Goal: Task Accomplishment & Management: Manage account settings

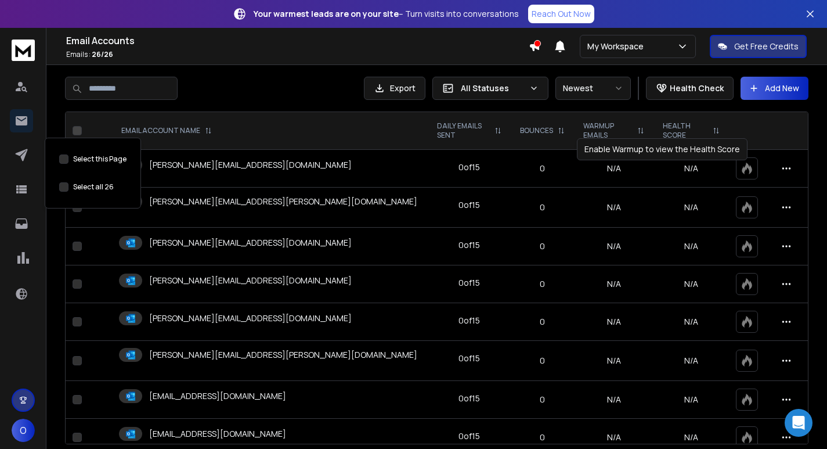
click at [661, 165] on p "N/A" at bounding box center [692, 169] width 62 height 12
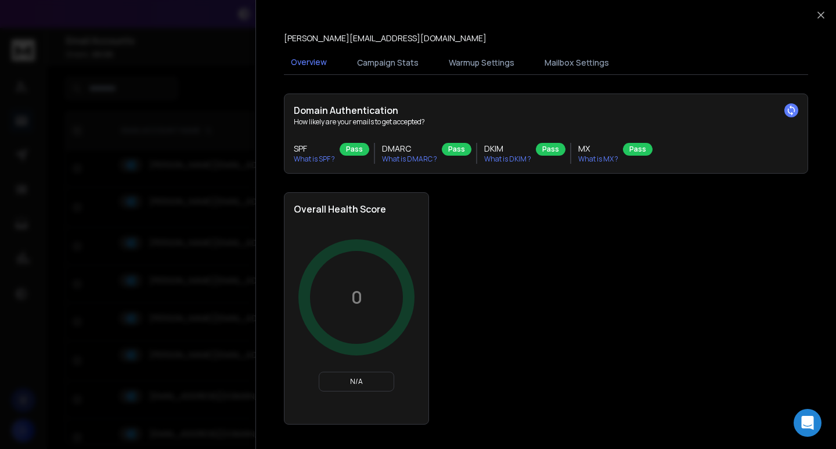
click at [811, 15] on div "ryan.b@onemedva.org Overview Campaign Stats Warmup Settings Mailbox Settings Do…" at bounding box center [546, 228] width 552 height 429
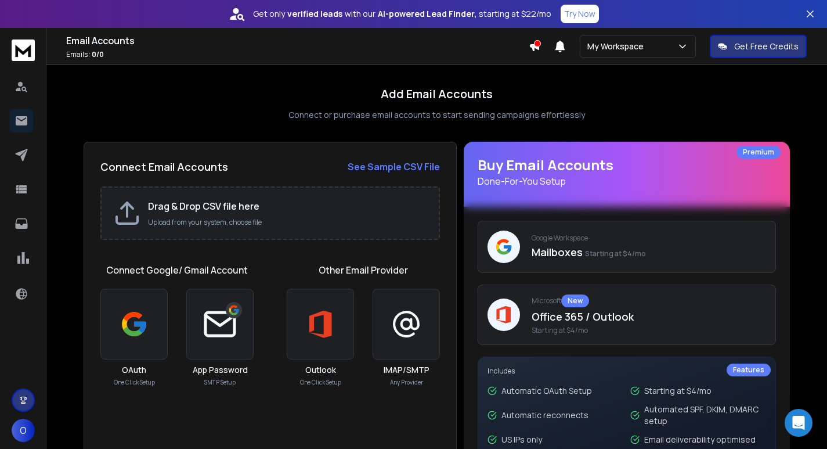
click at [18, 122] on icon at bounding box center [22, 120] width 12 height 9
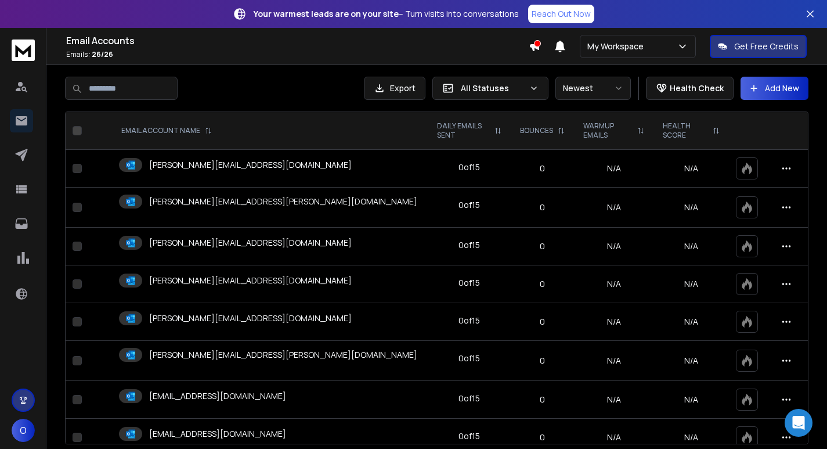
click at [742, 167] on icon at bounding box center [747, 169] width 10 height 12
click at [741, 208] on icon at bounding box center [747, 207] width 12 height 12
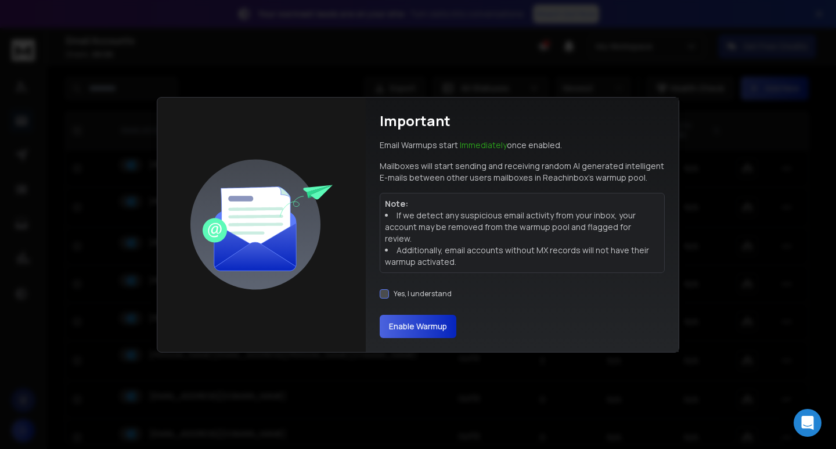
click at [395, 289] on label "Yes, I understand" at bounding box center [423, 293] width 58 height 9
click at [384, 291] on button "Yes, I understand" at bounding box center [384, 293] width 9 height 9
click at [419, 326] on button "Enable Warmup" at bounding box center [418, 326] width 77 height 23
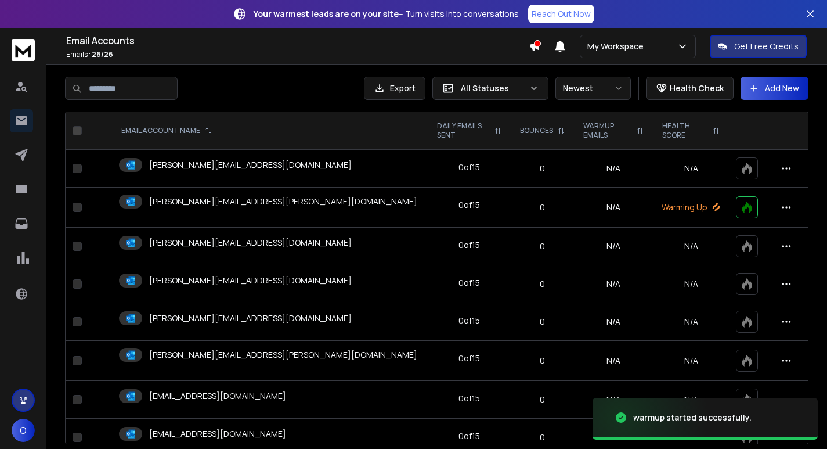
click at [742, 172] on icon at bounding box center [747, 169] width 10 height 12
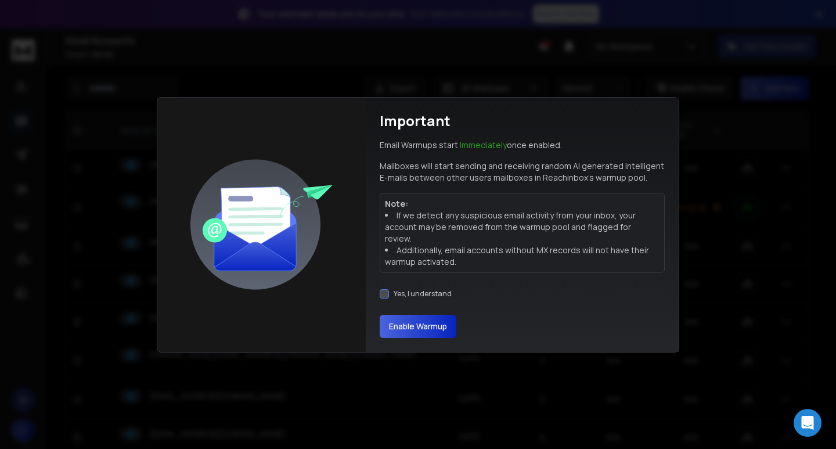
click at [399, 289] on label "Yes, I understand" at bounding box center [423, 293] width 58 height 9
click at [383, 289] on button "Yes, I understand" at bounding box center [384, 293] width 9 height 9
click at [424, 319] on button "Enable Warmup" at bounding box center [418, 326] width 77 height 23
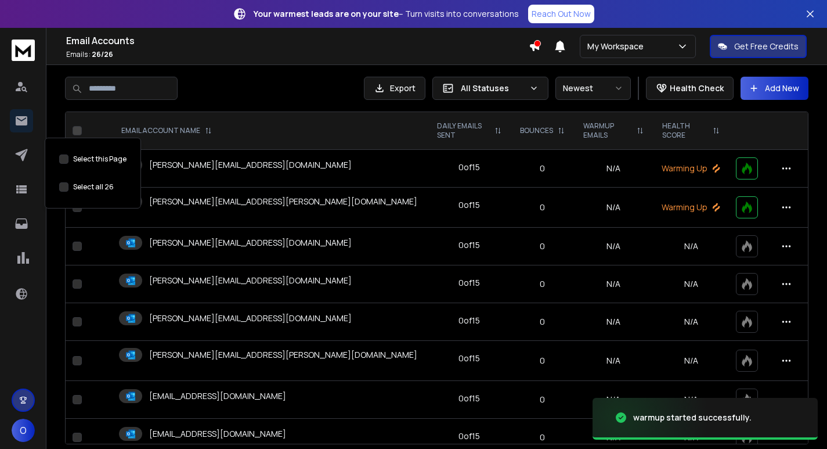
click at [76, 130] on button "Select this Page" at bounding box center [77, 130] width 9 height 9
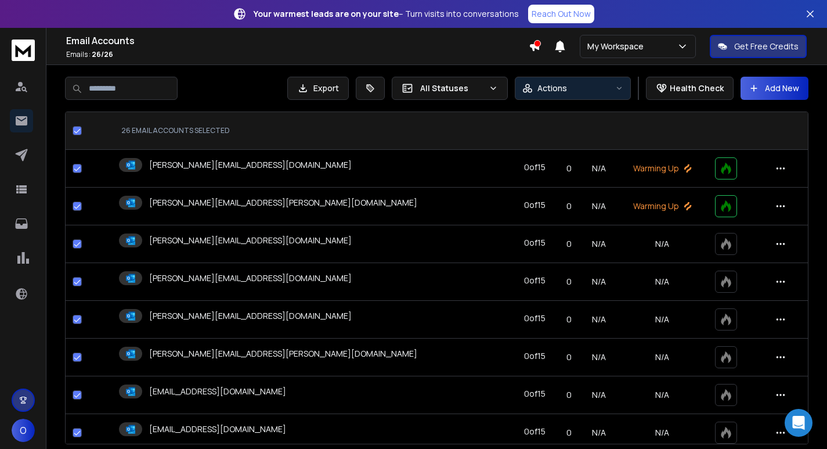
click at [596, 90] on div "Actions" at bounding box center [567, 88] width 88 height 12
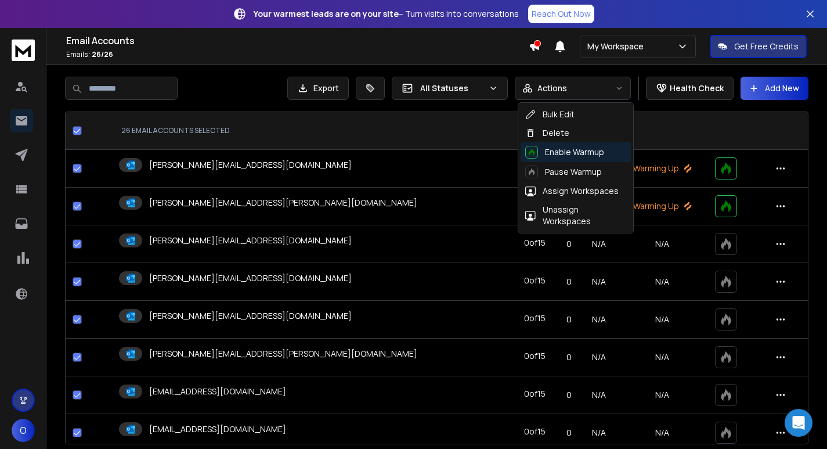
click at [708, 122] on th at bounding box center [730, 131] width 45 height 38
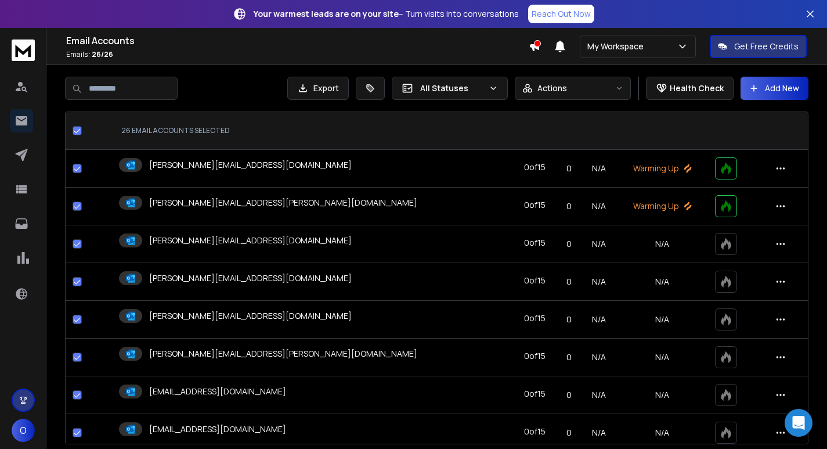
click at [776, 241] on icon at bounding box center [781, 244] width 10 height 10
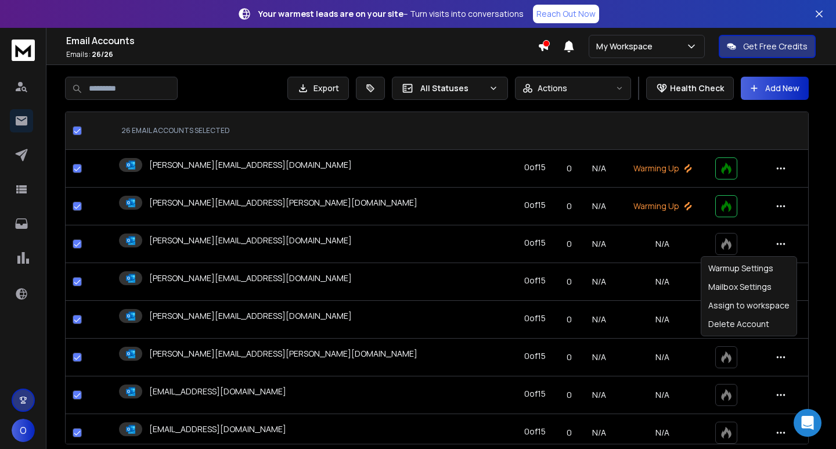
click at [722, 244] on icon at bounding box center [727, 244] width 10 height 12
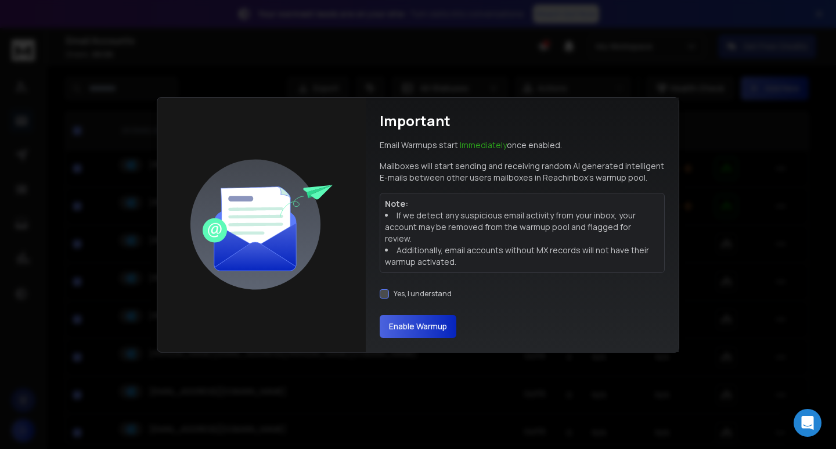
click at [389, 289] on button "Yes, I understand" at bounding box center [384, 293] width 9 height 9
click at [411, 315] on button "Enable Warmup" at bounding box center [418, 326] width 77 height 23
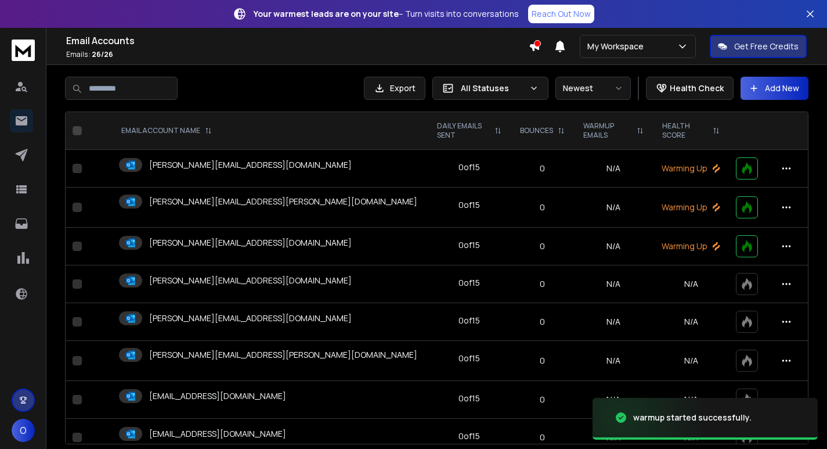
click at [742, 283] on icon at bounding box center [747, 284] width 10 height 12
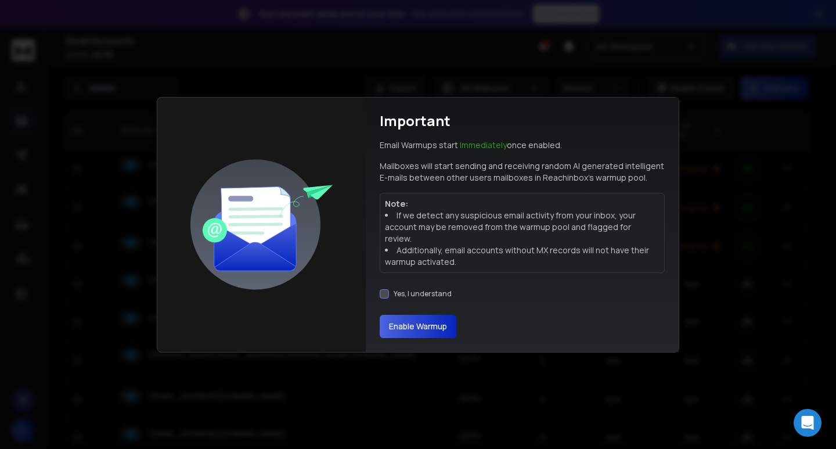
click at [405, 289] on label "Yes, I understand" at bounding box center [423, 293] width 58 height 9
click at [387, 289] on button "Yes, I understand" at bounding box center [384, 293] width 9 height 9
click at [431, 323] on button "Enable Warmup" at bounding box center [418, 326] width 77 height 23
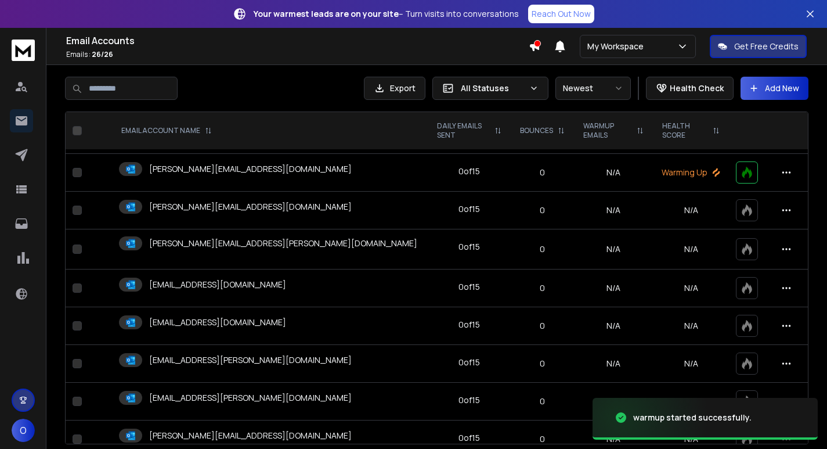
scroll to position [116, 0]
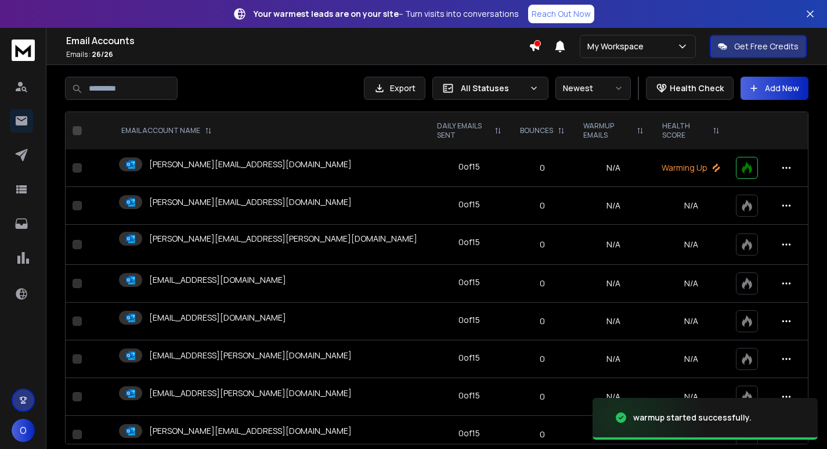
click at [736, 203] on div at bounding box center [747, 206] width 22 height 22
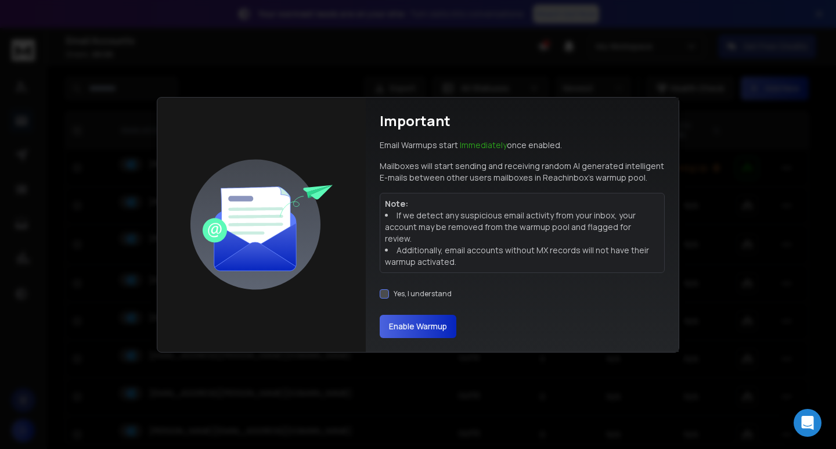
click at [429, 289] on label "Yes, I understand" at bounding box center [423, 293] width 58 height 9
click at [382, 289] on button "Yes, I understand" at bounding box center [384, 293] width 9 height 9
click at [394, 325] on button "Enable Warmup" at bounding box center [418, 326] width 77 height 23
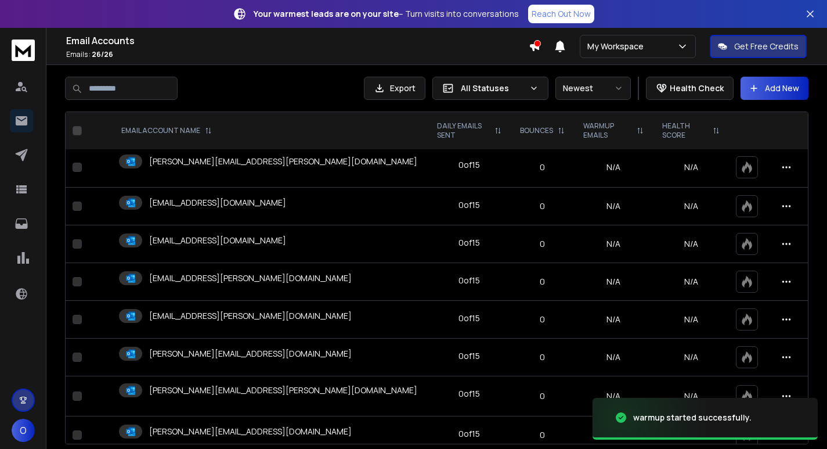
scroll to position [174, 0]
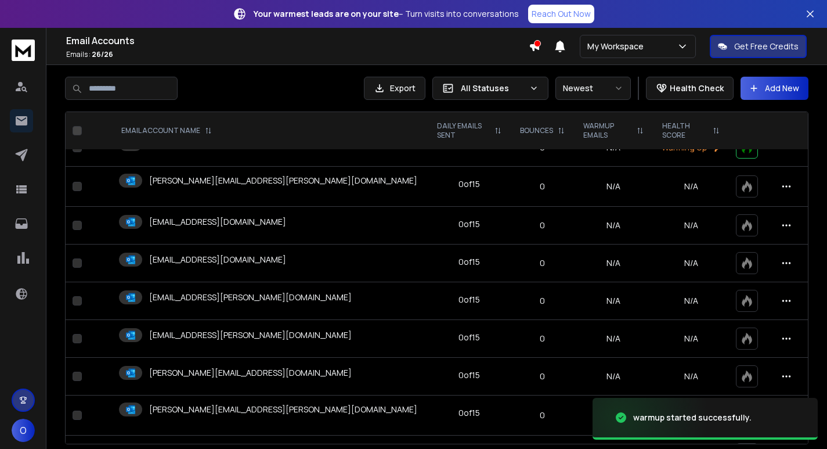
click at [736, 175] on div at bounding box center [747, 186] width 22 height 22
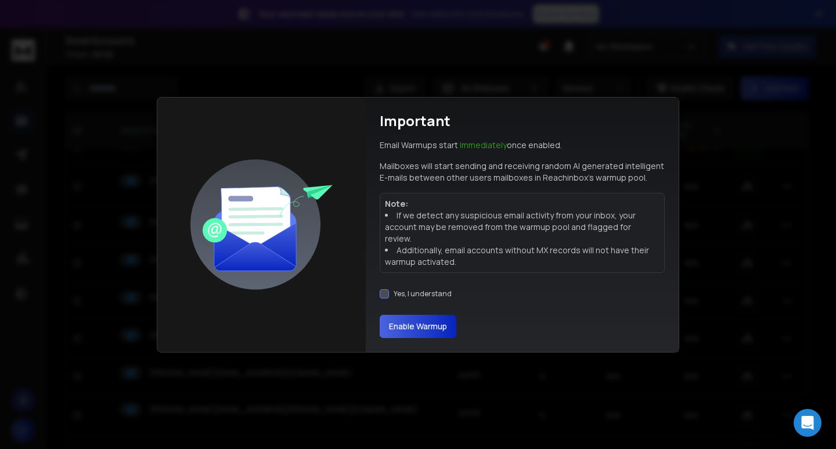
click at [383, 289] on button "Yes, I understand" at bounding box center [384, 293] width 9 height 9
click at [409, 315] on button "Enable Warmup" at bounding box center [418, 326] width 77 height 23
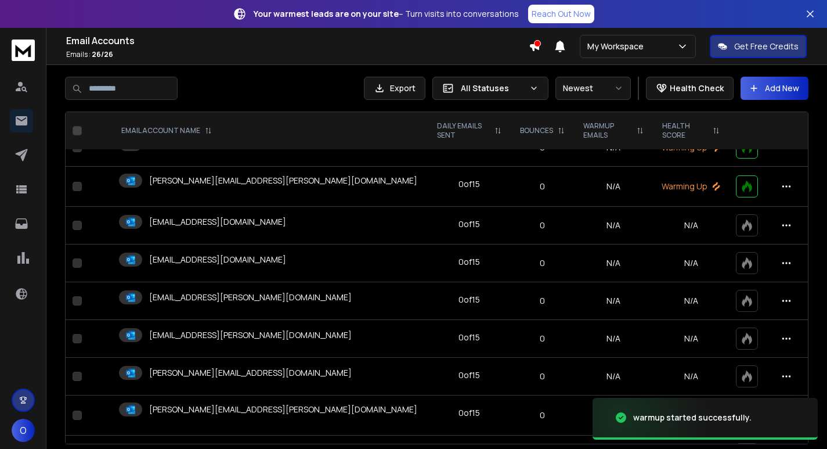
click at [742, 225] on icon at bounding box center [747, 225] width 10 height 12
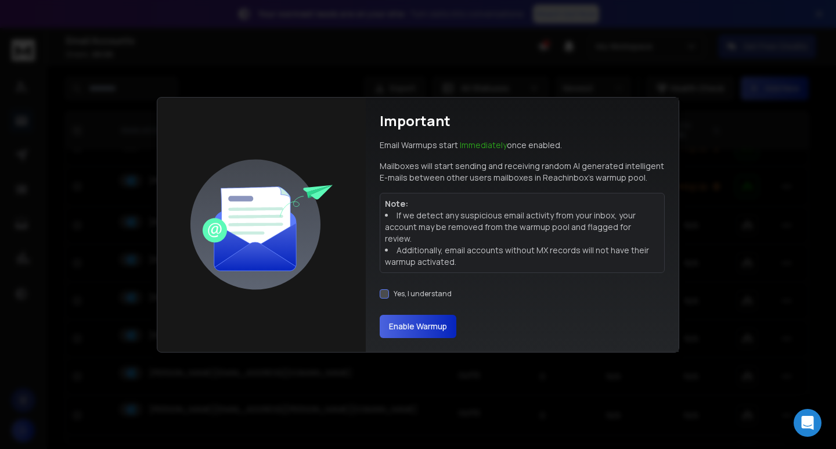
click at [382, 289] on button "Yes, I understand" at bounding box center [384, 293] width 9 height 9
click at [410, 318] on button "Enable Warmup" at bounding box center [418, 326] width 77 height 23
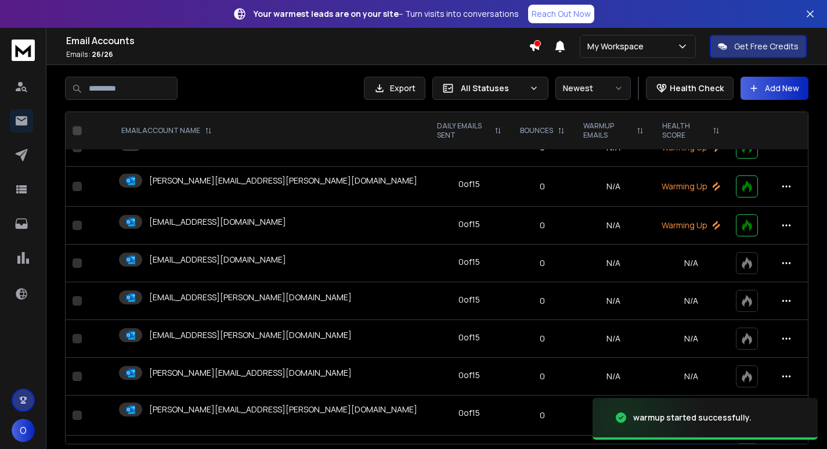
click at [736, 252] on div at bounding box center [747, 263] width 22 height 22
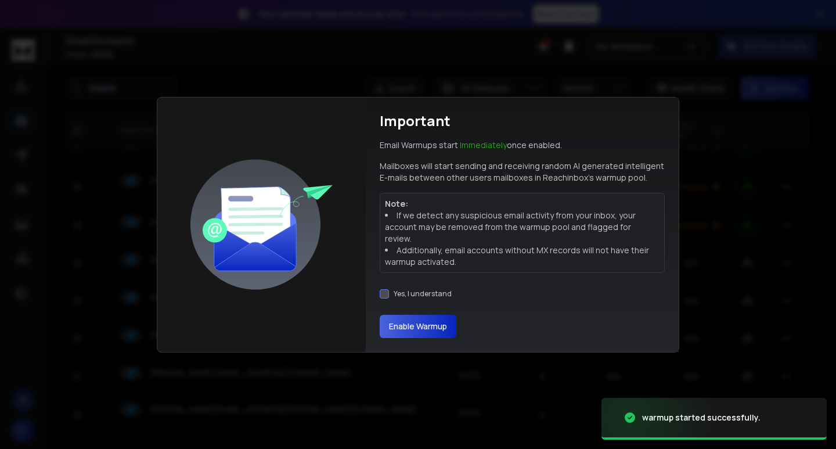
click at [386, 290] on button "Yes, I understand" at bounding box center [384, 293] width 9 height 9
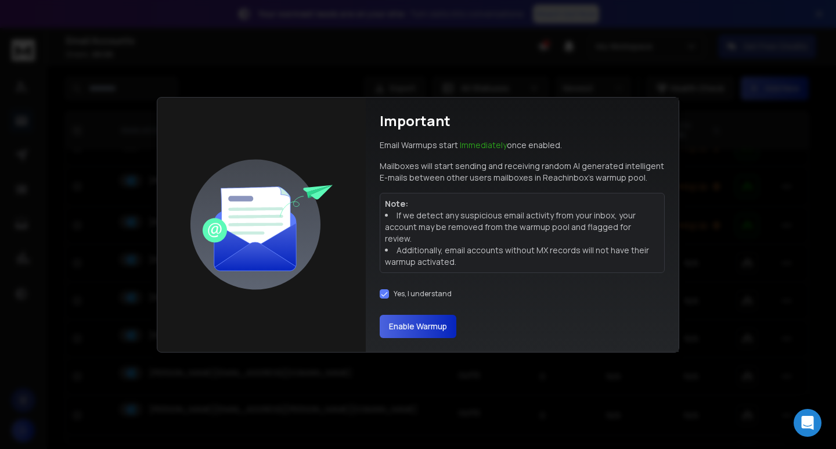
click at [409, 317] on button "Enable Warmup" at bounding box center [418, 326] width 77 height 23
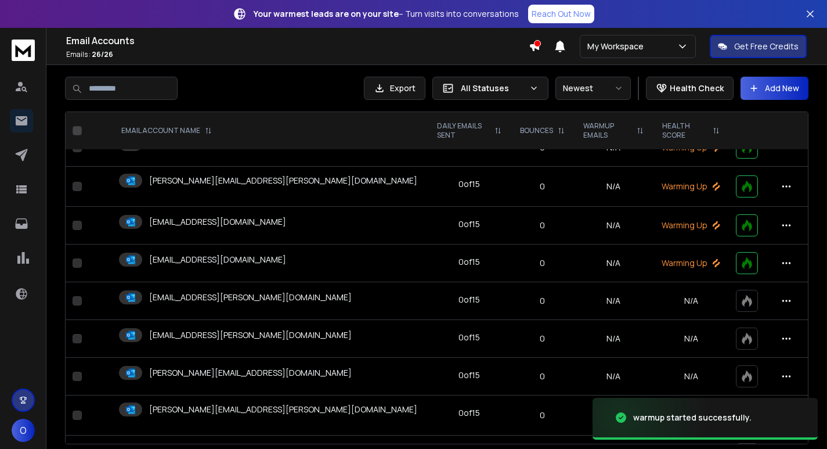
click at [736, 302] on div at bounding box center [747, 301] width 22 height 22
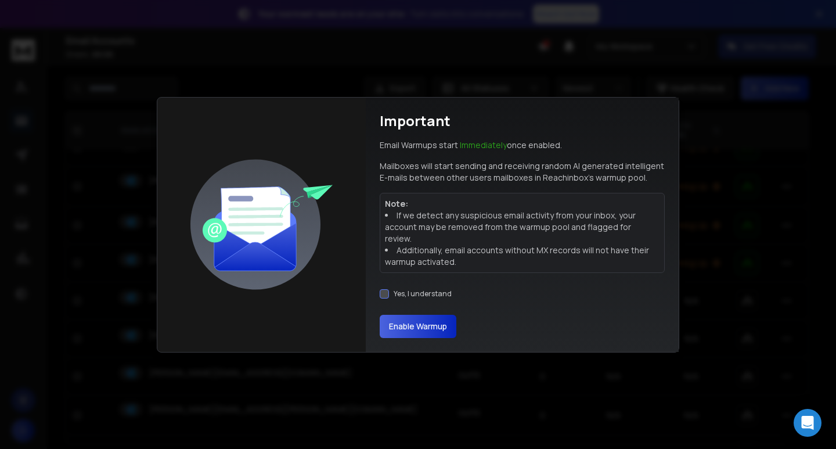
click at [402, 289] on label "Yes, I understand" at bounding box center [423, 293] width 58 height 9
click at [385, 289] on button "Yes, I understand" at bounding box center [384, 293] width 9 height 9
click at [412, 315] on button "Enable Warmup" at bounding box center [418, 326] width 77 height 23
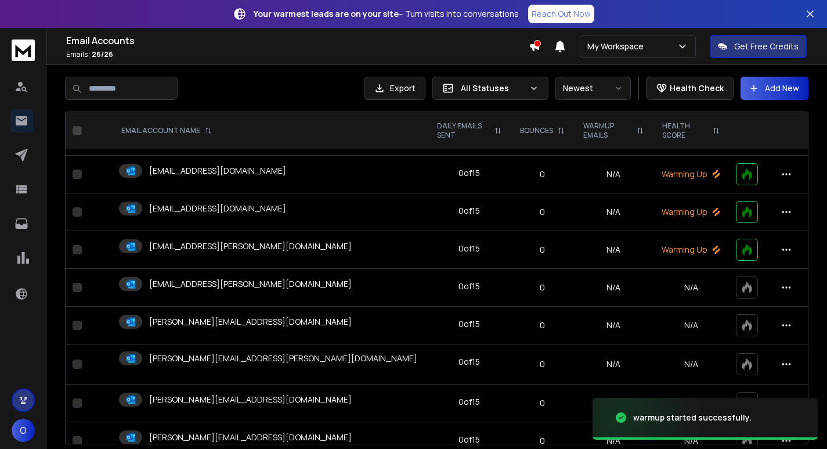
scroll to position [290, 0]
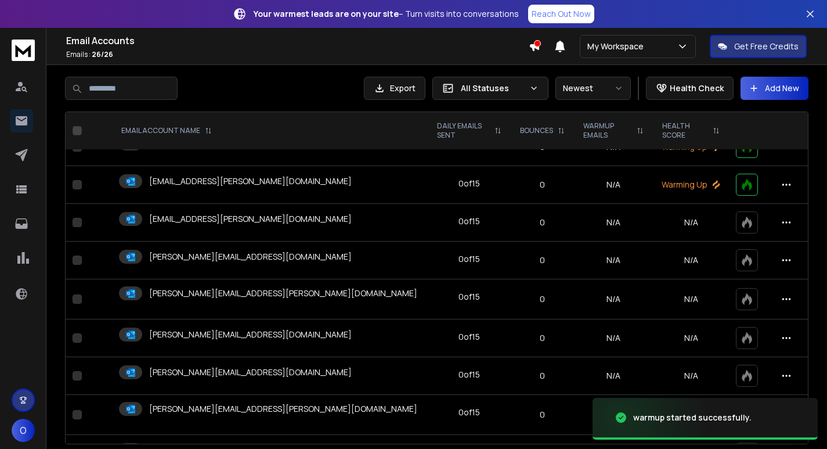
click at [741, 221] on icon at bounding box center [747, 223] width 12 height 12
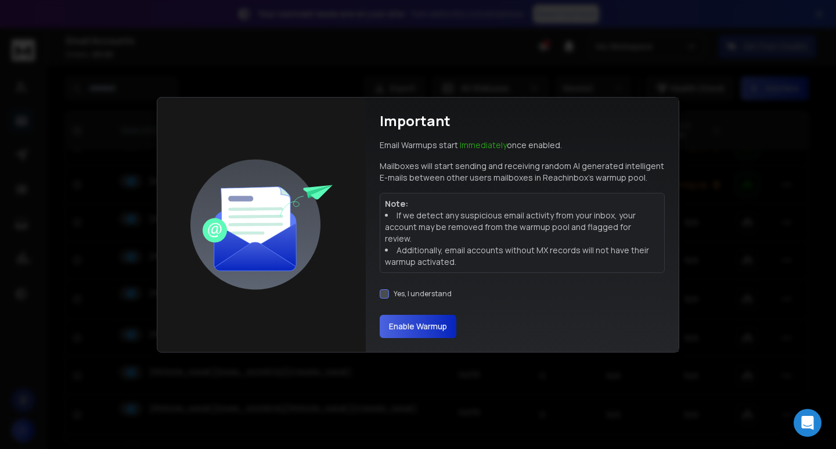
click at [387, 289] on button "Yes, I understand" at bounding box center [384, 293] width 9 height 9
drag, startPoint x: 416, startPoint y: 318, endPoint x: 430, endPoint y: 321, distance: 14.2
click at [416, 318] on button "Enable Warmup" at bounding box center [418, 326] width 77 height 23
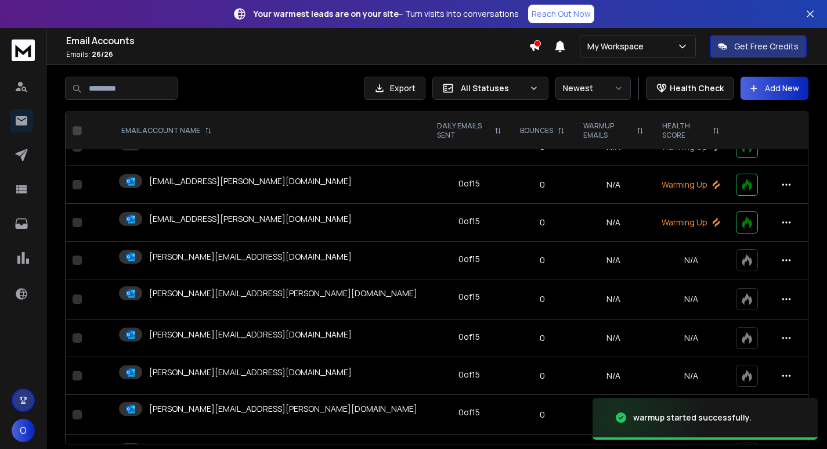
click at [736, 255] on div at bounding box center [747, 260] width 22 height 22
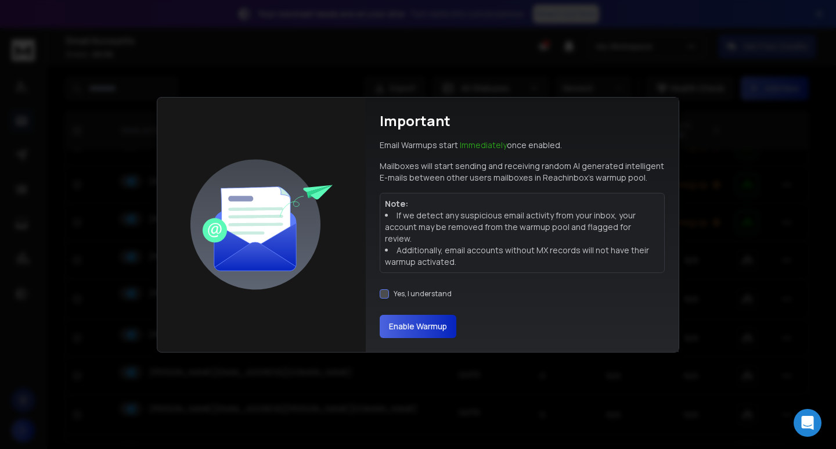
click at [386, 289] on button "Yes, I understand" at bounding box center [384, 293] width 9 height 9
click at [428, 319] on button "Enable Warmup" at bounding box center [418, 326] width 77 height 23
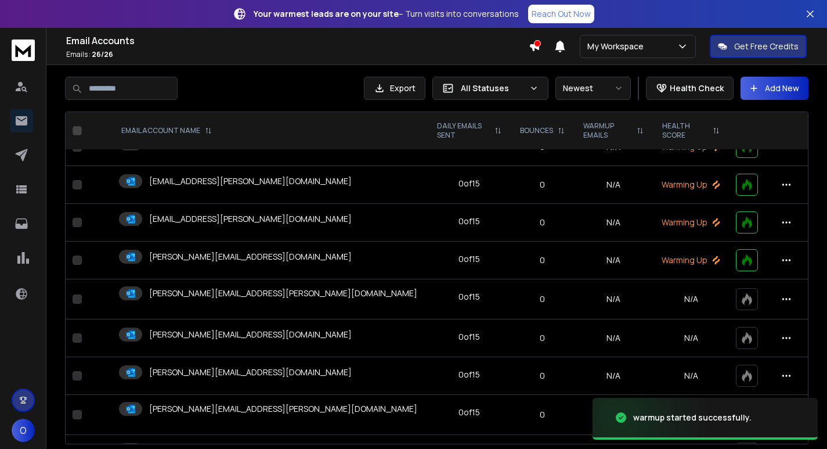
click at [741, 294] on icon at bounding box center [747, 299] width 12 height 12
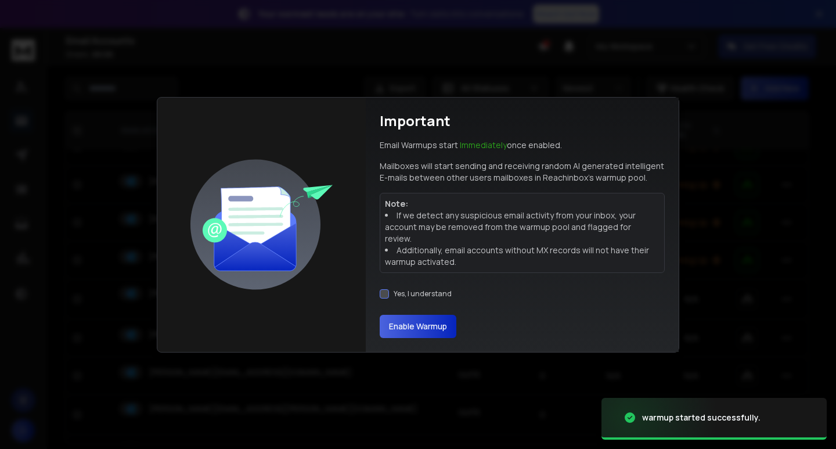
click at [384, 290] on button "Yes, I understand" at bounding box center [384, 293] width 9 height 9
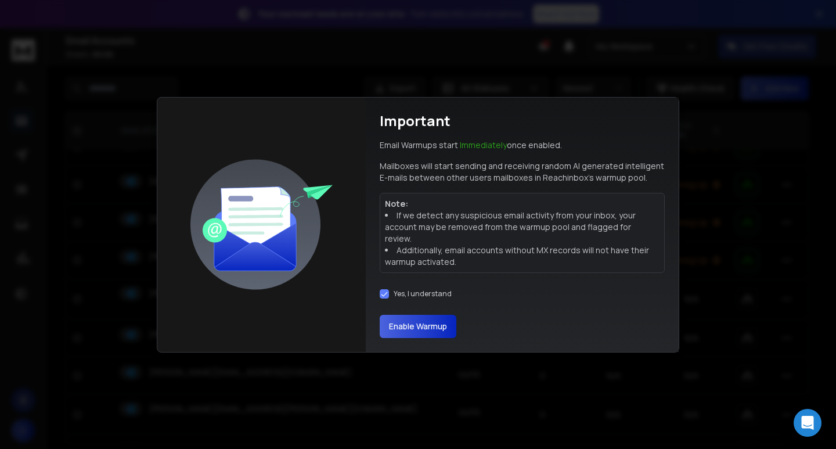
click at [423, 320] on button "Enable Warmup" at bounding box center [418, 326] width 77 height 23
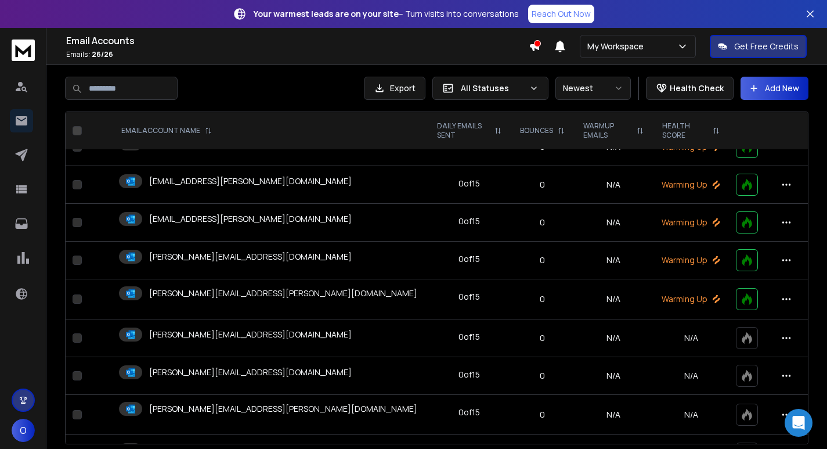
click at [741, 332] on icon at bounding box center [747, 338] width 12 height 12
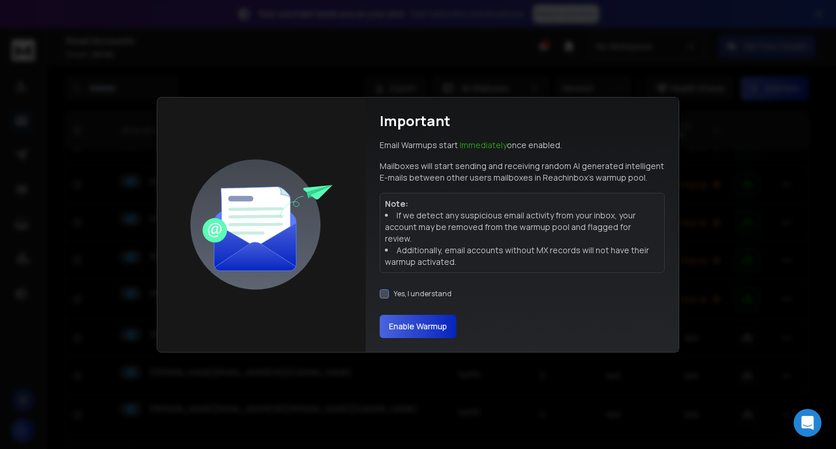
click at [423, 289] on label "Yes, I understand" at bounding box center [423, 293] width 58 height 9
click at [376, 290] on div "Important Email Warmups start Immediately once enabled. Mailboxes will start se…" at bounding box center [522, 225] width 313 height 254
click at [388, 290] on button "Yes, I understand" at bounding box center [384, 293] width 9 height 9
click at [432, 322] on button "Enable Warmup" at bounding box center [418, 326] width 77 height 23
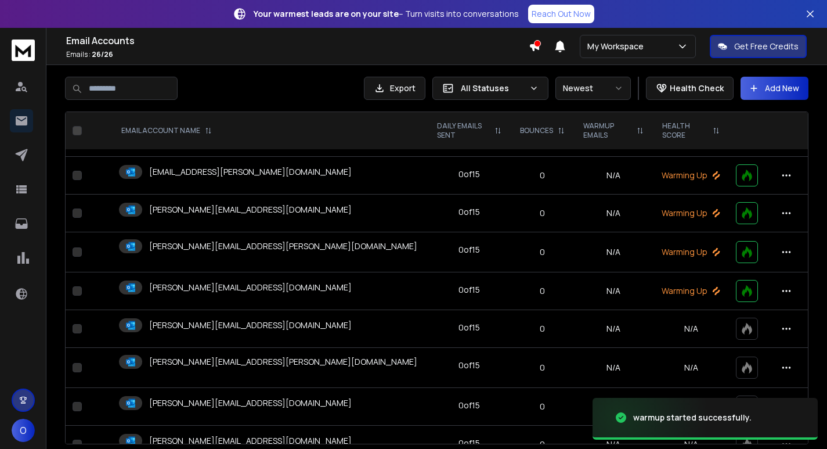
scroll to position [406, 0]
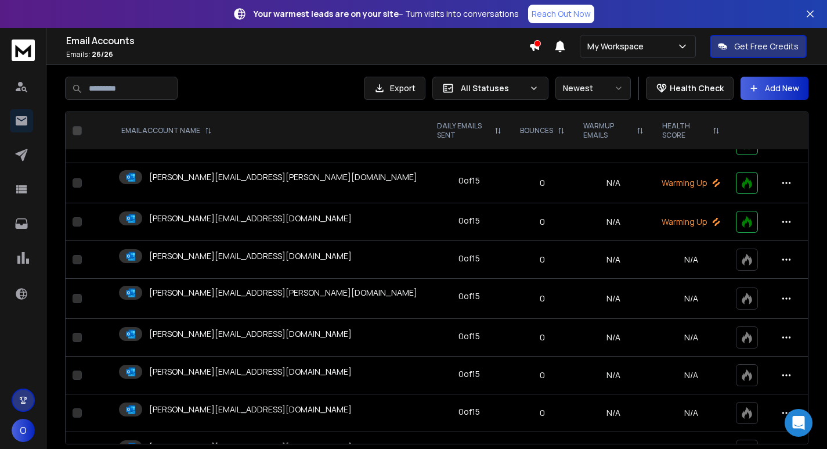
click at [736, 256] on div at bounding box center [747, 260] width 22 height 22
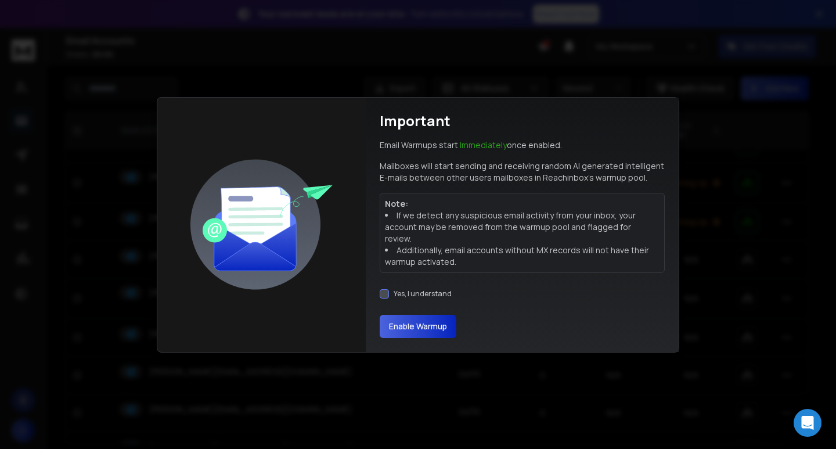
click at [384, 289] on button "Yes, I understand" at bounding box center [384, 293] width 9 height 9
click at [419, 318] on button "Enable Warmup" at bounding box center [418, 326] width 77 height 23
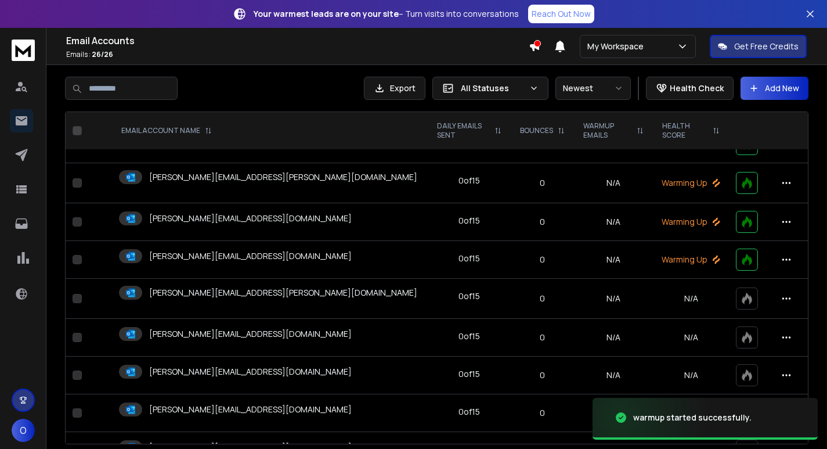
click at [742, 293] on icon at bounding box center [747, 299] width 10 height 12
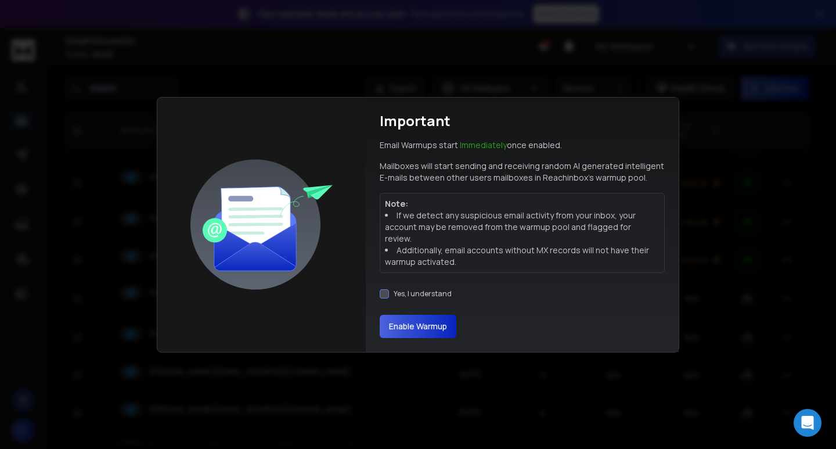
click at [386, 289] on button "Yes, I understand" at bounding box center [384, 293] width 9 height 9
click at [430, 316] on button "Enable Warmup" at bounding box center [418, 326] width 77 height 23
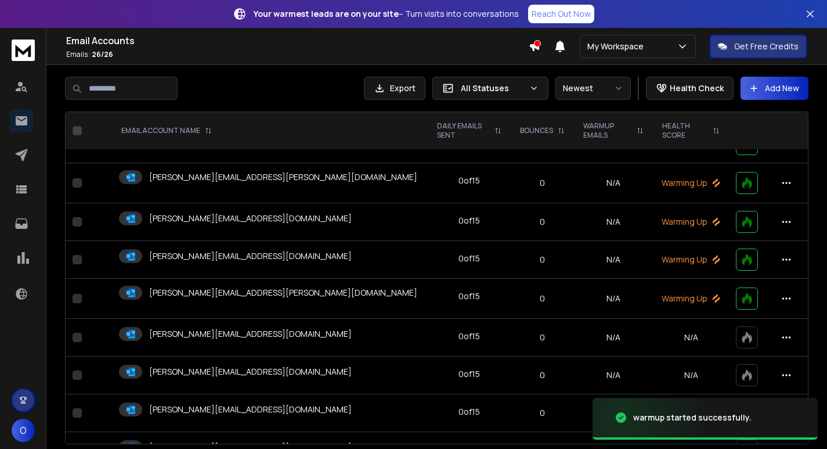
click at [736, 326] on div at bounding box center [747, 337] width 22 height 22
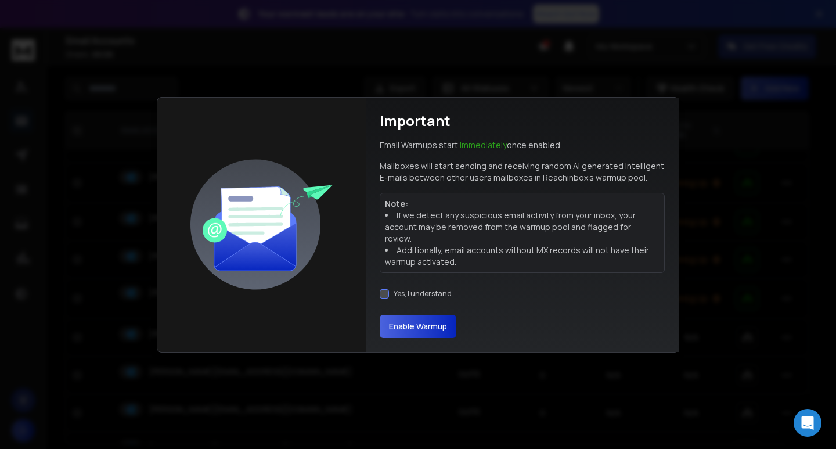
click at [385, 289] on button "Yes, I understand" at bounding box center [384, 293] width 9 height 9
click at [419, 318] on button "Enable Warmup" at bounding box center [418, 326] width 77 height 23
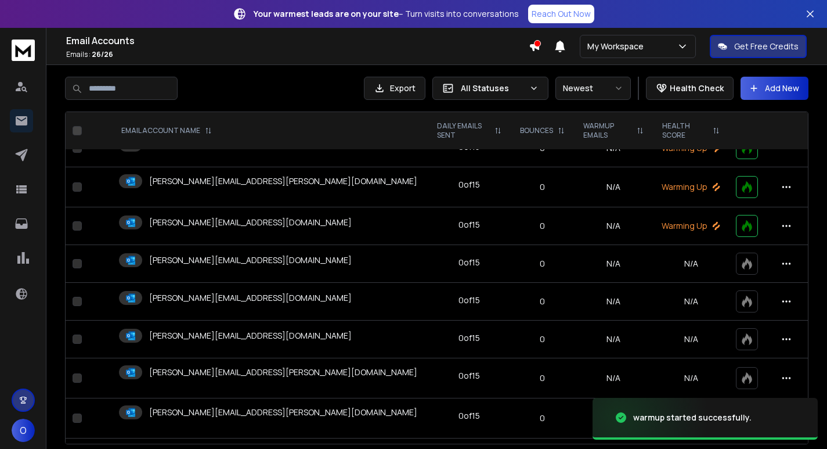
scroll to position [523, 0]
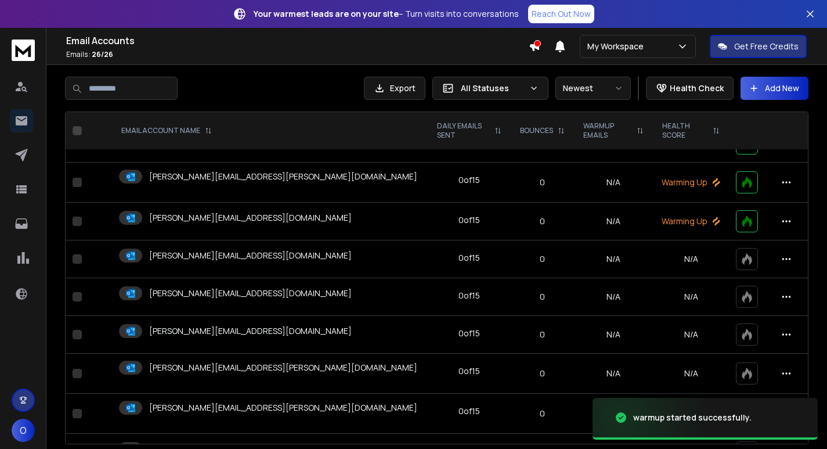
click at [742, 253] on icon at bounding box center [747, 259] width 10 height 12
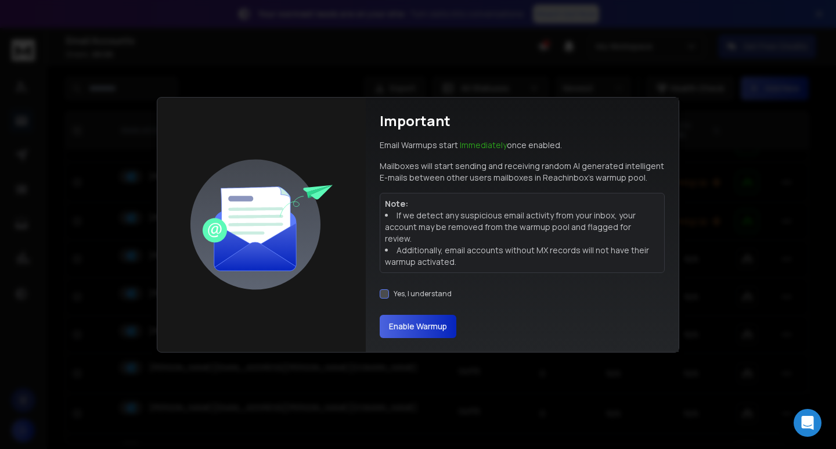
click at [386, 290] on button "Yes, I understand" at bounding box center [384, 293] width 9 height 9
click at [421, 326] on button "Enable Warmup" at bounding box center [418, 326] width 77 height 23
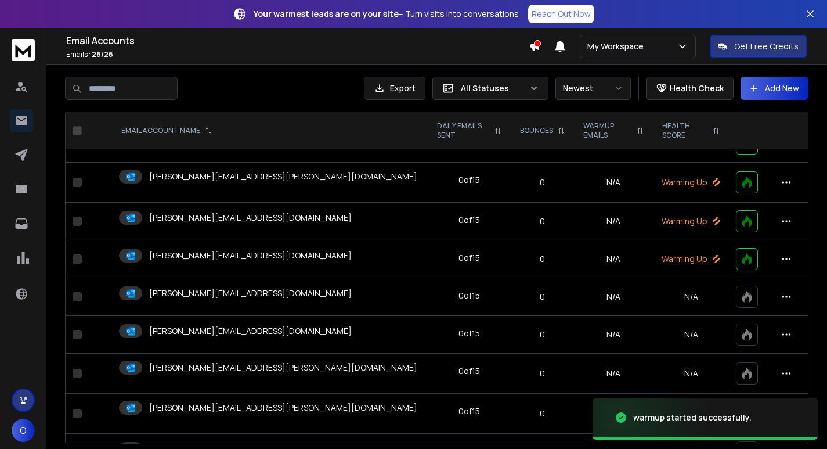
click at [736, 289] on div at bounding box center [747, 297] width 22 height 22
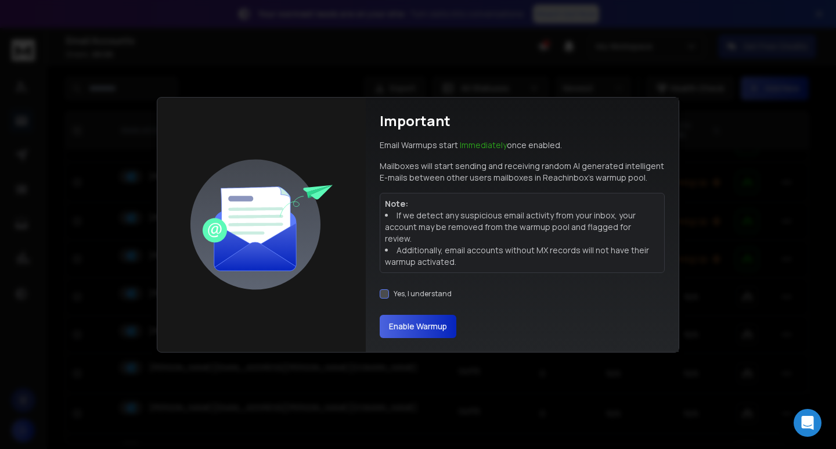
click at [387, 289] on button "Yes, I understand" at bounding box center [384, 293] width 9 height 9
click at [414, 322] on button "Enable Warmup" at bounding box center [418, 326] width 77 height 23
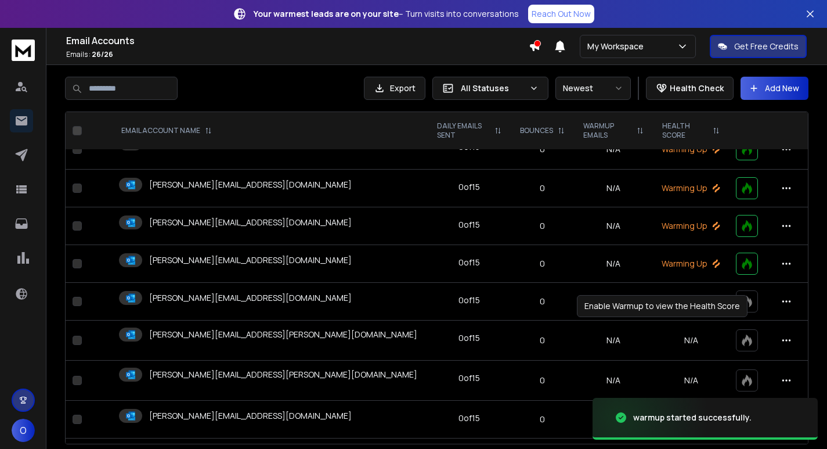
scroll to position [581, 0]
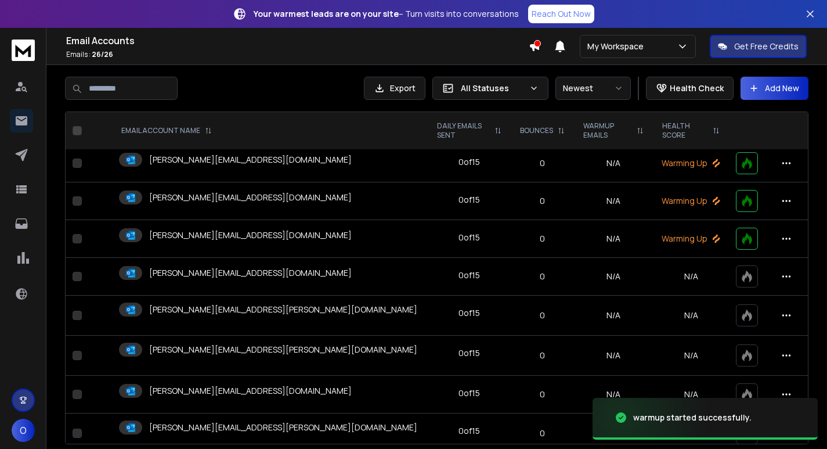
click at [741, 271] on icon at bounding box center [747, 277] width 12 height 12
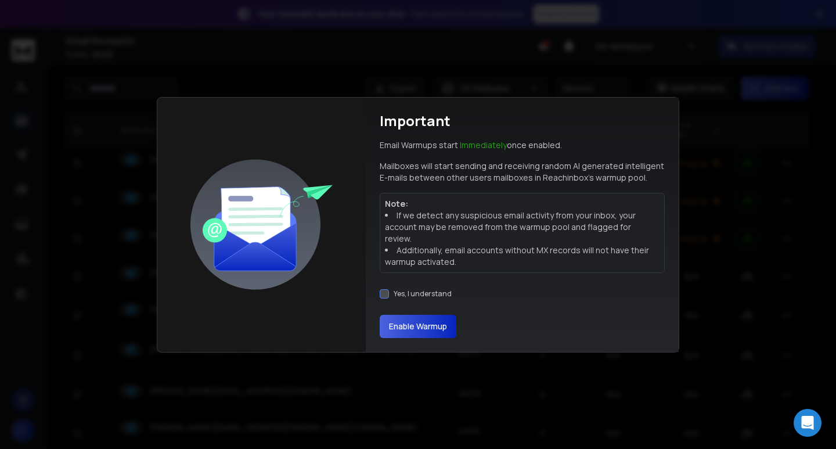
click at [387, 289] on button "Yes, I understand" at bounding box center [384, 293] width 9 height 9
click at [435, 325] on button "Enable Warmup" at bounding box center [418, 326] width 77 height 23
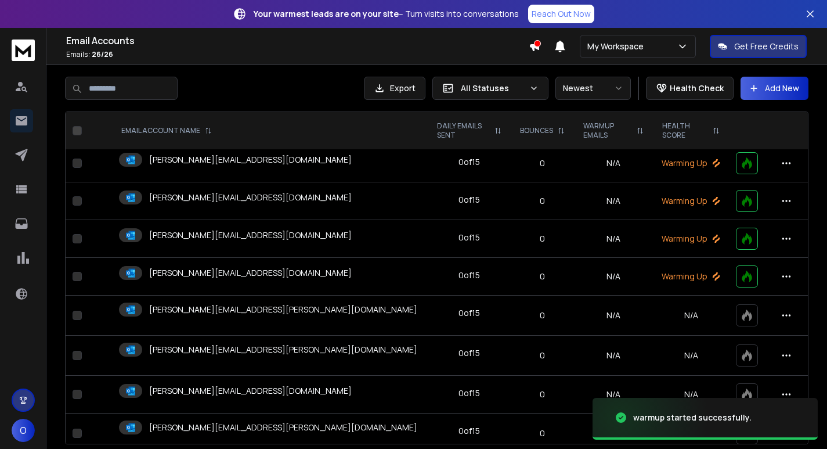
click at [742, 309] on icon at bounding box center [747, 315] width 10 height 12
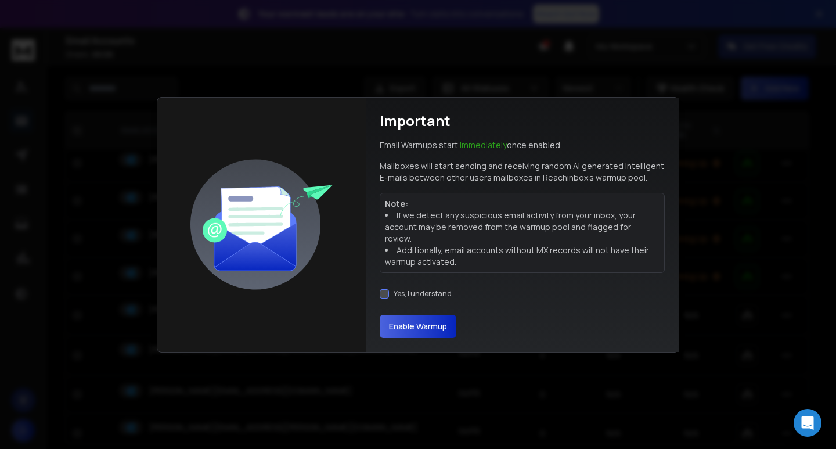
click at [386, 289] on button "Yes, I understand" at bounding box center [384, 293] width 9 height 9
click at [408, 315] on button "Enable Warmup" at bounding box center [418, 326] width 77 height 23
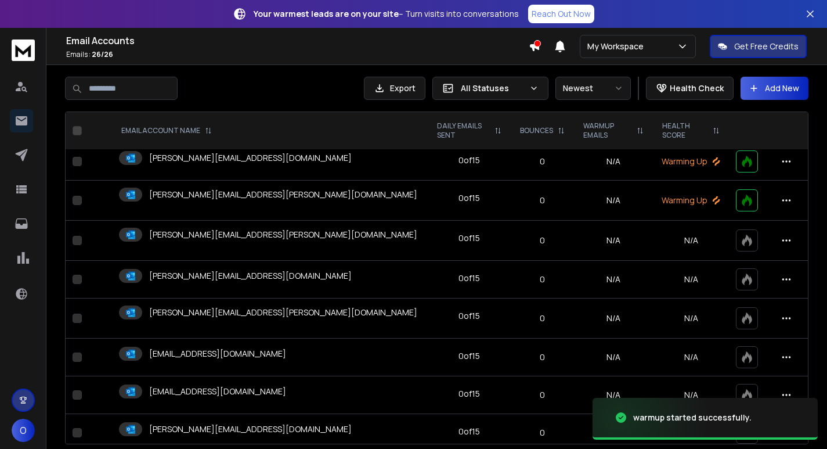
scroll to position [696, 0]
click at [741, 234] on icon at bounding box center [747, 240] width 12 height 12
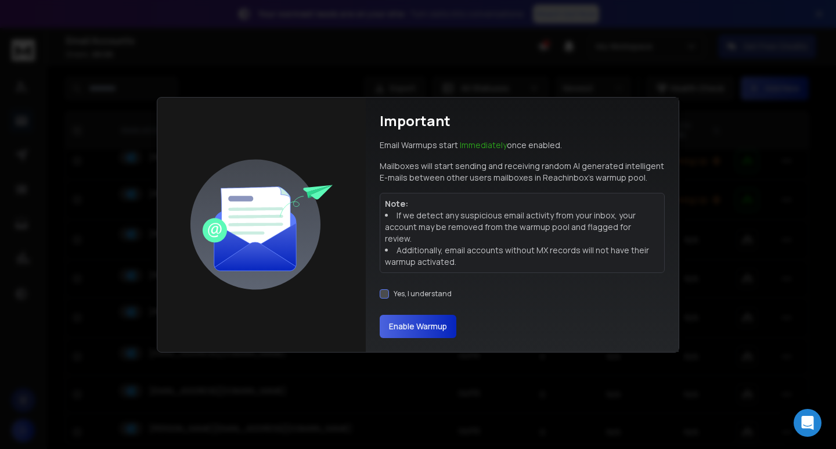
click at [391, 289] on div "Yes, I understand" at bounding box center [416, 293] width 72 height 9
click at [386, 289] on button "Yes, I understand" at bounding box center [384, 293] width 9 height 9
click at [411, 322] on button "Enable Warmup" at bounding box center [418, 326] width 77 height 23
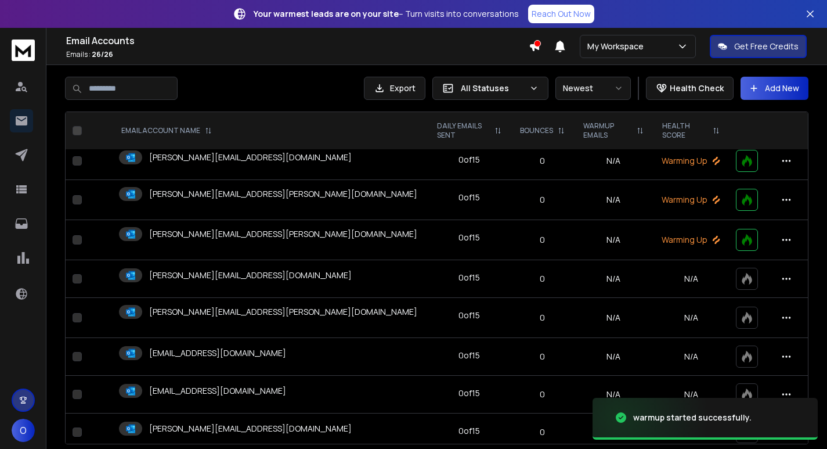
click at [742, 273] on icon at bounding box center [747, 279] width 10 height 12
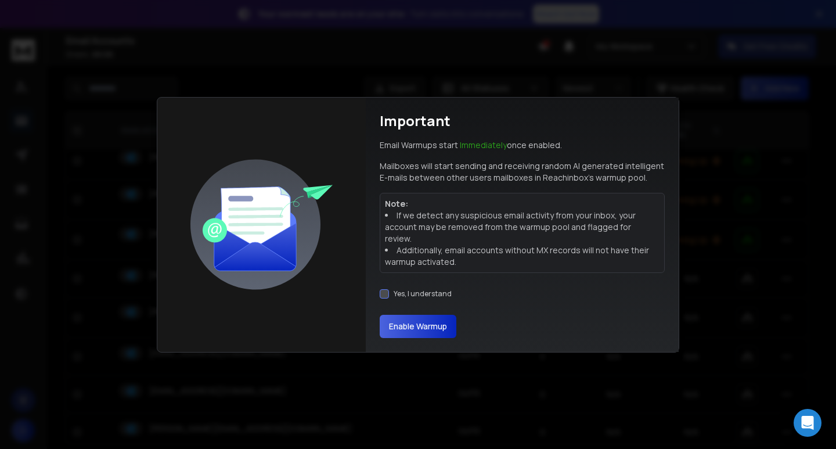
click at [387, 289] on button "Yes, I understand" at bounding box center [384, 293] width 9 height 9
click at [416, 315] on button "Enable Warmup" at bounding box center [418, 326] width 77 height 23
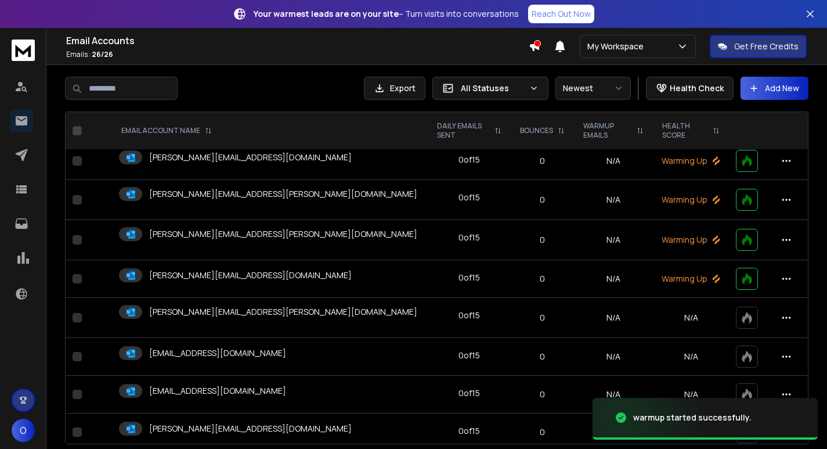
click at [742, 312] on icon at bounding box center [747, 318] width 10 height 12
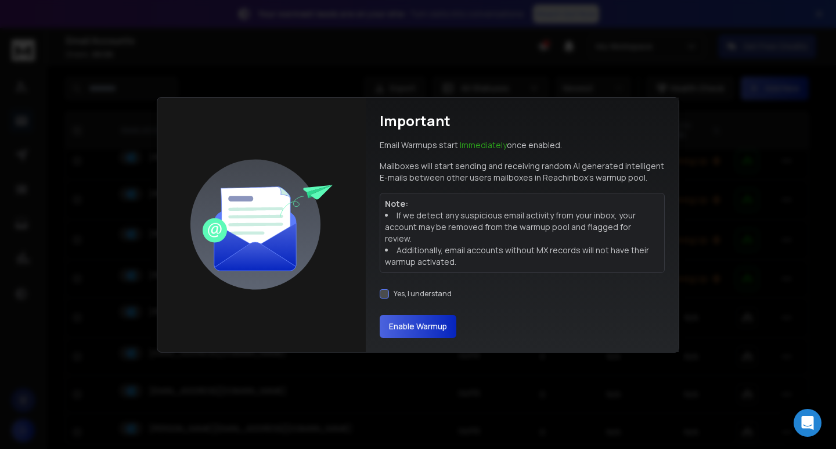
click at [384, 289] on button "Yes, I understand" at bounding box center [384, 293] width 9 height 9
click at [440, 327] on button "Enable Warmup" at bounding box center [418, 326] width 77 height 23
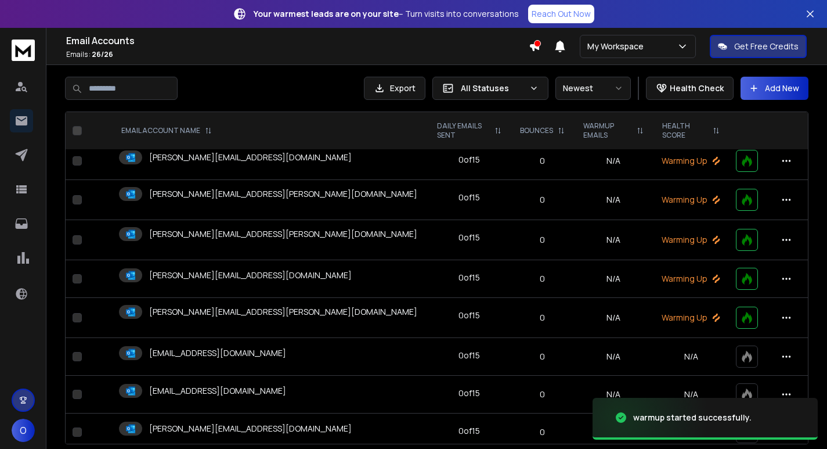
click at [736, 345] on div at bounding box center [747, 356] width 22 height 22
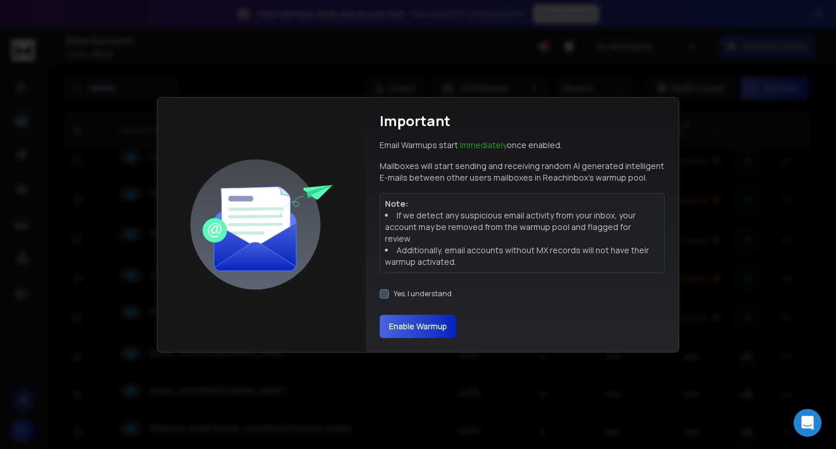
click at [386, 289] on button "Yes, I understand" at bounding box center [384, 293] width 9 height 9
click at [425, 318] on button "Enable Warmup" at bounding box center [418, 326] width 77 height 23
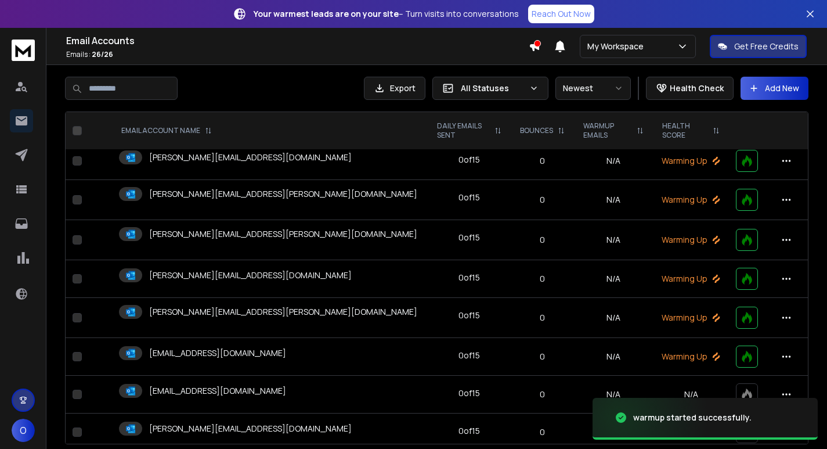
click at [742, 388] on icon at bounding box center [747, 394] width 10 height 12
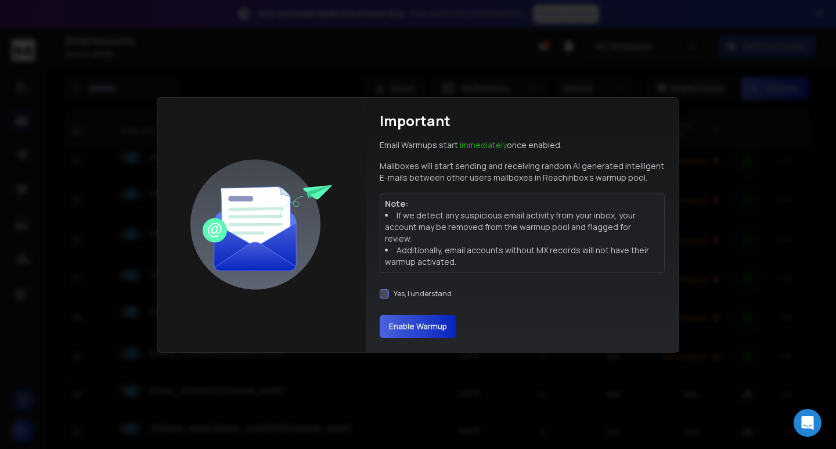
click at [385, 290] on button "Yes, I understand" at bounding box center [384, 293] width 9 height 9
click at [394, 315] on button "Enable Warmup" at bounding box center [418, 326] width 77 height 23
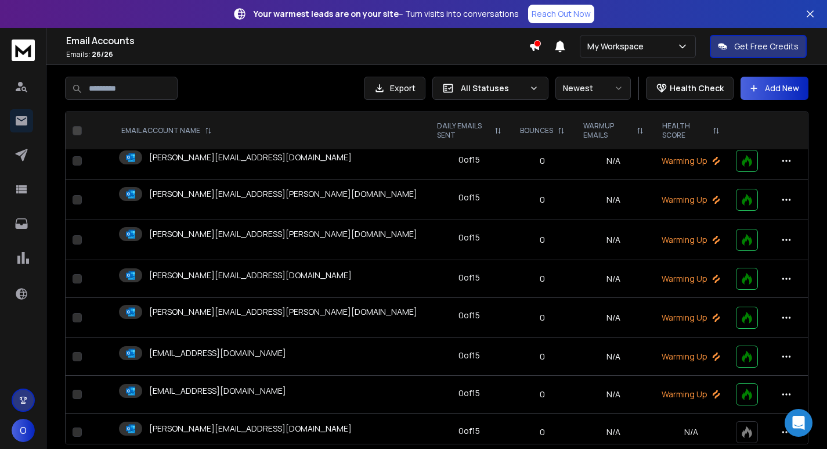
click at [736, 421] on div at bounding box center [747, 432] width 22 height 22
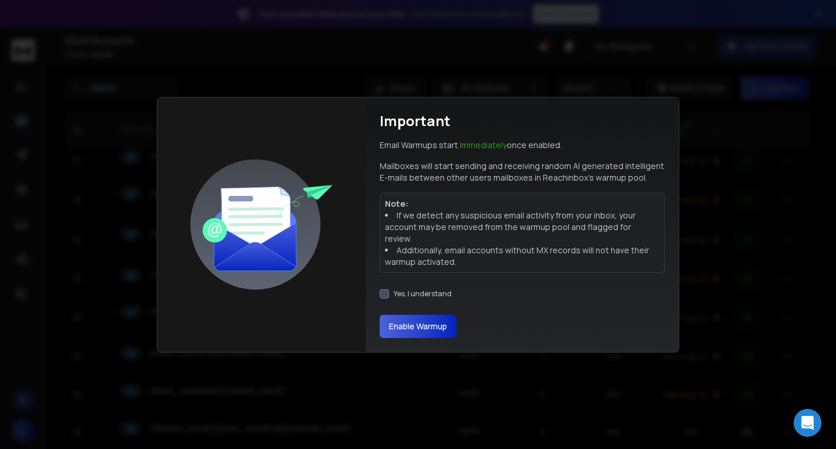
click at [381, 289] on button "Yes, I understand" at bounding box center [384, 293] width 9 height 9
click at [415, 327] on button "Enable Warmup" at bounding box center [418, 326] width 77 height 23
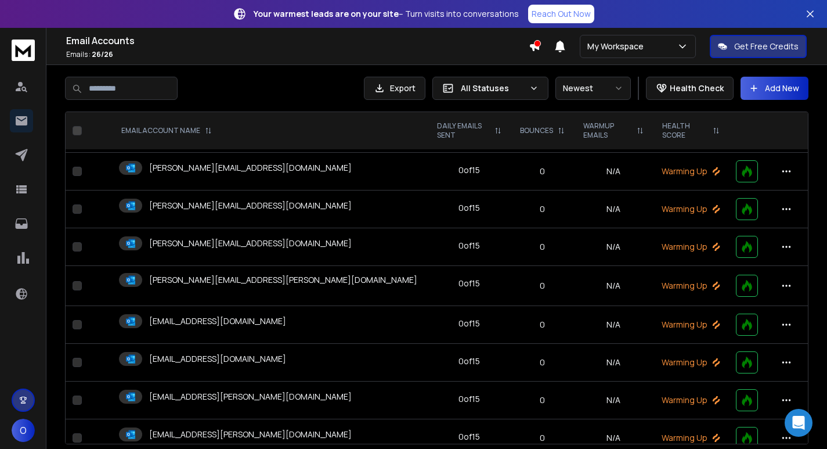
scroll to position [0, 0]
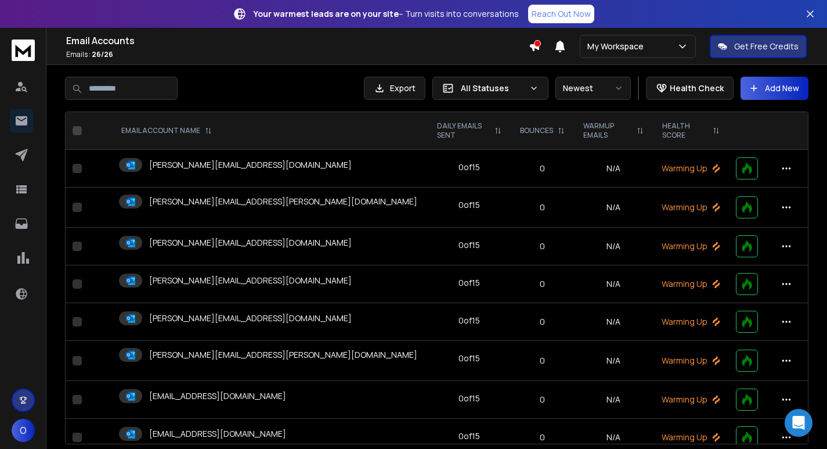
click at [127, 87] on input at bounding box center [121, 88] width 113 height 23
paste input "**********"
type input "**********"
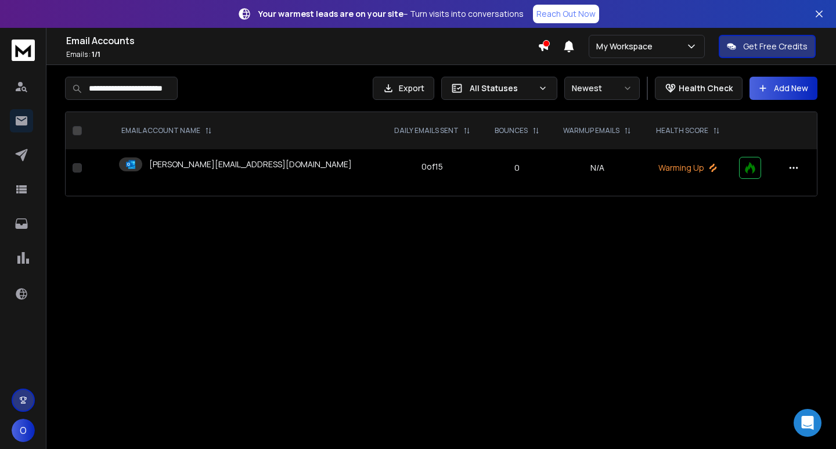
click at [75, 168] on button "button" at bounding box center [77, 167] width 9 height 9
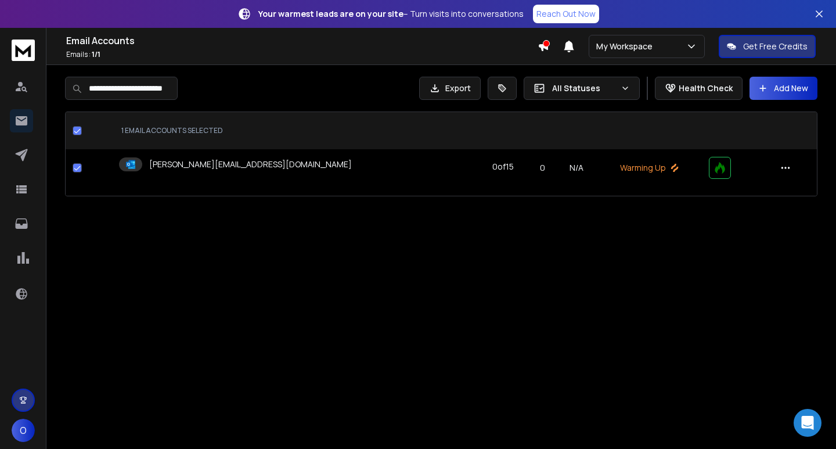
click at [780, 167] on icon at bounding box center [785, 168] width 10 height 10
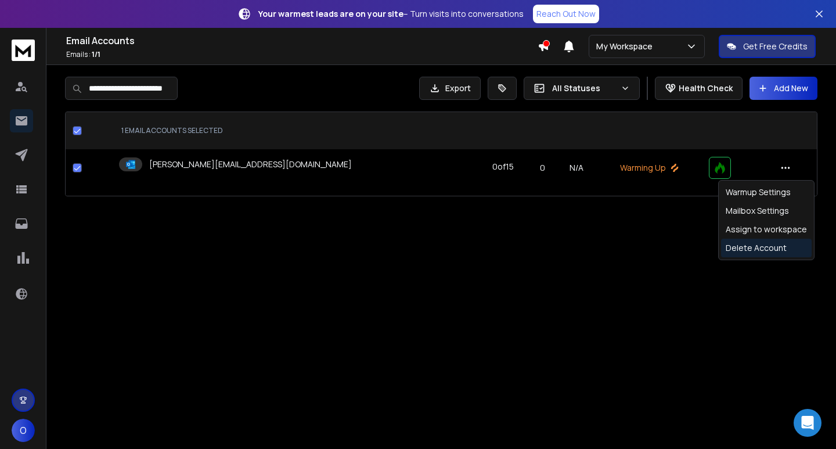
click at [766, 249] on div "Delete Account" at bounding box center [766, 248] width 91 height 19
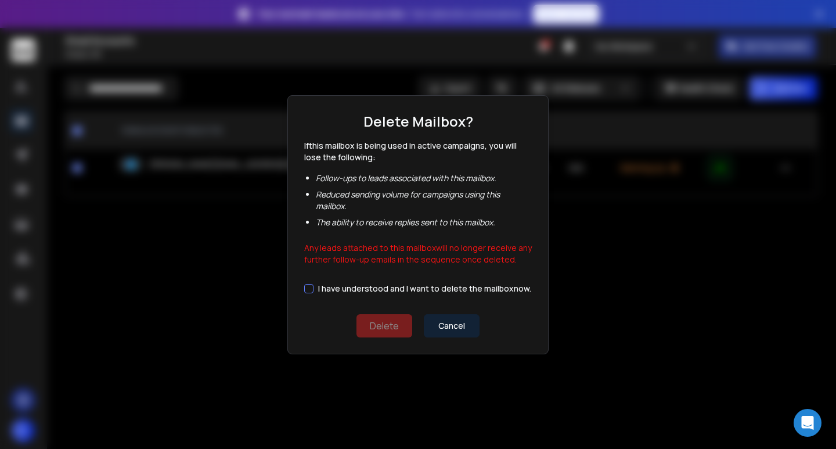
click at [303, 288] on div "Delete Mailbox? If this mailbox is being used in active campaigns, you will los…" at bounding box center [417, 224] width 261 height 259
click at [311, 288] on button "I have understood and I want to delete the mailbox now." at bounding box center [308, 288] width 9 height 9
click at [384, 321] on button "Delete" at bounding box center [385, 325] width 56 height 23
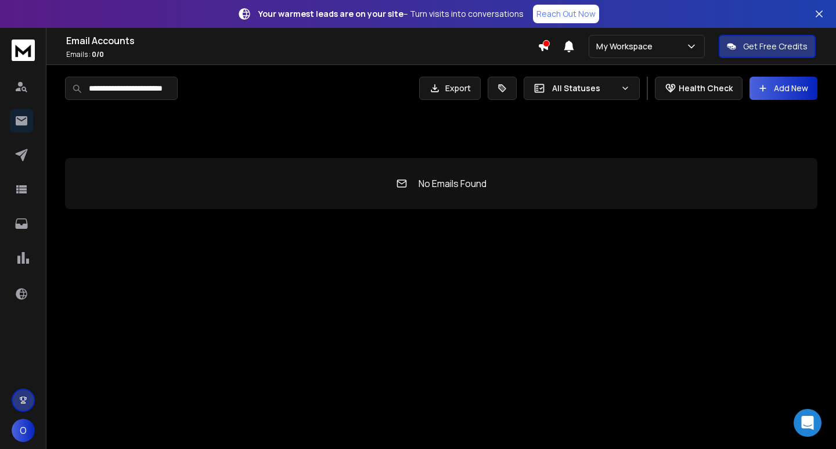
click at [280, 197] on div "No Emails Found" at bounding box center [441, 183] width 753 height 51
click at [150, 82] on input "**********" at bounding box center [121, 88] width 113 height 23
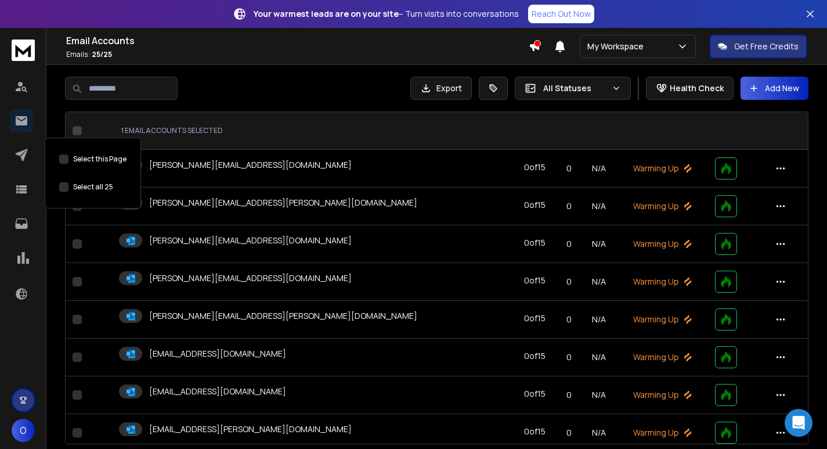
click at [77, 132] on button "Select this Page" at bounding box center [77, 130] width 9 height 9
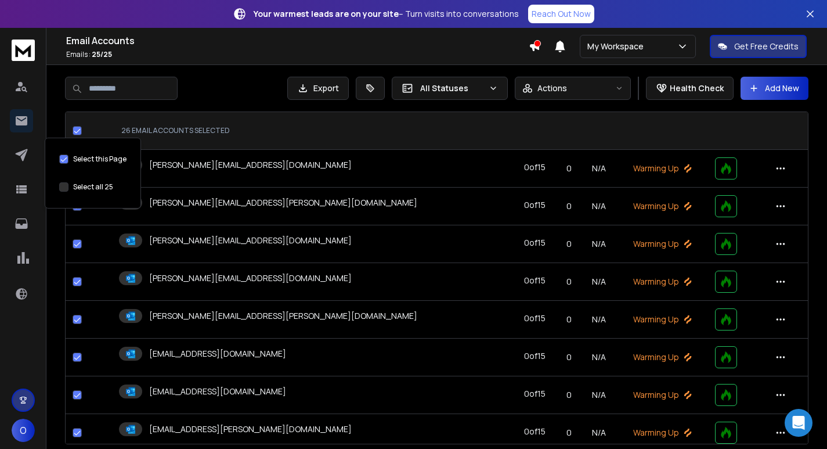
click at [69, 186] on div "Select all 25" at bounding box center [92, 186] width 67 height 9
click at [68, 187] on button "Select this Page" at bounding box center [63, 186] width 9 height 9
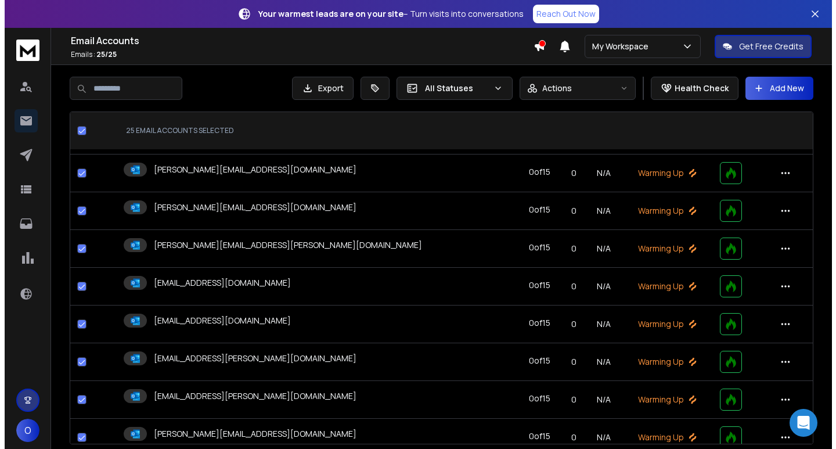
scroll to position [0, 0]
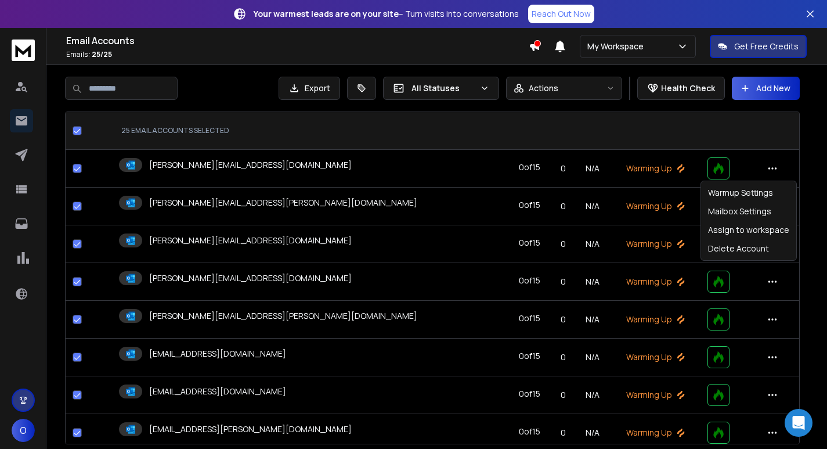
click at [768, 170] on icon at bounding box center [773, 168] width 10 height 10
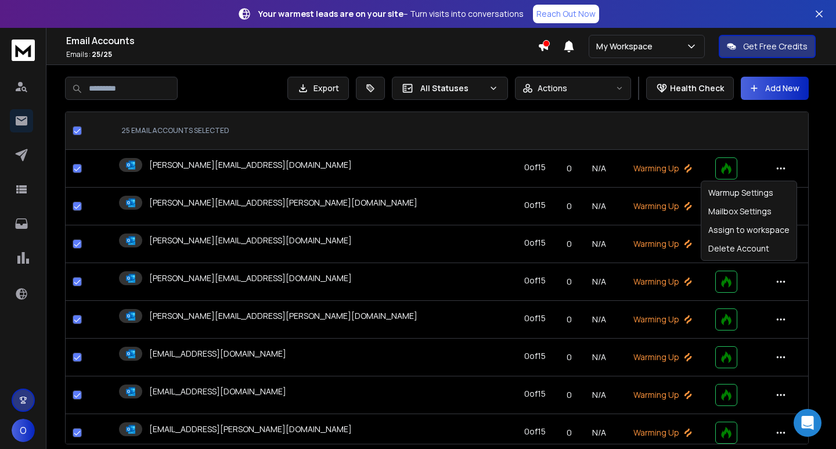
click at [208, 163] on p "[PERSON_NAME][EMAIL_ADDRESS][DOMAIN_NAME]" at bounding box center [250, 165] width 203 height 12
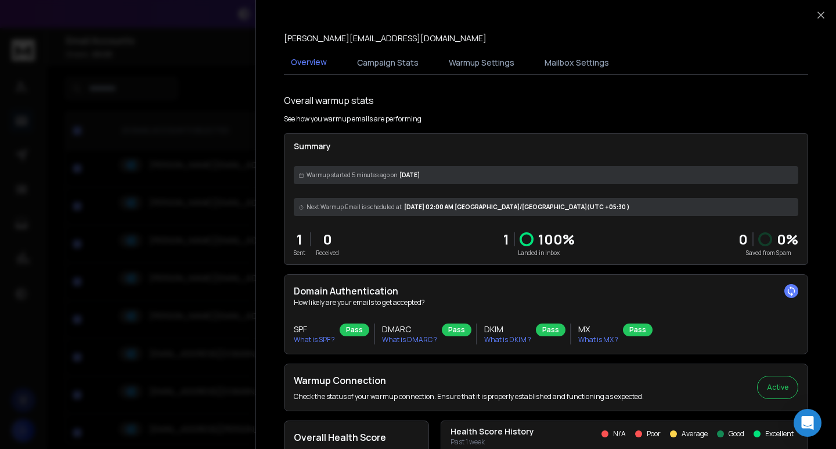
click at [392, 63] on button "Campaign Stats" at bounding box center [387, 63] width 75 height 26
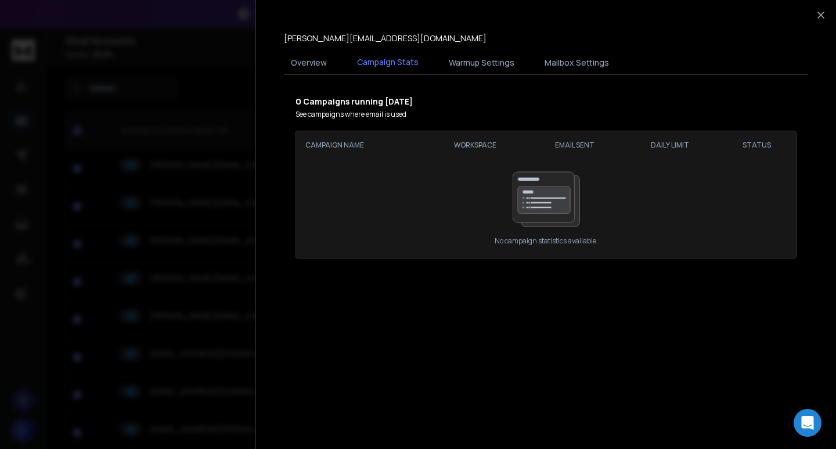
click at [494, 62] on button "Warmup Settings" at bounding box center [482, 63] width 80 height 26
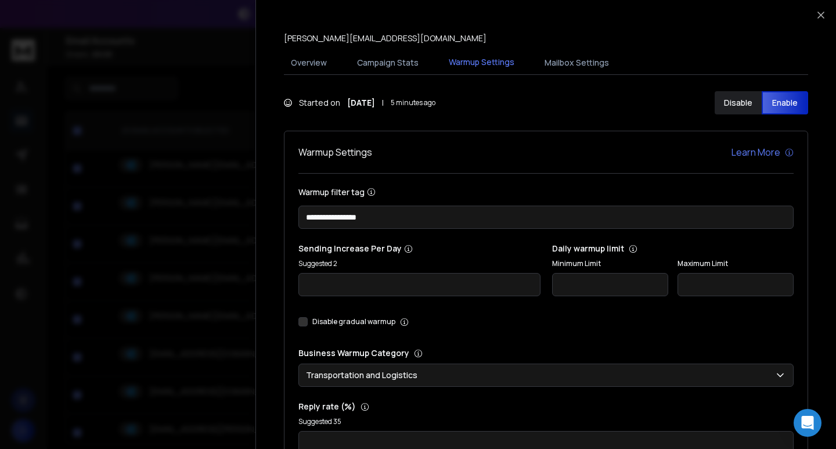
click at [577, 61] on button "Mailbox Settings" at bounding box center [577, 63] width 78 height 26
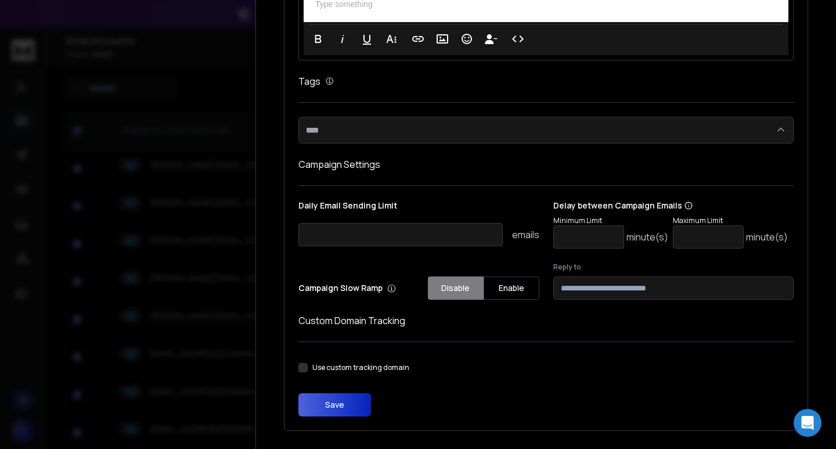
scroll to position [247, 0]
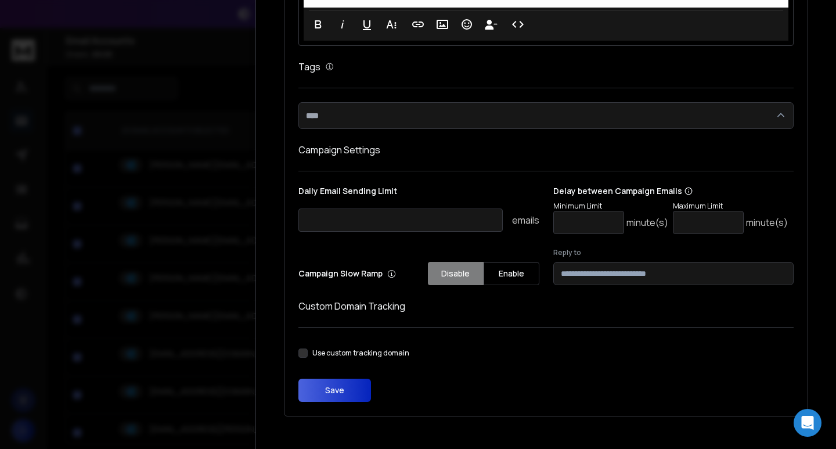
click at [366, 306] on h1 "Custom Domain Tracking" at bounding box center [545, 306] width 495 height 14
click at [437, 303] on h1 "Custom Domain Tracking" at bounding box center [545, 306] width 495 height 14
click at [332, 273] on p "Campaign Slow Ramp" at bounding box center [347, 274] width 98 height 12
click at [405, 298] on form "First Name **** Last Name ******* Signature Type something Clear Formatting Fon…" at bounding box center [545, 147] width 495 height 507
drag, startPoint x: 300, startPoint y: 351, endPoint x: 312, endPoint y: 351, distance: 12.8
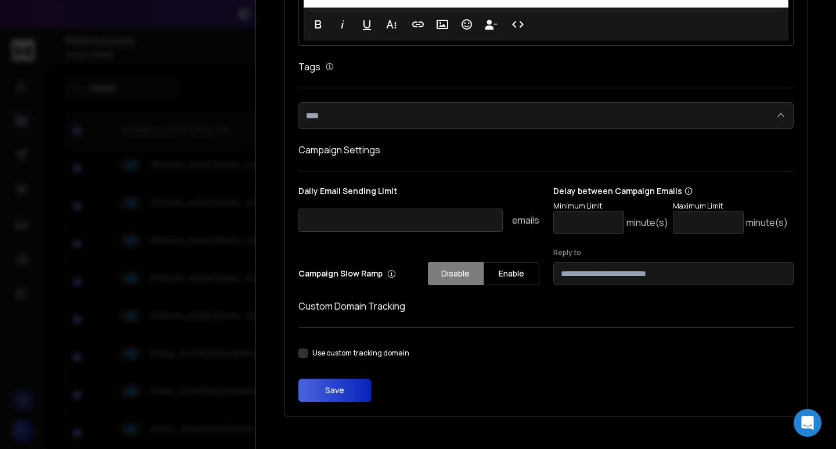
click at [300, 351] on button "Reply to" at bounding box center [302, 352] width 9 height 9
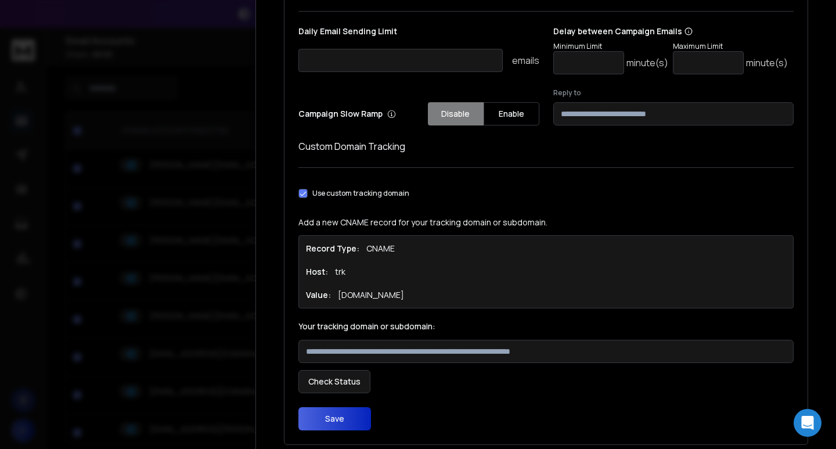
scroll to position [435, 0]
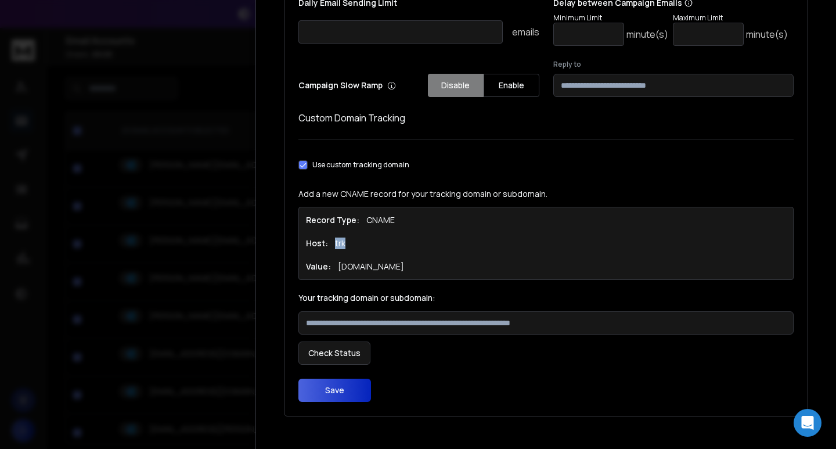
drag, startPoint x: 333, startPoint y: 244, endPoint x: 347, endPoint y: 242, distance: 13.5
click at [347, 242] on div "Host: trk" at bounding box center [546, 243] width 480 height 12
copy p "trk"
click at [396, 268] on p "[DOMAIN_NAME]" at bounding box center [371, 267] width 66 height 12
drag, startPoint x: 338, startPoint y: 267, endPoint x: 402, endPoint y: 267, distance: 64.5
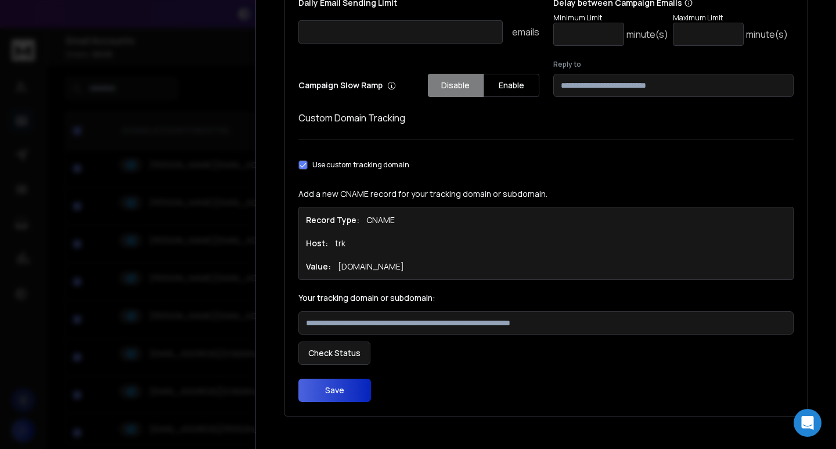
click at [402, 267] on div "Value: [DOMAIN_NAME]" at bounding box center [546, 267] width 480 height 12
copy p "[DOMAIN_NAME]"
click at [355, 257] on div "Record Type: CNAME Host: trk Value: [DOMAIN_NAME]" at bounding box center [545, 243] width 495 height 73
drag, startPoint x: 337, startPoint y: 265, endPoint x: 399, endPoint y: 265, distance: 62.1
click at [399, 265] on div "Value: [DOMAIN_NAME]" at bounding box center [546, 267] width 480 height 12
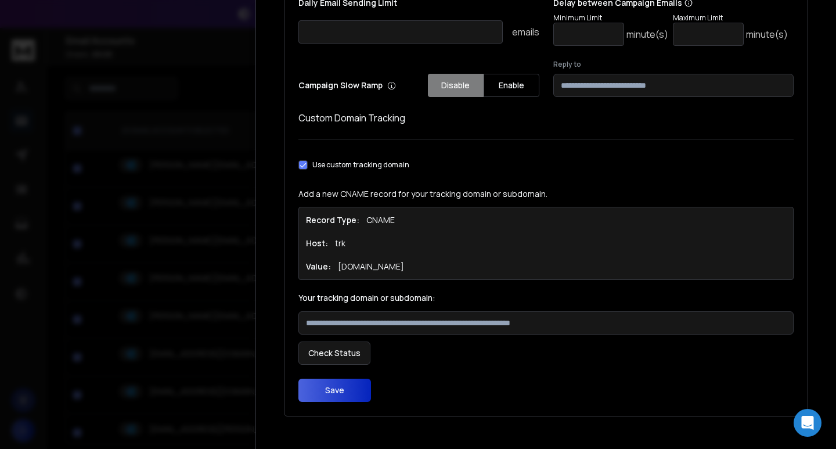
copy p "[DOMAIN_NAME]"
click at [322, 358] on button "Check Status" at bounding box center [334, 352] width 72 height 23
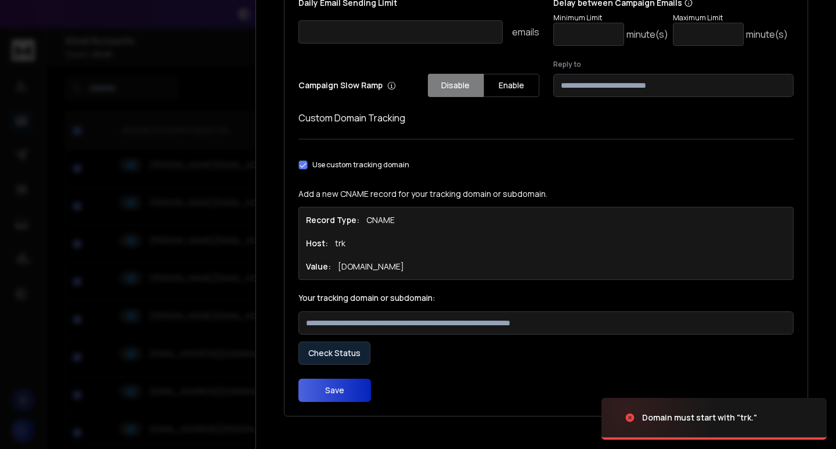
click at [352, 353] on button "Check Status" at bounding box center [334, 352] width 72 height 23
click at [358, 350] on button "Check Status" at bounding box center [334, 352] width 72 height 23
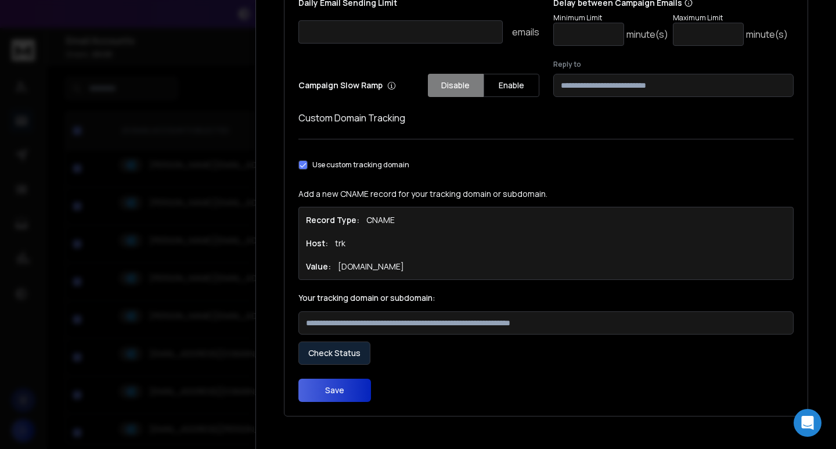
click at [363, 351] on button "Check Status" at bounding box center [334, 352] width 72 height 23
click at [413, 271] on div "Value: [DOMAIN_NAME]" at bounding box center [546, 267] width 480 height 12
drag, startPoint x: 334, startPoint y: 240, endPoint x: 355, endPoint y: 238, distance: 21.6
click at [355, 238] on div "Host: trk" at bounding box center [546, 243] width 480 height 12
copy p "trk"
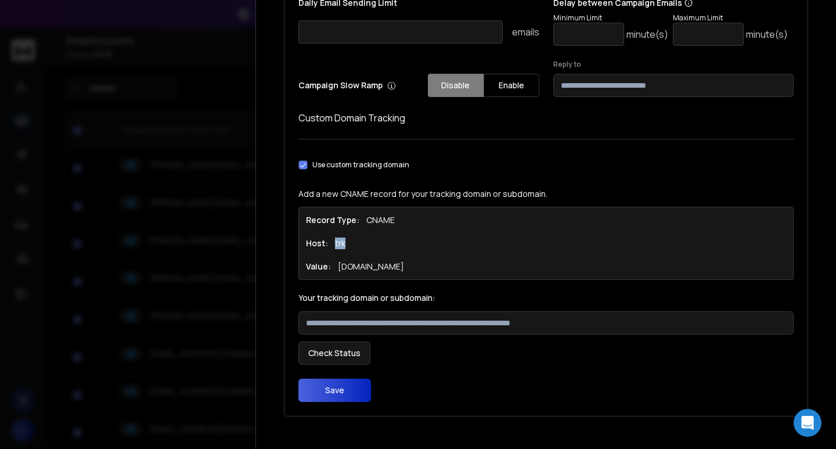
click at [494, 239] on div "Host: trk" at bounding box center [546, 243] width 480 height 12
drag, startPoint x: 337, startPoint y: 267, endPoint x: 402, endPoint y: 261, distance: 65.3
click at [402, 261] on div "Value: [DOMAIN_NAME]" at bounding box center [546, 267] width 480 height 12
copy p "[DOMAIN_NAME]"
click at [345, 353] on button "Check Status" at bounding box center [334, 352] width 72 height 23
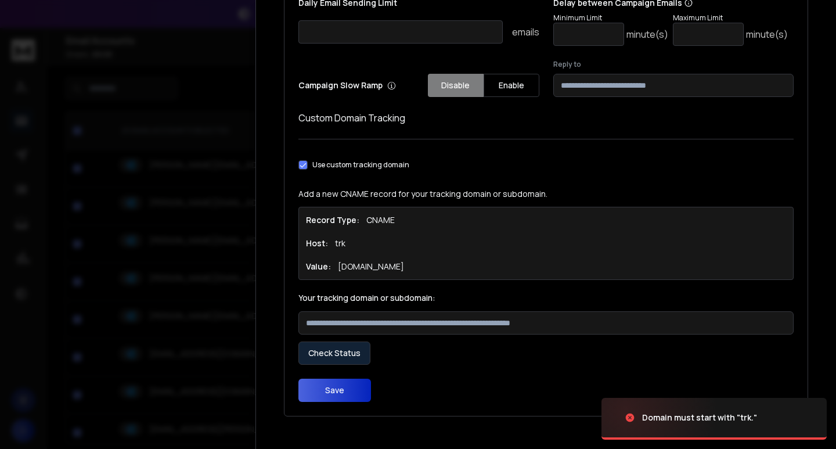
click at [353, 358] on button "Check Status" at bounding box center [334, 352] width 72 height 23
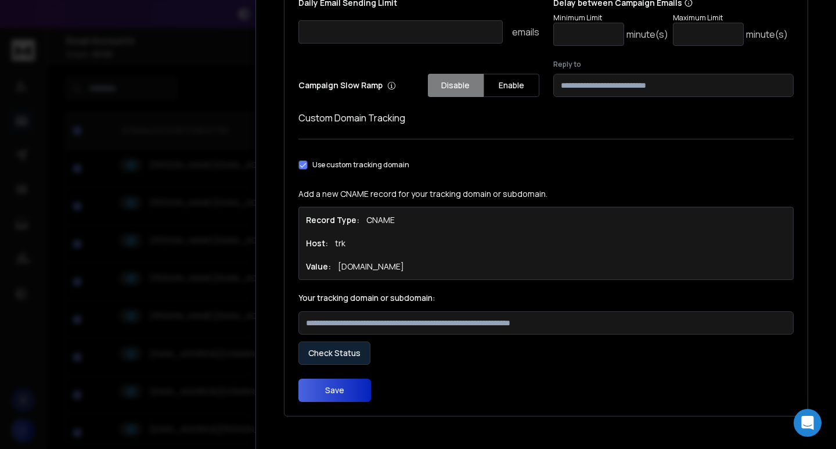
click at [353, 355] on button "Check Status" at bounding box center [334, 352] width 72 height 23
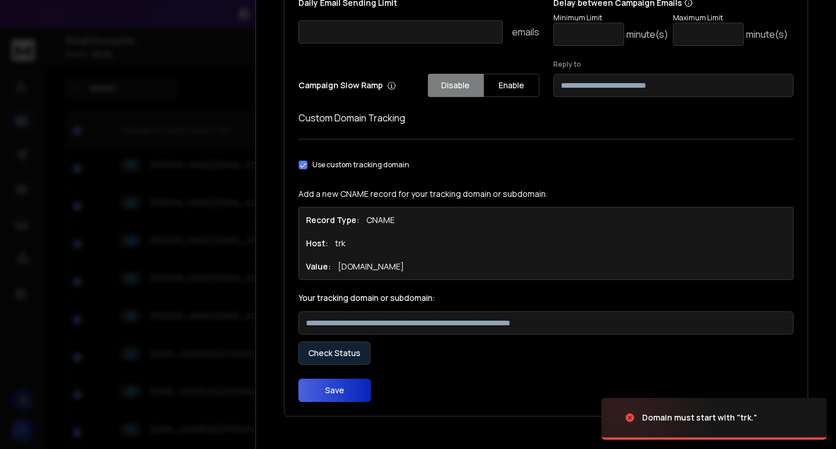
click at [353, 355] on button "Check Status" at bounding box center [334, 352] width 72 height 23
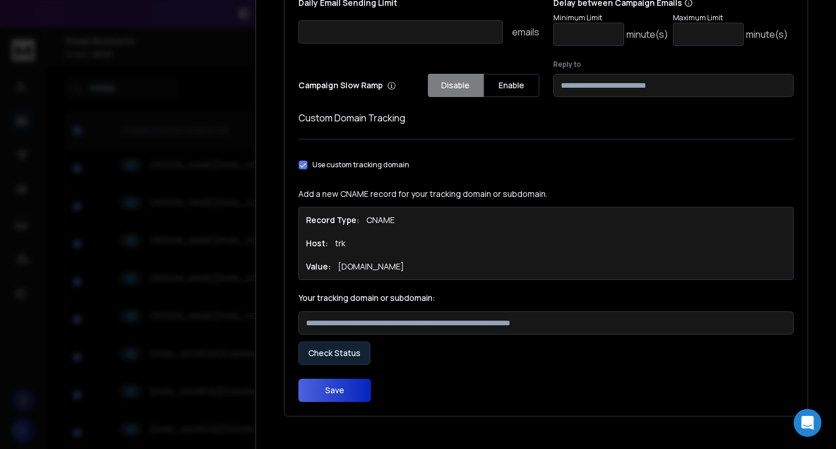
click at [353, 355] on button "Check Status" at bounding box center [334, 352] width 72 height 23
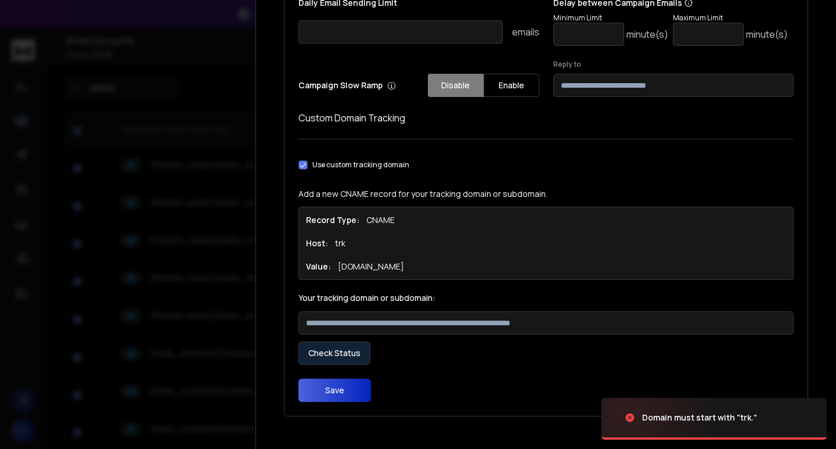
click at [353, 355] on button "Check Status" at bounding box center [334, 352] width 72 height 23
drag, startPoint x: 521, startPoint y: 323, endPoint x: 541, endPoint y: 319, distance: 20.2
click at [541, 319] on input at bounding box center [545, 322] width 495 height 23
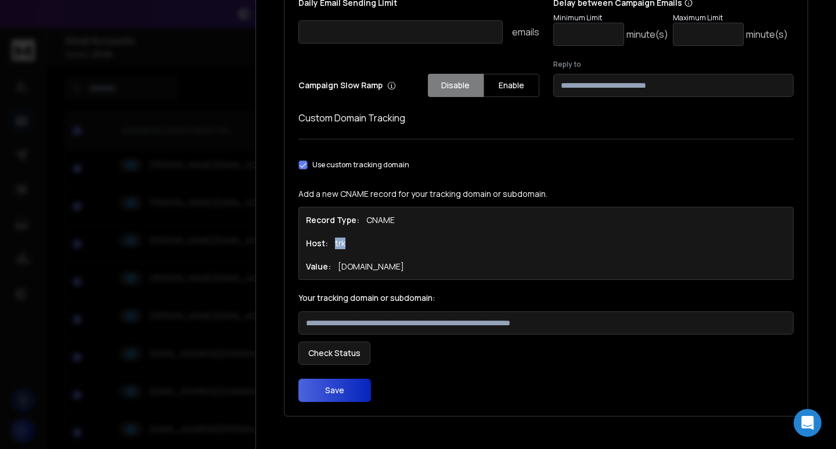
drag, startPoint x: 334, startPoint y: 241, endPoint x: 352, endPoint y: 243, distance: 18.7
click at [352, 243] on div "Host: trk" at bounding box center [546, 243] width 480 height 12
copy p "trk"
click at [303, 354] on button "Check Status" at bounding box center [334, 352] width 72 height 23
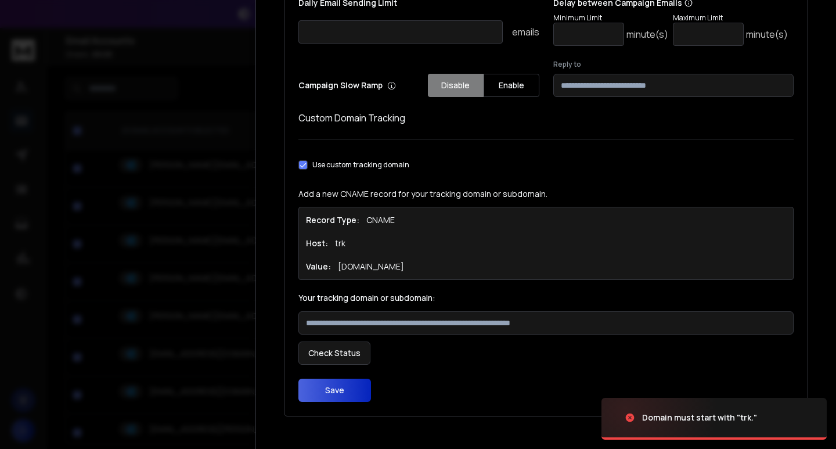
drag, startPoint x: 521, startPoint y: 323, endPoint x: 549, endPoint y: 323, distance: 27.9
click at [549, 323] on input at bounding box center [545, 322] width 495 height 23
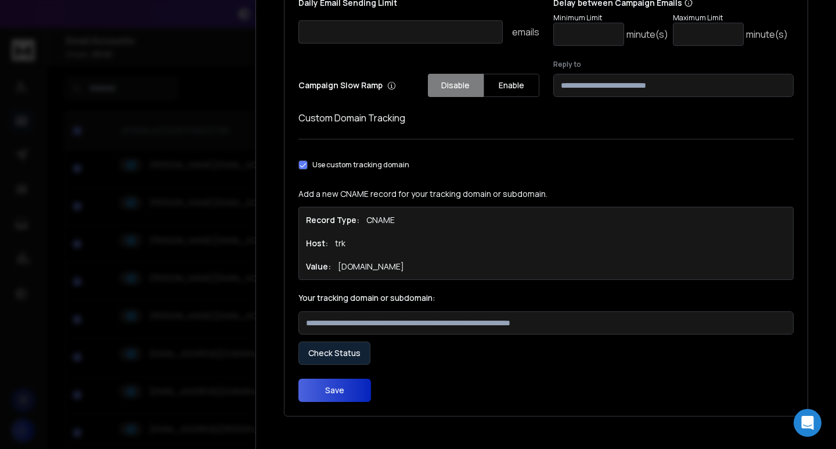
click at [326, 352] on button "Check Status" at bounding box center [334, 352] width 72 height 23
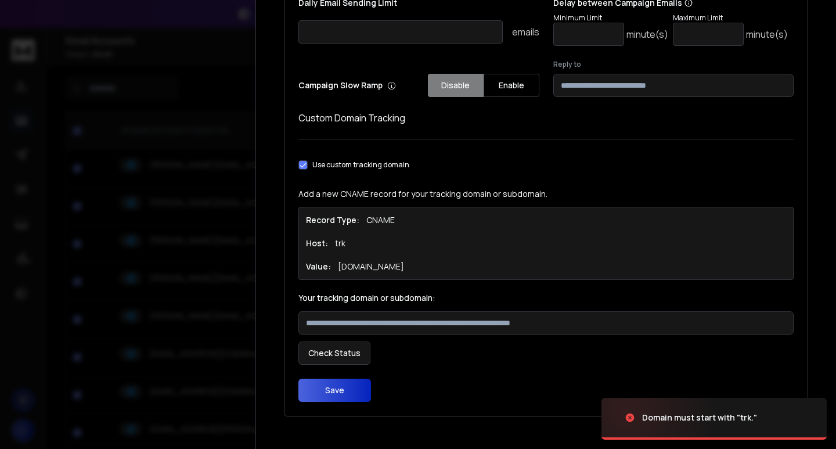
click at [351, 331] on input at bounding box center [545, 322] width 495 height 23
click at [360, 323] on input at bounding box center [545, 322] width 495 height 23
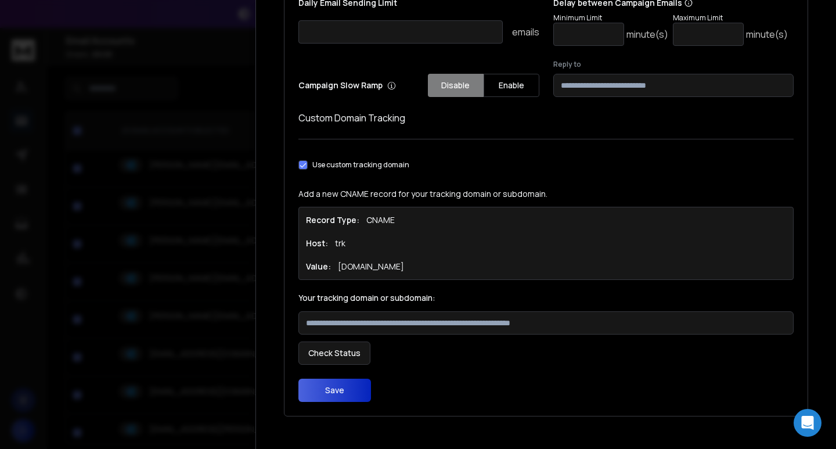
click at [477, 318] on input at bounding box center [545, 322] width 495 height 23
paste input "**********"
type input "**********"
click at [330, 354] on button "Check Status" at bounding box center [334, 352] width 72 height 23
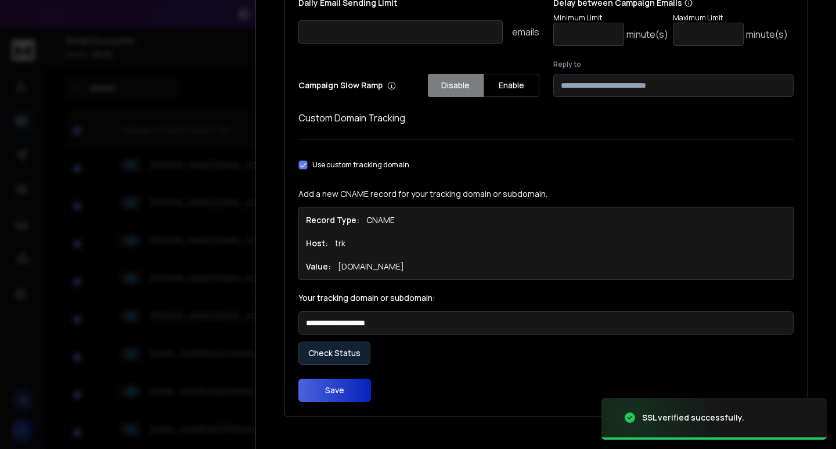
click at [335, 353] on button "Check Status" at bounding box center [334, 352] width 72 height 23
click at [349, 394] on button "Save" at bounding box center [334, 390] width 73 height 23
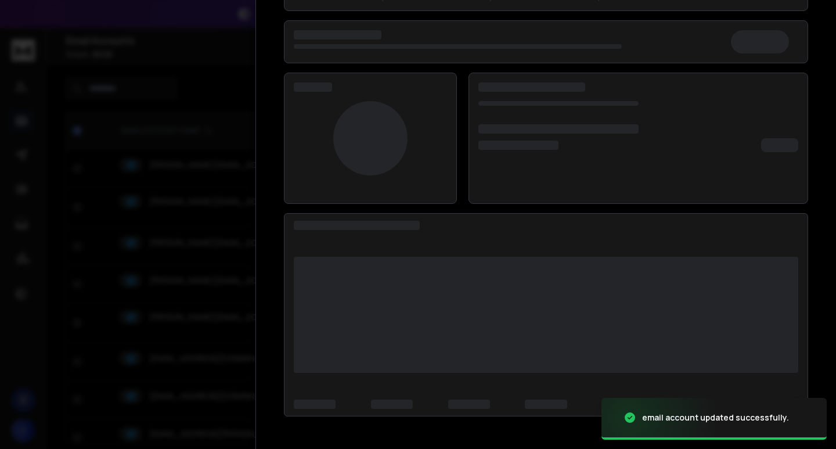
scroll to position [317, 0]
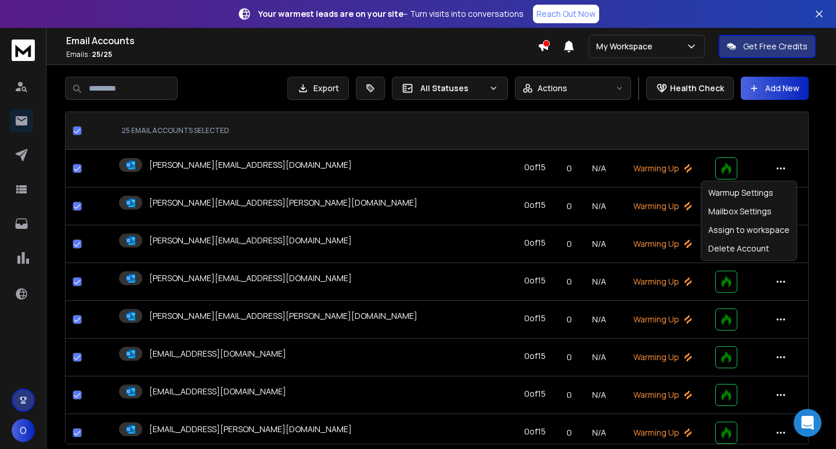
click at [776, 166] on icon at bounding box center [781, 168] width 10 height 10
click at [195, 163] on p "[PERSON_NAME][EMAIL_ADDRESS][DOMAIN_NAME]" at bounding box center [250, 165] width 203 height 12
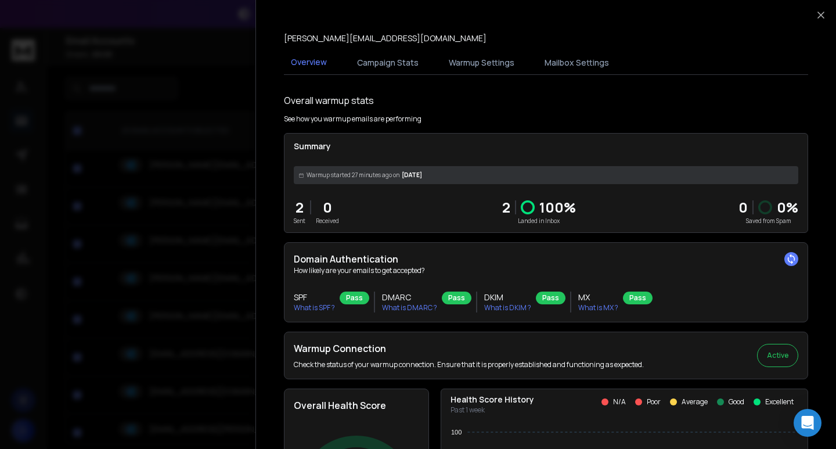
click at [560, 51] on button "Mailbox Settings" at bounding box center [577, 63] width 78 height 26
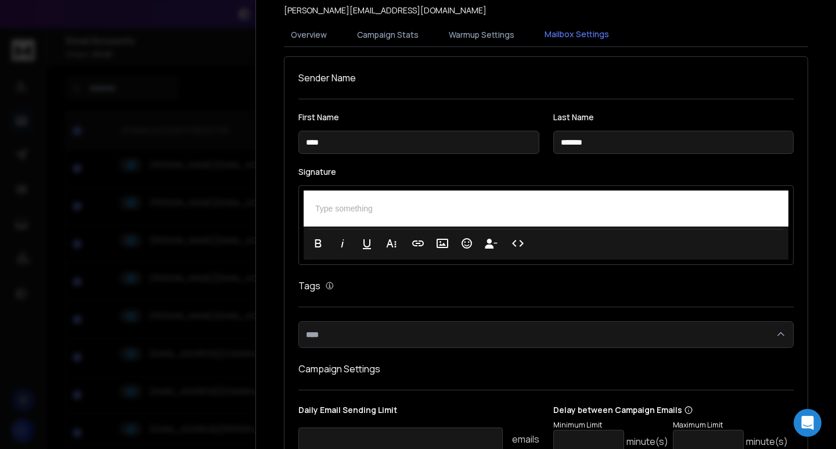
scroll to position [0, 0]
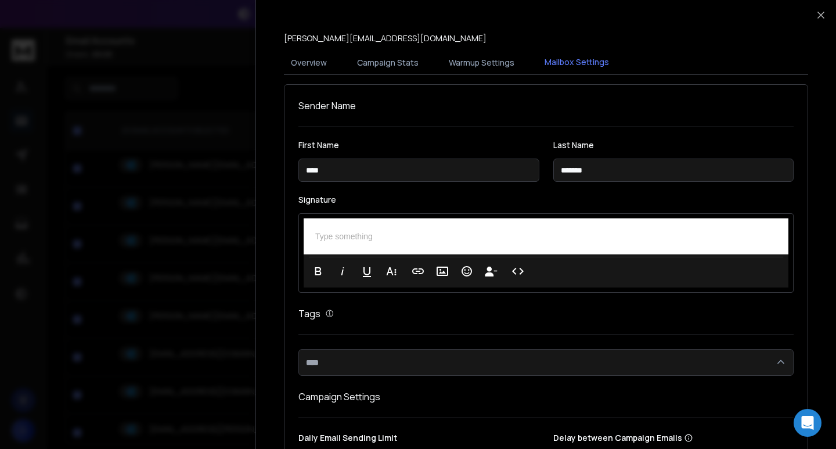
click at [494, 62] on button "Warmup Settings" at bounding box center [482, 63] width 80 height 26
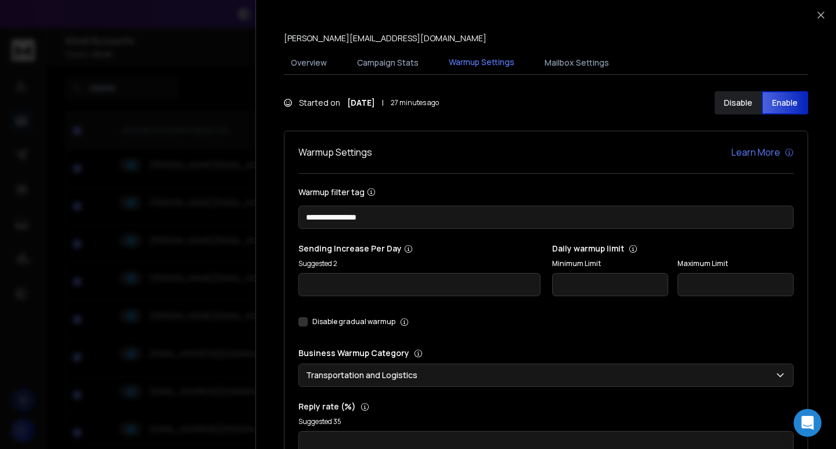
click at [405, 64] on button "Campaign Stats" at bounding box center [387, 63] width 75 height 26
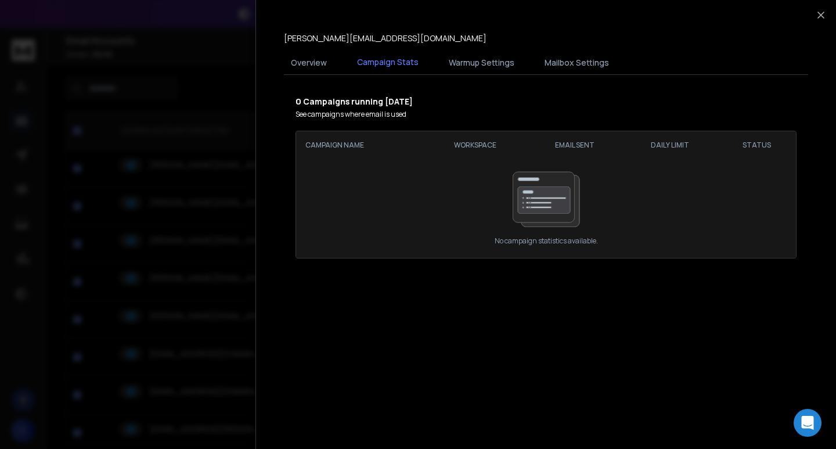
click at [326, 58] on button "Overview" at bounding box center [309, 63] width 50 height 26
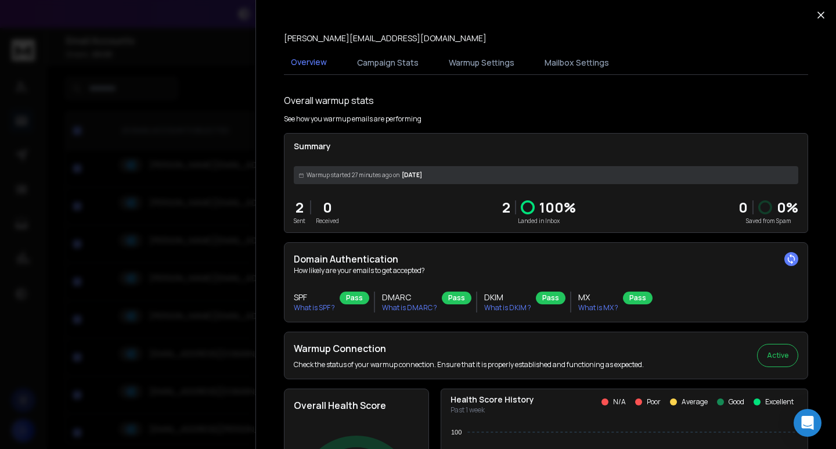
click at [818, 16] on icon "button" at bounding box center [821, 15] width 12 height 12
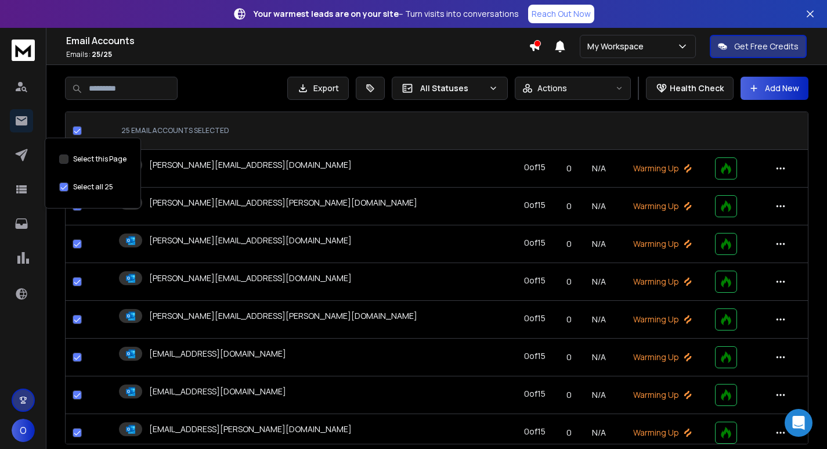
click at [82, 131] on div at bounding box center [92, 130] width 39 height 9
click at [190, 162] on p "[PERSON_NAME][EMAIL_ADDRESS][DOMAIN_NAME]" at bounding box center [250, 165] width 203 height 12
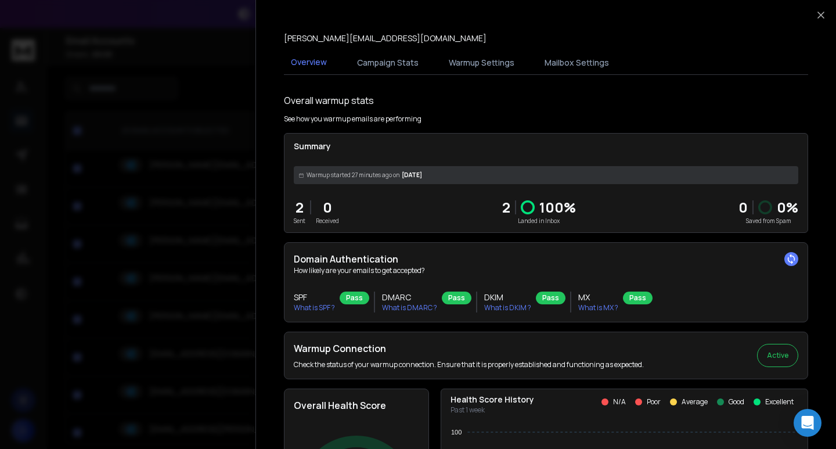
click at [563, 61] on button "Mailbox Settings" at bounding box center [577, 63] width 78 height 26
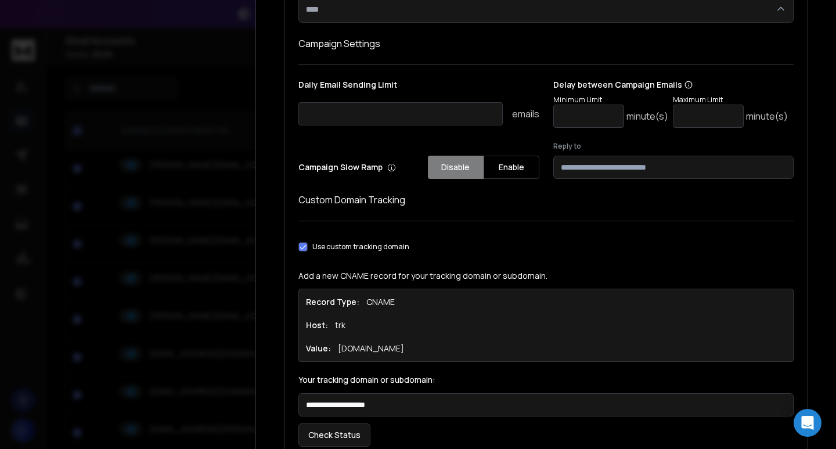
scroll to position [435, 0]
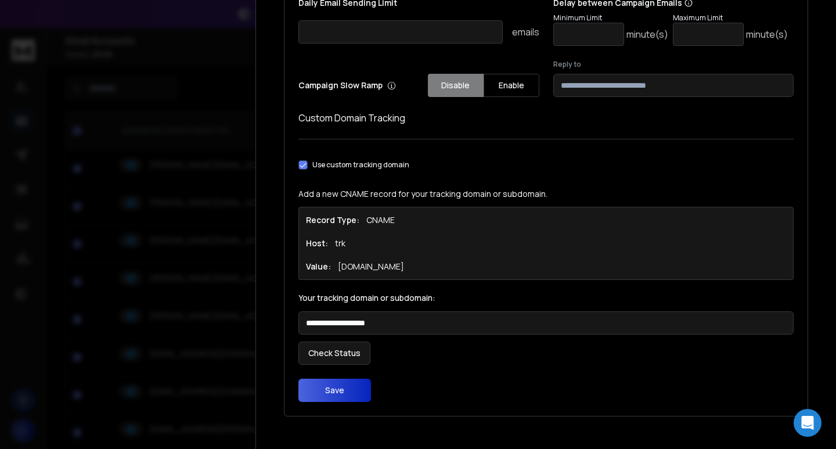
drag, startPoint x: 399, startPoint y: 325, endPoint x: 303, endPoint y: 326, distance: 96.4
click at [303, 326] on input "**********" at bounding box center [545, 322] width 495 height 23
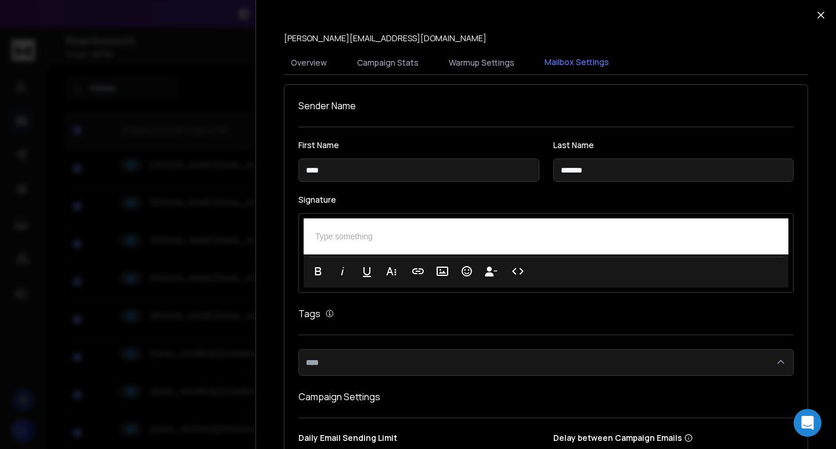
click at [819, 15] on icon "button" at bounding box center [821, 15] width 12 height 12
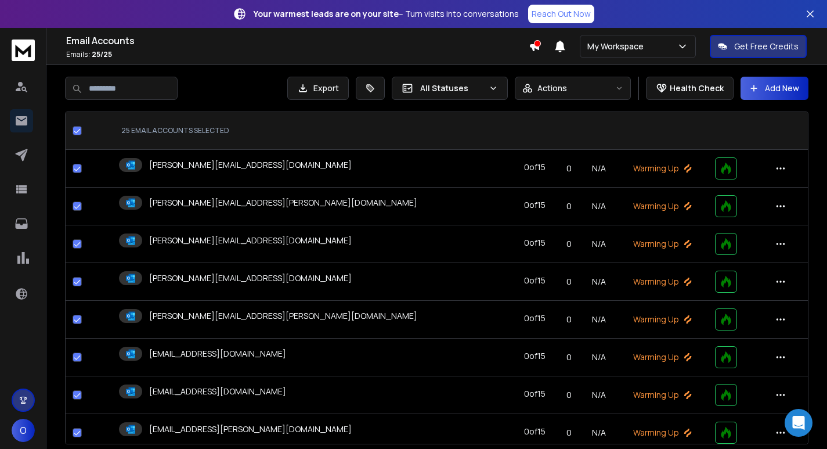
click at [153, 93] on input at bounding box center [121, 88] width 113 height 23
paste input "**********"
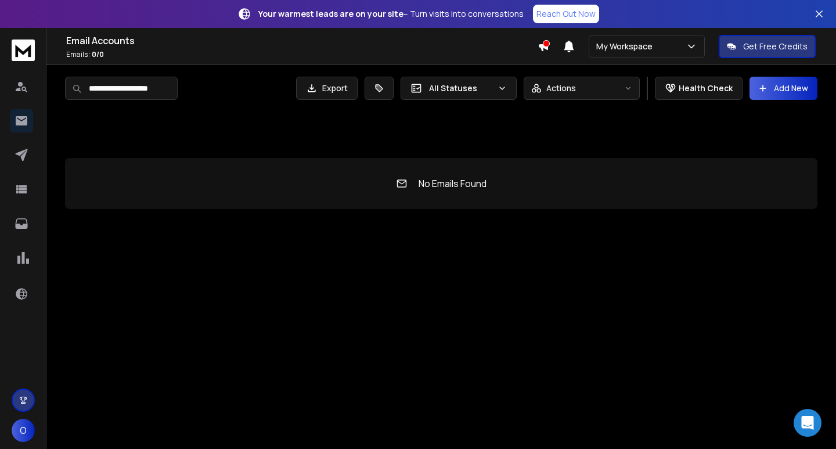
drag, startPoint x: 101, startPoint y: 89, endPoint x: 81, endPoint y: 93, distance: 20.6
click at [81, 93] on div "**********" at bounding box center [121, 88] width 113 height 23
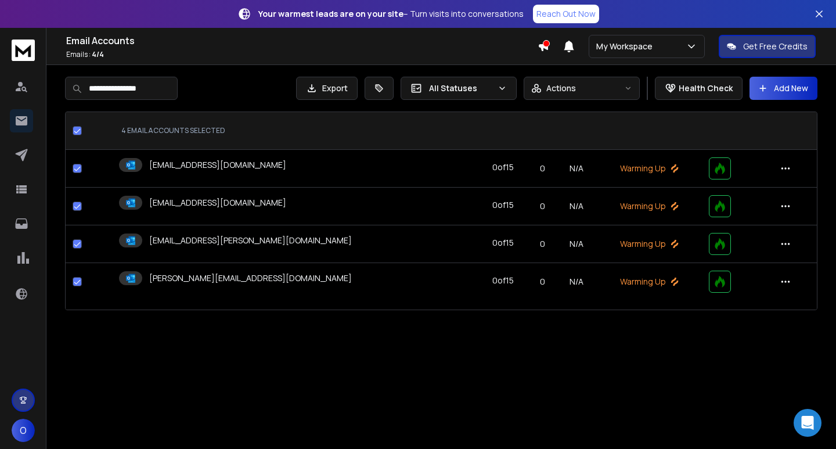
type input "**********"
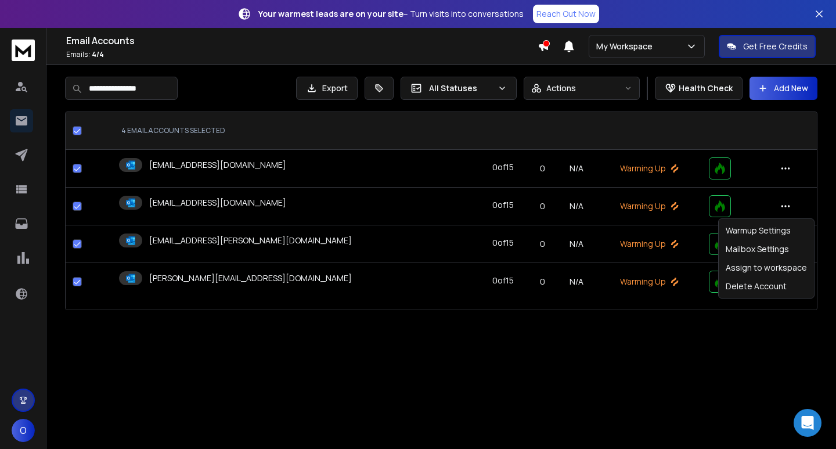
click at [780, 206] on icon at bounding box center [785, 206] width 10 height 10
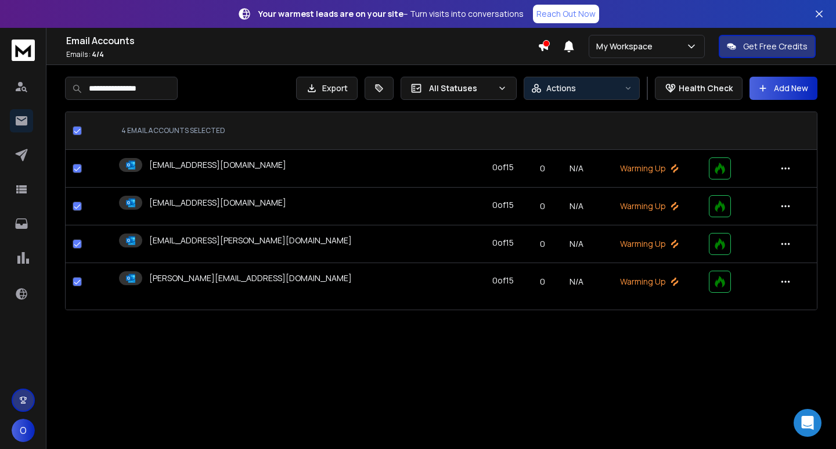
click at [613, 88] on div "Actions" at bounding box center [575, 88] width 88 height 12
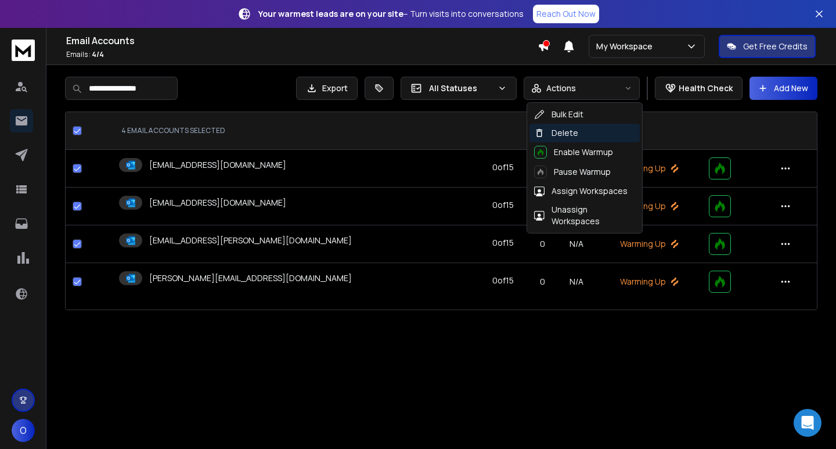
click at [712, 123] on th at bounding box center [728, 131] width 52 height 38
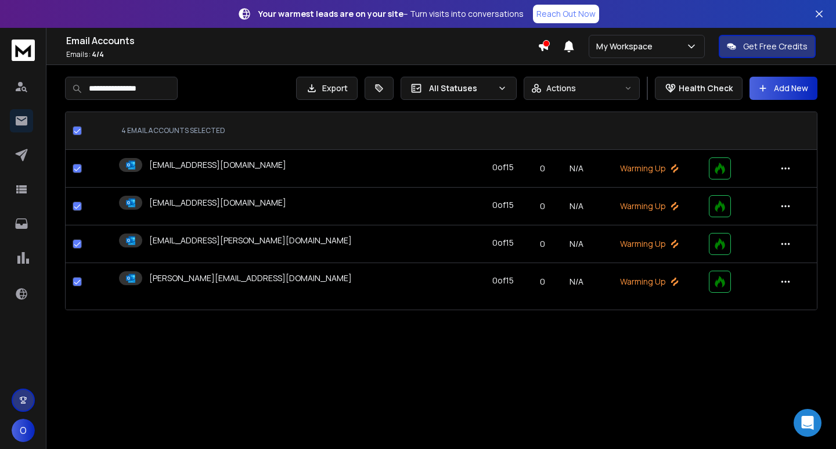
click at [504, 89] on icon at bounding box center [502, 88] width 9 height 9
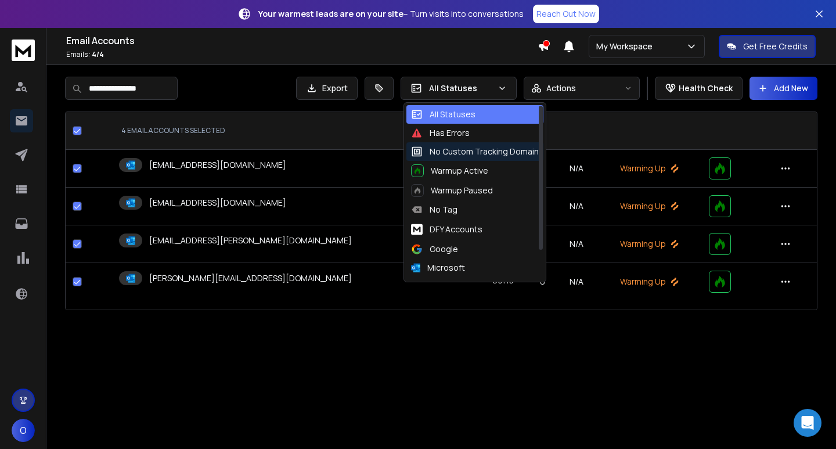
click at [371, 120] on th "4 EMAIL ACCOUNTS SELECTED" at bounding box center [294, 131] width 365 height 38
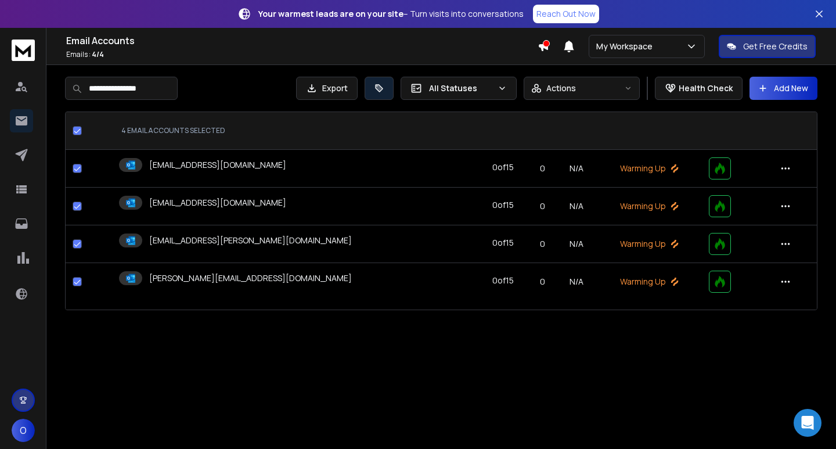
click at [384, 90] on icon at bounding box center [379, 88] width 9 height 9
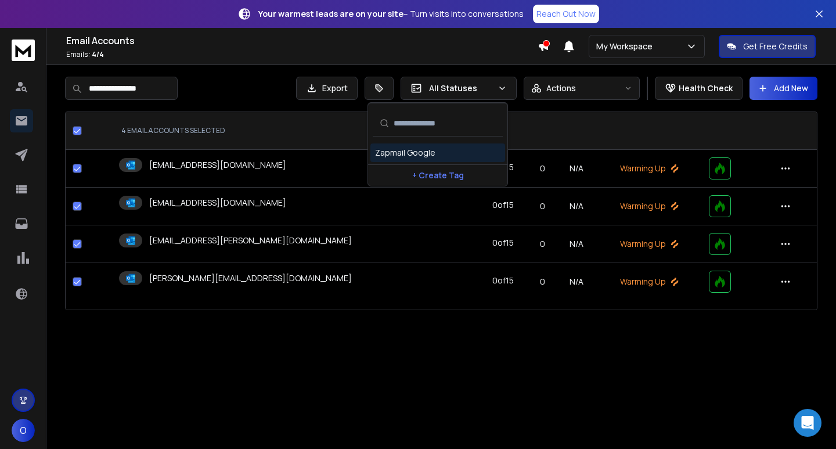
click at [339, 116] on th "4 EMAIL ACCOUNTS SELECTED" at bounding box center [294, 131] width 365 height 38
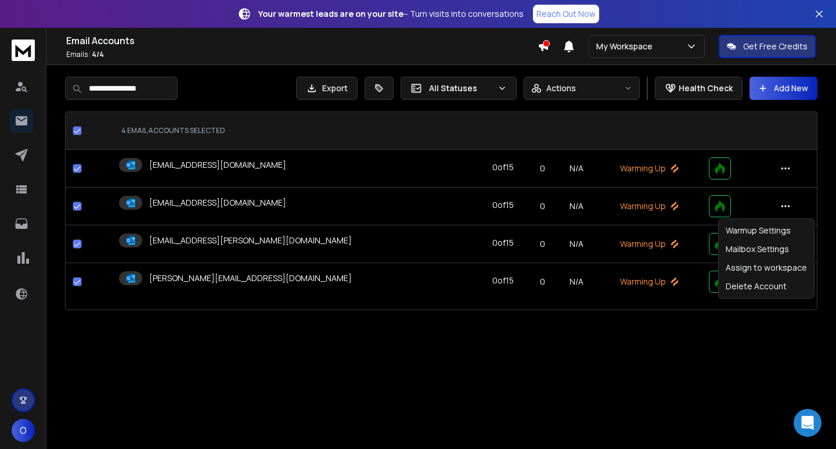
click at [781, 203] on icon at bounding box center [785, 206] width 10 height 10
click at [181, 203] on p "[EMAIL_ADDRESS][DOMAIN_NAME]" at bounding box center [217, 203] width 137 height 12
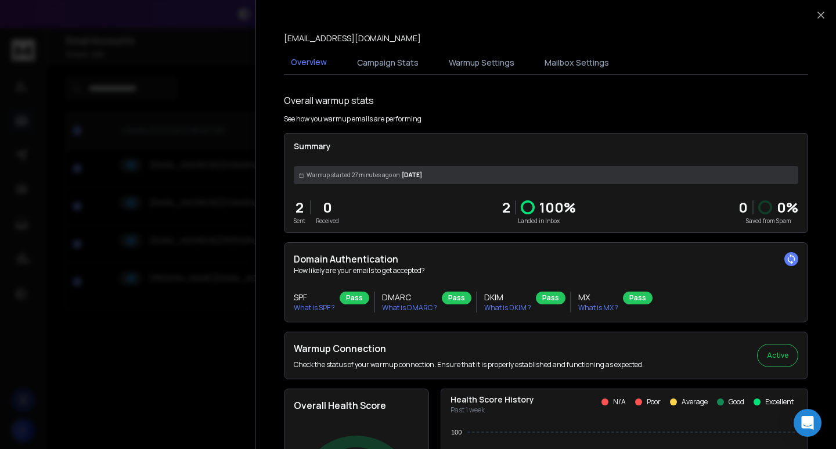
click at [572, 64] on button "Mailbox Settings" at bounding box center [577, 63] width 78 height 26
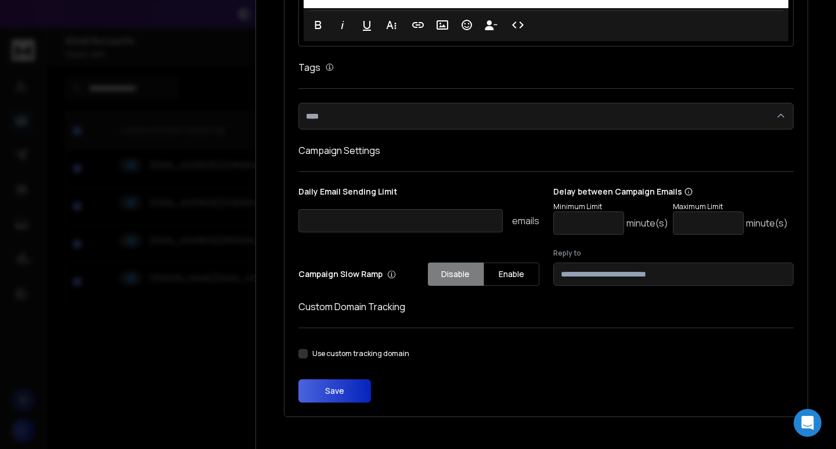
scroll to position [247, 0]
click at [306, 350] on button "Reply to" at bounding box center [302, 352] width 9 height 9
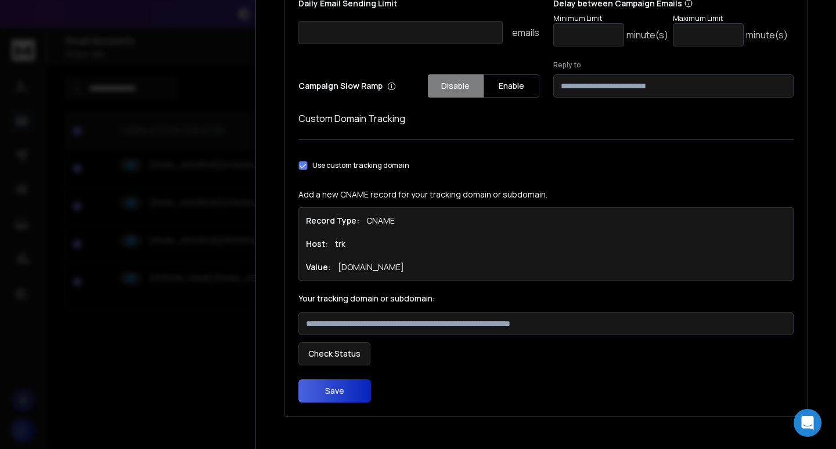
scroll to position [435, 0]
click at [390, 325] on input at bounding box center [545, 322] width 495 height 23
type input "**********"
drag, startPoint x: 339, startPoint y: 358, endPoint x: 341, endPoint y: 363, distance: 6.5
click at [339, 357] on button "Check Status" at bounding box center [334, 352] width 72 height 23
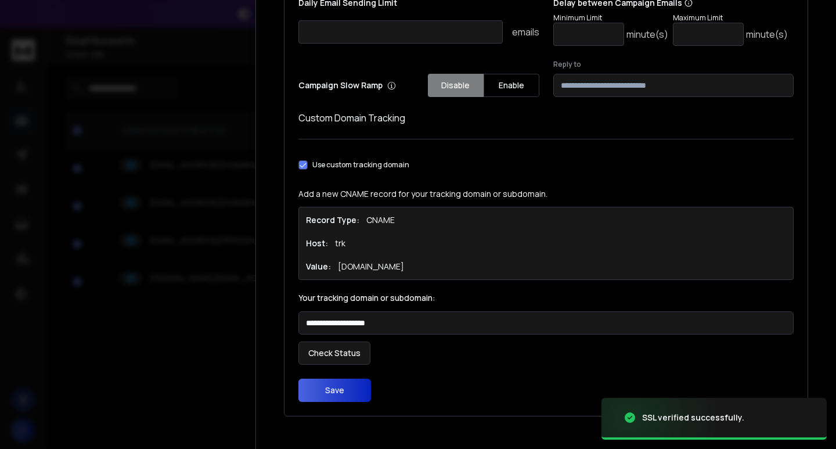
click at [341, 394] on button "Save" at bounding box center [334, 390] width 73 height 23
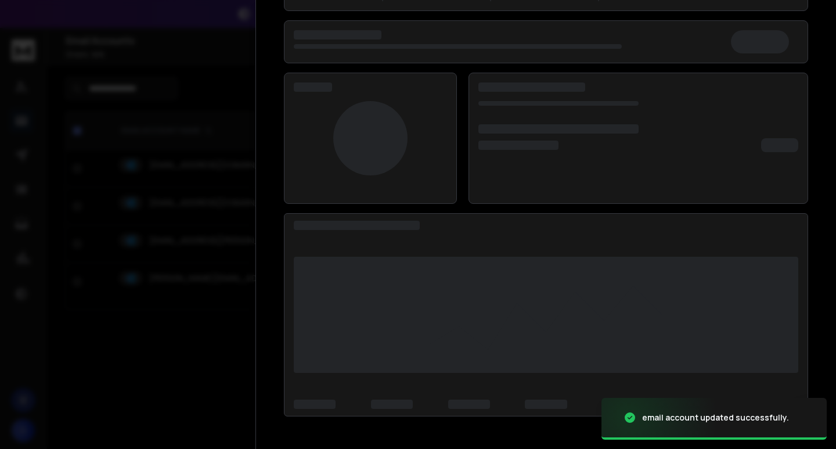
scroll to position [317, 0]
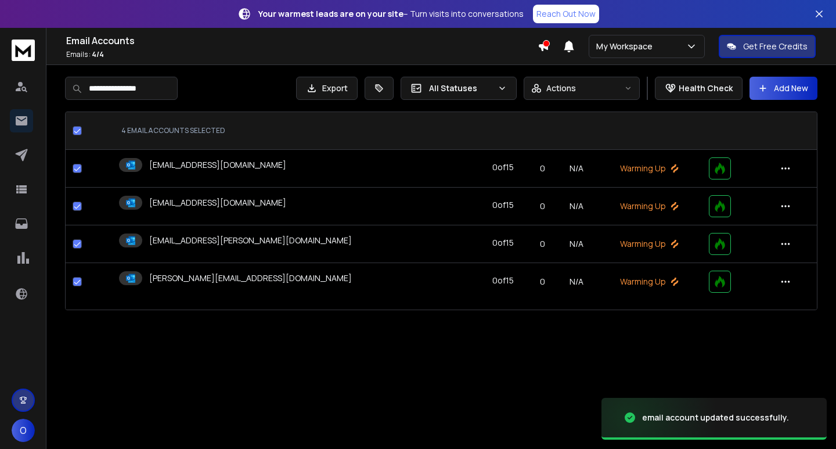
click at [239, 239] on p "[EMAIL_ADDRESS][PERSON_NAME][DOMAIN_NAME]" at bounding box center [250, 241] width 203 height 12
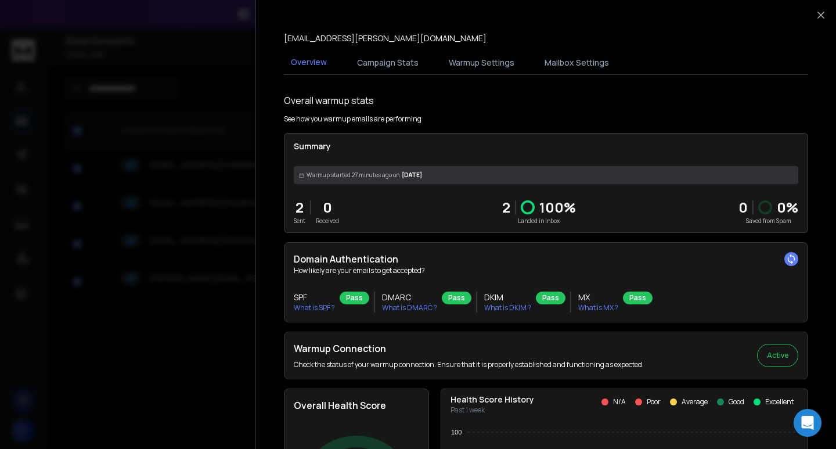
click at [568, 53] on button "Mailbox Settings" at bounding box center [577, 63] width 78 height 26
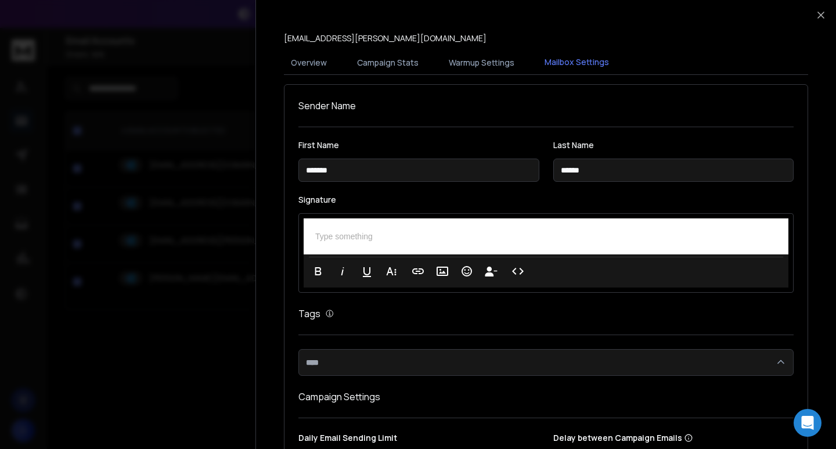
click at [482, 55] on button "Warmup Settings" at bounding box center [482, 63] width 80 height 26
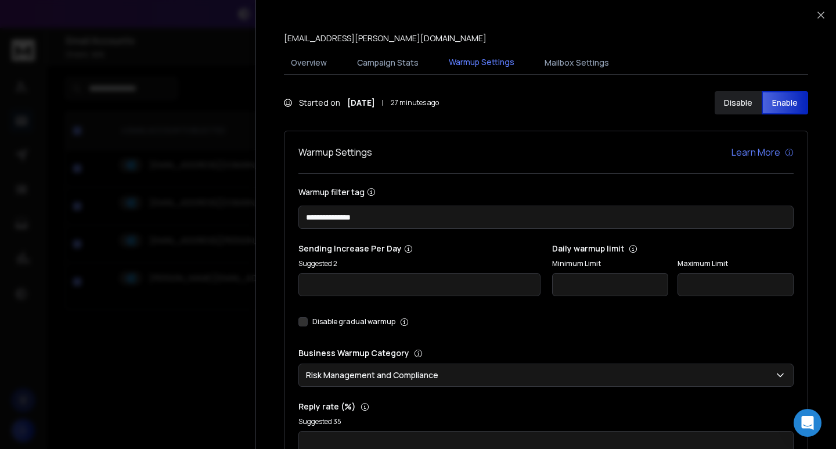
click at [546, 55] on button "Mailbox Settings" at bounding box center [577, 63] width 78 height 26
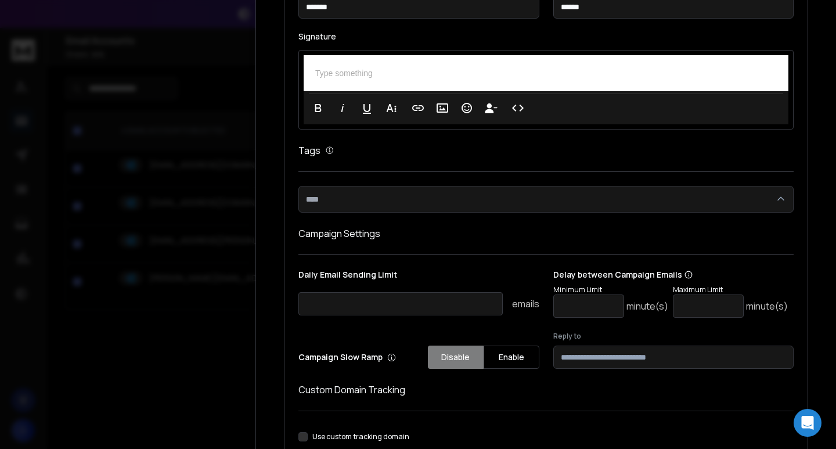
scroll to position [247, 0]
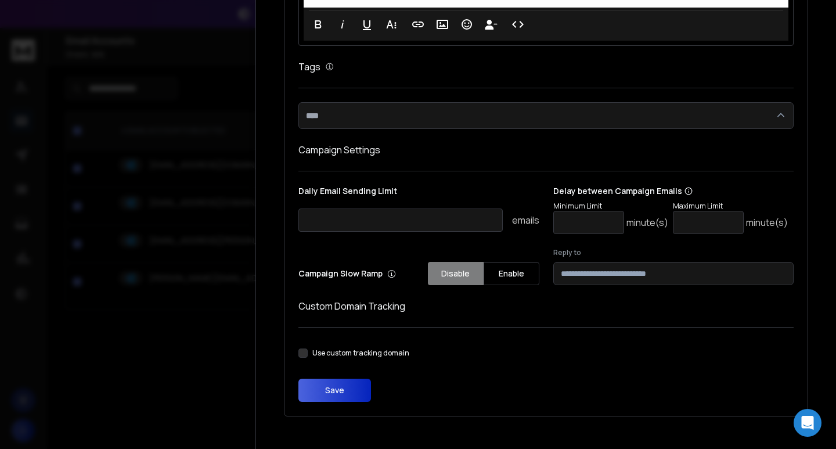
click at [300, 352] on button "Reply to" at bounding box center [302, 352] width 9 height 9
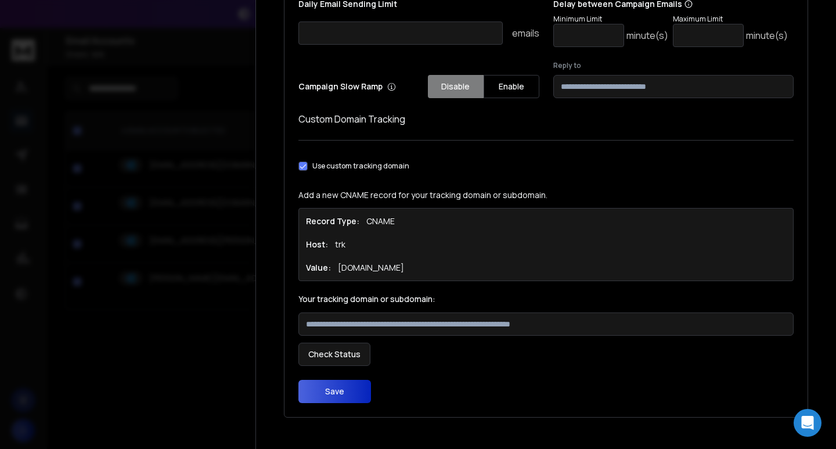
scroll to position [435, 0]
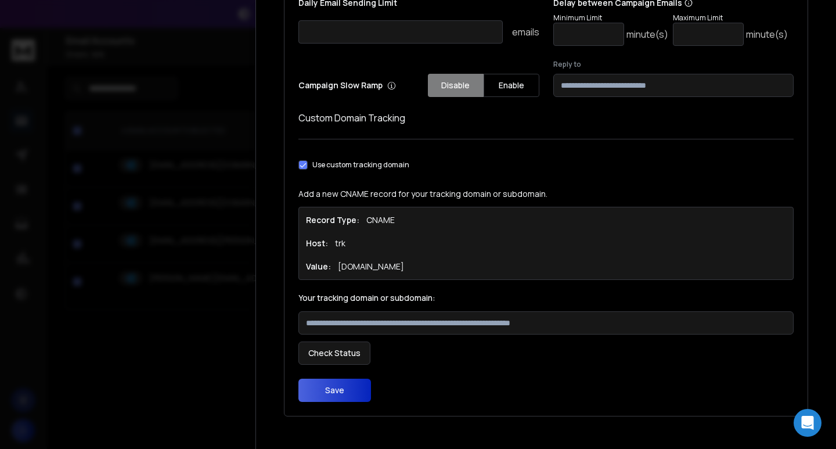
click at [374, 326] on input at bounding box center [545, 322] width 495 height 23
type input "**********"
click at [340, 356] on button "Check Status" at bounding box center [334, 352] width 72 height 23
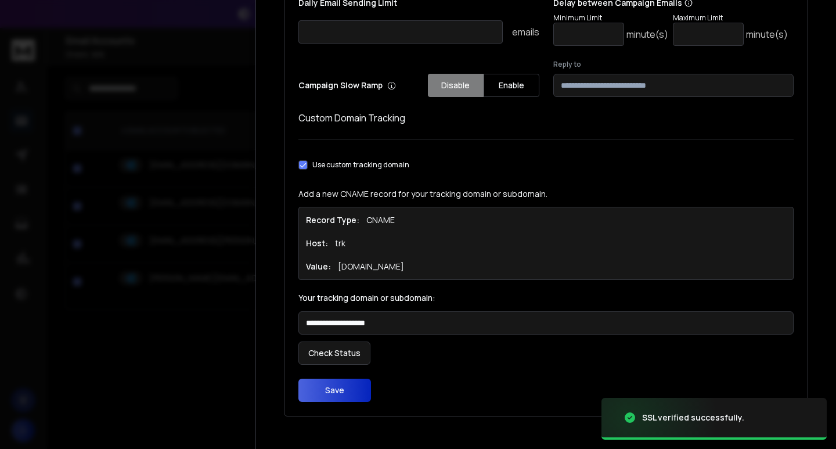
click at [339, 387] on button "Save" at bounding box center [334, 390] width 73 height 23
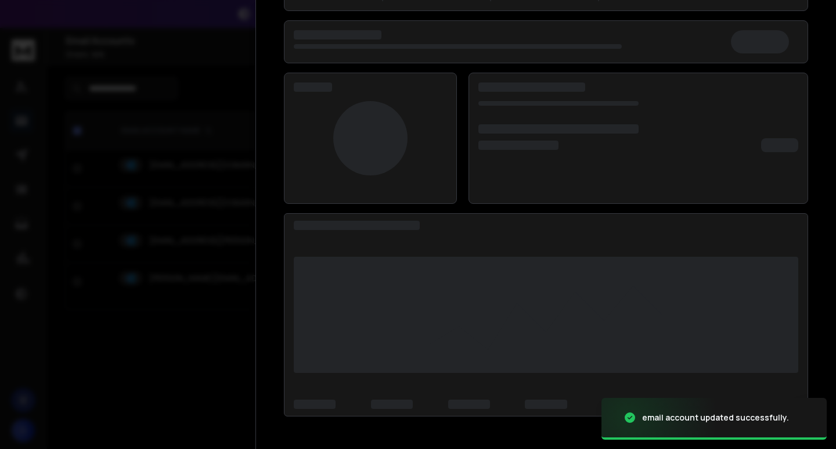
scroll to position [317, 0]
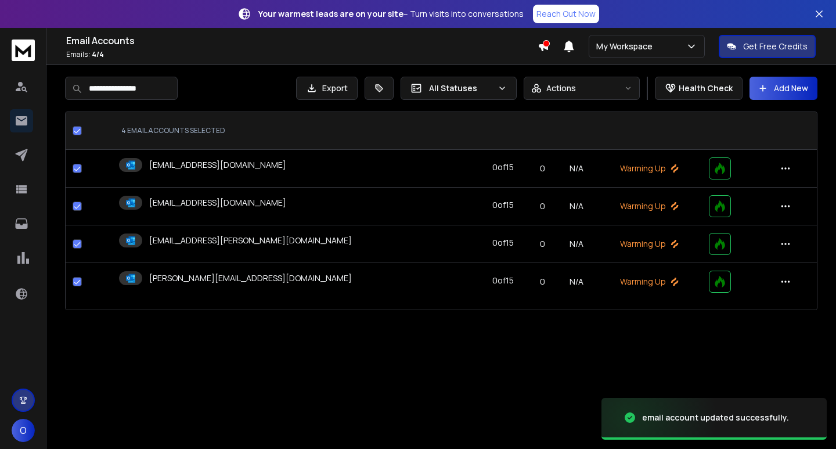
click at [167, 275] on p "[PERSON_NAME][EMAIL_ADDRESS][DOMAIN_NAME]" at bounding box center [250, 278] width 203 height 12
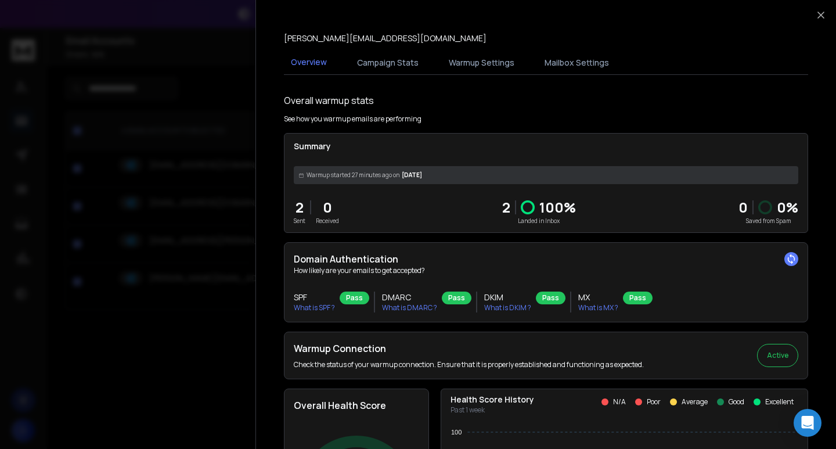
click at [555, 55] on button "Mailbox Settings" at bounding box center [577, 63] width 78 height 26
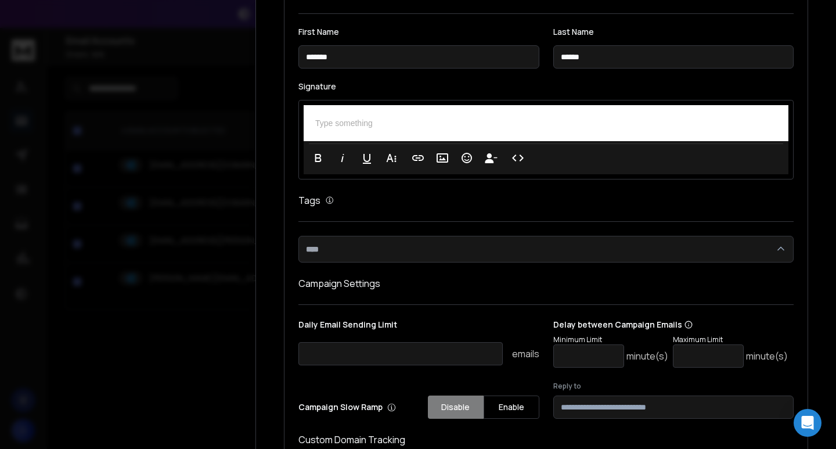
scroll to position [247, 0]
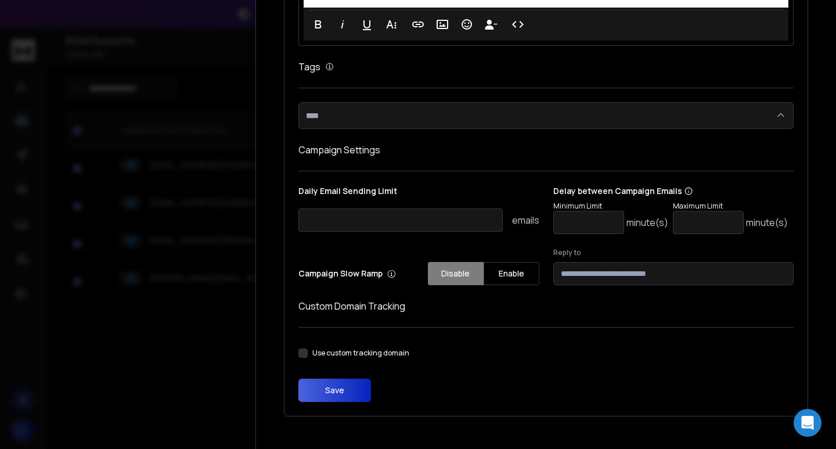
click at [304, 350] on button "Reply to" at bounding box center [302, 352] width 9 height 9
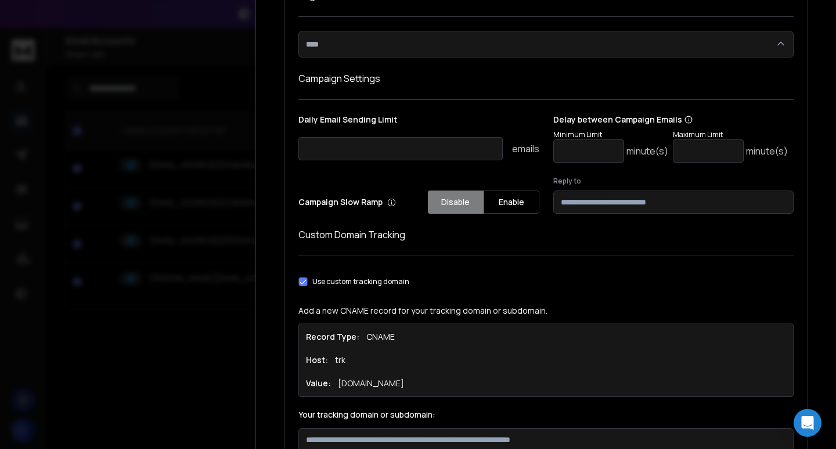
scroll to position [435, 0]
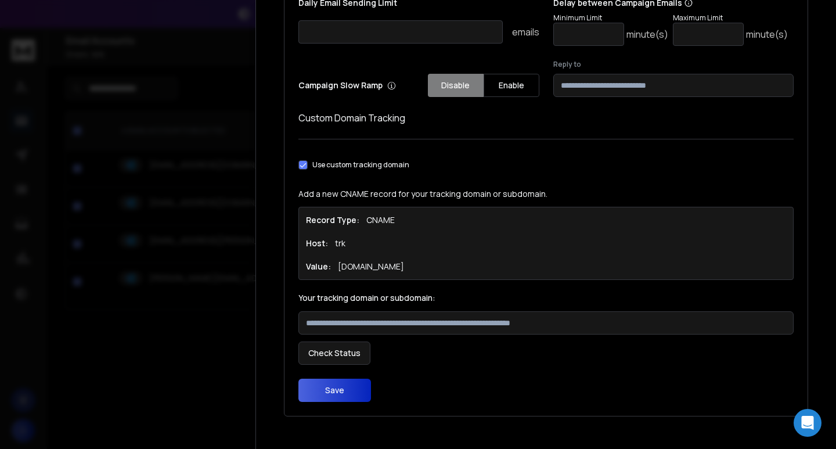
click at [369, 325] on input at bounding box center [545, 322] width 495 height 23
type input "**********"
click at [346, 352] on button "Check Status" at bounding box center [334, 352] width 72 height 23
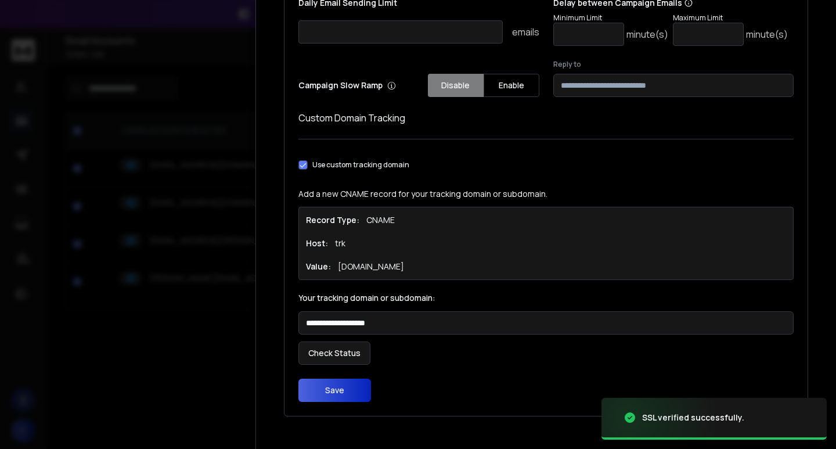
click at [340, 395] on button "Save" at bounding box center [334, 390] width 73 height 23
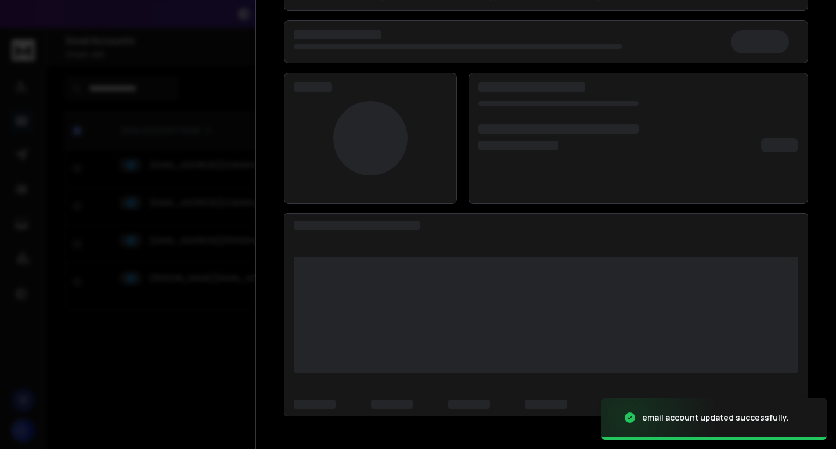
scroll to position [317, 0]
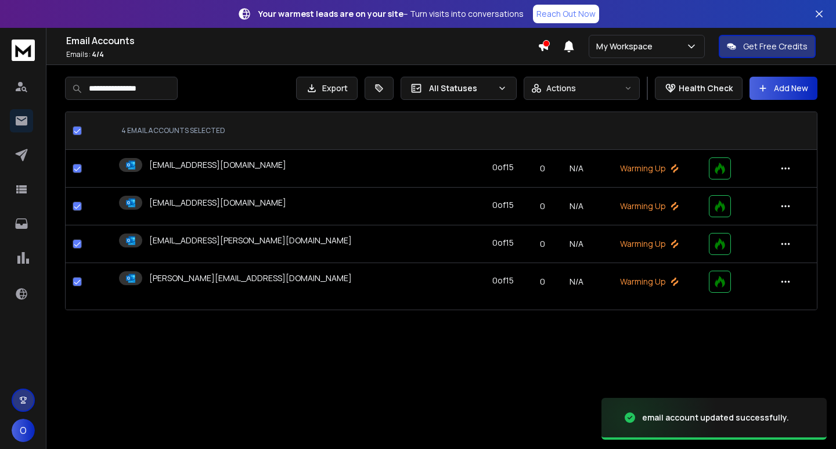
drag, startPoint x: 164, startPoint y: 87, endPoint x: 59, endPoint y: 88, distance: 104.5
click at [59, 88] on div "**********" at bounding box center [441, 193] width 790 height 257
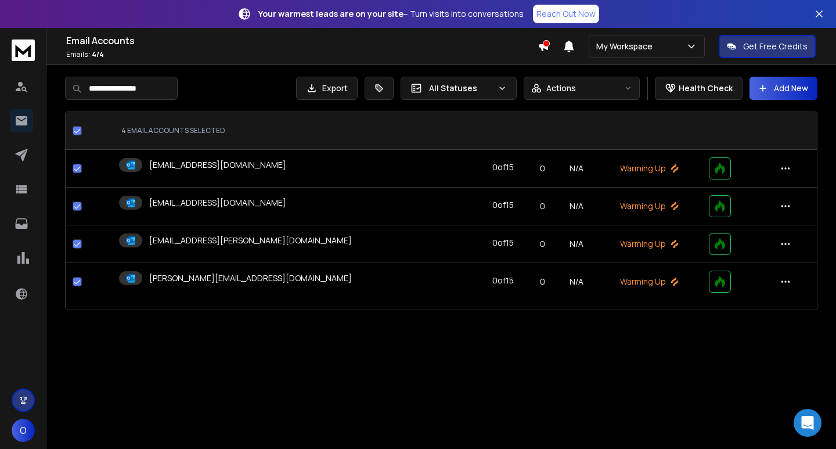
paste input "****"
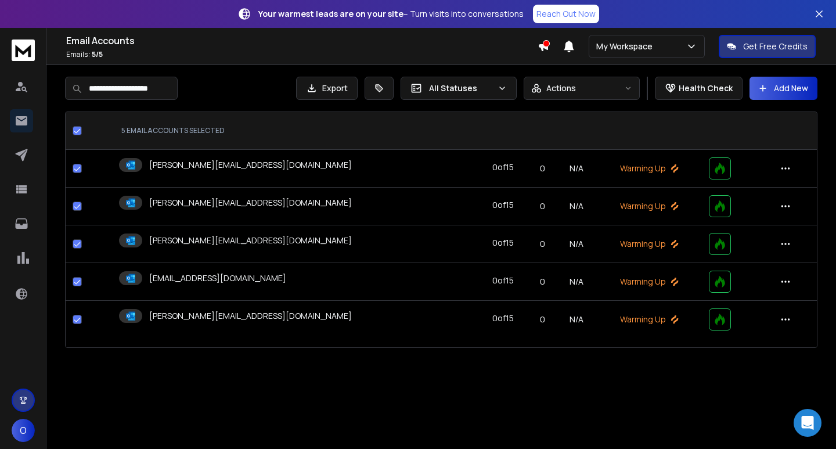
type input "**********"
click at [219, 161] on p "[PERSON_NAME][EMAIL_ADDRESS][DOMAIN_NAME]" at bounding box center [250, 165] width 203 height 12
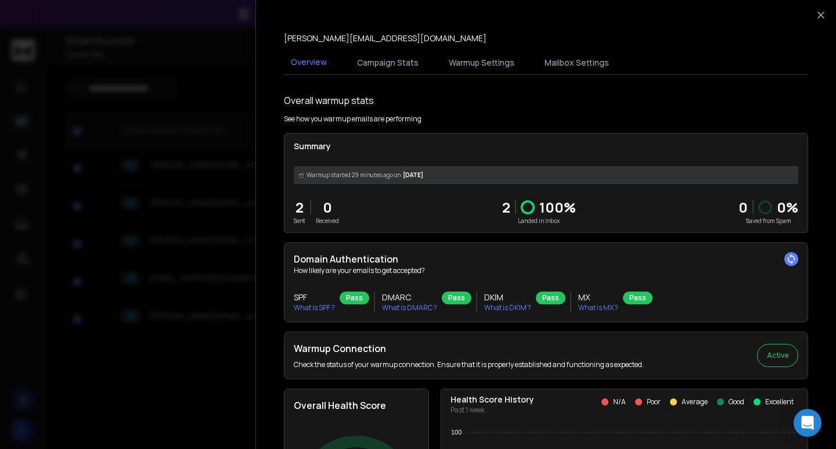
click at [582, 60] on button "Mailbox Settings" at bounding box center [577, 63] width 78 height 26
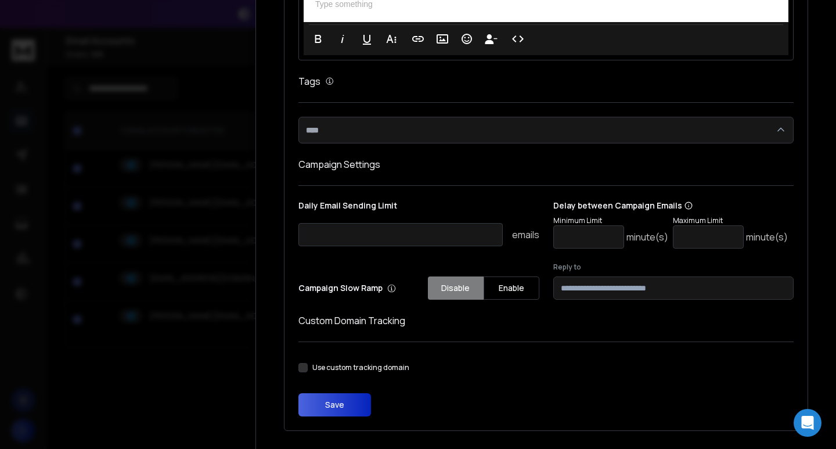
scroll to position [247, 0]
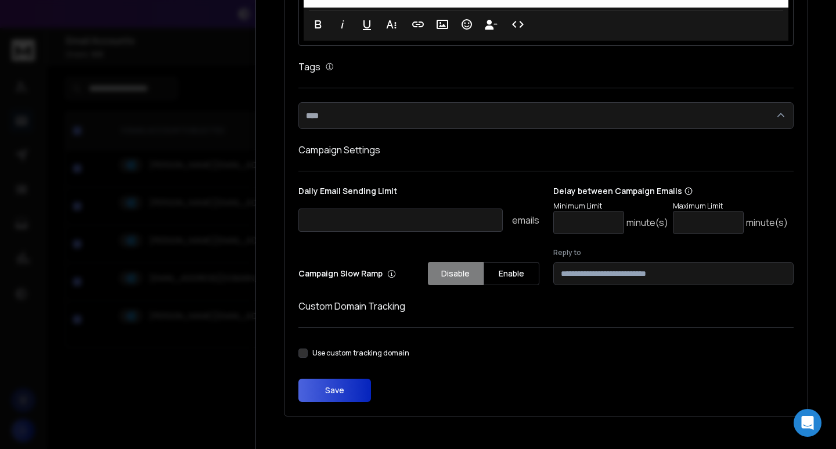
click at [307, 349] on button "Reply to" at bounding box center [302, 352] width 9 height 9
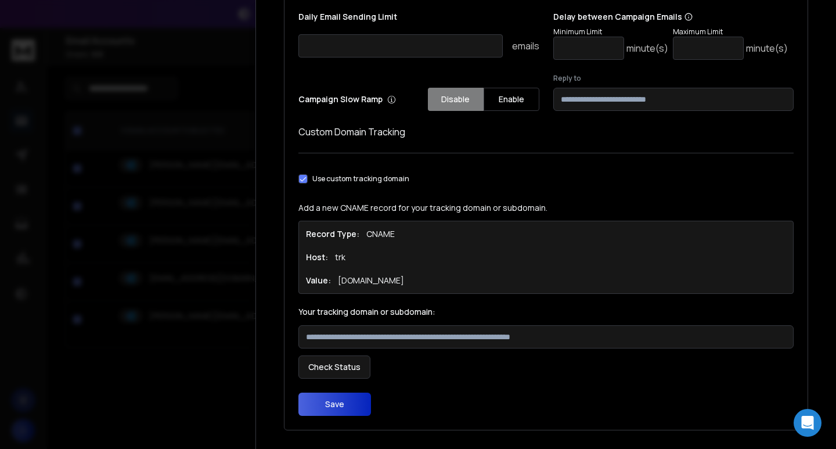
scroll to position [435, 0]
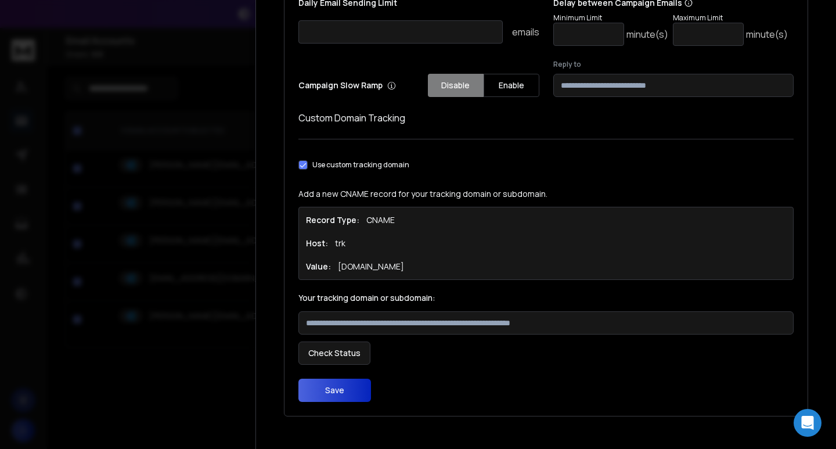
click at [509, 324] on input at bounding box center [545, 322] width 495 height 23
click at [489, 319] on input at bounding box center [545, 322] width 495 height 23
click at [426, 329] on input "**********" at bounding box center [545, 322] width 495 height 23
paste input "**********"
type input "**********"
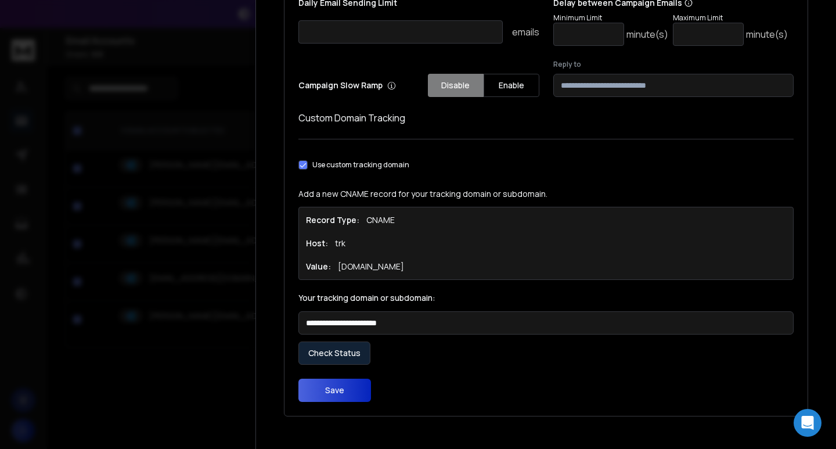
click at [333, 355] on button "Check Status" at bounding box center [334, 352] width 72 height 23
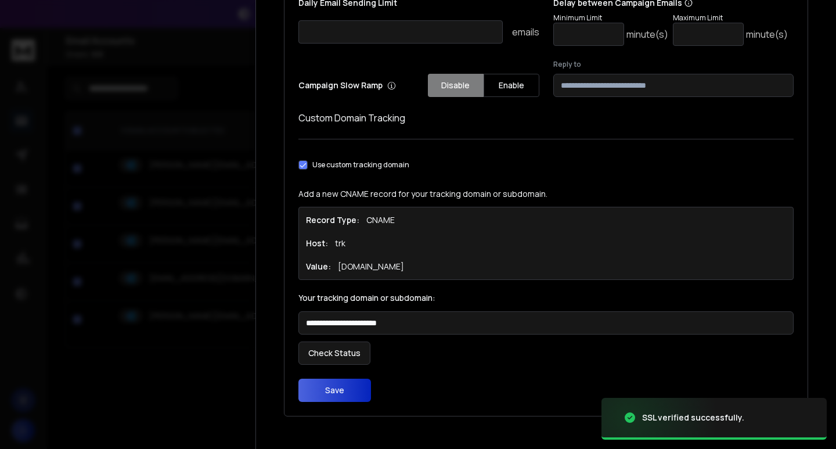
click at [344, 387] on button "Save" at bounding box center [334, 390] width 73 height 23
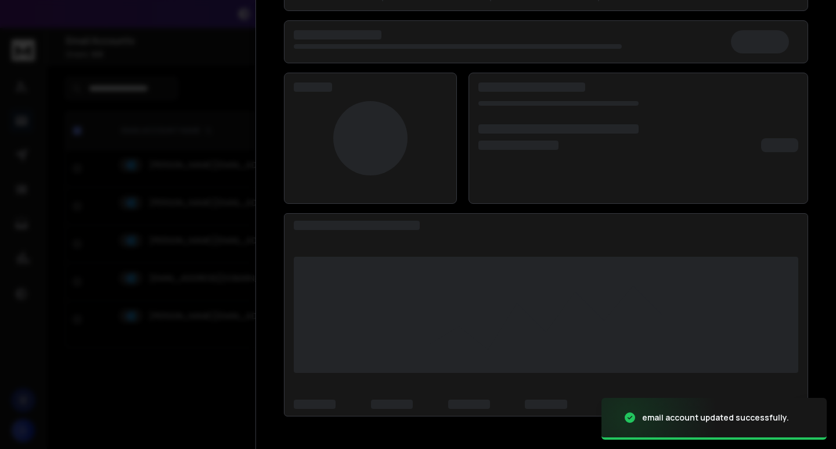
scroll to position [317, 0]
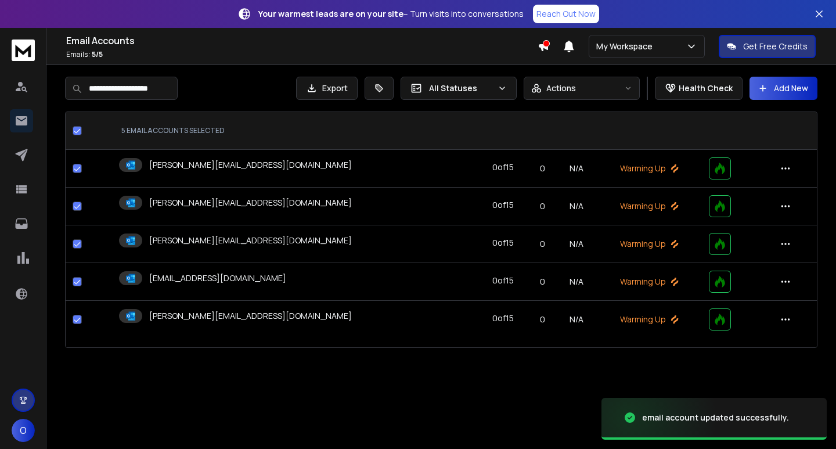
click at [199, 201] on p "[PERSON_NAME][EMAIL_ADDRESS][DOMAIN_NAME]" at bounding box center [250, 203] width 203 height 12
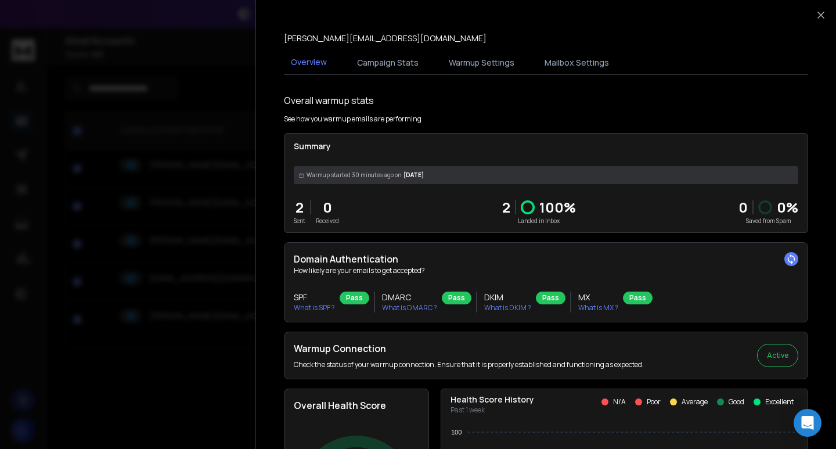
click at [585, 53] on button "Mailbox Settings" at bounding box center [577, 63] width 78 height 26
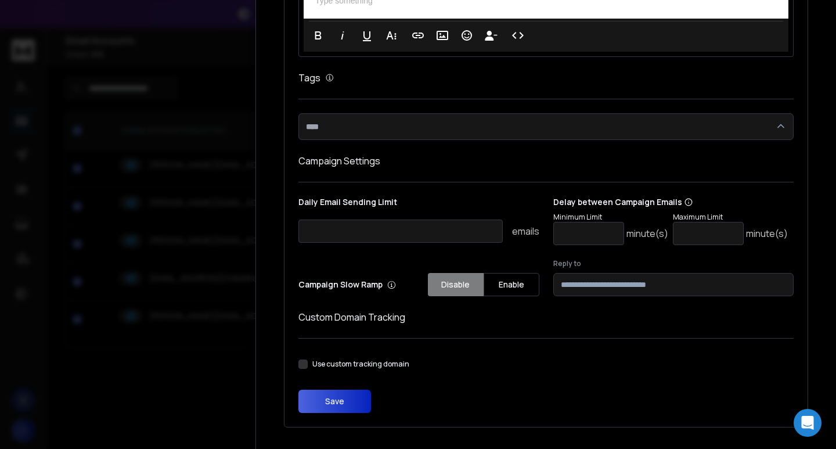
scroll to position [247, 0]
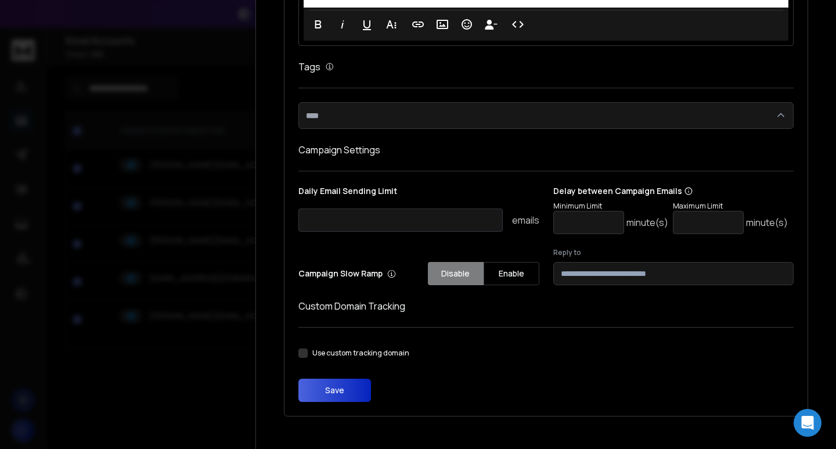
drag, startPoint x: 300, startPoint y: 349, endPoint x: 318, endPoint y: 352, distance: 18.2
click at [300, 349] on button "Reply to" at bounding box center [302, 352] width 9 height 9
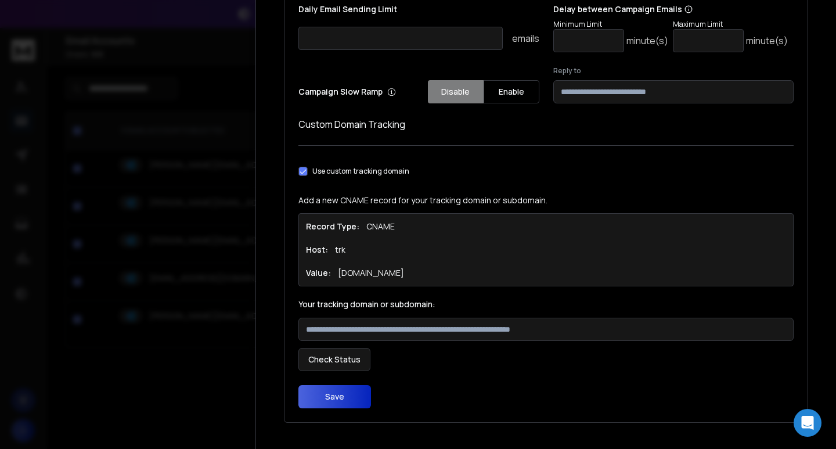
scroll to position [435, 0]
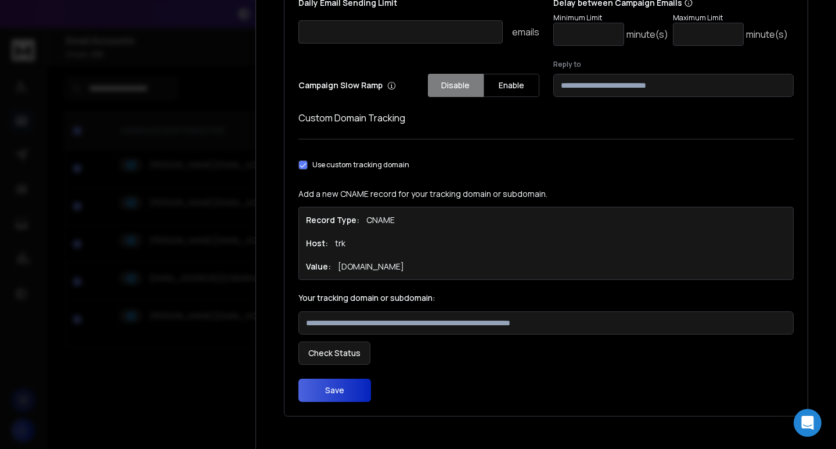
click at [369, 323] on input at bounding box center [545, 322] width 495 height 23
type input "**********"
click at [349, 354] on button "Check Status" at bounding box center [334, 352] width 72 height 23
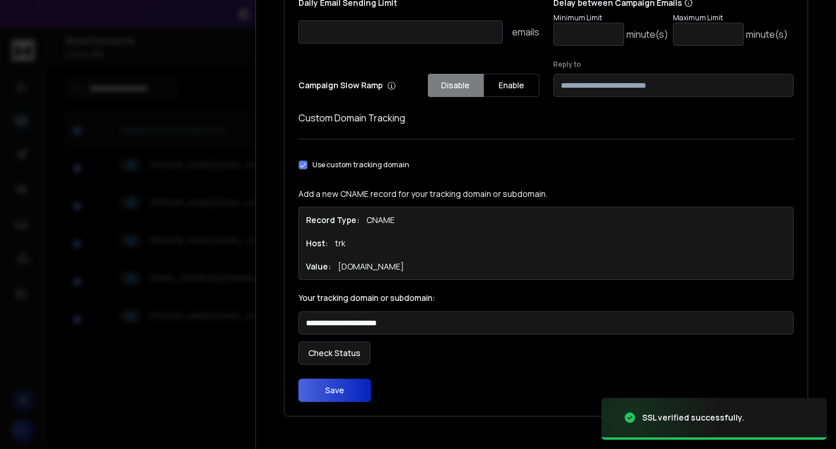
drag, startPoint x: 408, startPoint y: 332, endPoint x: 304, endPoint y: 322, distance: 104.4
click at [304, 322] on input "**********" at bounding box center [545, 322] width 495 height 23
click at [322, 383] on button "Save" at bounding box center [334, 390] width 73 height 23
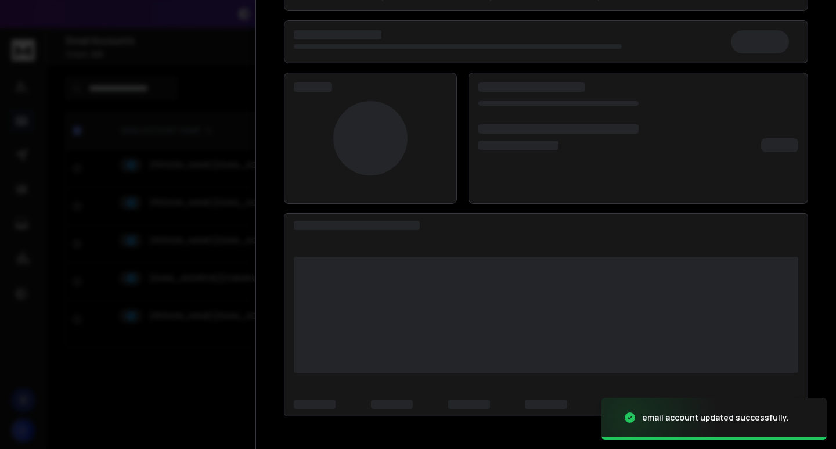
scroll to position [317, 0]
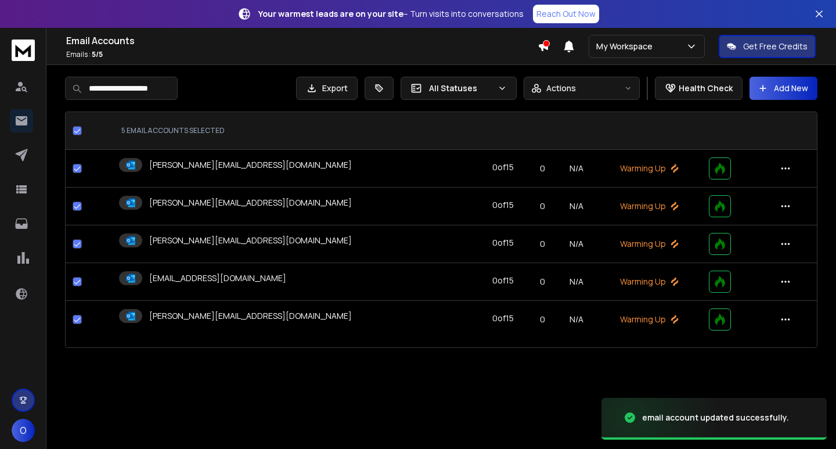
click at [170, 236] on p "[PERSON_NAME][EMAIL_ADDRESS][DOMAIN_NAME]" at bounding box center [250, 241] width 203 height 12
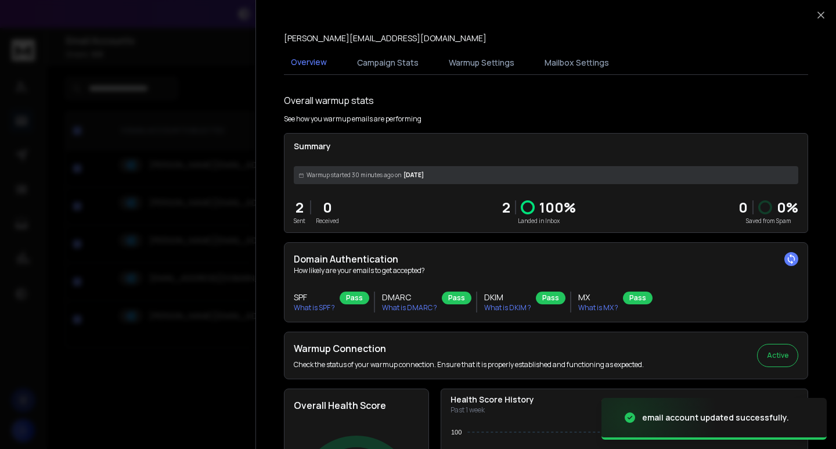
click at [548, 58] on button "Mailbox Settings" at bounding box center [577, 63] width 78 height 26
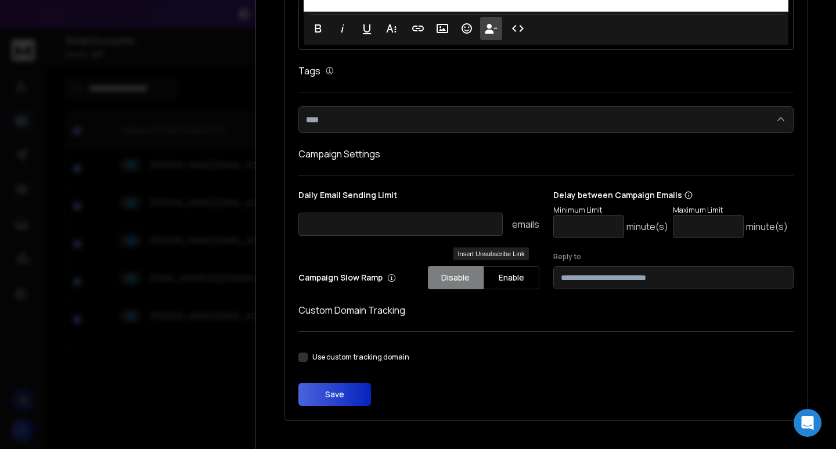
scroll to position [247, 0]
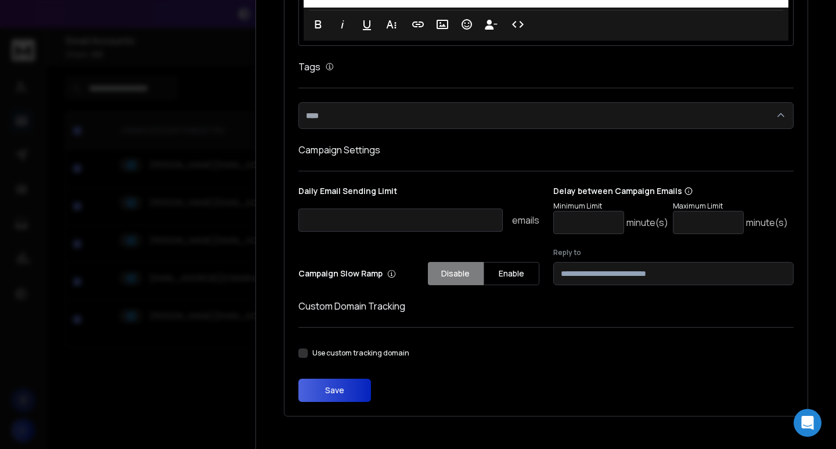
click at [353, 348] on label "Use custom tracking domain" at bounding box center [360, 352] width 97 height 9
click at [299, 356] on button "Reply to" at bounding box center [302, 352] width 9 height 9
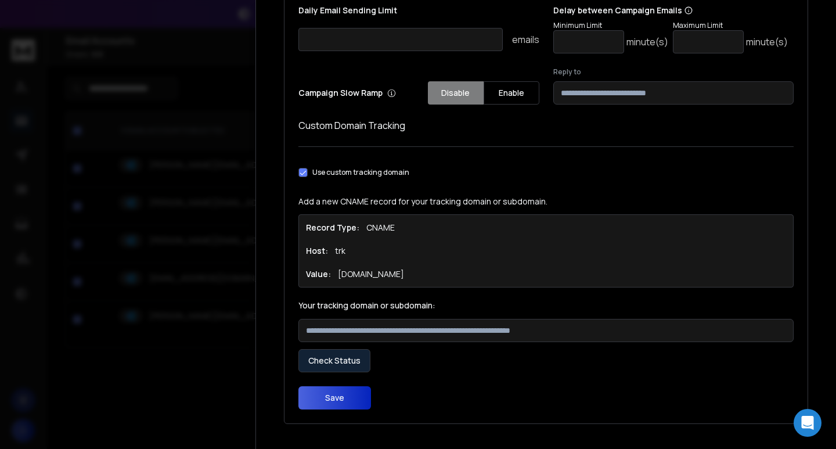
scroll to position [435, 0]
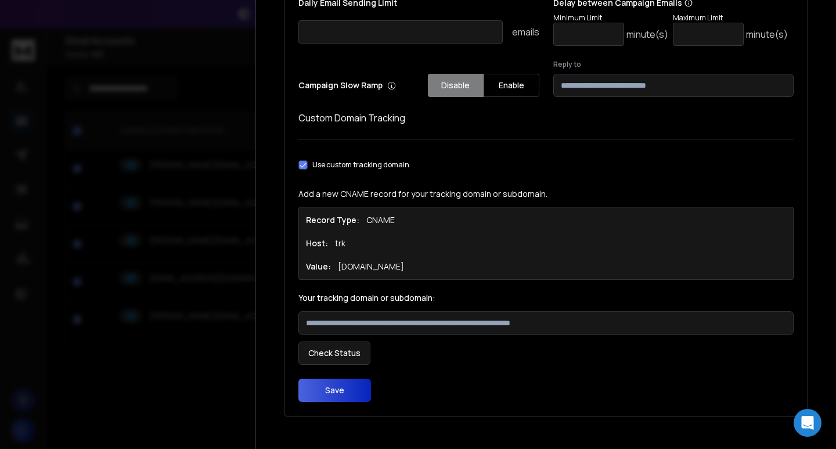
click at [357, 325] on input at bounding box center [545, 322] width 495 height 23
paste input "**********"
type input "**********"
click at [347, 345] on button "Check Status" at bounding box center [334, 352] width 72 height 23
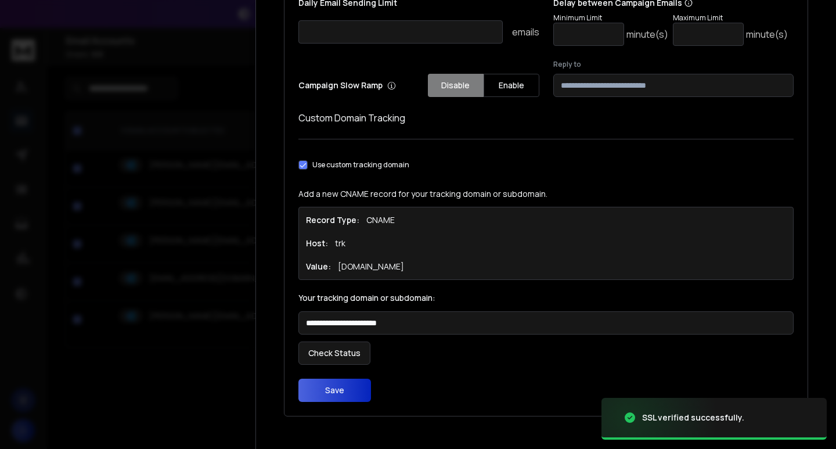
click at [344, 391] on button "Save" at bounding box center [334, 390] width 73 height 23
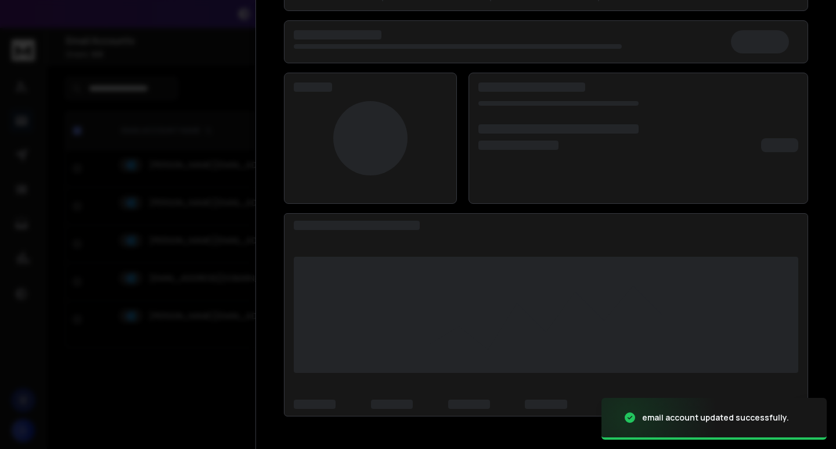
scroll to position [317, 0]
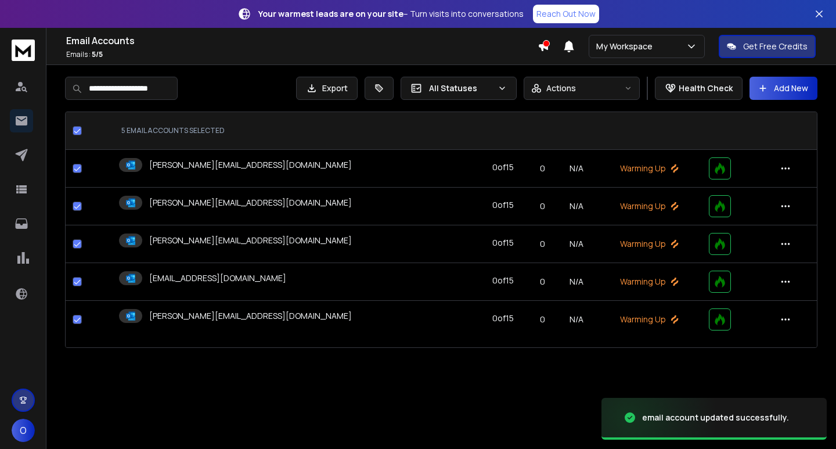
click at [211, 276] on p "[EMAIL_ADDRESS][DOMAIN_NAME]" at bounding box center [217, 278] width 137 height 12
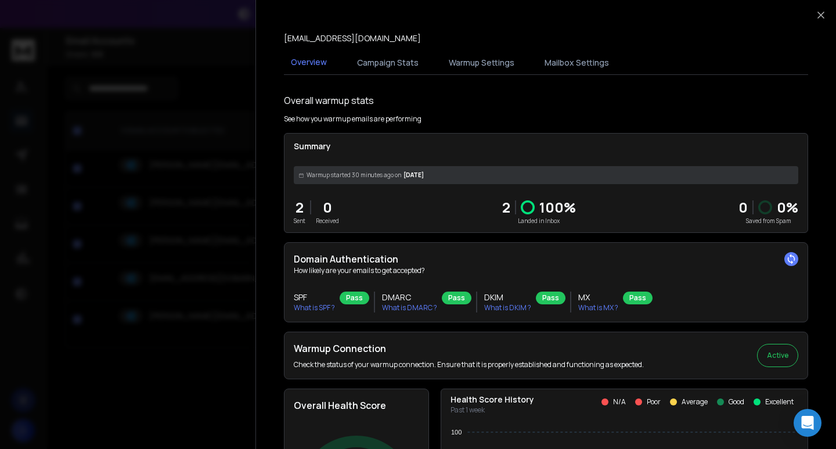
click at [571, 59] on button "Mailbox Settings" at bounding box center [577, 63] width 78 height 26
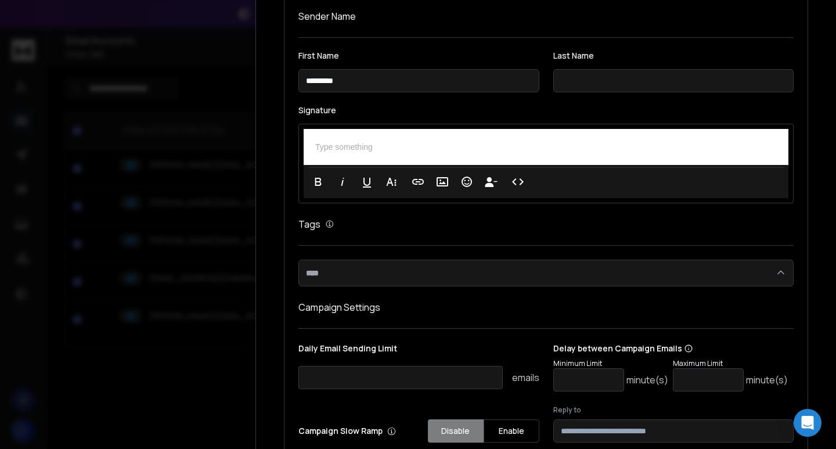
scroll to position [247, 0]
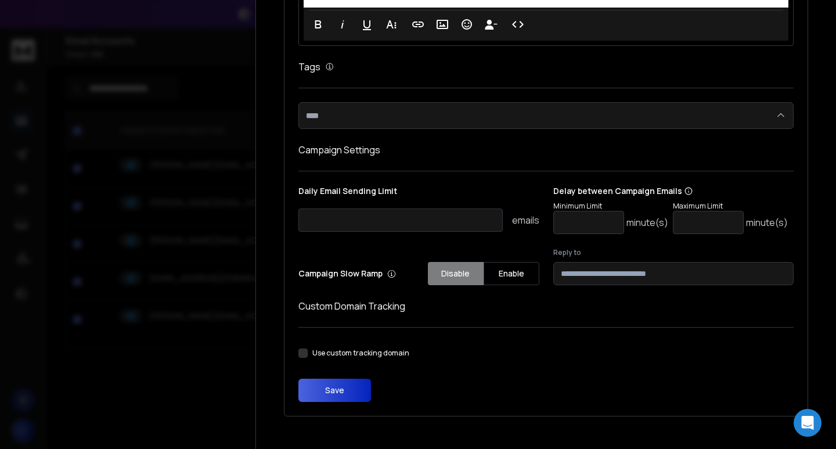
click at [301, 350] on button "Reply to" at bounding box center [302, 352] width 9 height 9
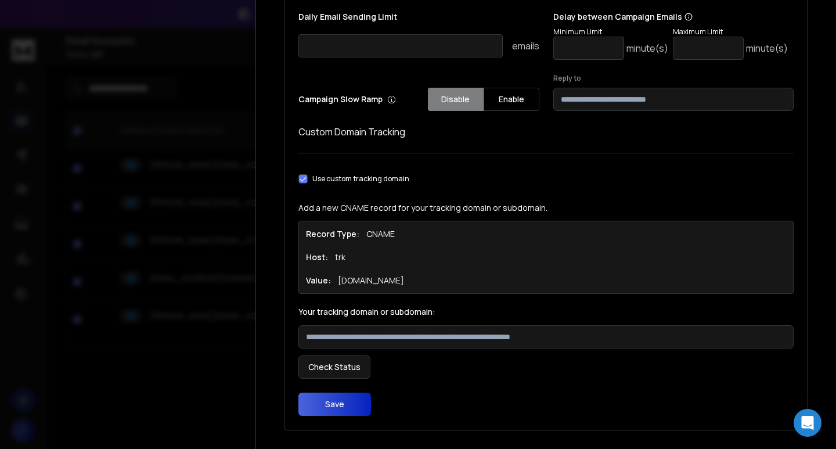
scroll to position [435, 0]
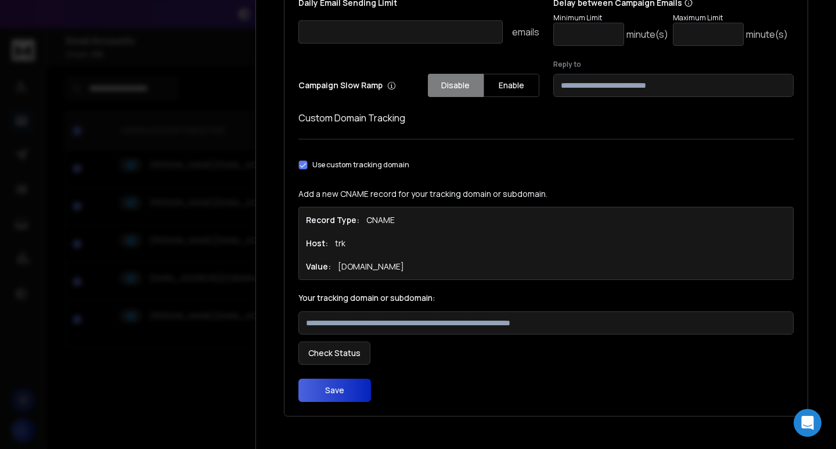
click at [356, 322] on input at bounding box center [545, 322] width 495 height 23
paste input "**********"
type input "**********"
click at [346, 357] on button "Check Status" at bounding box center [334, 352] width 72 height 23
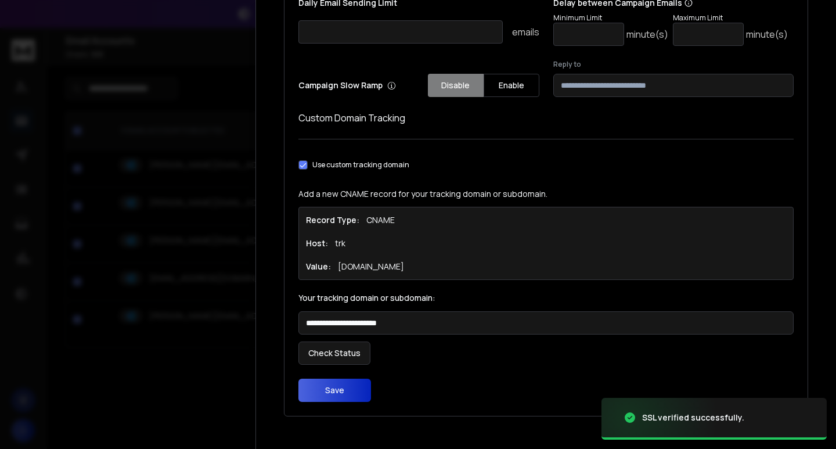
click at [349, 384] on button "Save" at bounding box center [334, 390] width 73 height 23
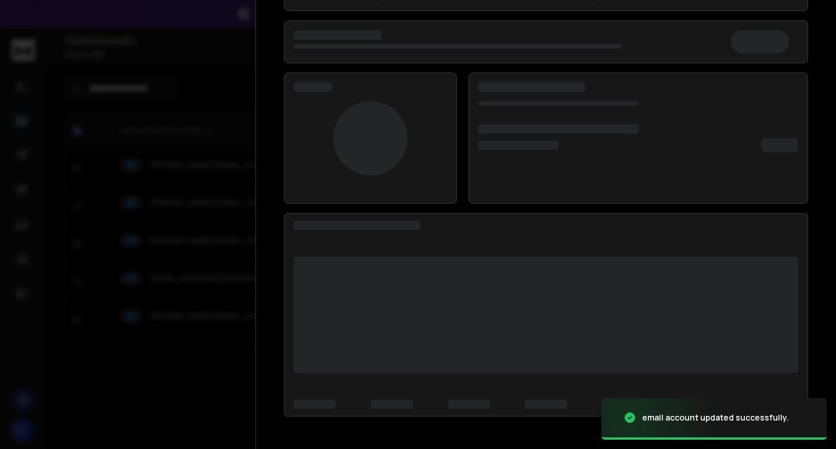
scroll to position [317, 0]
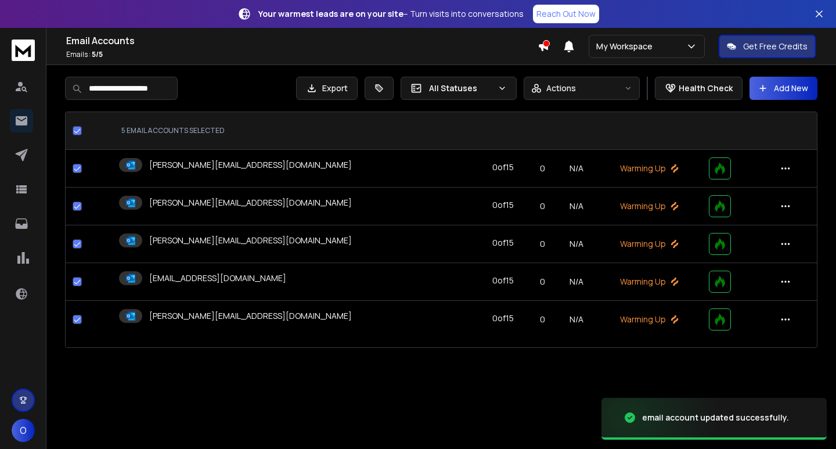
click at [253, 318] on p "[PERSON_NAME][EMAIL_ADDRESS][DOMAIN_NAME]" at bounding box center [250, 316] width 203 height 12
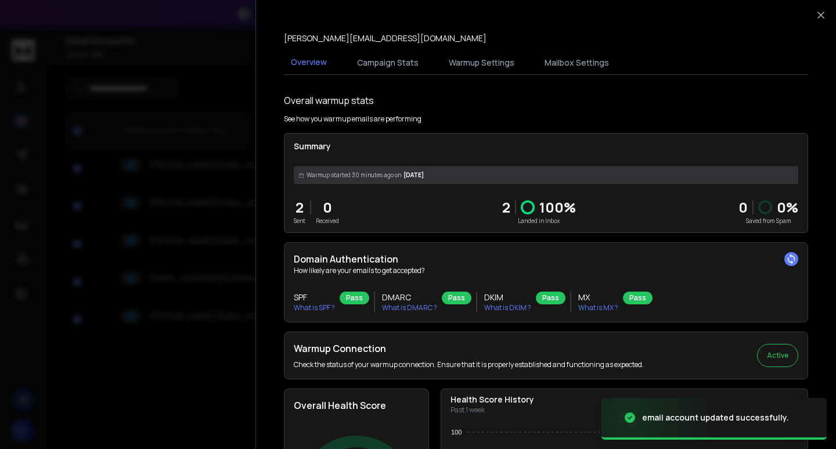
click at [574, 60] on button "Mailbox Settings" at bounding box center [577, 63] width 78 height 26
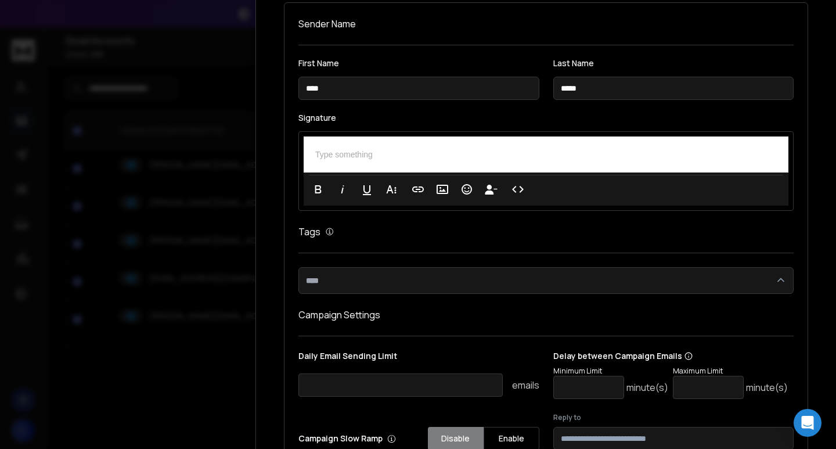
scroll to position [247, 0]
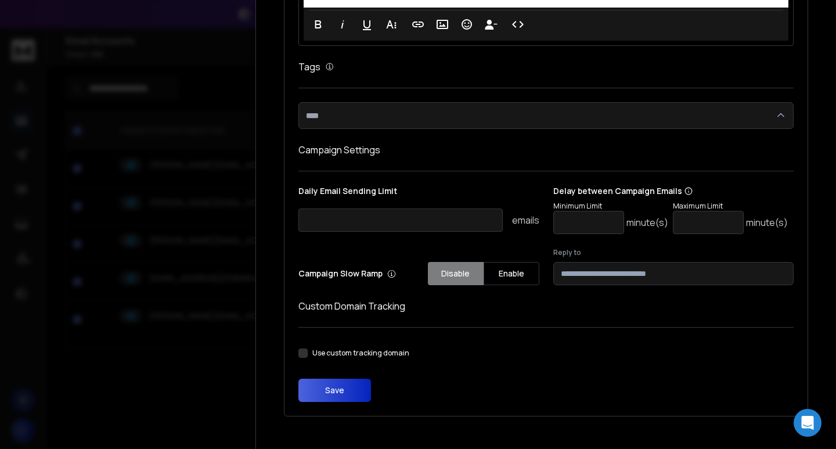
click at [359, 303] on h1 "Custom Domain Tracking" at bounding box center [545, 306] width 495 height 14
click at [325, 357] on label "Use custom tracking domain" at bounding box center [360, 352] width 97 height 9
click at [299, 354] on button "Reply to" at bounding box center [302, 352] width 9 height 9
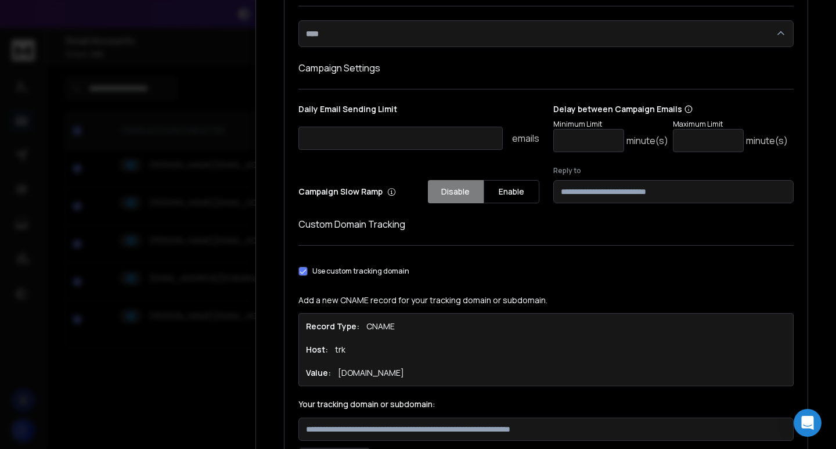
scroll to position [435, 0]
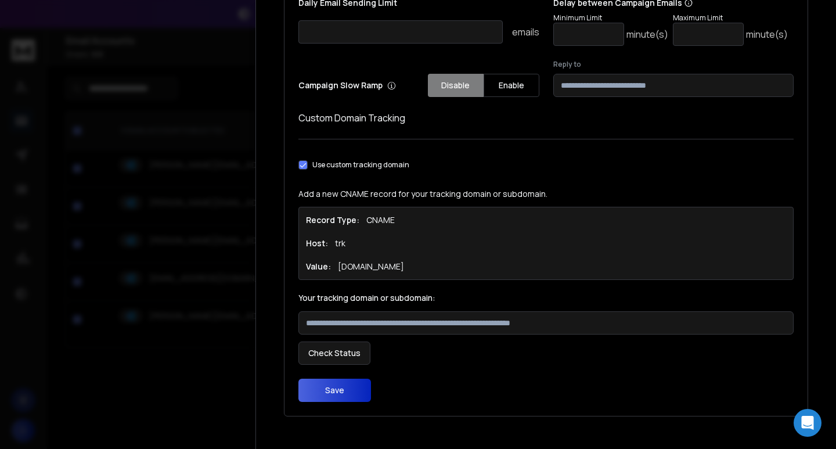
click at [382, 324] on input at bounding box center [545, 322] width 495 height 23
paste input "**********"
type input "**********"
click at [351, 352] on button "Check Status" at bounding box center [334, 352] width 72 height 23
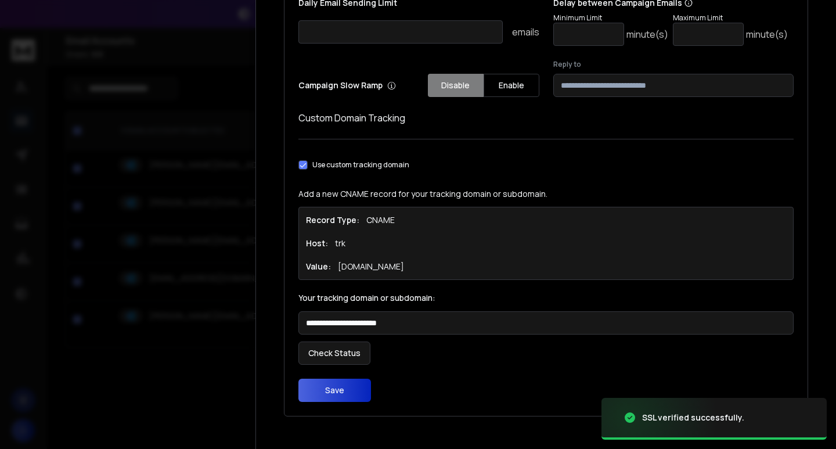
click at [345, 394] on button "Save" at bounding box center [334, 390] width 73 height 23
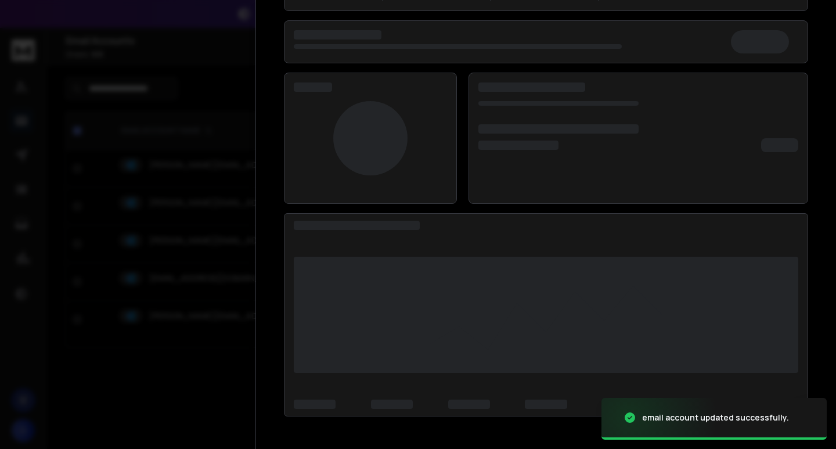
scroll to position [317, 0]
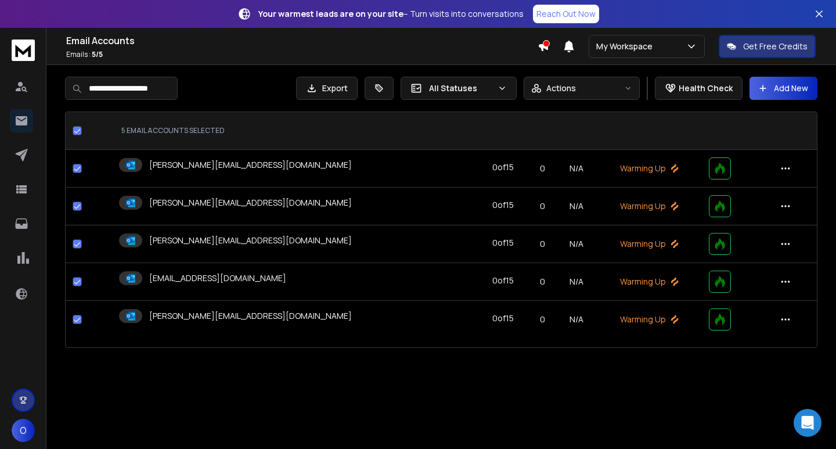
click at [226, 165] on p "[PERSON_NAME][EMAIL_ADDRESS][DOMAIN_NAME]" at bounding box center [250, 165] width 203 height 12
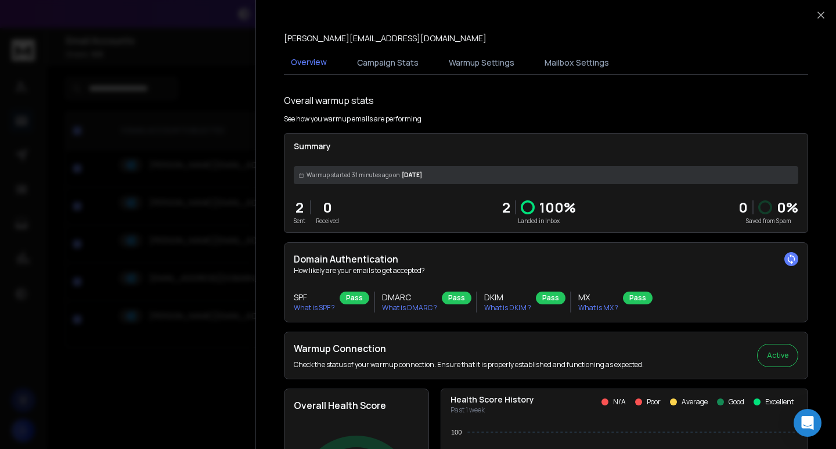
click at [564, 62] on button "Mailbox Settings" at bounding box center [577, 63] width 78 height 26
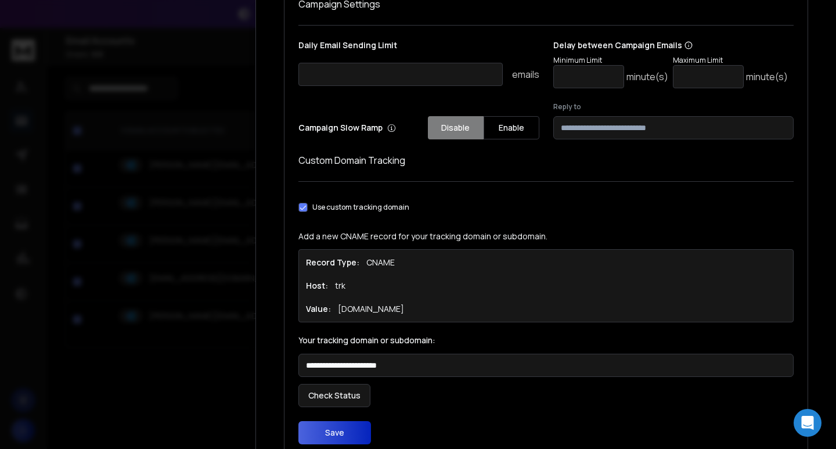
scroll to position [435, 0]
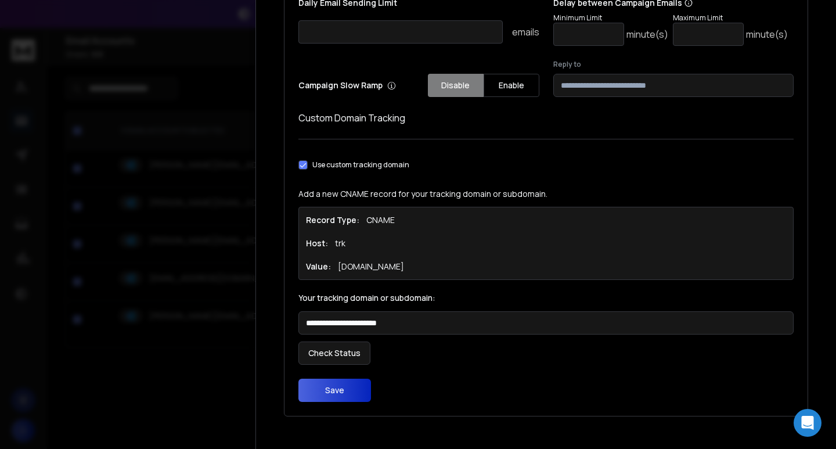
click at [315, 384] on button "Save" at bounding box center [334, 390] width 73 height 23
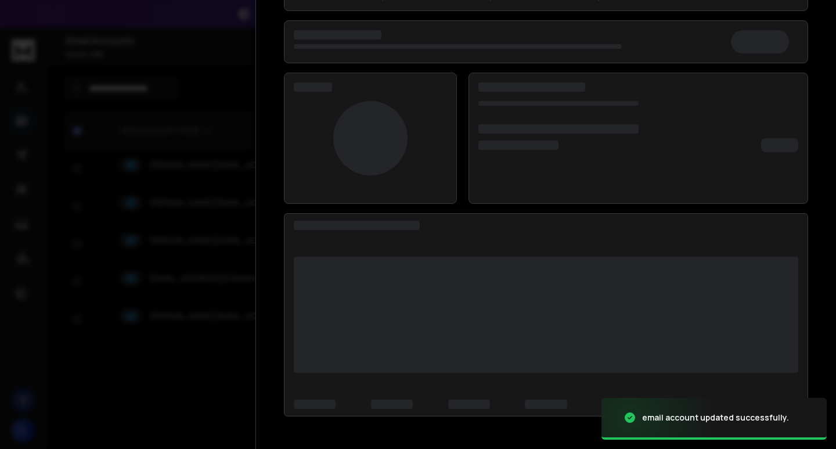
scroll to position [317, 0]
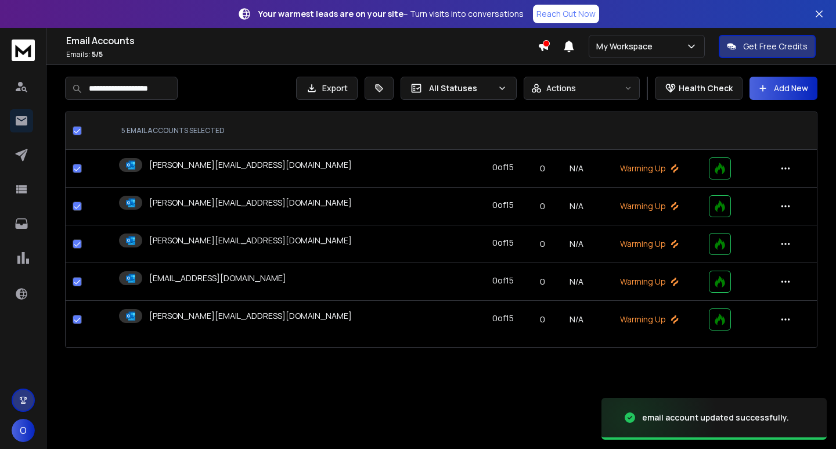
drag, startPoint x: 181, startPoint y: 89, endPoint x: 78, endPoint y: 89, distance: 102.2
click at [78, 89] on div "**********" at bounding box center [121, 88] width 113 height 23
paste input
type input "**********"
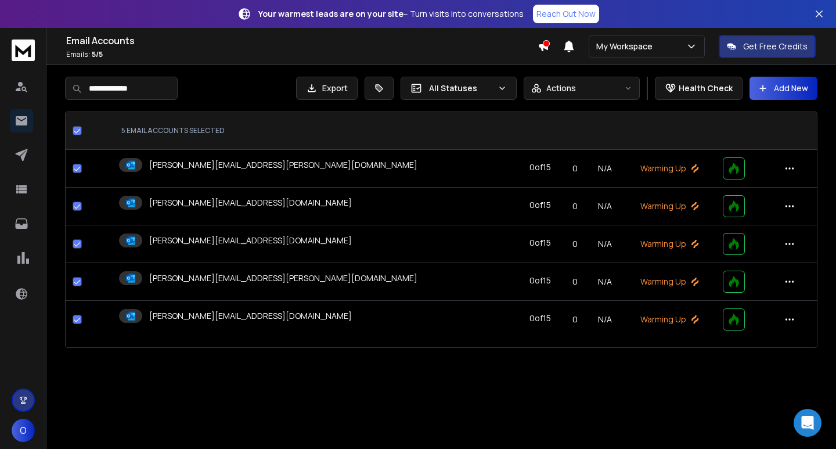
click at [193, 163] on p "[PERSON_NAME][EMAIL_ADDRESS][PERSON_NAME][DOMAIN_NAME]" at bounding box center [283, 165] width 268 height 12
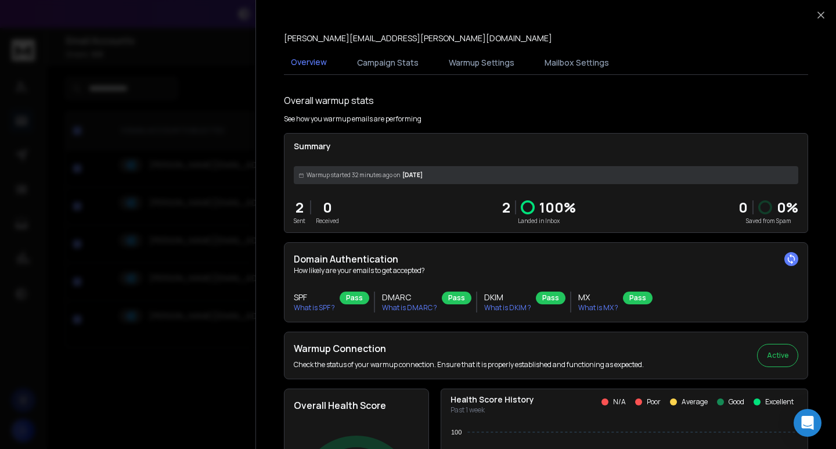
click at [560, 58] on button "Mailbox Settings" at bounding box center [577, 63] width 78 height 26
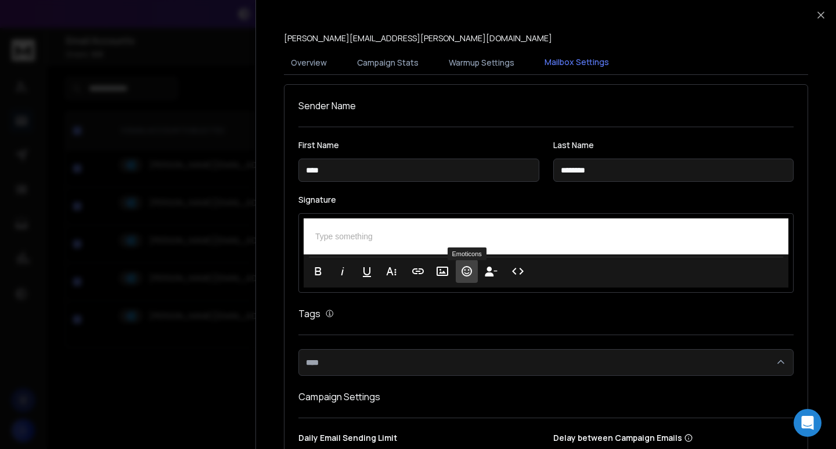
scroll to position [247, 0]
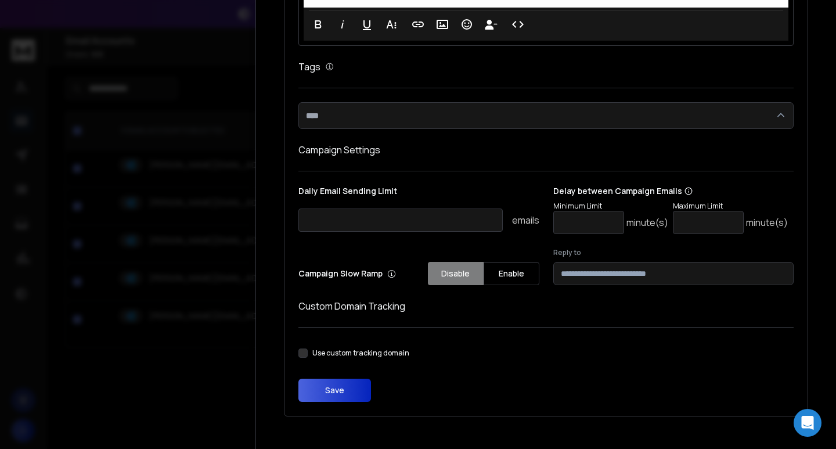
click at [305, 353] on button "Reply to" at bounding box center [302, 352] width 9 height 9
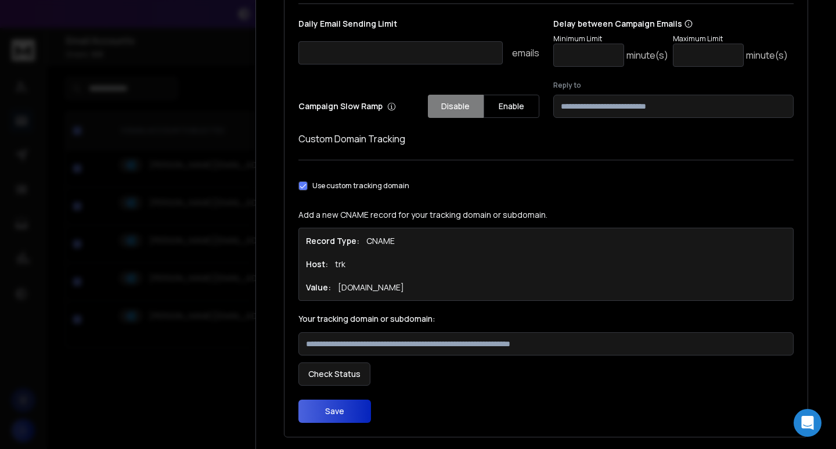
scroll to position [435, 0]
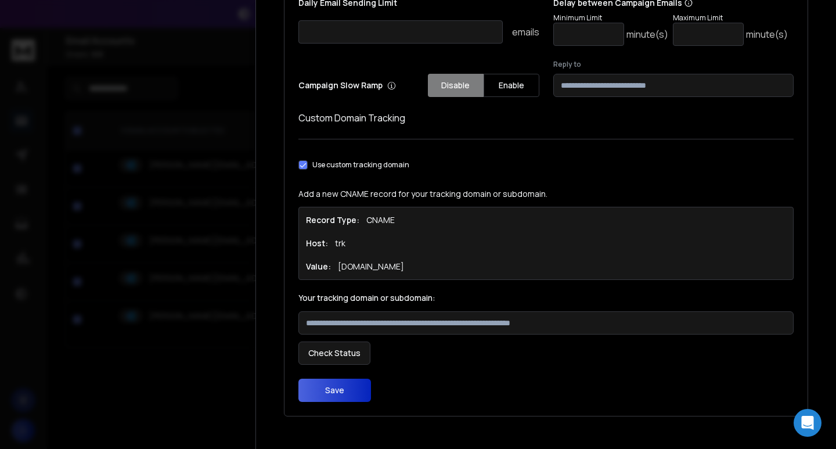
click at [399, 248] on div "Host: trk" at bounding box center [546, 243] width 480 height 12
drag, startPoint x: 334, startPoint y: 243, endPoint x: 343, endPoint y: 243, distance: 9.3
click at [343, 243] on p "trk" at bounding box center [340, 243] width 10 height 12
copy p "trk"
click at [540, 327] on input at bounding box center [545, 322] width 495 height 23
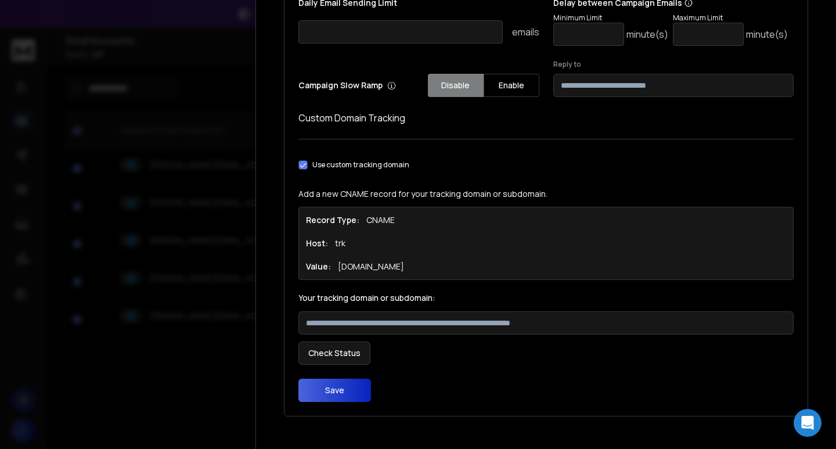
click at [539, 325] on input at bounding box center [545, 322] width 495 height 23
paste input "**********"
click at [305, 325] on input "**********" at bounding box center [545, 322] width 495 height 23
type input "**********"
click at [344, 352] on button "Check Status" at bounding box center [334, 352] width 72 height 23
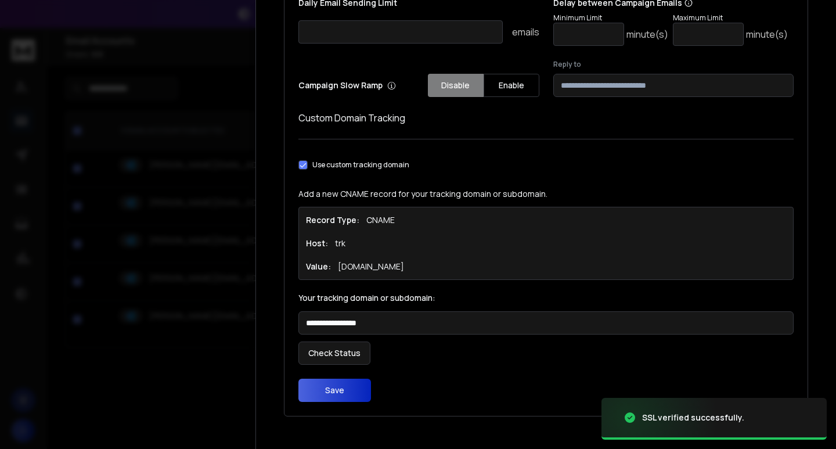
click at [345, 390] on button "Save" at bounding box center [334, 390] width 73 height 23
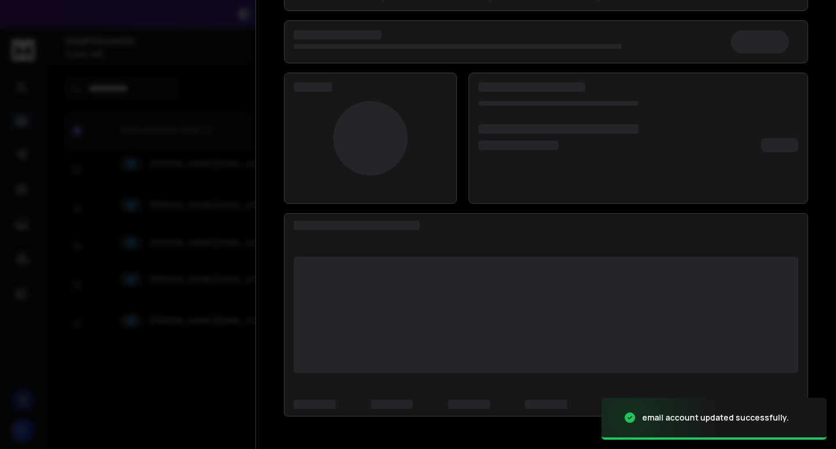
scroll to position [317, 0]
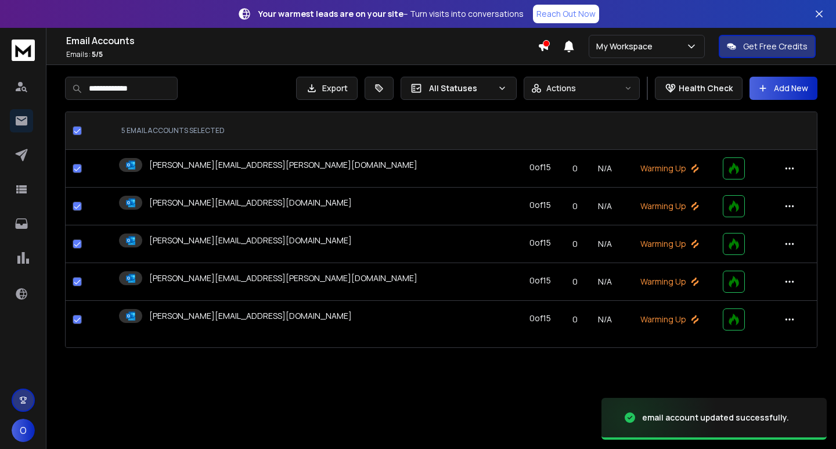
click at [185, 201] on p "[PERSON_NAME][EMAIL_ADDRESS][DOMAIN_NAME]" at bounding box center [250, 203] width 203 height 12
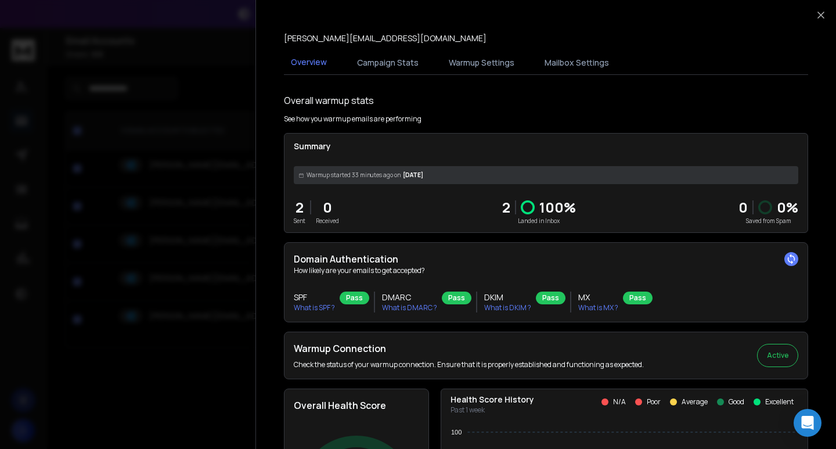
click at [572, 55] on button "Mailbox Settings" at bounding box center [577, 63] width 78 height 26
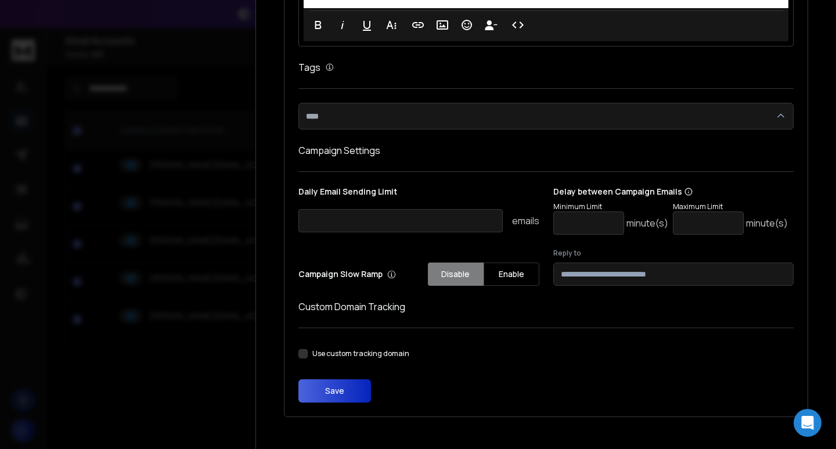
scroll to position [247, 0]
click at [309, 350] on div "Use custom tracking domain" at bounding box center [353, 352] width 111 height 9
click at [300, 355] on button "Reply to" at bounding box center [302, 352] width 9 height 9
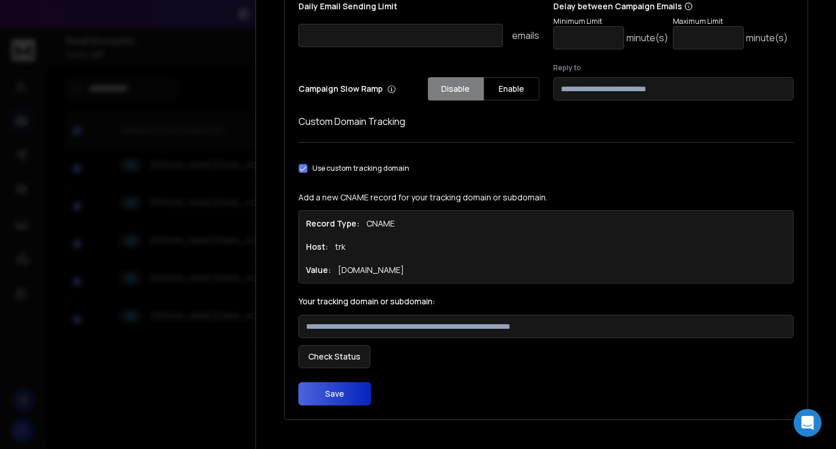
scroll to position [435, 0]
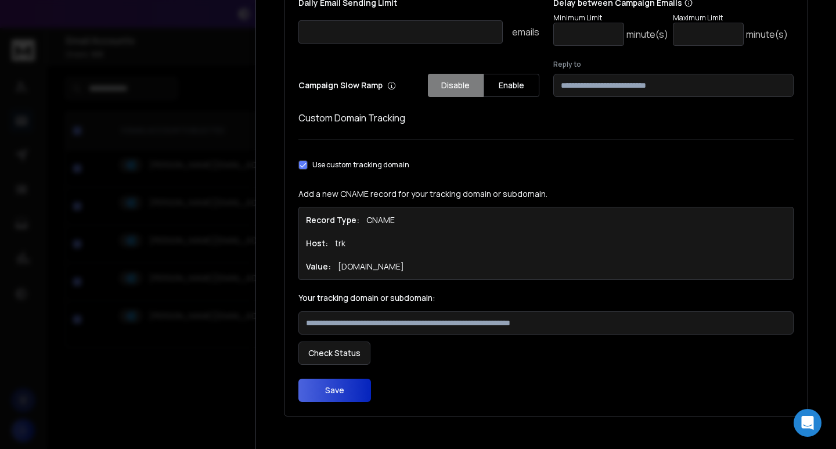
click at [351, 327] on input at bounding box center [545, 322] width 495 height 23
type input "**********"
drag, startPoint x: 385, startPoint y: 326, endPoint x: 303, endPoint y: 321, distance: 82.7
click at [303, 321] on input "**********" at bounding box center [545, 322] width 495 height 23
click at [340, 395] on button "Save" at bounding box center [334, 390] width 73 height 23
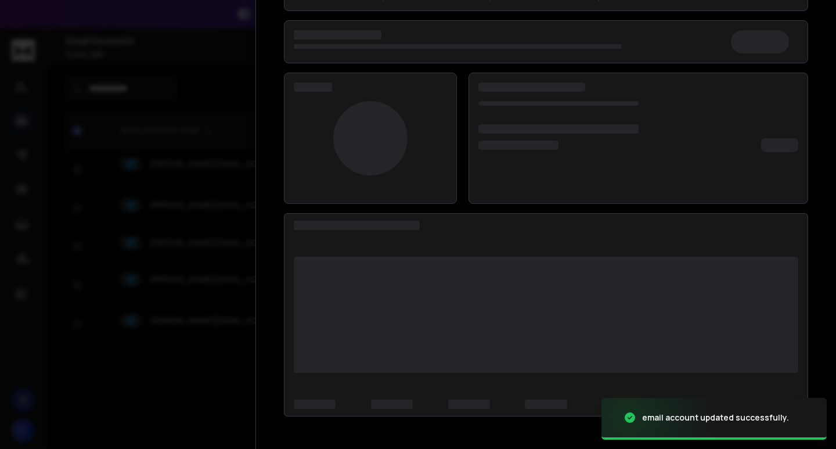
scroll to position [317, 0]
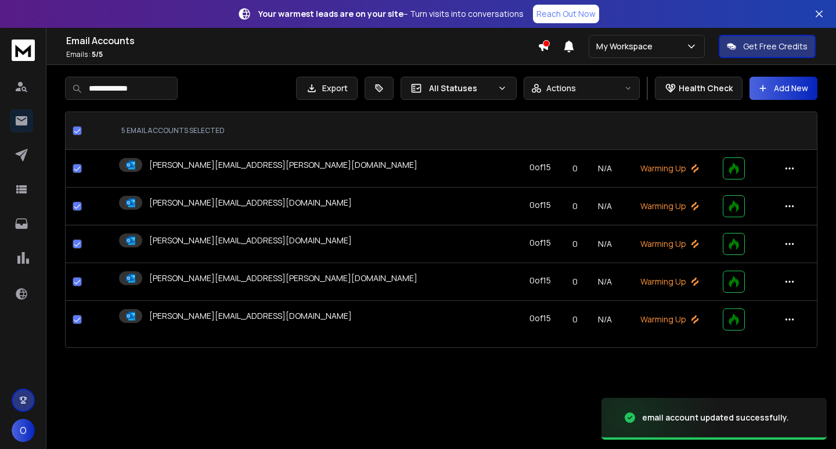
click at [196, 240] on p "[PERSON_NAME][EMAIL_ADDRESS][DOMAIN_NAME]" at bounding box center [250, 241] width 203 height 12
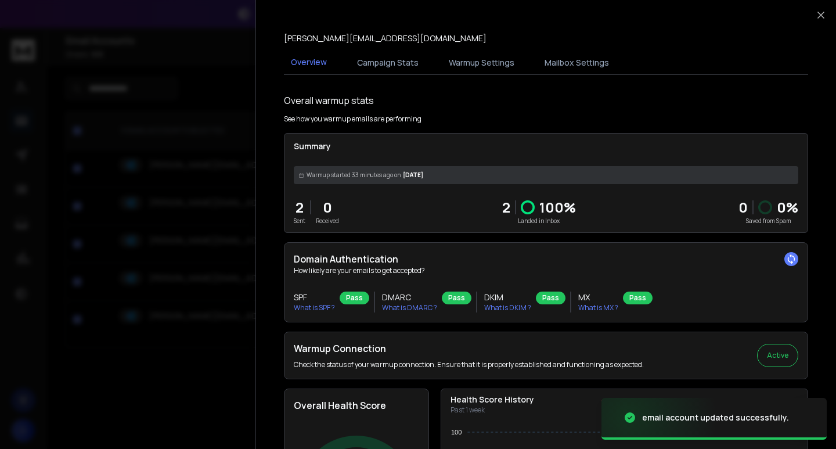
click at [561, 63] on button "Mailbox Settings" at bounding box center [577, 63] width 78 height 26
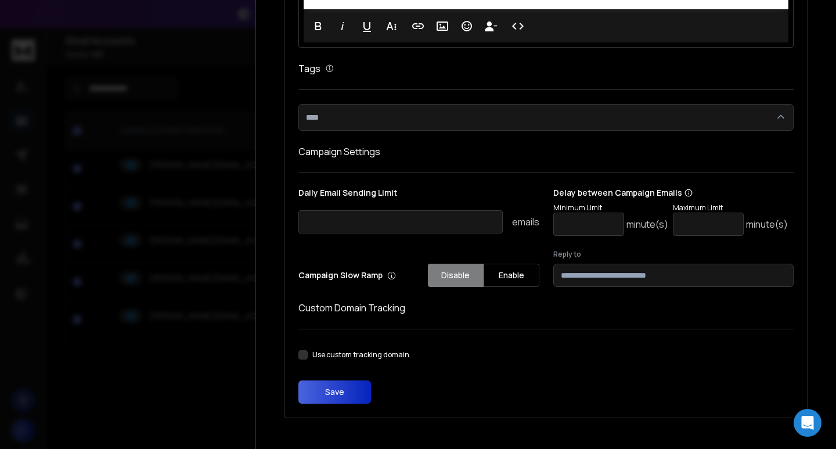
scroll to position [247, 0]
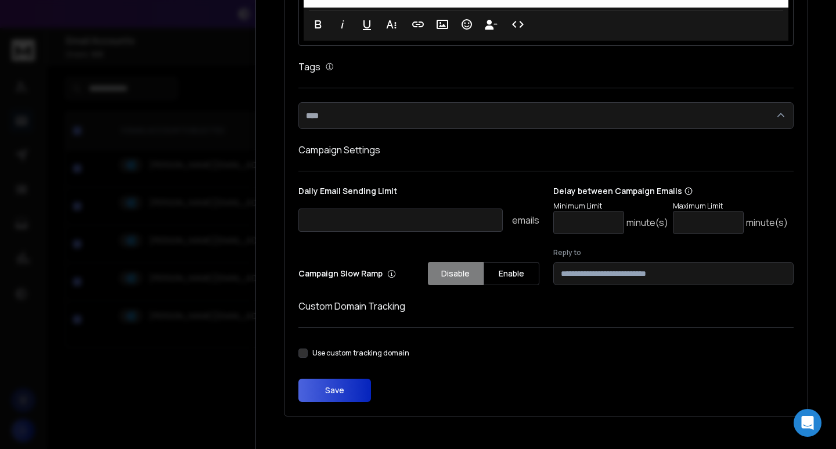
click at [300, 347] on div "Use custom tracking domain" at bounding box center [545, 352] width 495 height 23
click at [304, 355] on button "Reply to" at bounding box center [302, 352] width 9 height 9
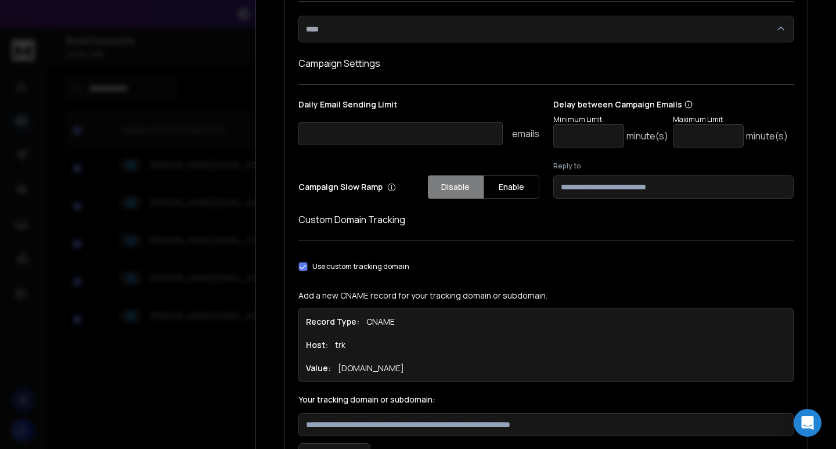
scroll to position [435, 0]
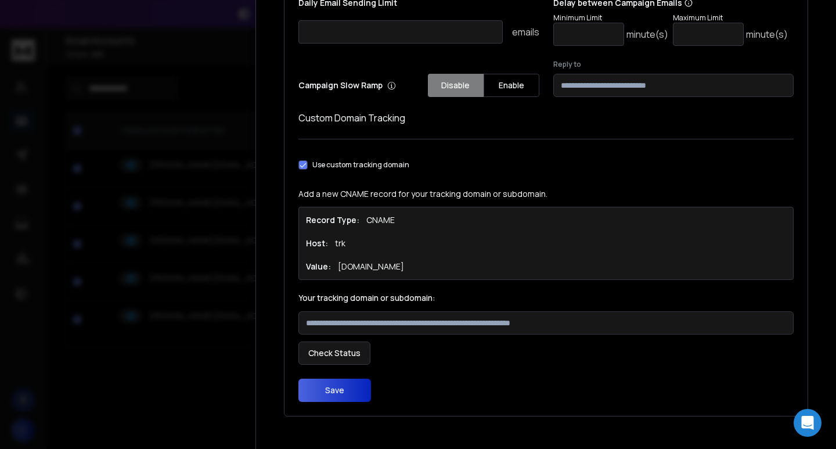
click at [363, 310] on div "Your tracking domain or subdomain:" at bounding box center [545, 314] width 495 height 41
click at [363, 321] on input at bounding box center [545, 322] width 495 height 23
paste input "**********"
type input "**********"
click at [343, 388] on button "Save" at bounding box center [334, 390] width 73 height 23
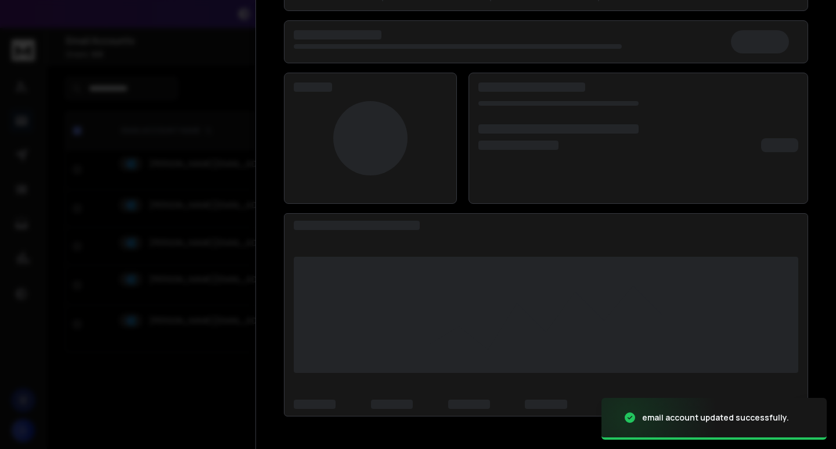
scroll to position [317, 0]
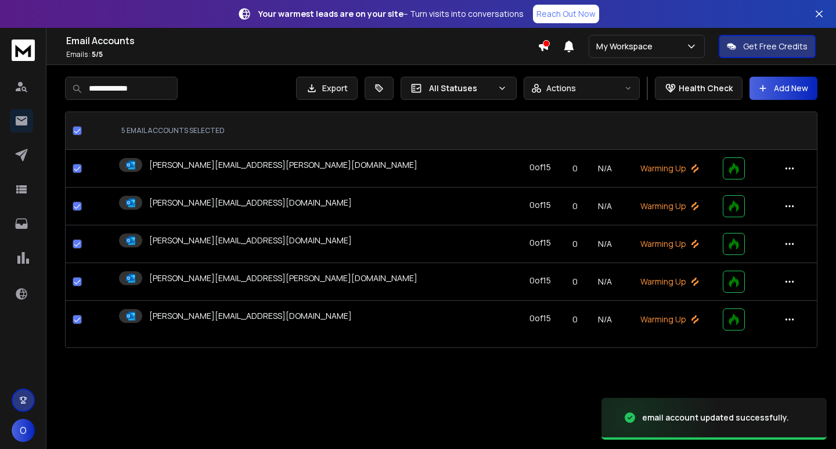
click at [208, 280] on p "[PERSON_NAME][EMAIL_ADDRESS][PERSON_NAME][DOMAIN_NAME]" at bounding box center [283, 278] width 268 height 12
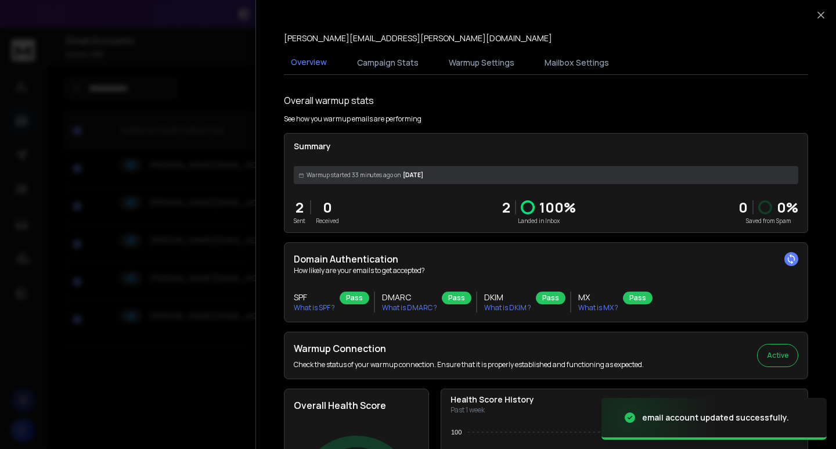
click at [596, 52] on button "Mailbox Settings" at bounding box center [577, 63] width 78 height 26
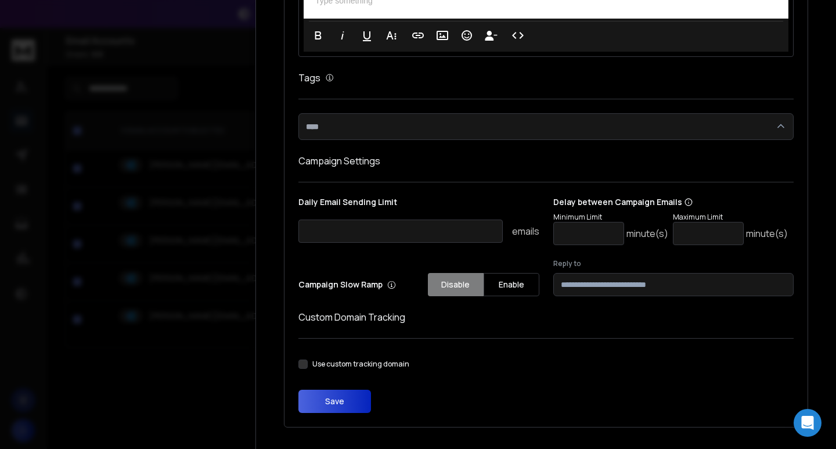
scroll to position [247, 0]
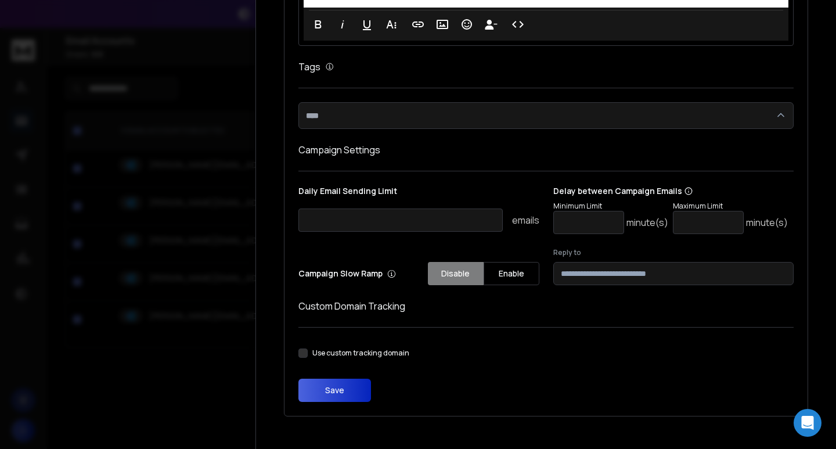
click at [306, 352] on button "Reply to" at bounding box center [302, 352] width 9 height 9
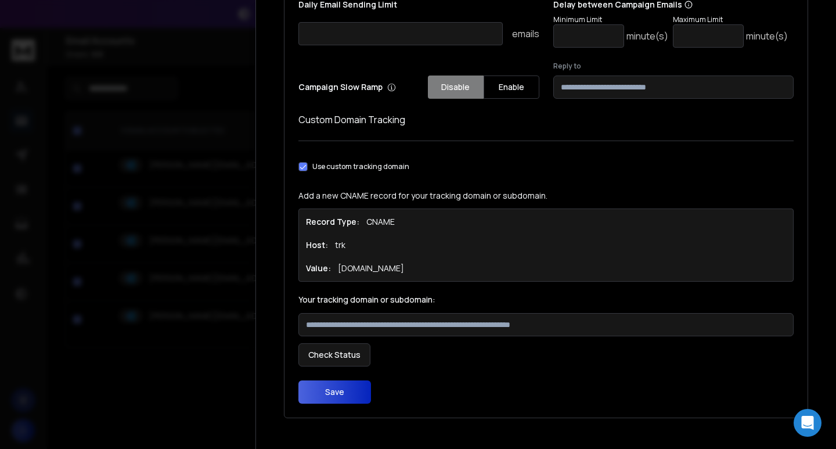
scroll to position [435, 0]
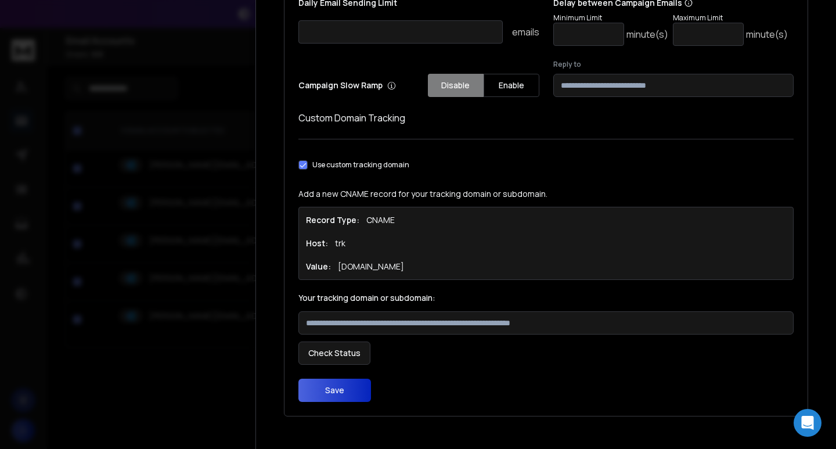
click at [349, 324] on input at bounding box center [545, 322] width 495 height 23
paste input "**********"
type input "**********"
click at [340, 384] on button "Save" at bounding box center [334, 390] width 73 height 23
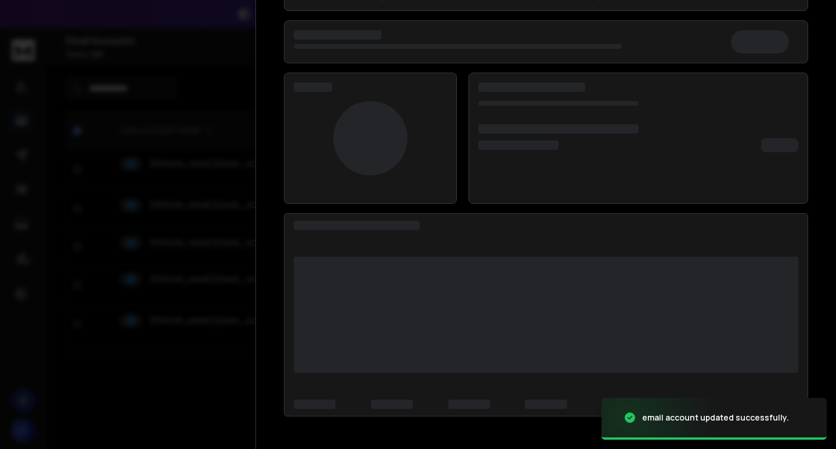
scroll to position [317, 0]
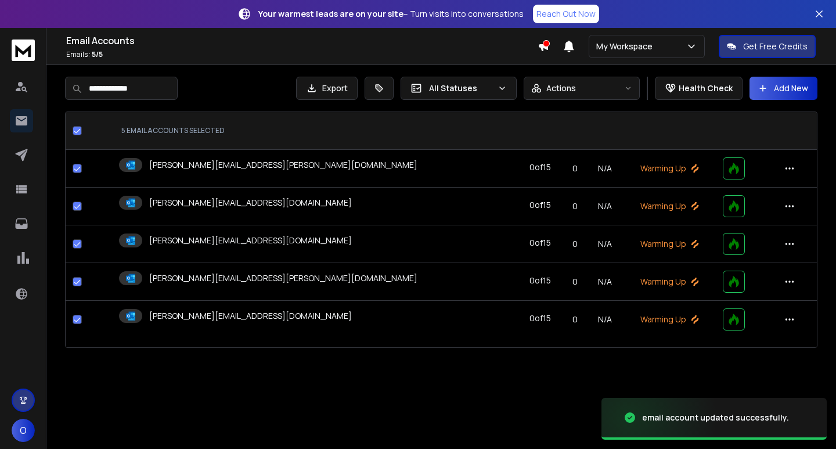
click at [204, 308] on td "[PERSON_NAME][EMAIL_ADDRESS][DOMAIN_NAME]" at bounding box center [314, 320] width 405 height 38
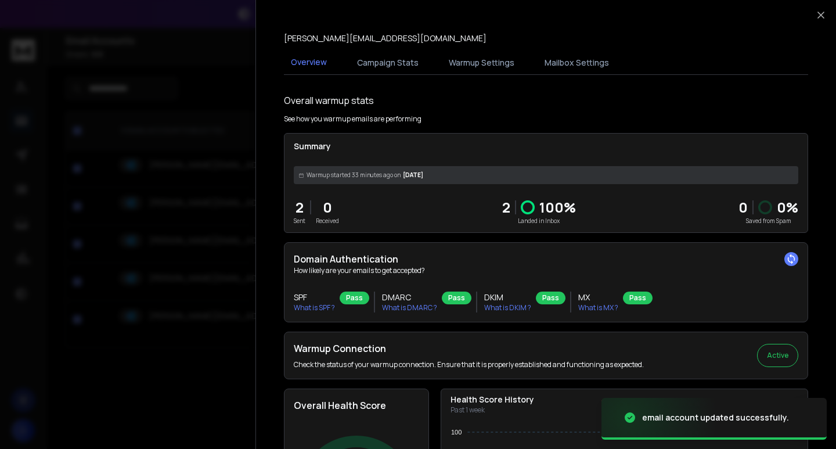
click at [564, 59] on button "Mailbox Settings" at bounding box center [577, 63] width 78 height 26
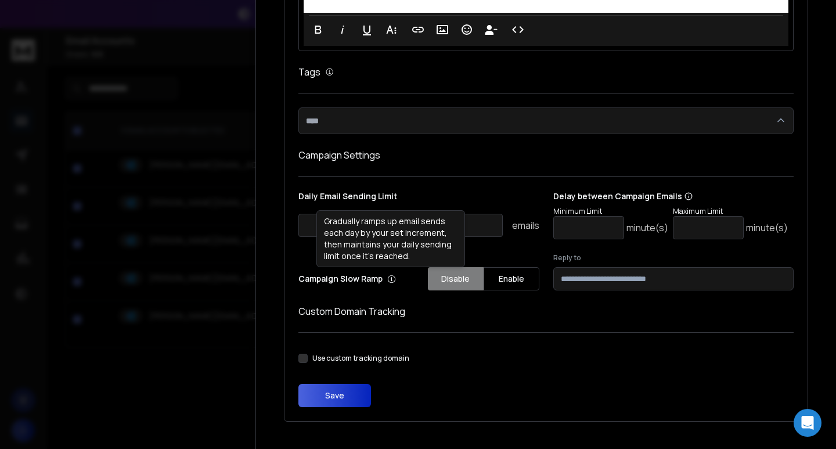
scroll to position [247, 0]
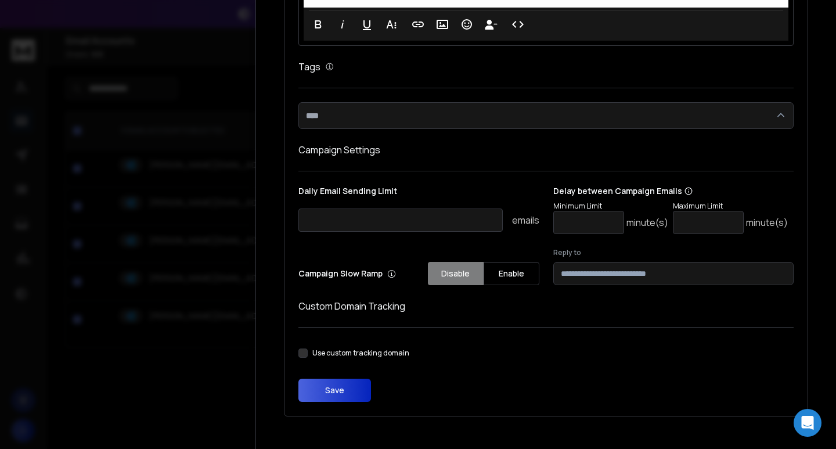
click at [333, 354] on label "Use custom tracking domain" at bounding box center [360, 352] width 97 height 9
click at [297, 347] on div "Sender Name First Name ***** Last Name Signature Type something Clear Formattin…" at bounding box center [546, 126] width 524 height 579
click at [307, 352] on button "Reply to" at bounding box center [302, 352] width 9 height 9
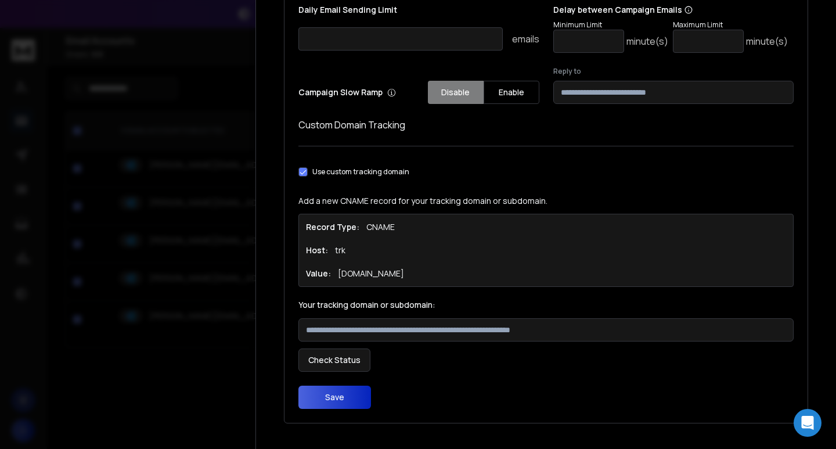
scroll to position [435, 0]
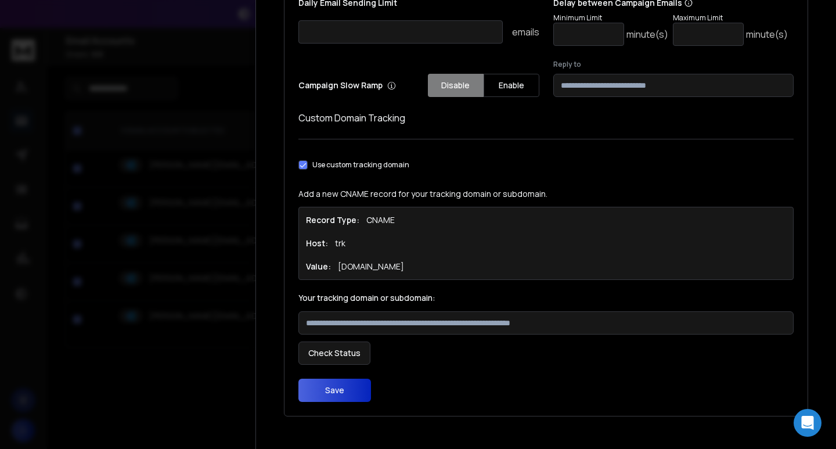
click at [368, 322] on input at bounding box center [545, 322] width 495 height 23
paste input "**********"
type input "**********"
click at [337, 393] on button "Save" at bounding box center [334, 390] width 73 height 23
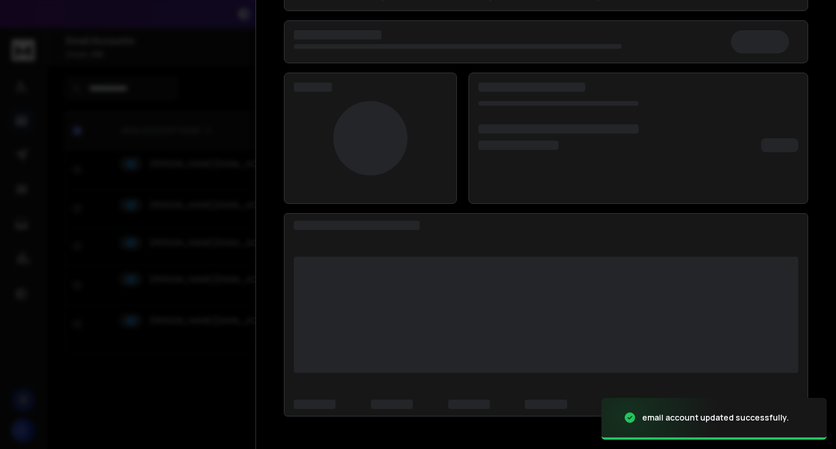
scroll to position [317, 0]
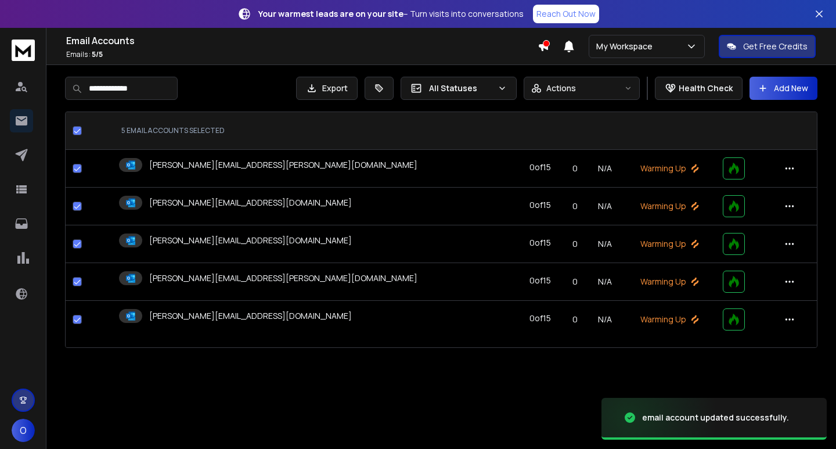
drag, startPoint x: 171, startPoint y: 91, endPoint x: 75, endPoint y: 92, distance: 95.2
click at [75, 92] on div "**********" at bounding box center [121, 88] width 113 height 23
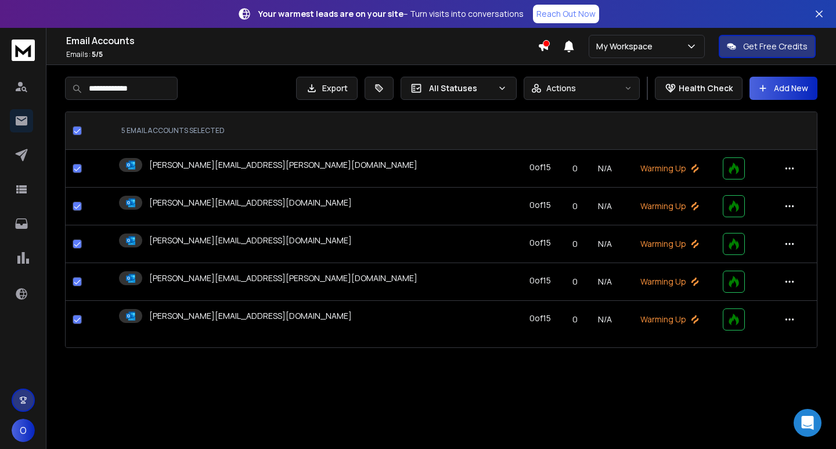
paste input
type input "**********"
click at [229, 167] on p "[PERSON_NAME][EMAIL_ADDRESS][DOMAIN_NAME]" at bounding box center [250, 165] width 203 height 12
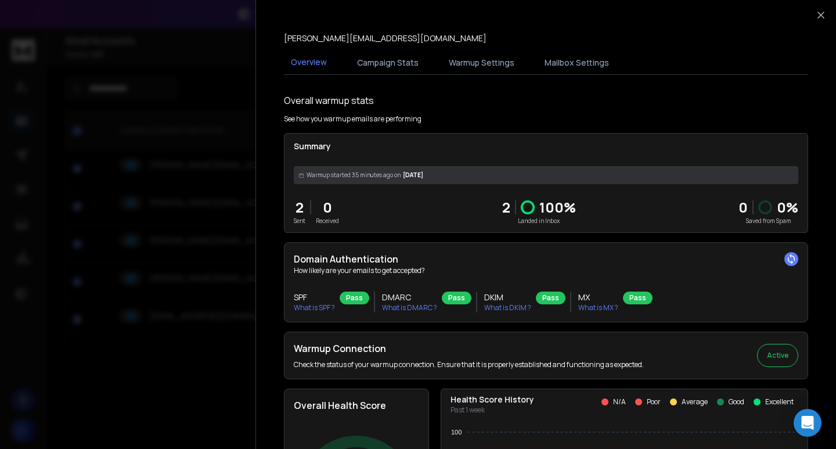
click at [571, 63] on button "Mailbox Settings" at bounding box center [577, 63] width 78 height 26
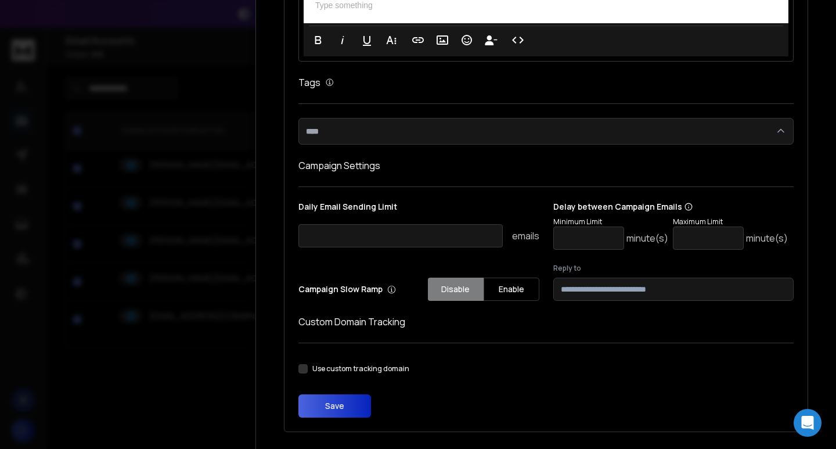
scroll to position [247, 0]
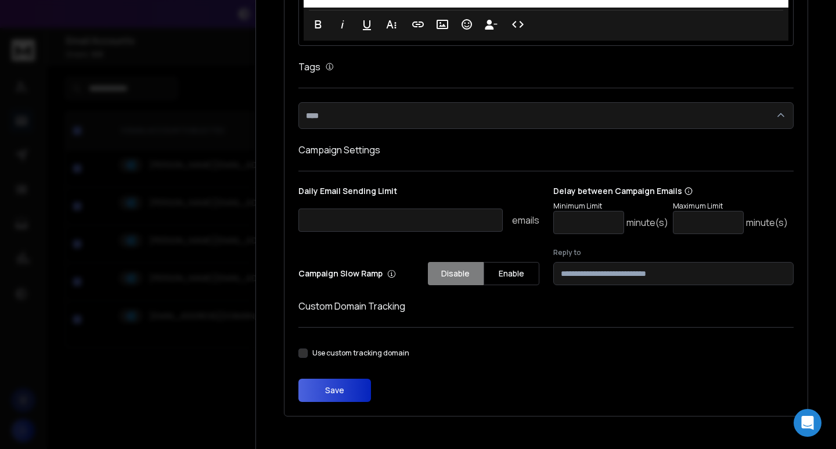
click at [307, 354] on button "Reply to" at bounding box center [302, 352] width 9 height 9
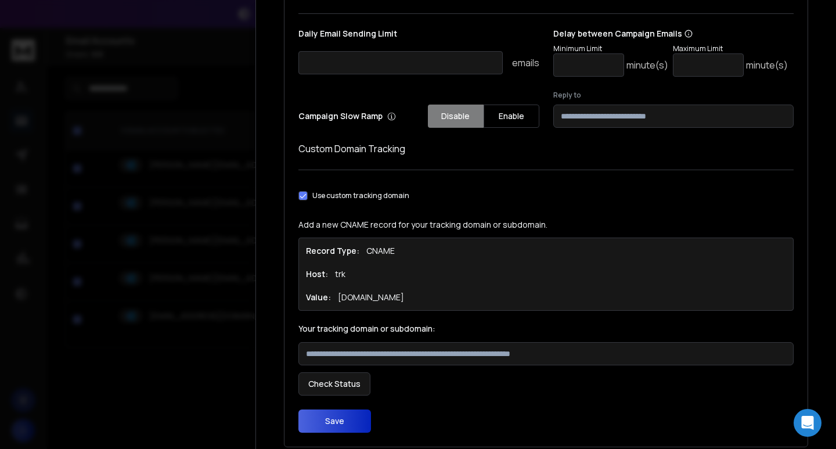
scroll to position [421, 0]
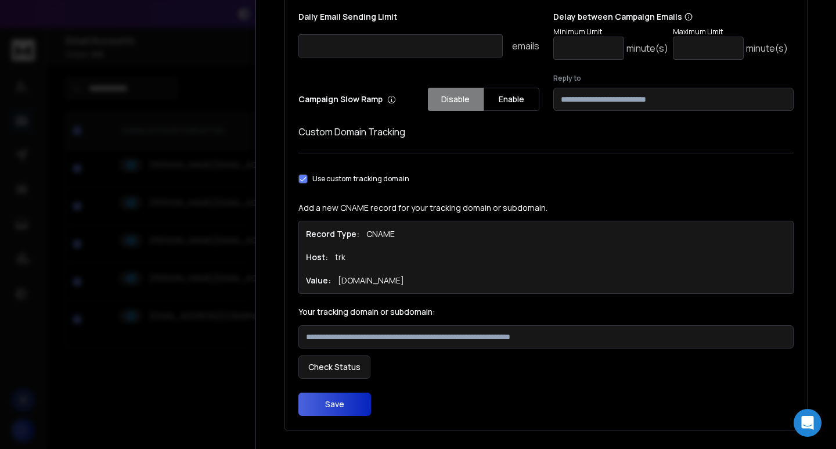
click at [344, 255] on div "Host: trk" at bounding box center [546, 257] width 480 height 12
drag, startPoint x: 348, startPoint y: 257, endPoint x: 332, endPoint y: 257, distance: 15.7
click at [332, 257] on div "Host: trk" at bounding box center [546, 257] width 480 height 12
copy p "trk"
click at [395, 285] on p "[DOMAIN_NAME]" at bounding box center [371, 281] width 66 height 12
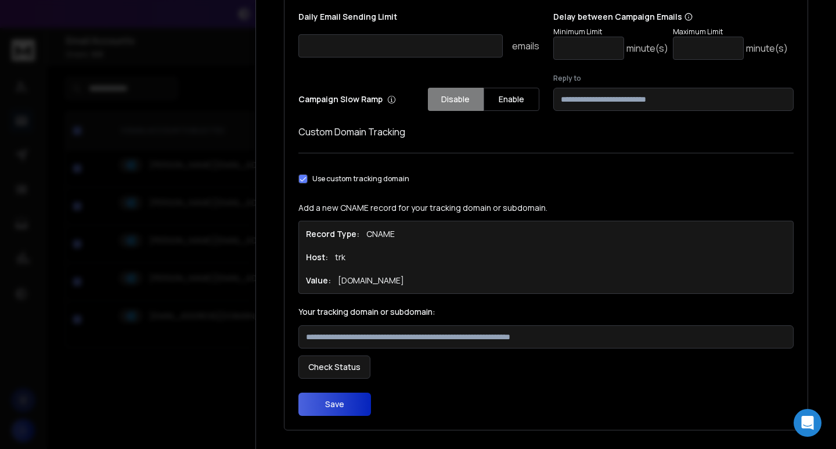
drag, startPoint x: 337, startPoint y: 281, endPoint x: 425, endPoint y: 279, distance: 87.7
click at [425, 279] on div "Value: [DOMAIN_NAME]" at bounding box center [546, 281] width 480 height 12
copy p "[DOMAIN_NAME]"
click at [389, 340] on input at bounding box center [545, 336] width 495 height 23
paste input "**********"
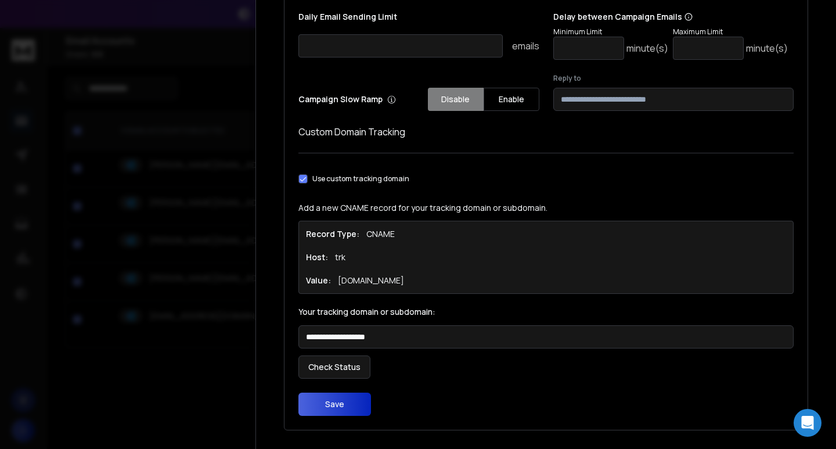
drag, startPoint x: 389, startPoint y: 339, endPoint x: 319, endPoint y: 341, distance: 70.3
click at [319, 341] on input "**********" at bounding box center [545, 336] width 495 height 23
paste input "**********"
type input "**********"
click at [340, 368] on button "Check Status" at bounding box center [334, 366] width 72 height 23
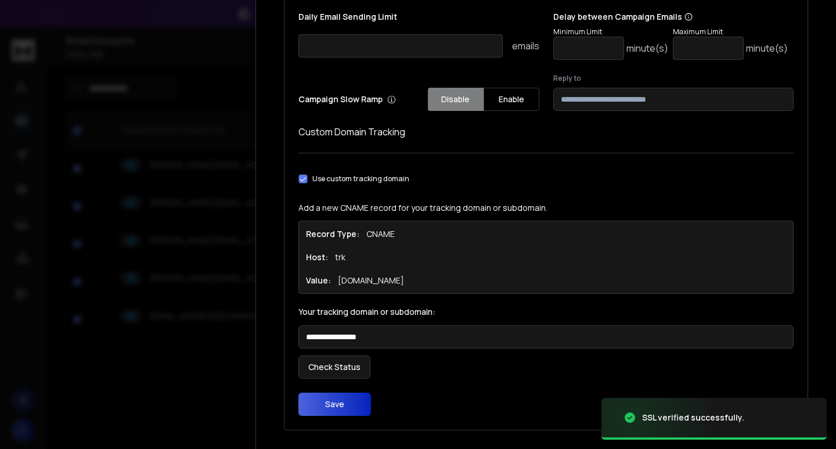
drag, startPoint x: 390, startPoint y: 340, endPoint x: 286, endPoint y: 339, distance: 104.5
click at [286, 339] on div "**********" at bounding box center [546, 46] width 524 height 767
click at [319, 406] on button "Save" at bounding box center [334, 404] width 73 height 23
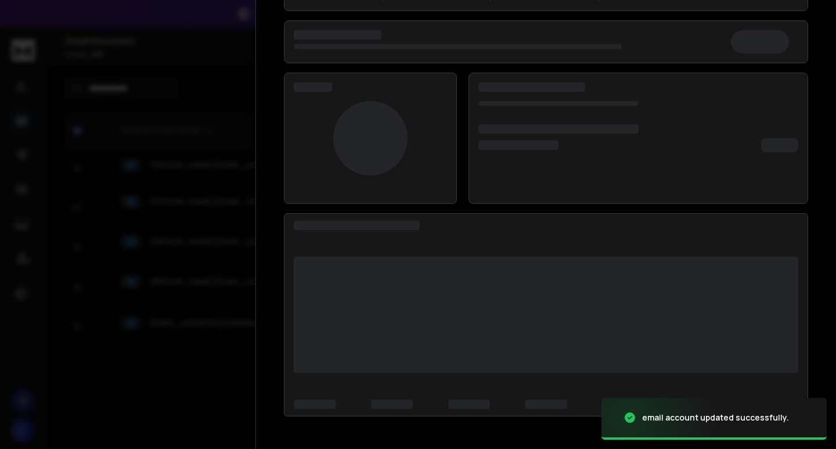
scroll to position [317, 0]
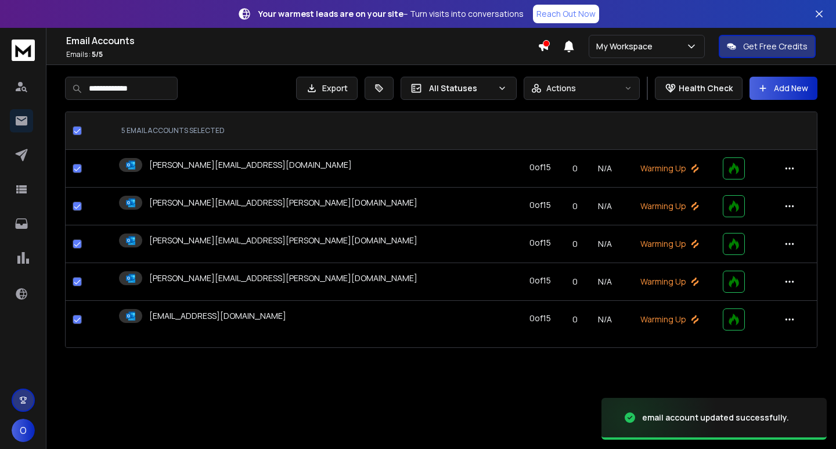
click at [204, 199] on p "[PERSON_NAME][EMAIL_ADDRESS][PERSON_NAME][DOMAIN_NAME]" at bounding box center [283, 203] width 268 height 12
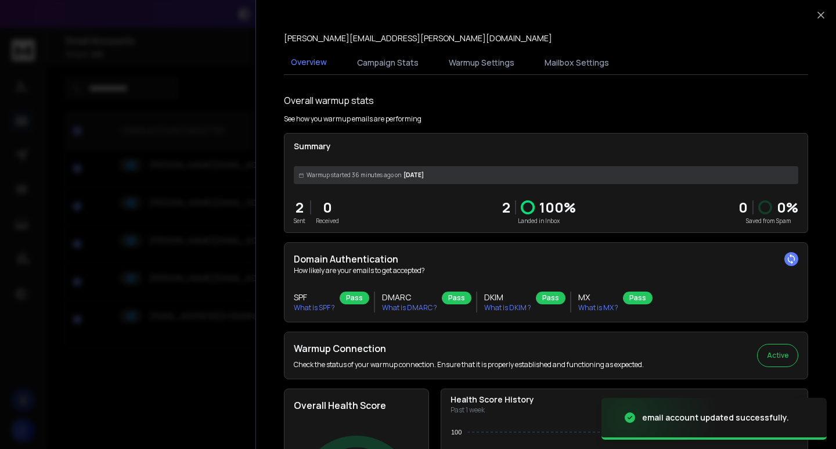
click at [501, 57] on button "Warmup Settings" at bounding box center [482, 63] width 80 height 26
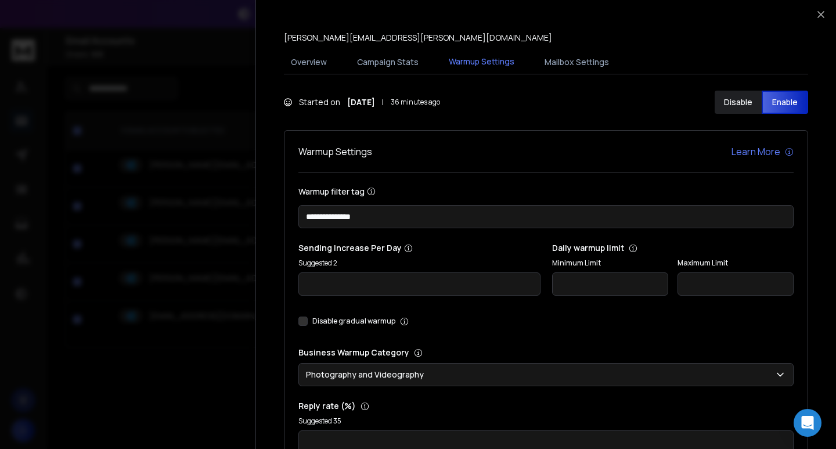
scroll to position [0, 0]
click at [569, 62] on button "Mailbox Settings" at bounding box center [577, 63] width 78 height 26
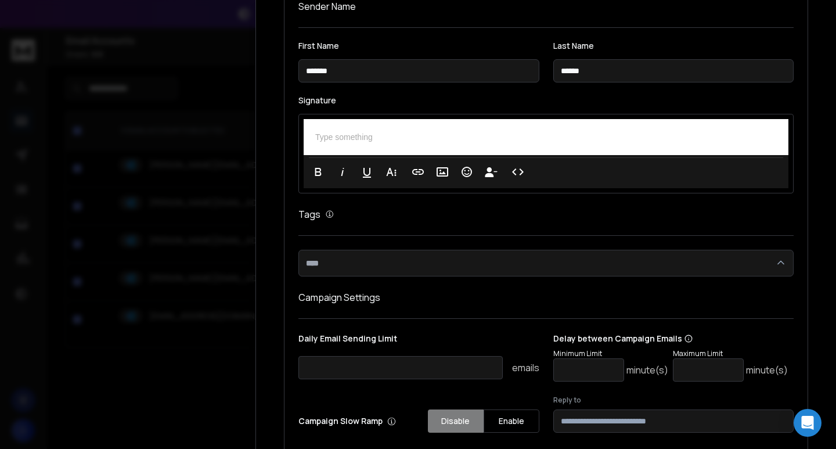
scroll to position [247, 0]
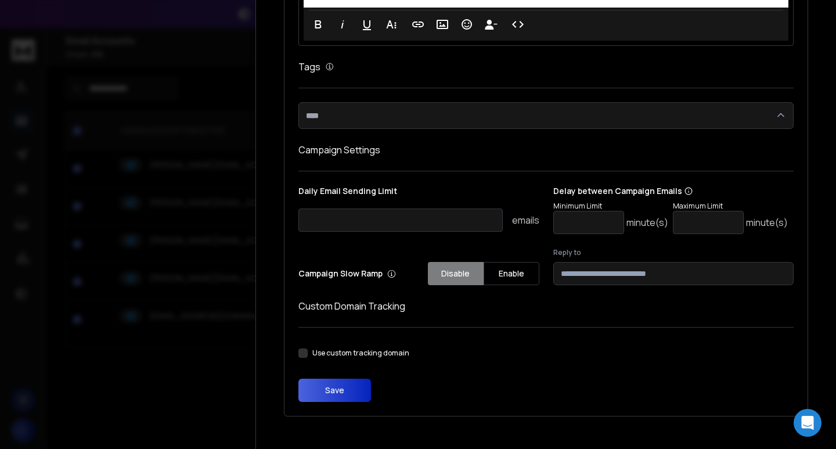
click at [307, 351] on button "Reply to" at bounding box center [302, 352] width 9 height 9
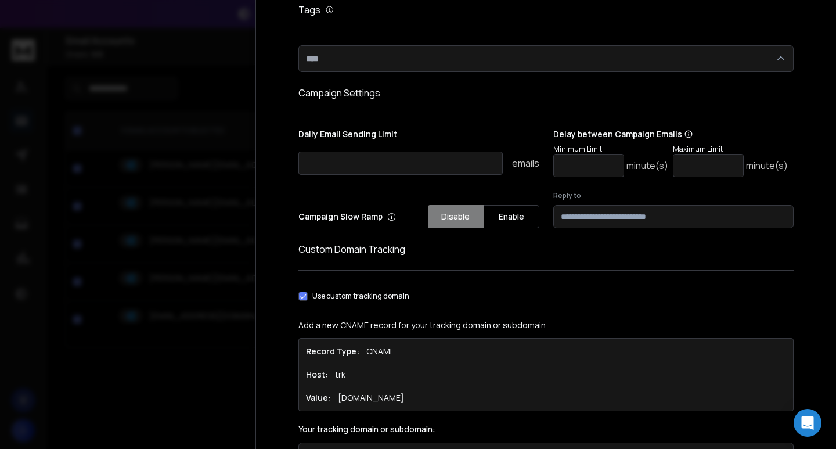
scroll to position [435, 0]
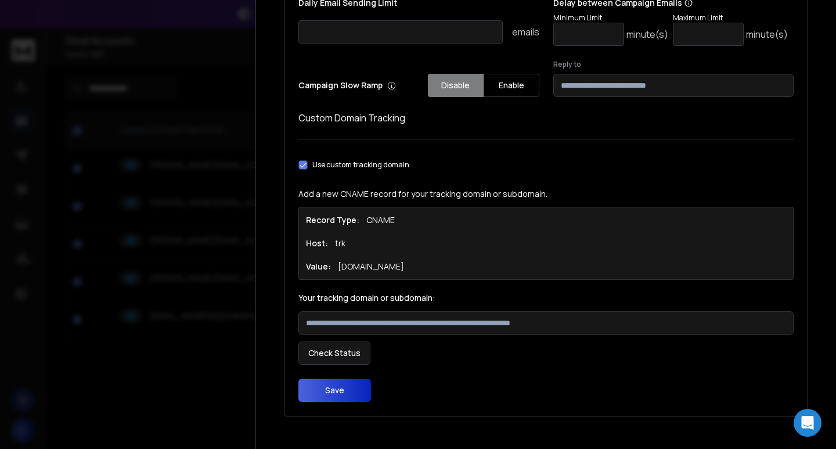
click at [369, 324] on input at bounding box center [545, 322] width 495 height 23
paste input "**********"
type input "**********"
click at [335, 391] on button "Save" at bounding box center [334, 390] width 73 height 23
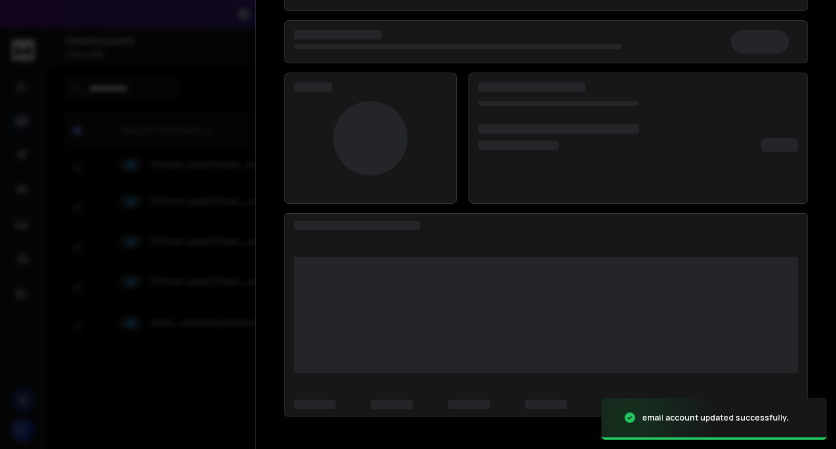
scroll to position [317, 0]
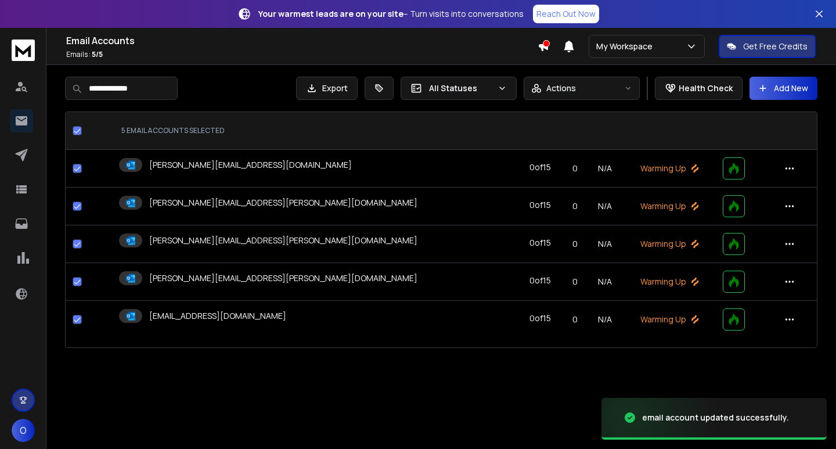
click at [172, 240] on p "[PERSON_NAME][EMAIL_ADDRESS][PERSON_NAME][DOMAIN_NAME]" at bounding box center [283, 241] width 268 height 12
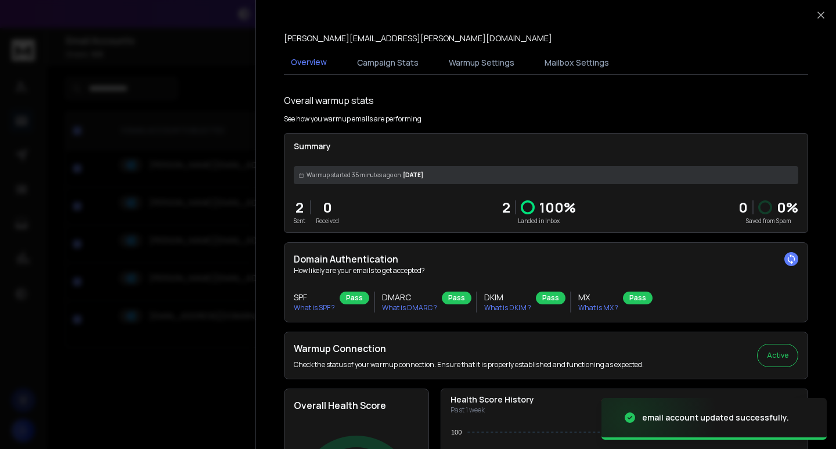
click at [563, 60] on button "Mailbox Settings" at bounding box center [577, 63] width 78 height 26
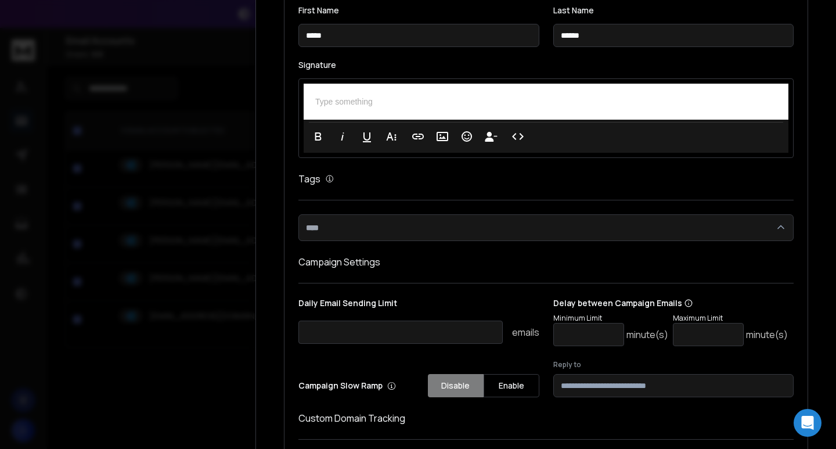
scroll to position [247, 0]
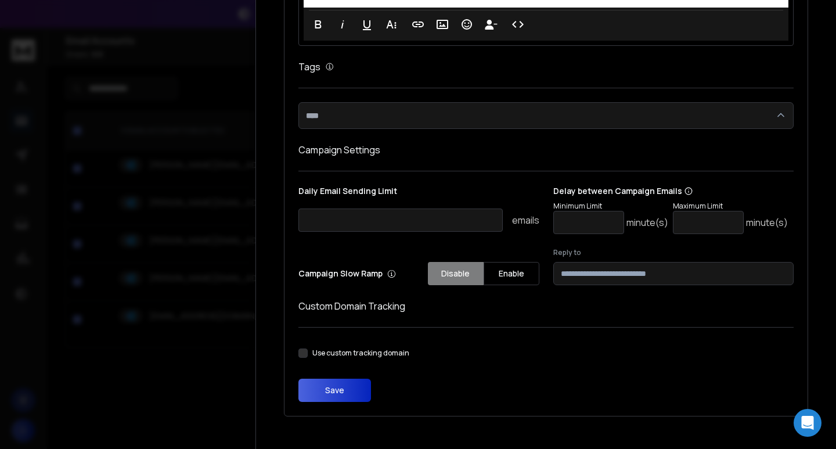
click at [305, 350] on button "Reply to" at bounding box center [302, 352] width 9 height 9
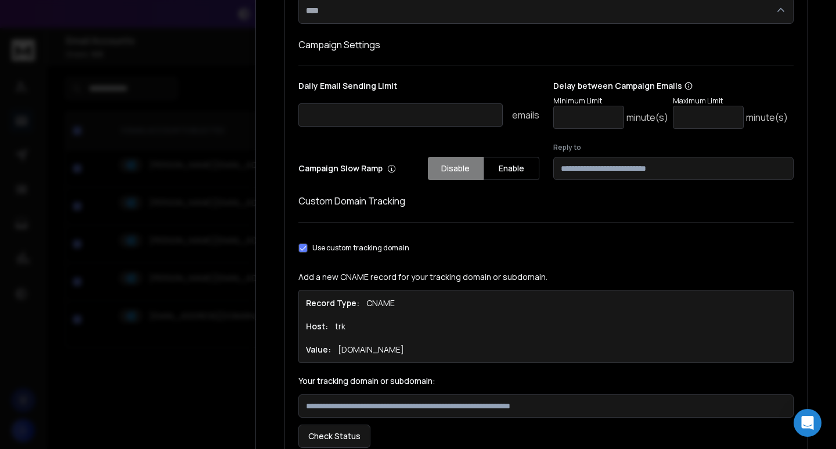
scroll to position [435, 0]
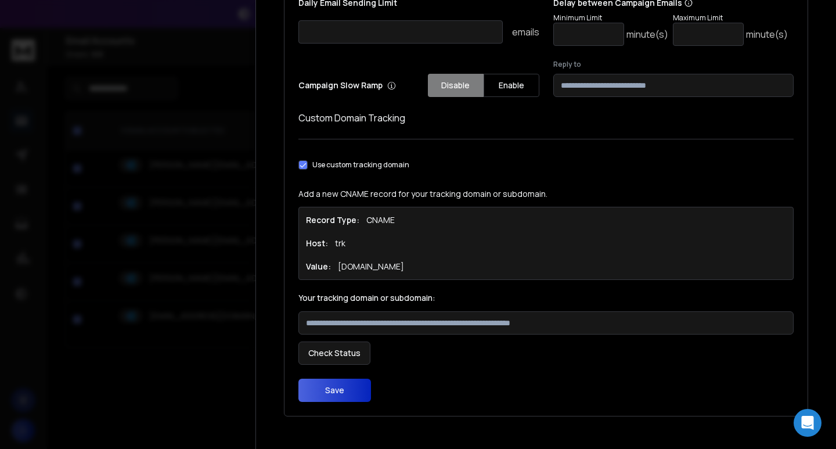
click at [360, 315] on input at bounding box center [545, 322] width 495 height 23
paste input "**********"
type input "**********"
click at [344, 393] on button "Save" at bounding box center [334, 390] width 73 height 23
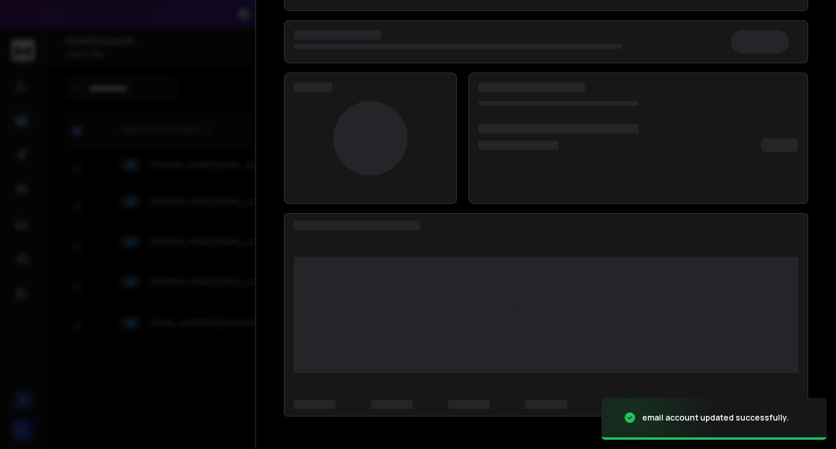
scroll to position [317, 0]
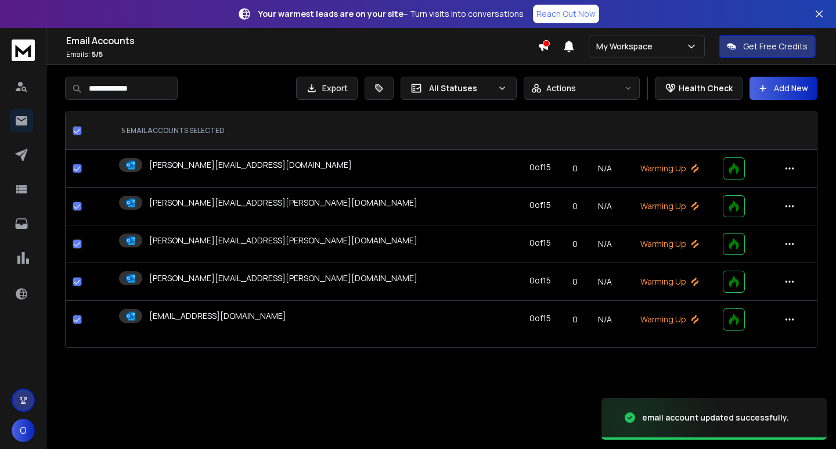
click at [203, 275] on p "[PERSON_NAME][EMAIL_ADDRESS][PERSON_NAME][DOMAIN_NAME]" at bounding box center [283, 278] width 268 height 12
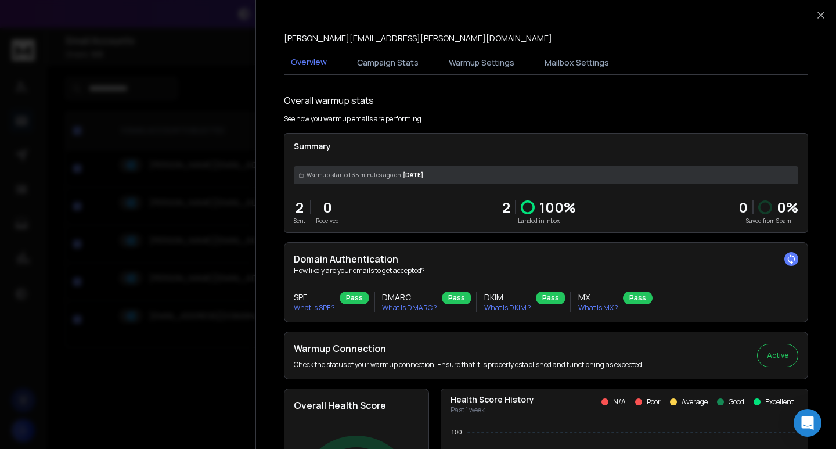
click at [539, 52] on button "Mailbox Settings" at bounding box center [577, 63] width 78 height 26
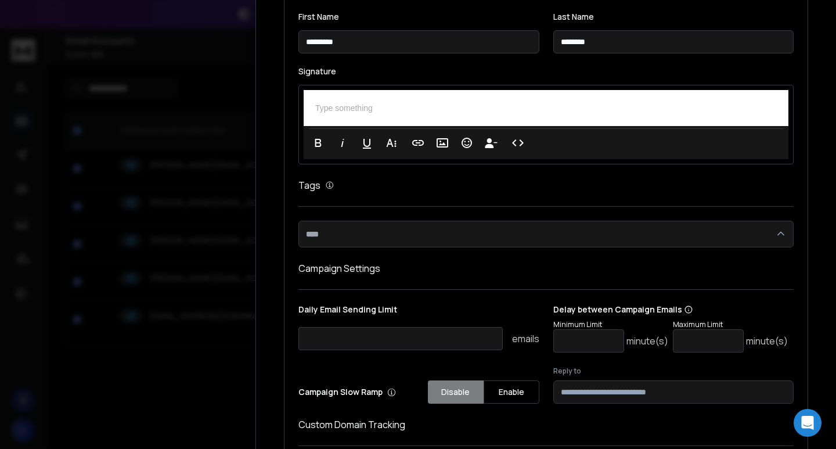
scroll to position [247, 0]
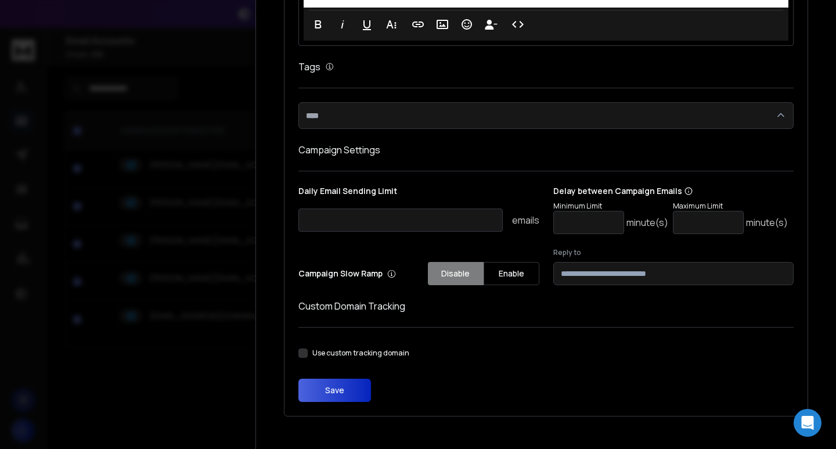
click at [357, 345] on div "Use custom tracking domain" at bounding box center [545, 352] width 495 height 23
click at [305, 353] on button "Reply to" at bounding box center [302, 352] width 9 height 9
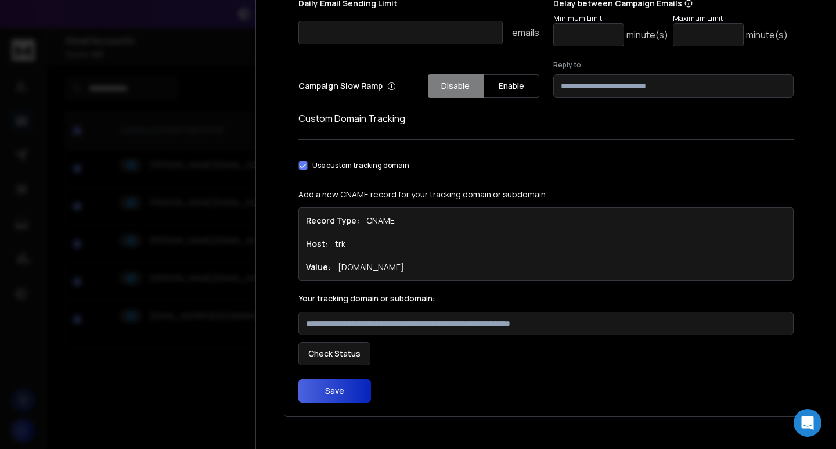
scroll to position [435, 0]
click at [379, 329] on input at bounding box center [545, 322] width 495 height 23
paste input "**********"
type input "**********"
click at [345, 387] on button "Save" at bounding box center [334, 390] width 73 height 23
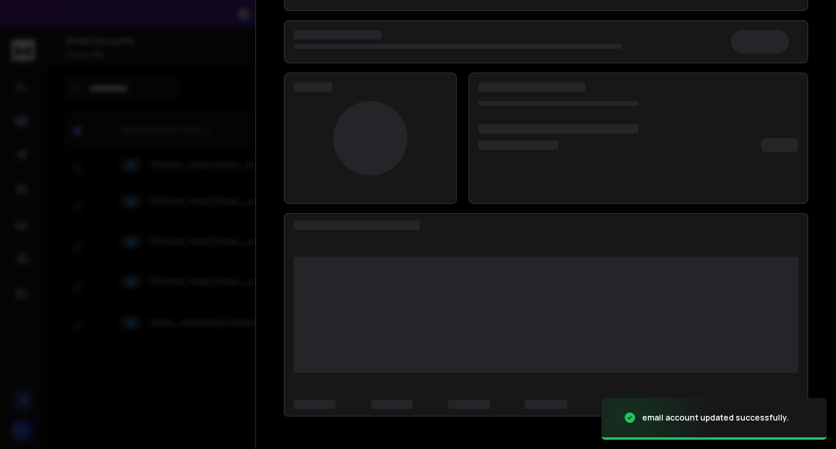
scroll to position [317, 0]
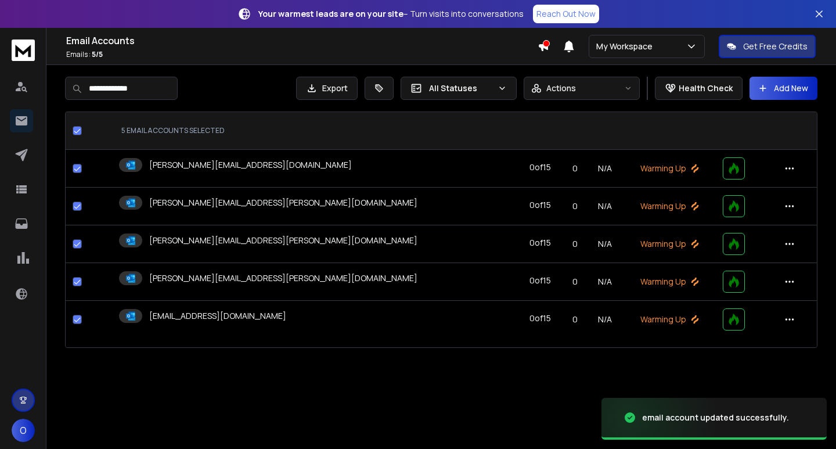
click at [206, 315] on p "[EMAIL_ADDRESS][DOMAIN_NAME]" at bounding box center [217, 316] width 137 height 12
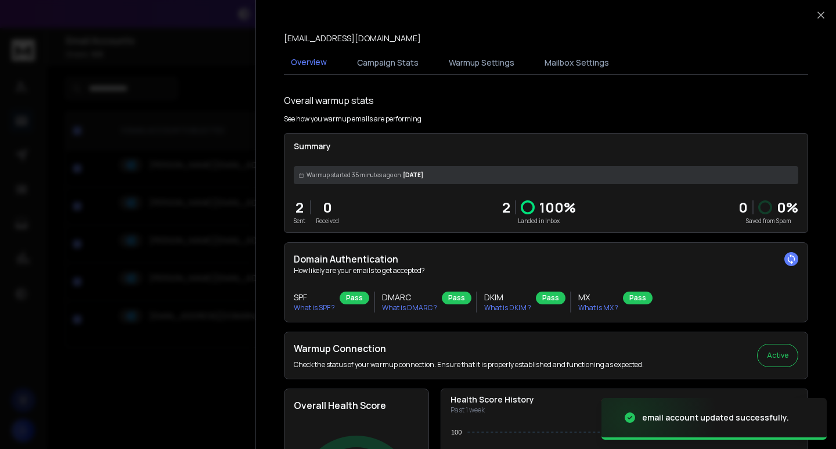
click at [571, 63] on button "Mailbox Settings" at bounding box center [577, 63] width 78 height 26
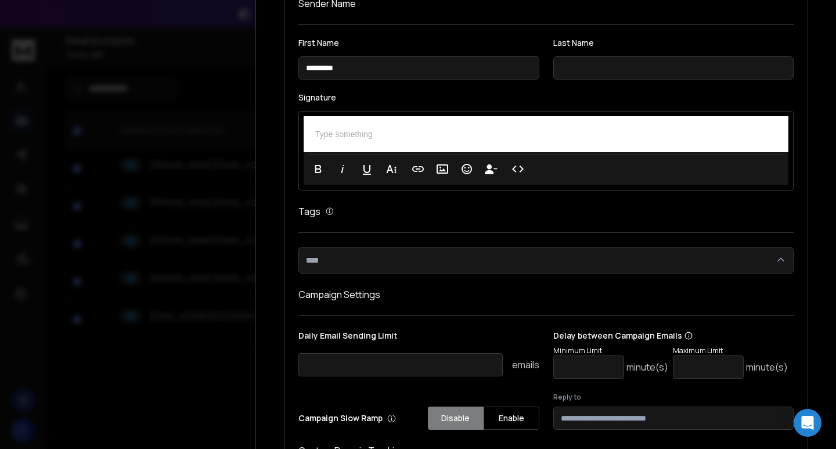
scroll to position [247, 0]
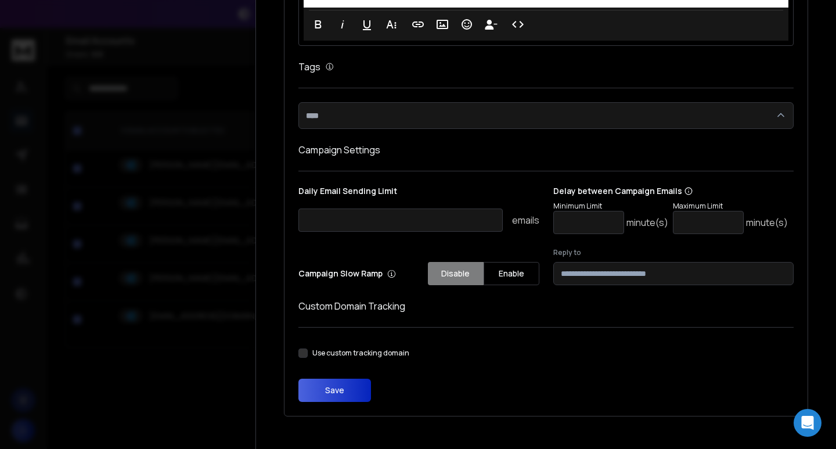
click at [312, 352] on div "Use custom tracking domain" at bounding box center [353, 352] width 111 height 9
click at [303, 352] on button "Reply to" at bounding box center [302, 352] width 9 height 9
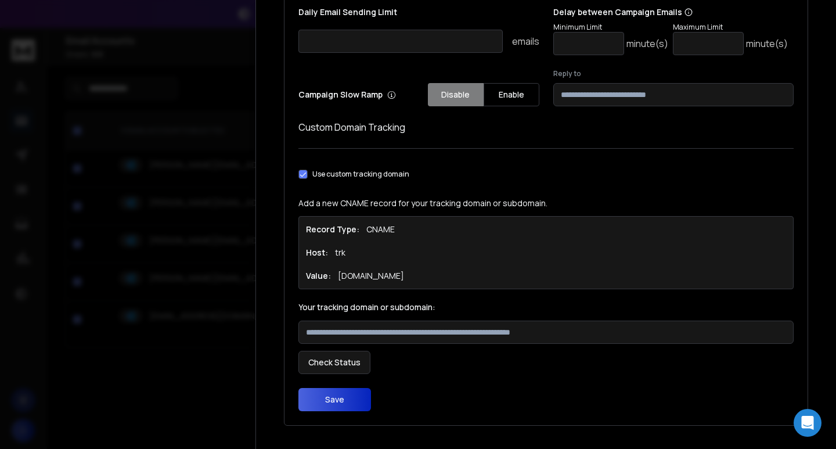
scroll to position [435, 0]
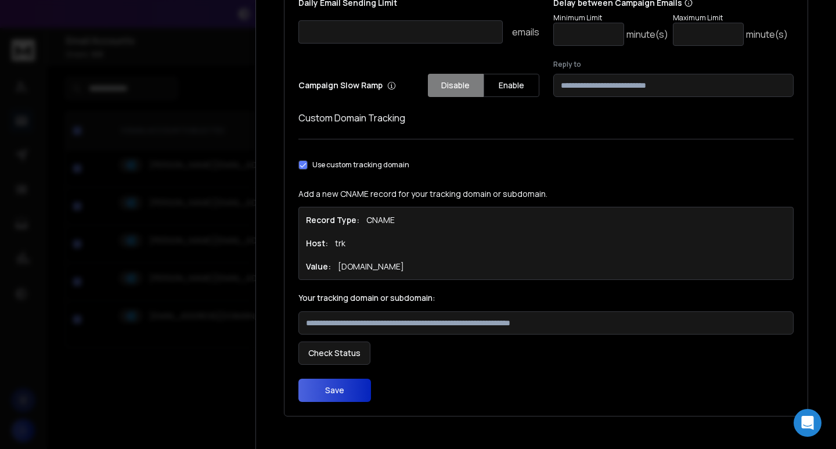
click at [381, 324] on input at bounding box center [545, 322] width 495 height 23
paste input "**********"
type input "**********"
click at [357, 384] on button "Save" at bounding box center [334, 390] width 73 height 23
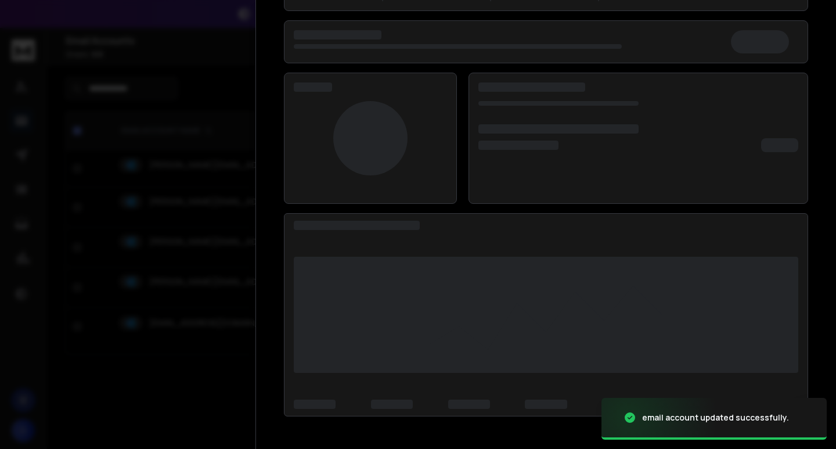
scroll to position [317, 0]
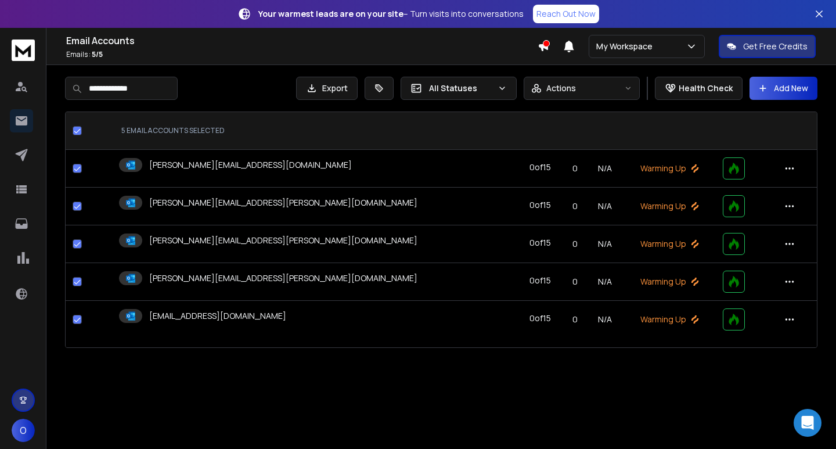
drag, startPoint x: 157, startPoint y: 89, endPoint x: 71, endPoint y: 88, distance: 86.0
click at [75, 87] on div "**********" at bounding box center [121, 88] width 113 height 23
paste input
type input "**********"
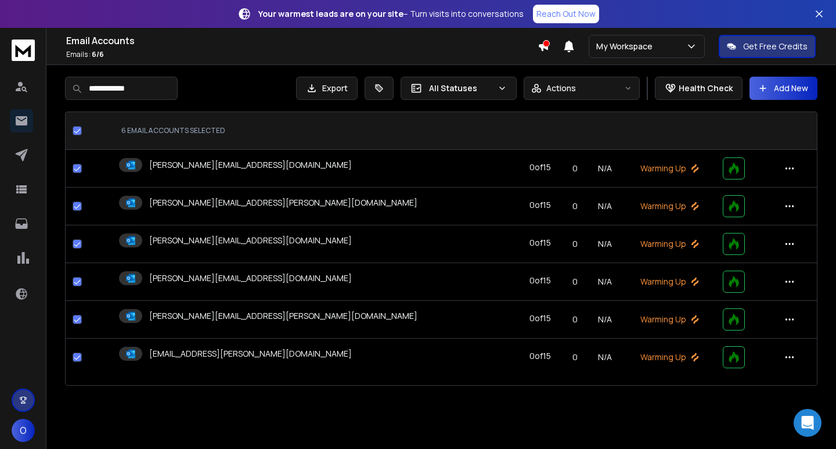
click at [185, 161] on p "[PERSON_NAME][EMAIL_ADDRESS][DOMAIN_NAME]" at bounding box center [250, 165] width 203 height 12
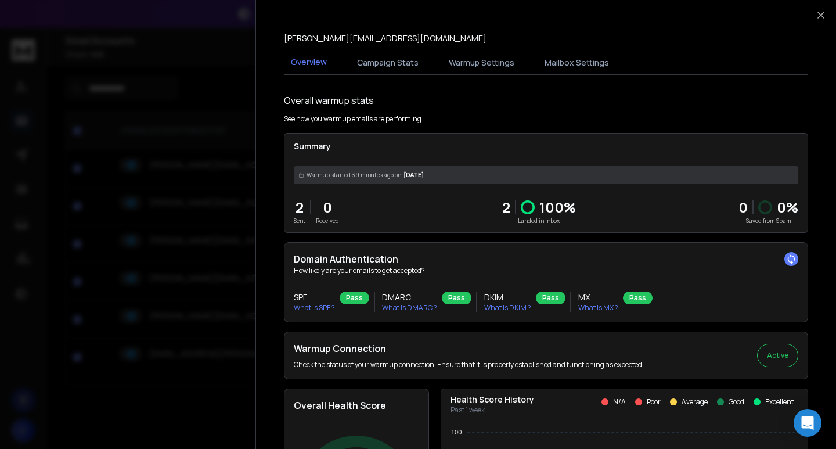
click at [585, 60] on button "Mailbox Settings" at bounding box center [577, 63] width 78 height 26
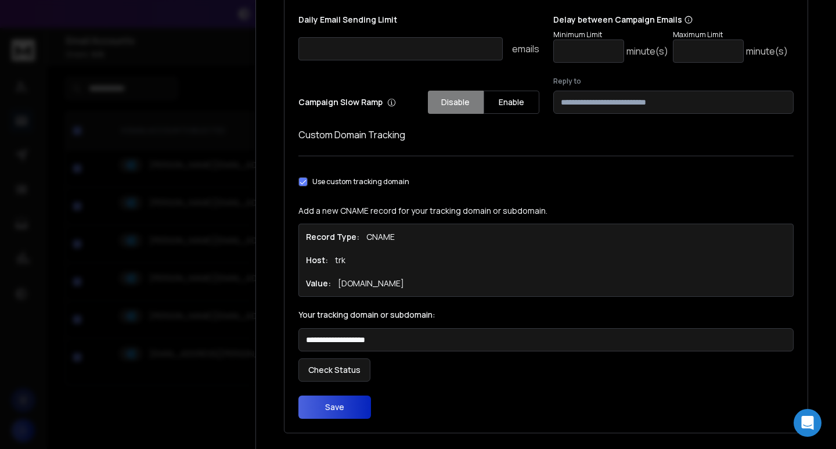
scroll to position [435, 0]
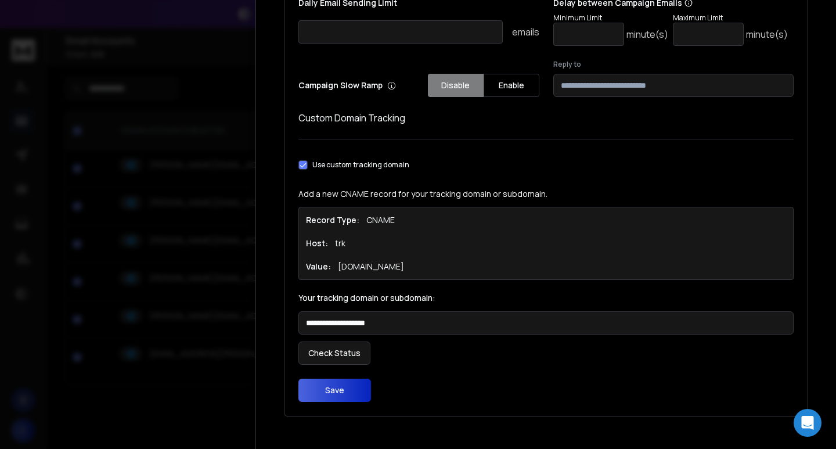
click at [340, 390] on button "Save" at bounding box center [334, 390] width 73 height 23
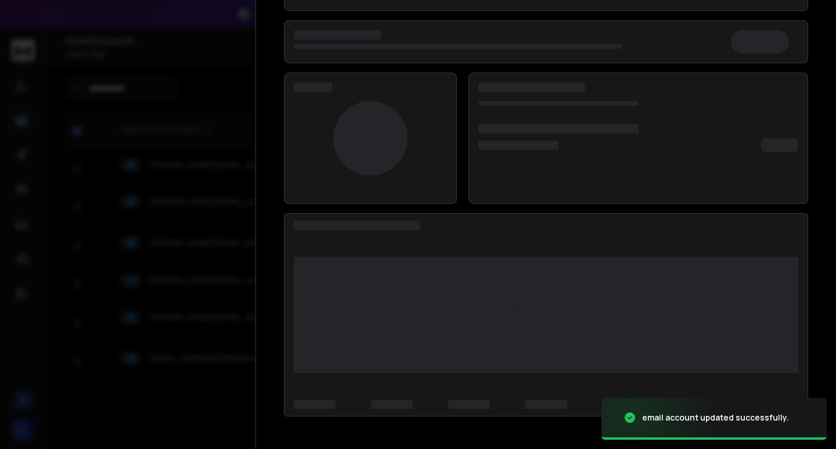
scroll to position [317, 0]
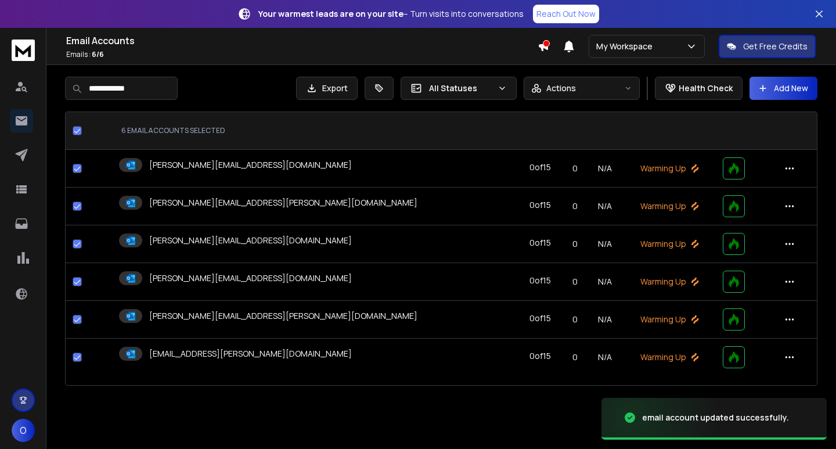
drag, startPoint x: 154, startPoint y: 89, endPoint x: 62, endPoint y: 89, distance: 92.9
click at [62, 89] on div "**********" at bounding box center [441, 231] width 790 height 332
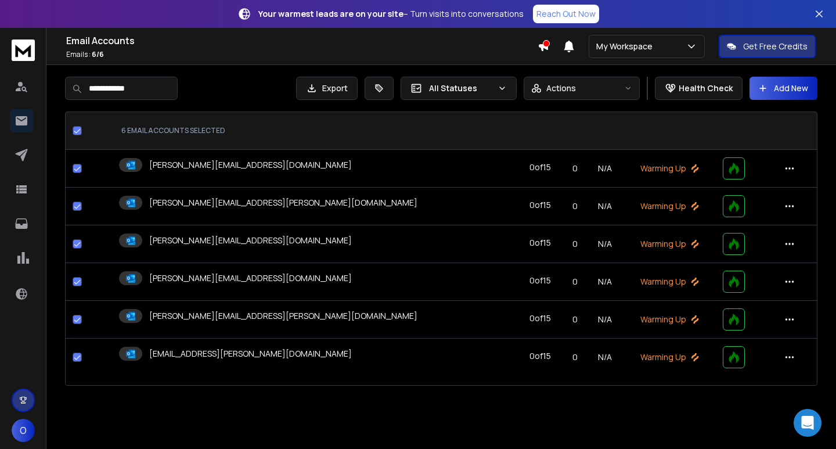
click at [155, 91] on input "**********" at bounding box center [121, 88] width 113 height 23
drag, startPoint x: 155, startPoint y: 91, endPoint x: 87, endPoint y: 89, distance: 67.9
click at [87, 89] on input "**********" at bounding box center [121, 88] width 113 height 23
paste input "****"
type input "**********"
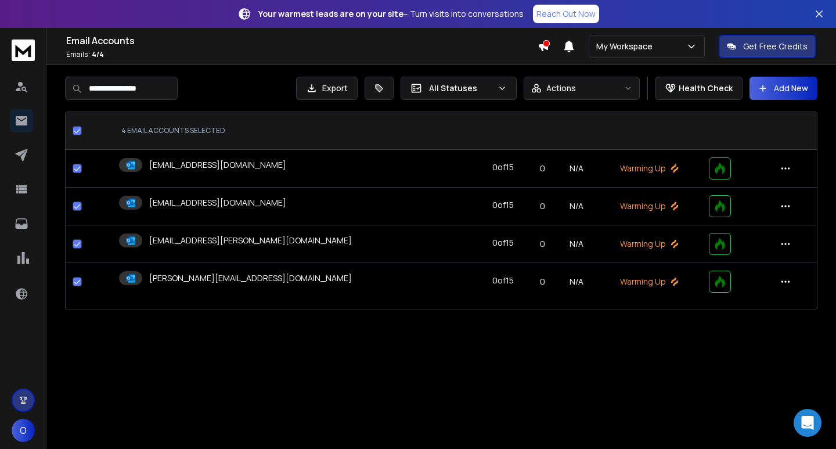
click at [195, 164] on p "[EMAIL_ADDRESS][DOMAIN_NAME]" at bounding box center [217, 165] width 137 height 12
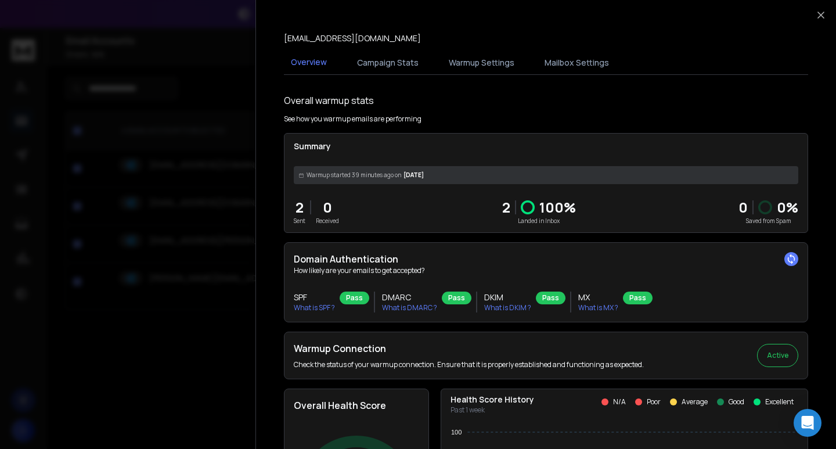
click at [566, 59] on button "Mailbox Settings" at bounding box center [577, 63] width 78 height 26
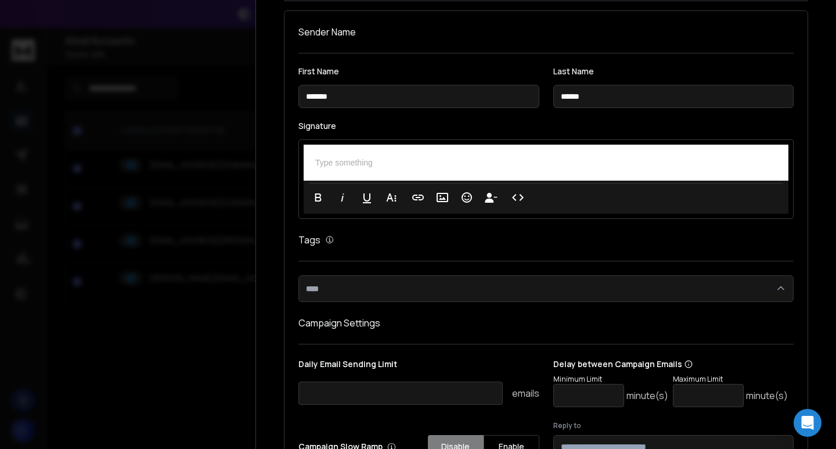
scroll to position [247, 0]
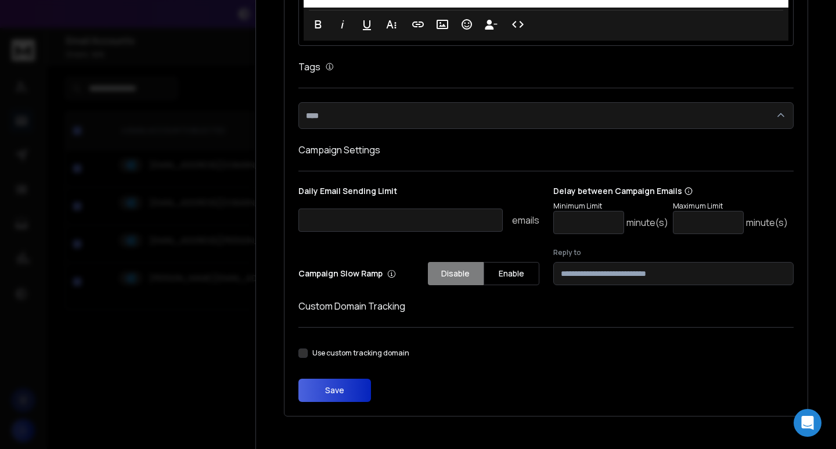
click at [345, 351] on label "Use custom tracking domain" at bounding box center [360, 352] width 97 height 9
click at [303, 352] on button "Reply to" at bounding box center [302, 352] width 9 height 9
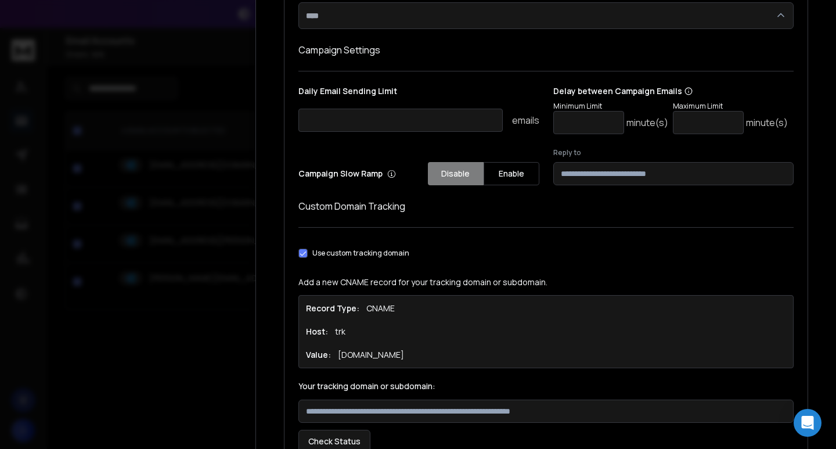
scroll to position [435, 0]
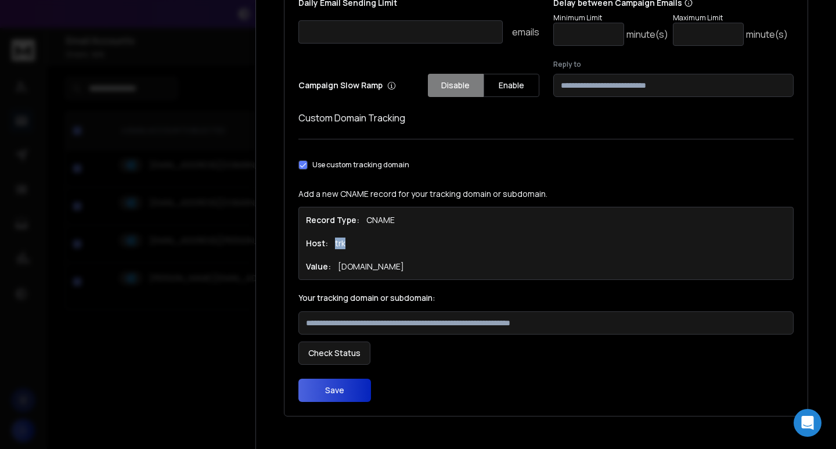
drag, startPoint x: 334, startPoint y: 243, endPoint x: 347, endPoint y: 241, distance: 13.0
click at [347, 241] on div "Host: trk" at bounding box center [546, 243] width 480 height 12
copy p "trk"
drag, startPoint x: 337, startPoint y: 268, endPoint x: 398, endPoint y: 265, distance: 61.0
click at [398, 265] on p "[DOMAIN_NAME]" at bounding box center [371, 267] width 66 height 12
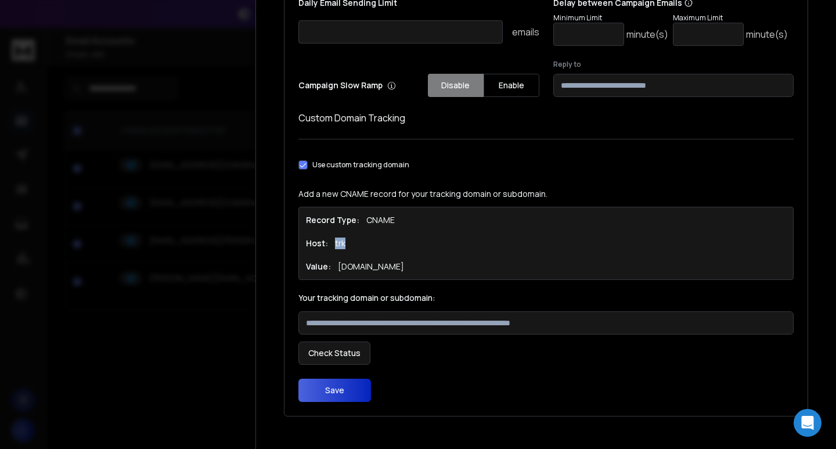
click at [503, 327] on input at bounding box center [545, 322] width 495 height 23
click at [503, 326] on input at bounding box center [545, 322] width 495 height 23
click at [394, 331] on input at bounding box center [545, 322] width 495 height 23
click at [394, 326] on input at bounding box center [545, 322] width 495 height 23
paste input "**********"
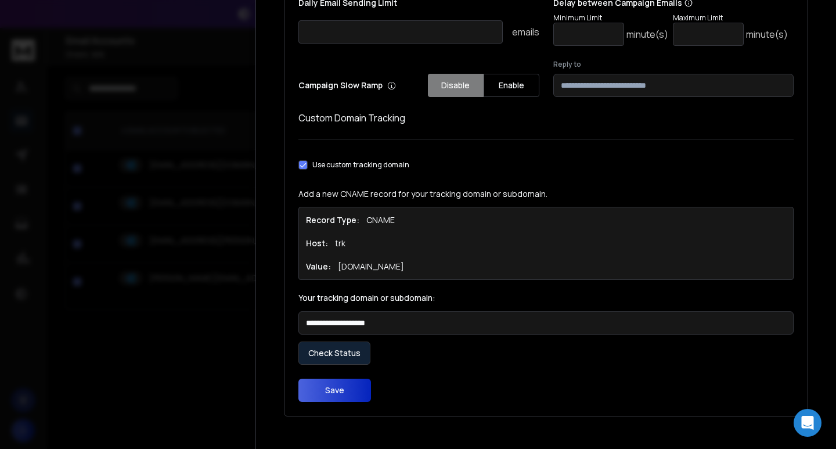
type input "**********"
click at [304, 361] on button "Check Status" at bounding box center [334, 352] width 72 height 23
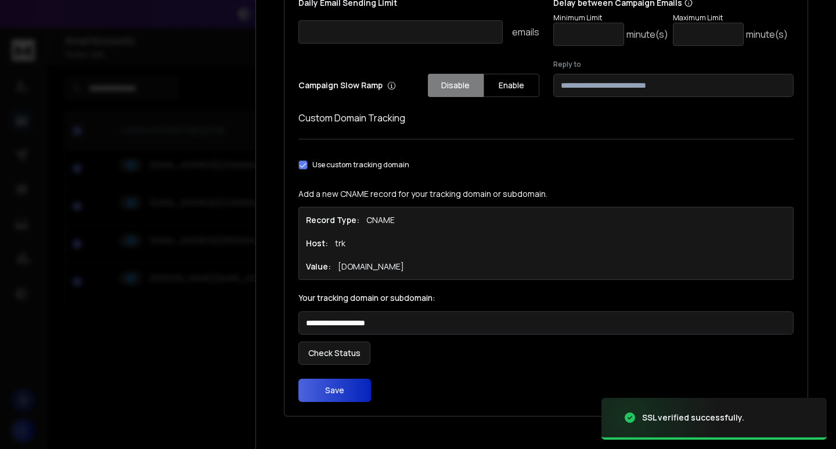
click at [356, 398] on button "Save" at bounding box center [334, 390] width 73 height 23
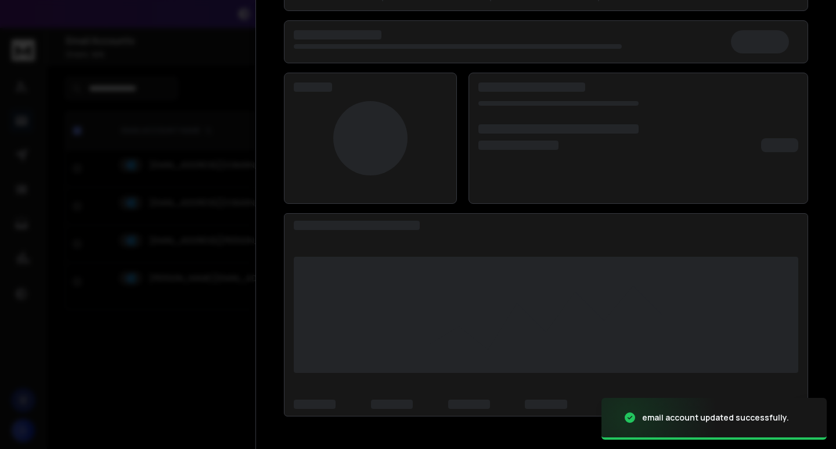
scroll to position [317, 0]
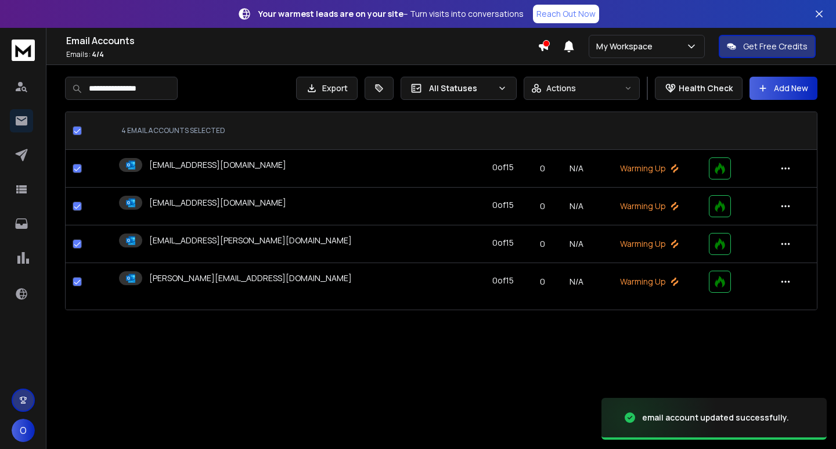
click at [217, 162] on p "[EMAIL_ADDRESS][DOMAIN_NAME]" at bounding box center [217, 165] width 137 height 12
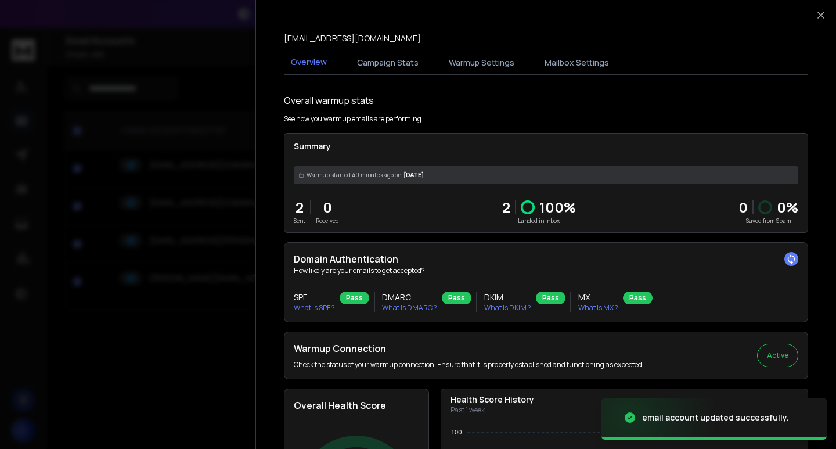
click at [568, 59] on button "Mailbox Settings" at bounding box center [577, 63] width 78 height 26
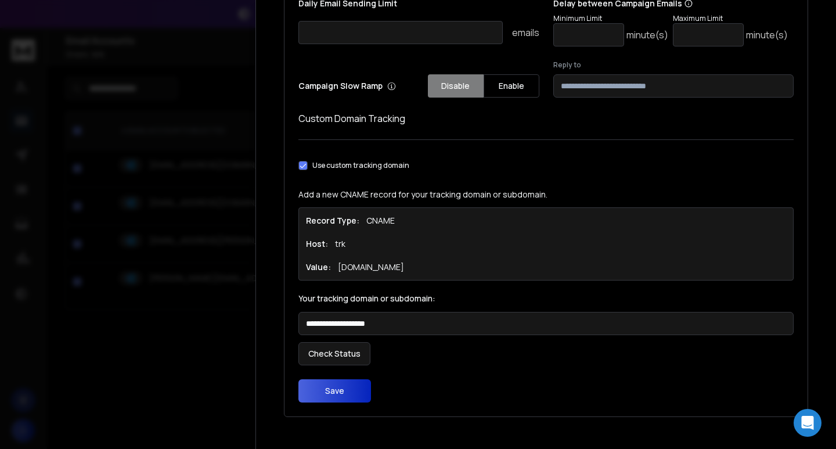
scroll to position [435, 0]
drag, startPoint x: 393, startPoint y: 327, endPoint x: 275, endPoint y: 321, distance: 118.0
click at [275, 321] on div "[EMAIL_ADDRESS][DOMAIN_NAME] Overview Campaign Stats Warmup Settings Mailbox Se…" at bounding box center [546, 7] width 552 height 856
click at [361, 393] on button "Save" at bounding box center [334, 390] width 73 height 23
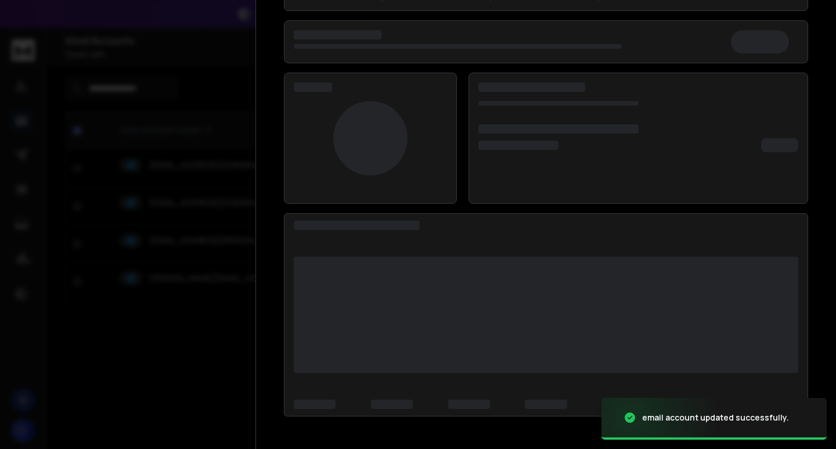
scroll to position [317, 0]
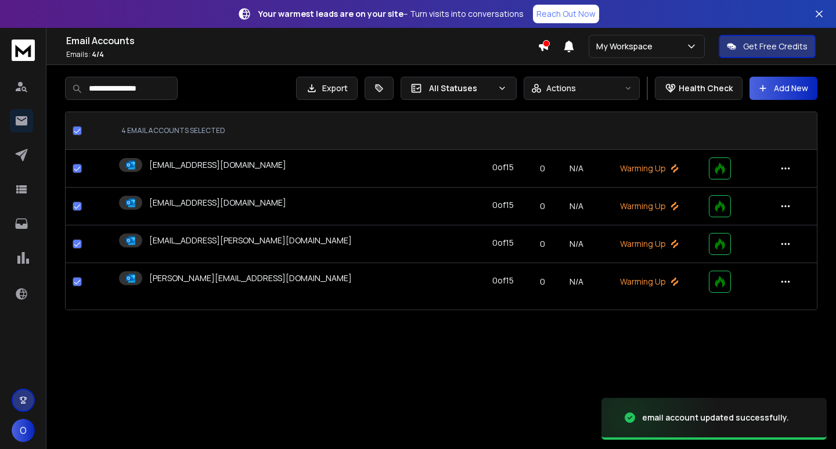
click at [241, 200] on p "[EMAIL_ADDRESS][DOMAIN_NAME]" at bounding box center [217, 203] width 137 height 12
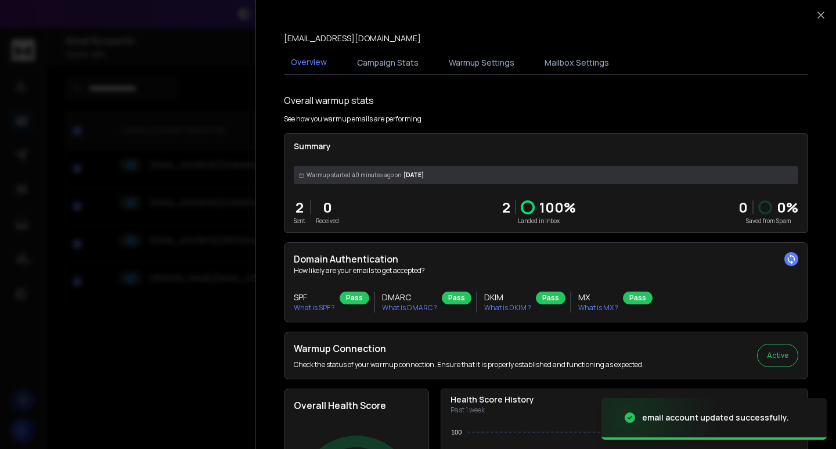
click at [586, 53] on button "Mailbox Settings" at bounding box center [577, 63] width 78 height 26
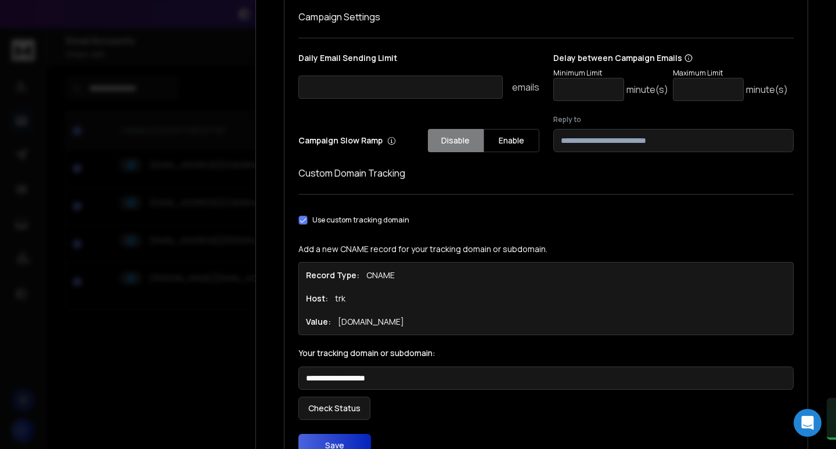
scroll to position [435, 0]
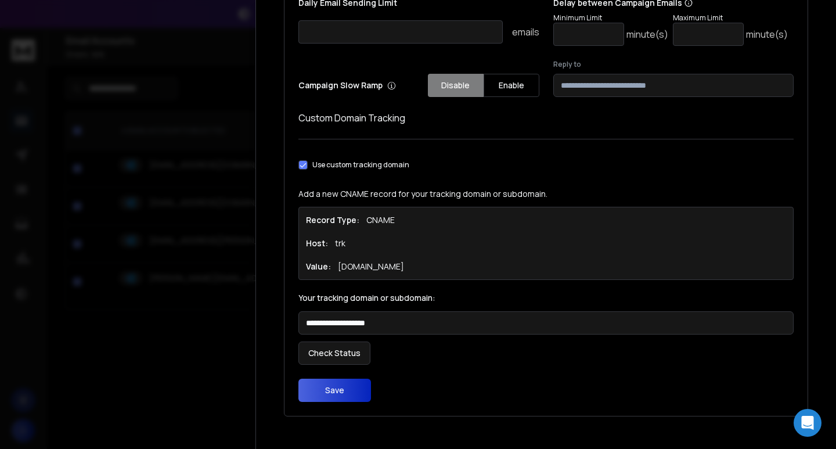
click at [339, 388] on button "Save" at bounding box center [334, 390] width 73 height 23
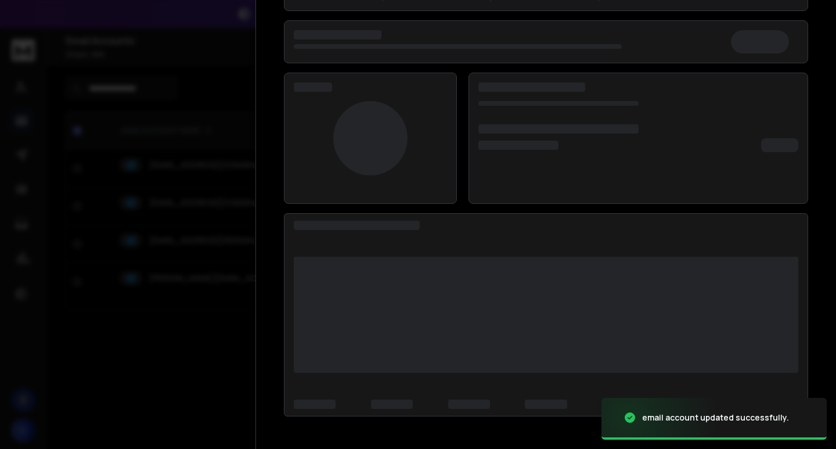
scroll to position [317, 0]
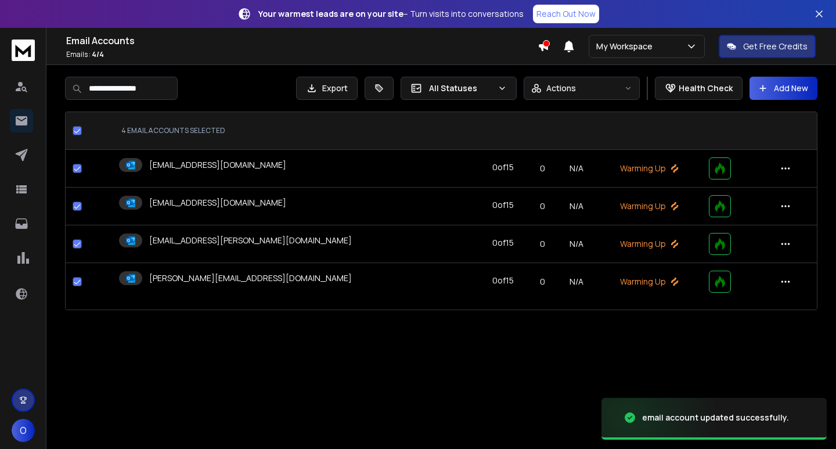
click at [213, 235] on p "[EMAIL_ADDRESS][PERSON_NAME][DOMAIN_NAME]" at bounding box center [250, 241] width 203 height 12
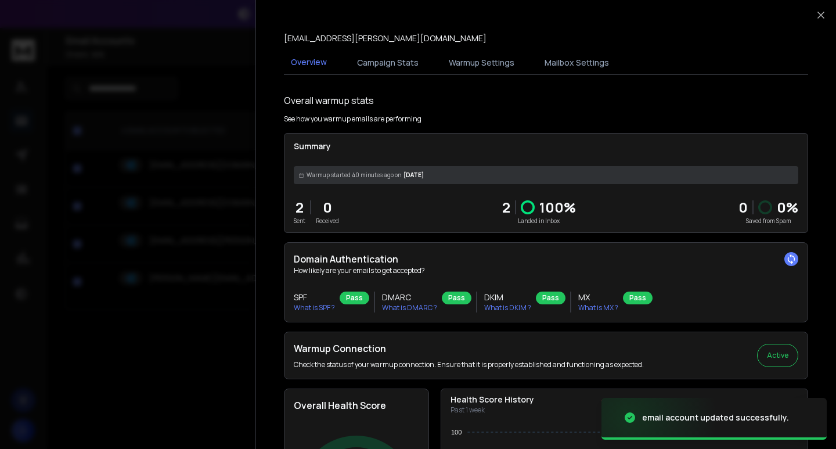
click at [566, 61] on button "Mailbox Settings" at bounding box center [577, 63] width 78 height 26
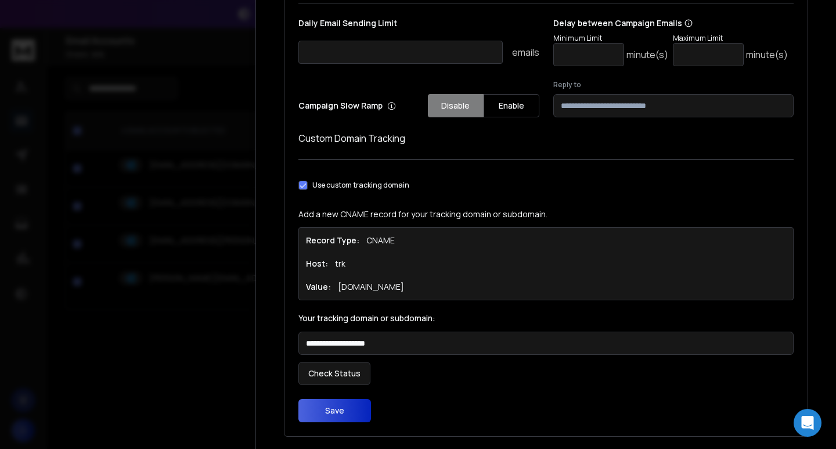
scroll to position [435, 0]
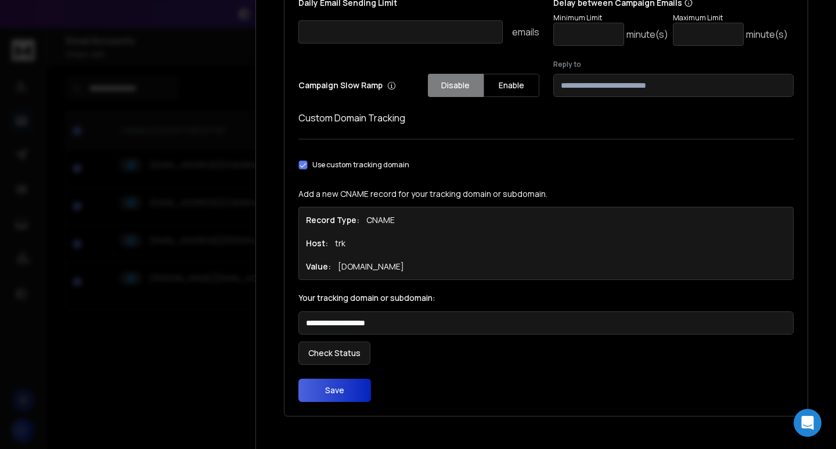
click at [342, 391] on button "Save" at bounding box center [334, 390] width 73 height 23
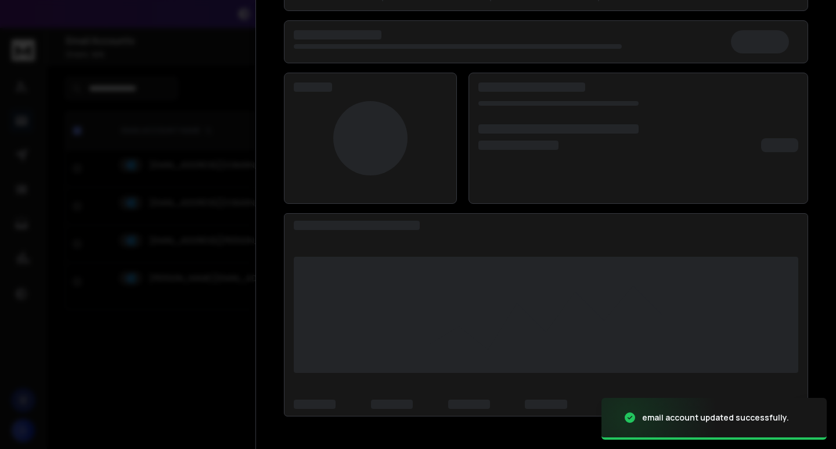
scroll to position [317, 0]
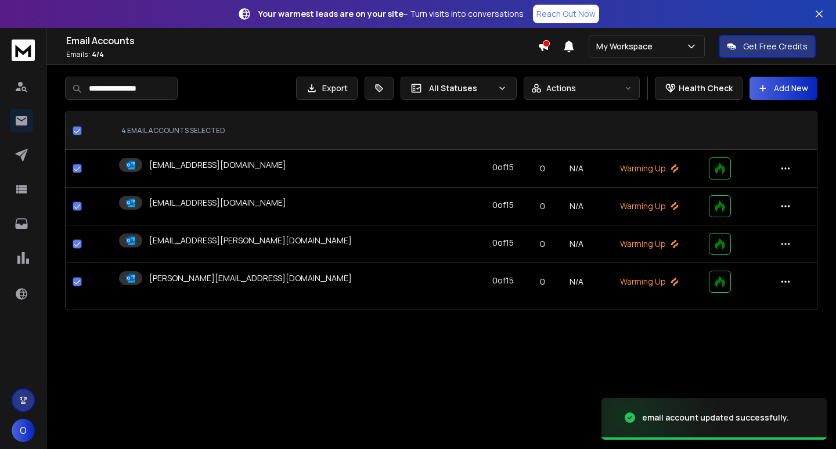
click at [232, 278] on p "[PERSON_NAME][EMAIL_ADDRESS][DOMAIN_NAME]" at bounding box center [250, 278] width 203 height 12
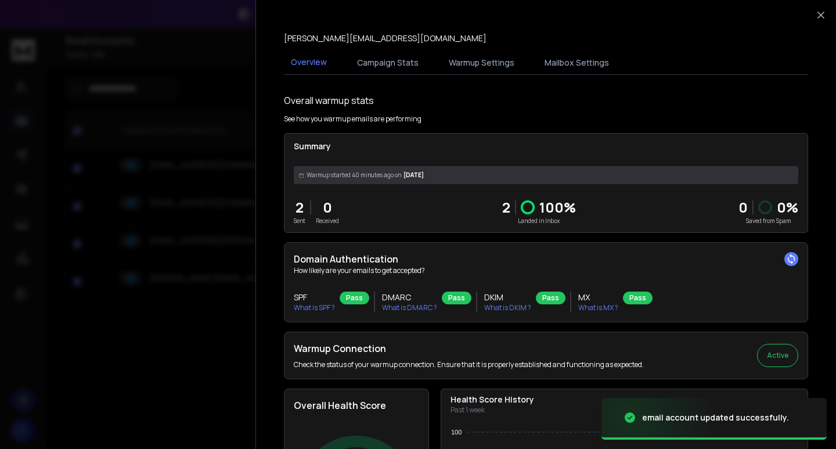
click at [563, 55] on button "Mailbox Settings" at bounding box center [577, 63] width 78 height 26
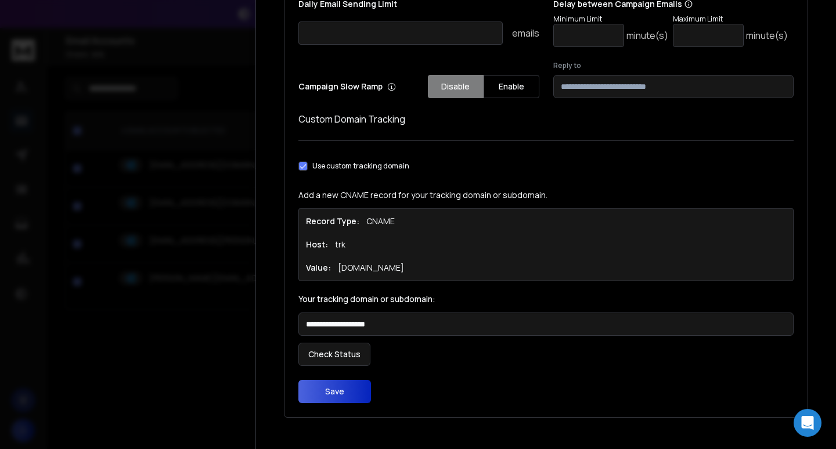
scroll to position [435, 0]
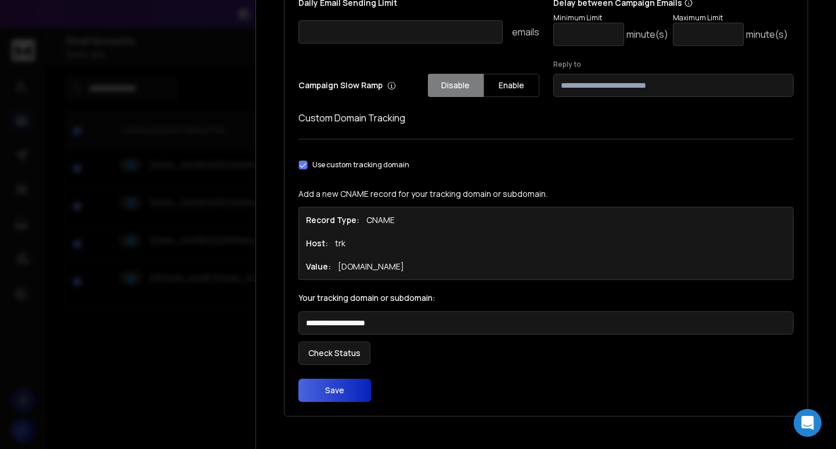
click at [344, 389] on button "Save" at bounding box center [334, 390] width 73 height 23
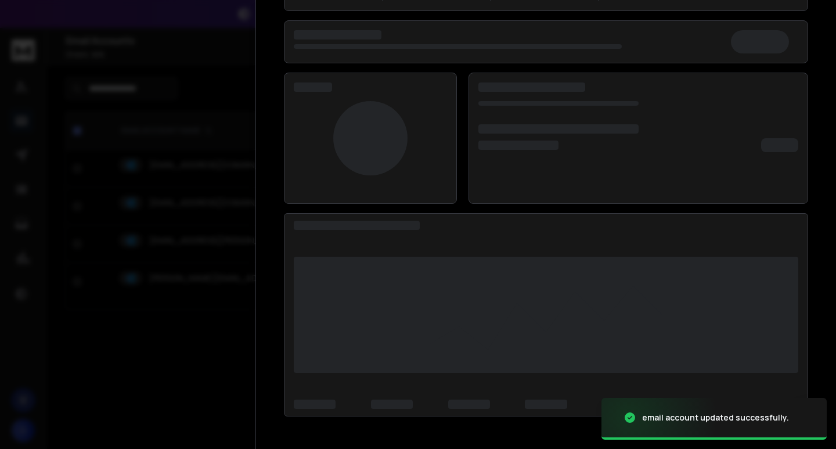
scroll to position [317, 0]
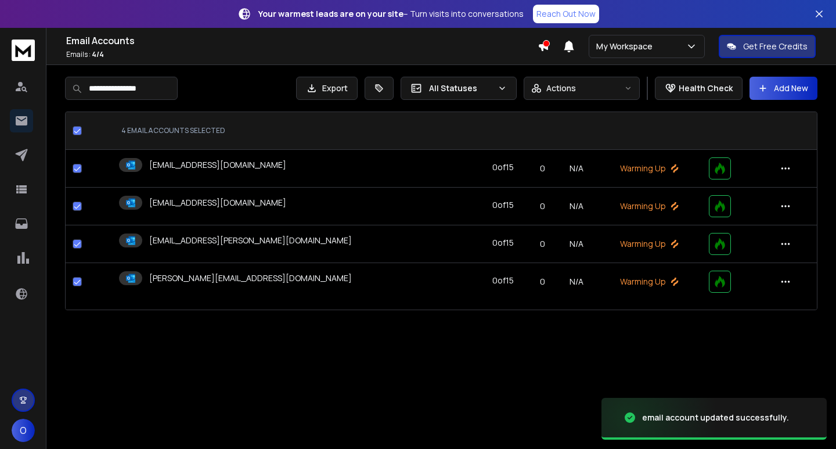
drag, startPoint x: 161, startPoint y: 88, endPoint x: 88, endPoint y: 93, distance: 72.8
click at [88, 93] on input "**********" at bounding box center [121, 88] width 113 height 23
paste input "****"
type input "**********"
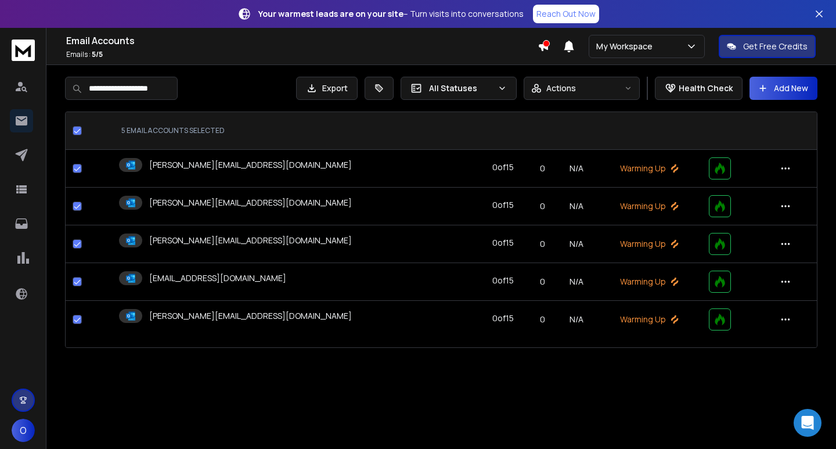
click at [259, 163] on p "[PERSON_NAME][EMAIL_ADDRESS][DOMAIN_NAME]" at bounding box center [250, 165] width 203 height 12
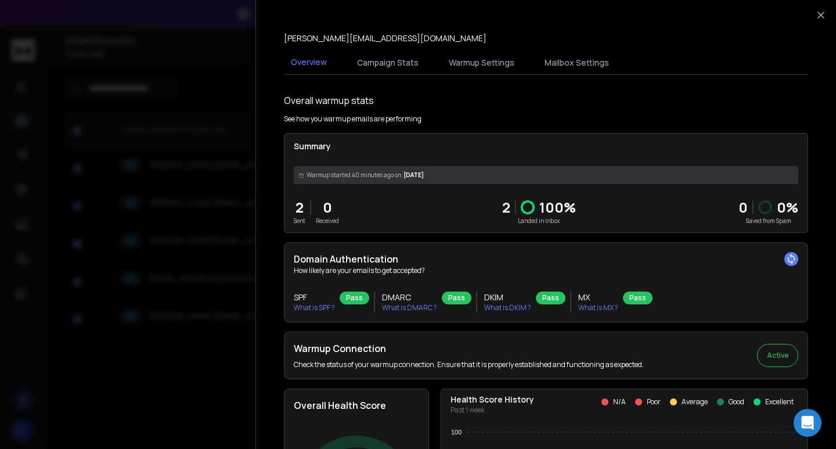
click at [557, 62] on button "Mailbox Settings" at bounding box center [577, 63] width 78 height 26
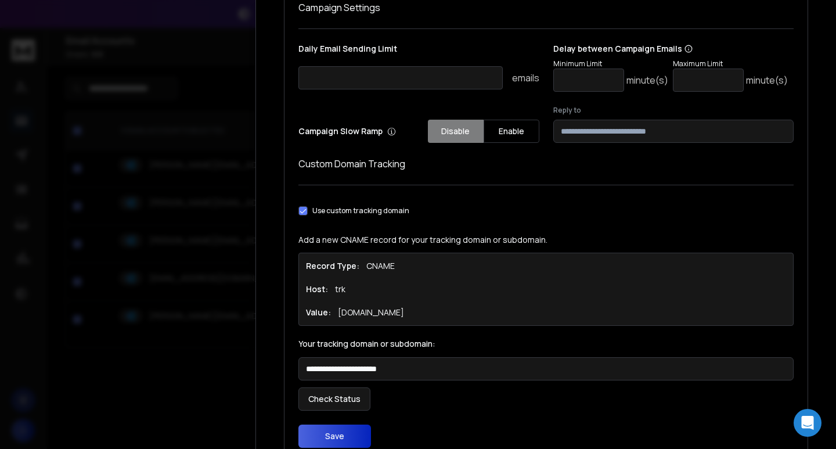
scroll to position [435, 0]
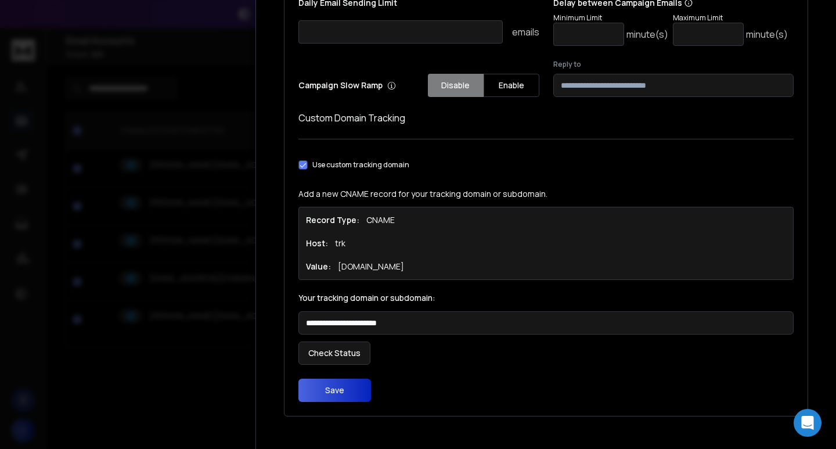
click at [334, 390] on button "Save" at bounding box center [334, 390] width 73 height 23
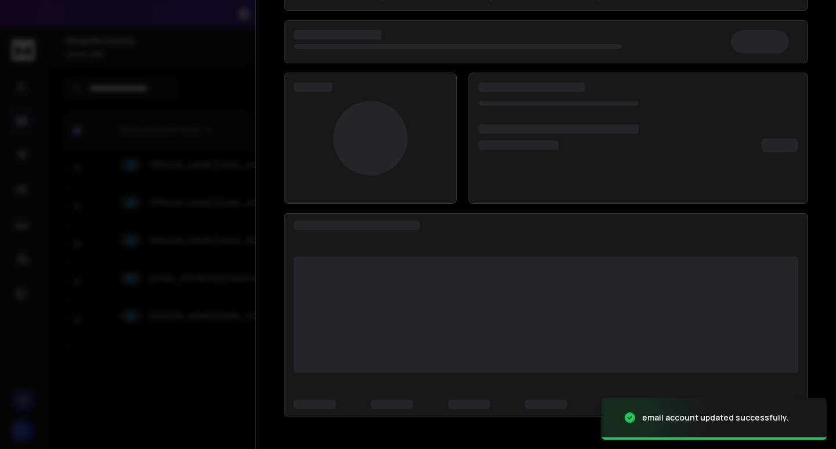
scroll to position [317, 0]
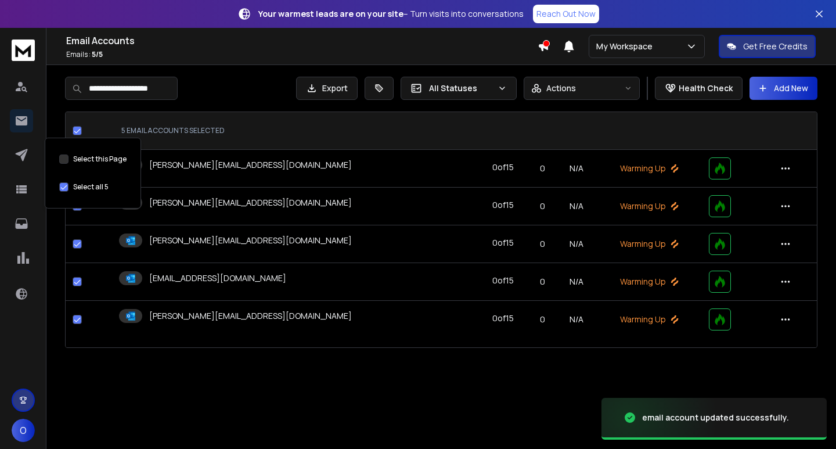
click at [77, 127] on button "Select this Page" at bounding box center [77, 130] width 9 height 9
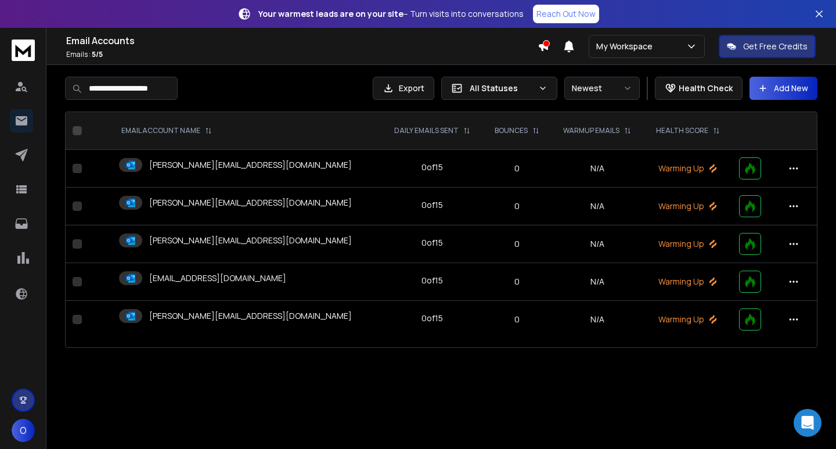
drag, startPoint x: 181, startPoint y: 89, endPoint x: 39, endPoint y: 83, distance: 141.2
click at [39, 83] on div "**********" at bounding box center [418, 194] width 836 height 332
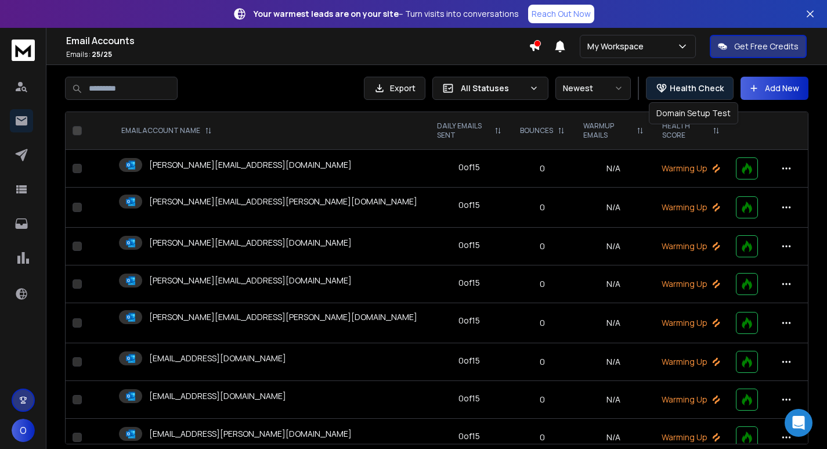
click at [660, 89] on icon at bounding box center [662, 88] width 12 height 12
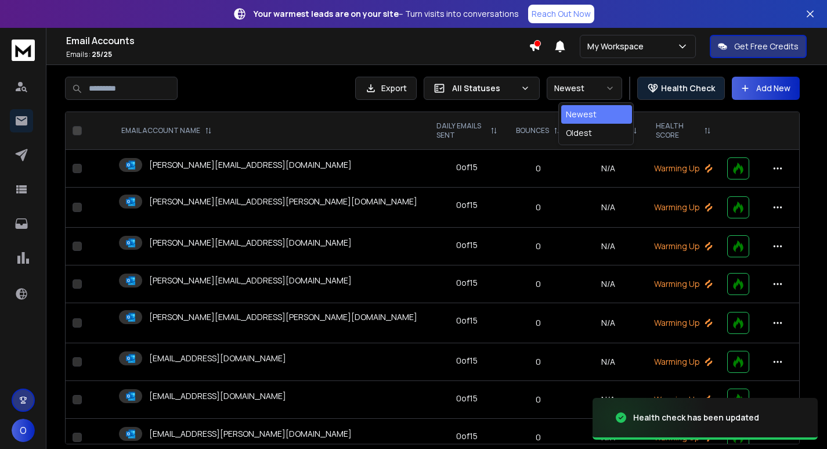
click at [615, 92] on icon "button" at bounding box center [610, 88] width 9 height 9
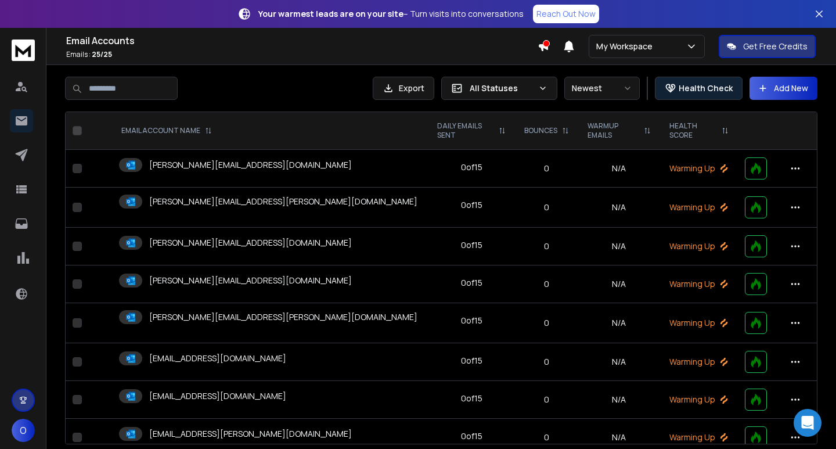
click at [623, 92] on icon "button" at bounding box center [627, 88] width 9 height 9
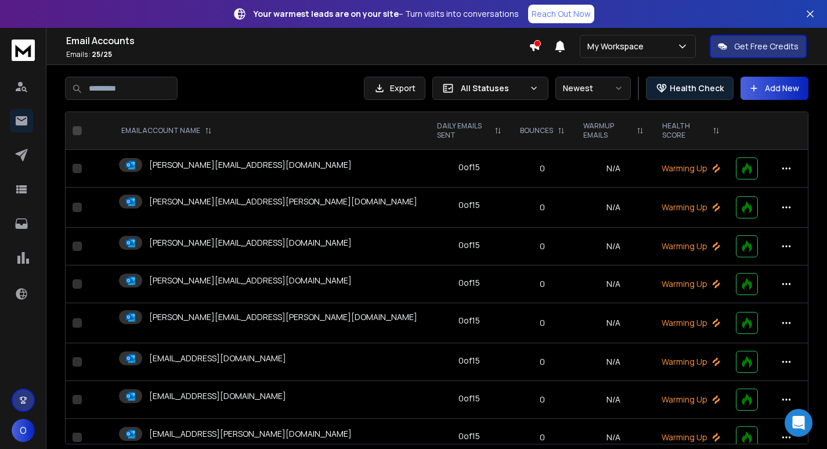
click at [537, 91] on icon at bounding box center [534, 88] width 9 height 9
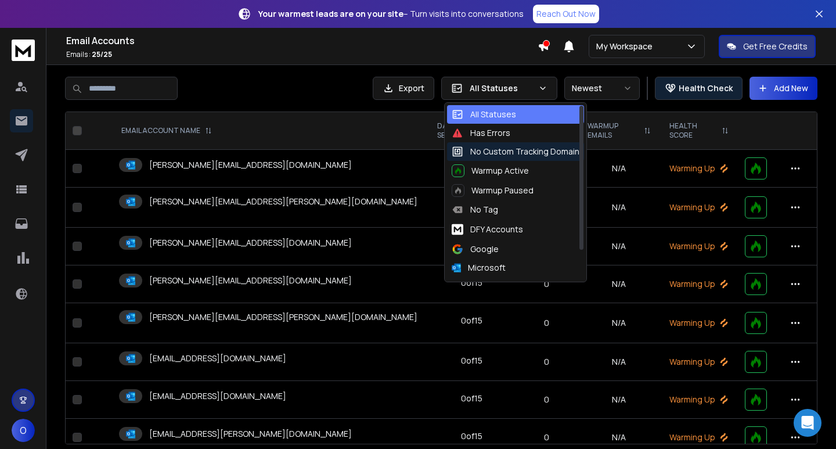
click at [537, 151] on div "No Custom Tracking Domain" at bounding box center [516, 152] width 128 height 12
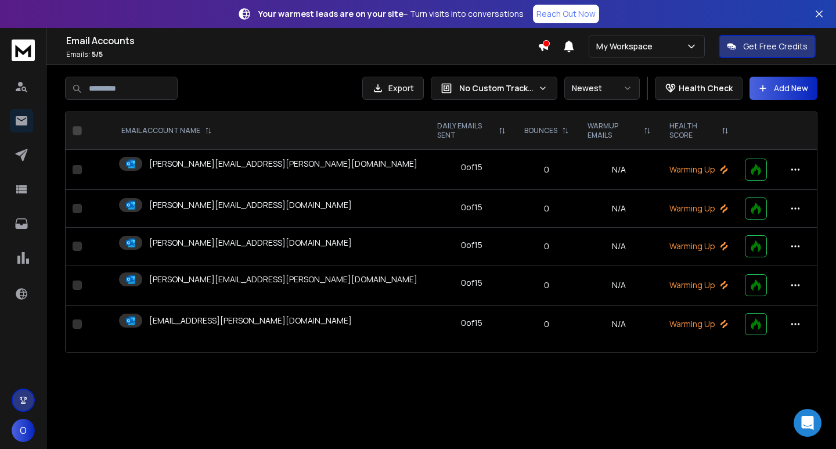
click at [201, 167] on p "[PERSON_NAME][EMAIL_ADDRESS][PERSON_NAME][DOMAIN_NAME]" at bounding box center [283, 164] width 268 height 12
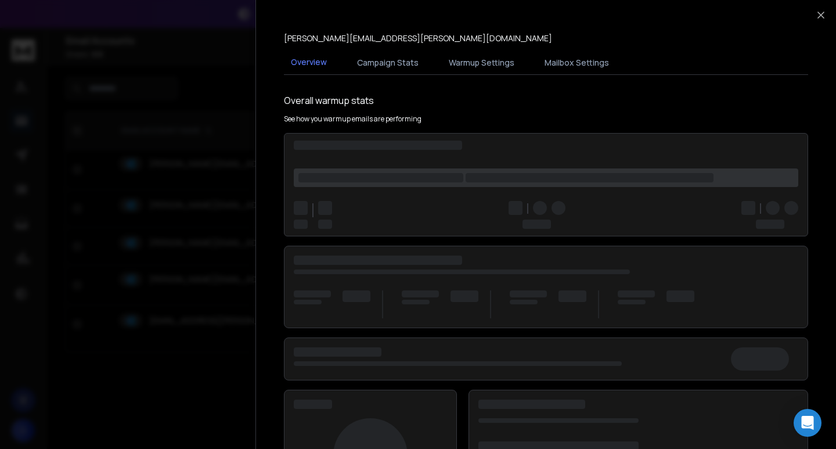
click at [564, 63] on button "Mailbox Settings" at bounding box center [577, 63] width 78 height 26
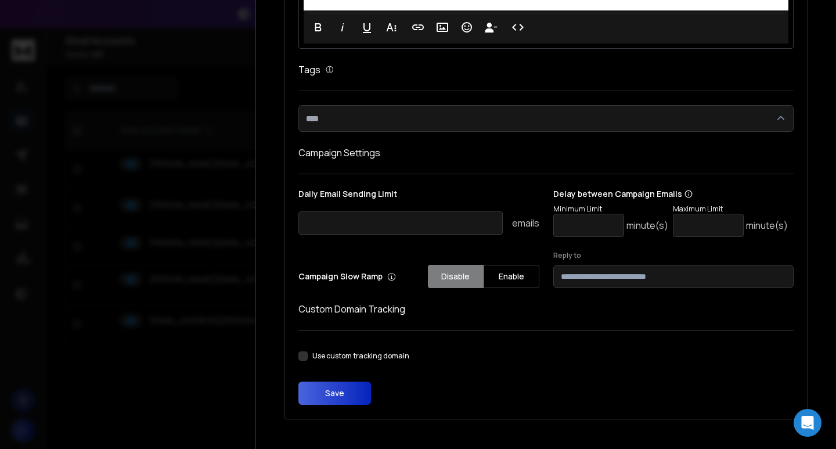
scroll to position [247, 0]
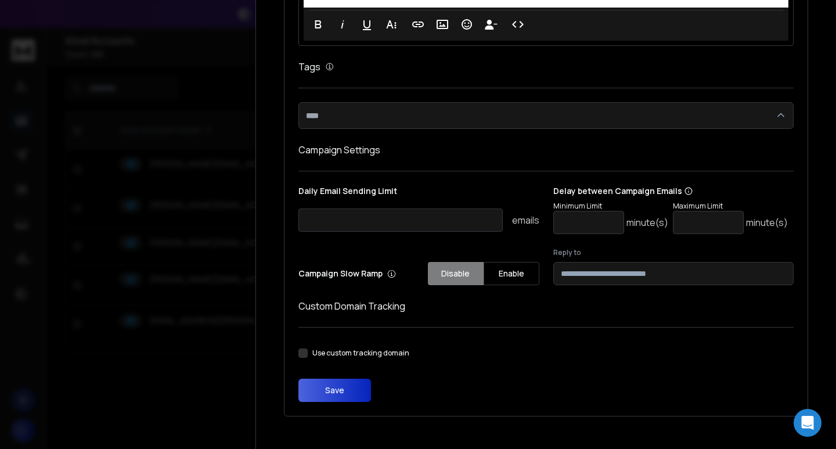
click at [308, 354] on div "Use custom tracking domain" at bounding box center [353, 352] width 111 height 9
click at [302, 354] on button "Reply to" at bounding box center [302, 352] width 9 height 9
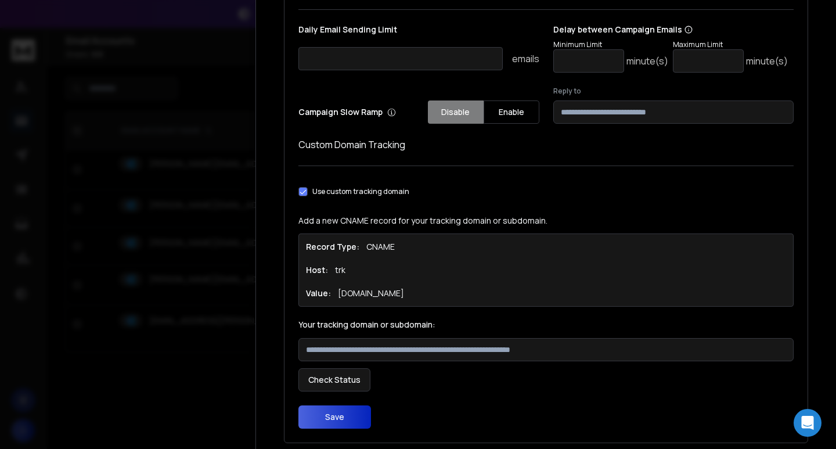
scroll to position [421, 0]
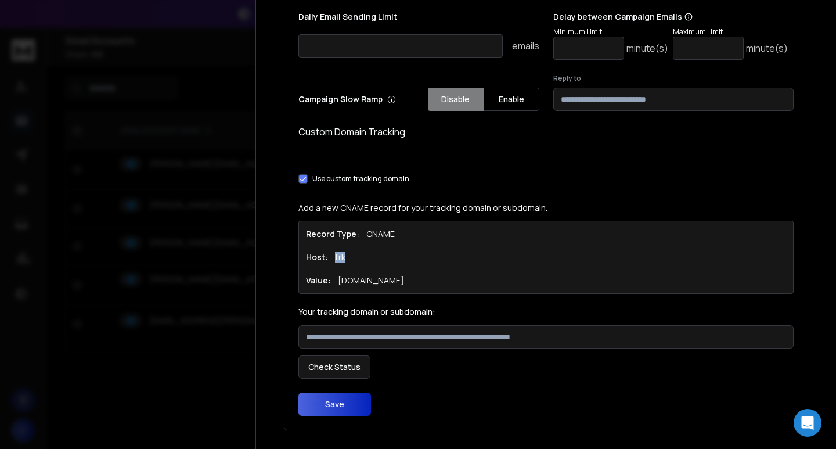
drag, startPoint x: 334, startPoint y: 255, endPoint x: 348, endPoint y: 255, distance: 13.9
click at [348, 255] on div "Host: trk" at bounding box center [546, 257] width 480 height 12
drag, startPoint x: 338, startPoint y: 282, endPoint x: 406, endPoint y: 275, distance: 68.9
click at [406, 275] on div "Value: [DOMAIN_NAME]" at bounding box center [546, 281] width 480 height 12
click at [459, 338] on input at bounding box center [545, 336] width 495 height 23
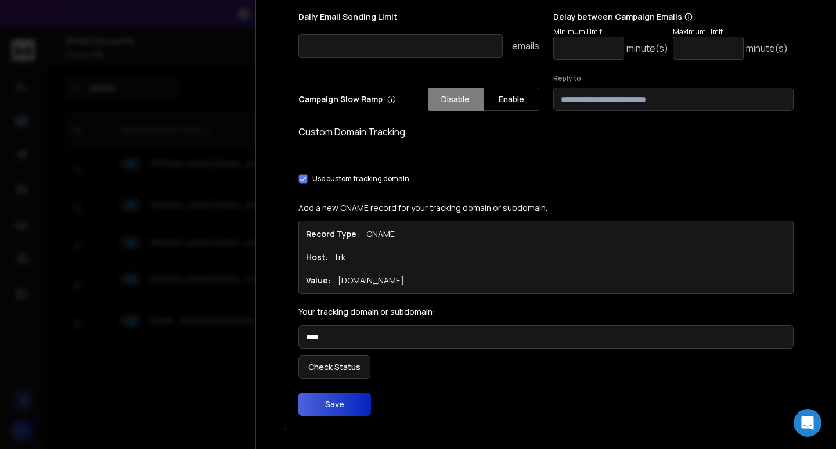
paste input "**********"
click at [394, 337] on input "**********" at bounding box center [545, 336] width 495 height 23
drag, startPoint x: 385, startPoint y: 339, endPoint x: 279, endPoint y: 334, distance: 106.4
click at [279, 334] on div "**********" at bounding box center [546, 21] width 552 height 856
type input "**********"
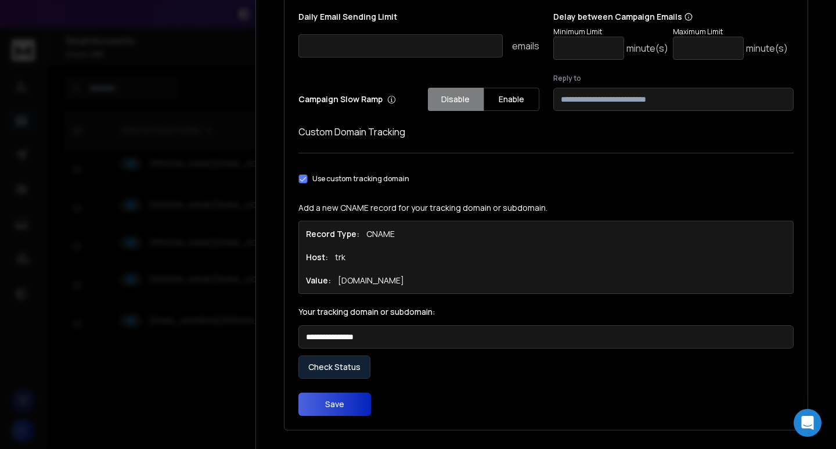
click at [348, 365] on button "Check Status" at bounding box center [334, 366] width 72 height 23
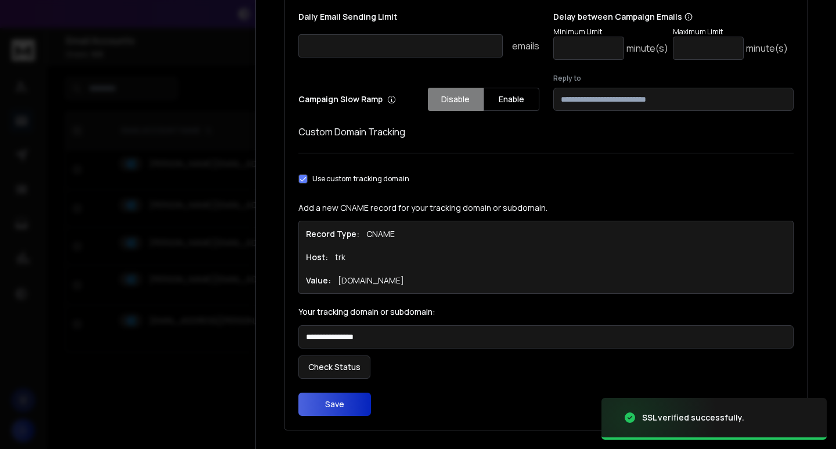
click at [362, 406] on button "Save" at bounding box center [334, 404] width 73 height 23
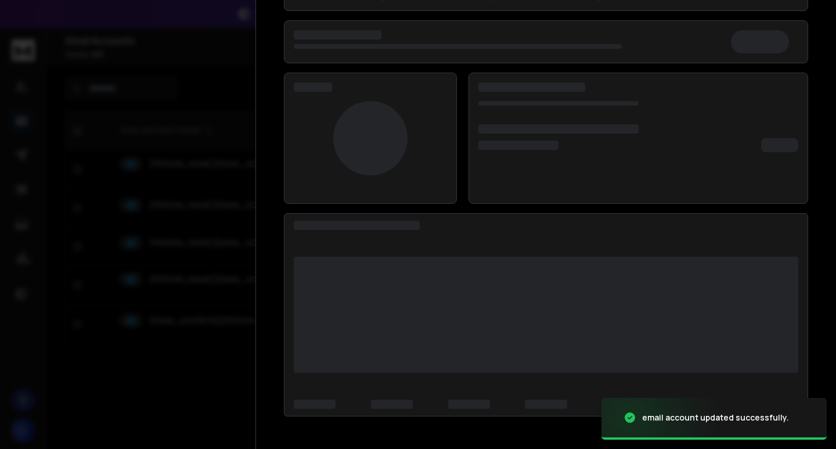
scroll to position [317, 0]
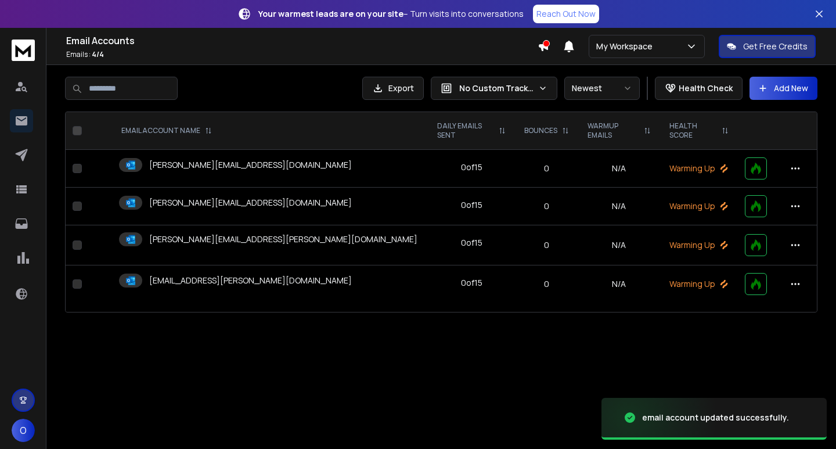
click at [182, 201] on p "[PERSON_NAME][EMAIL_ADDRESS][DOMAIN_NAME]" at bounding box center [250, 203] width 203 height 12
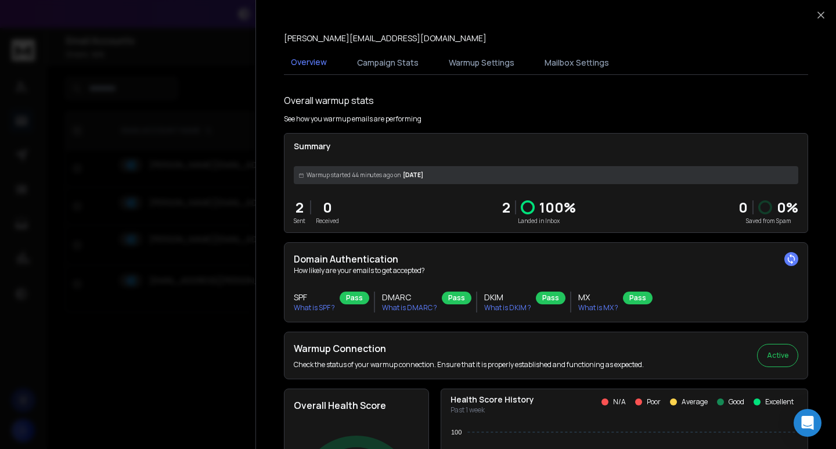
click at [562, 56] on button "Mailbox Settings" at bounding box center [577, 63] width 78 height 26
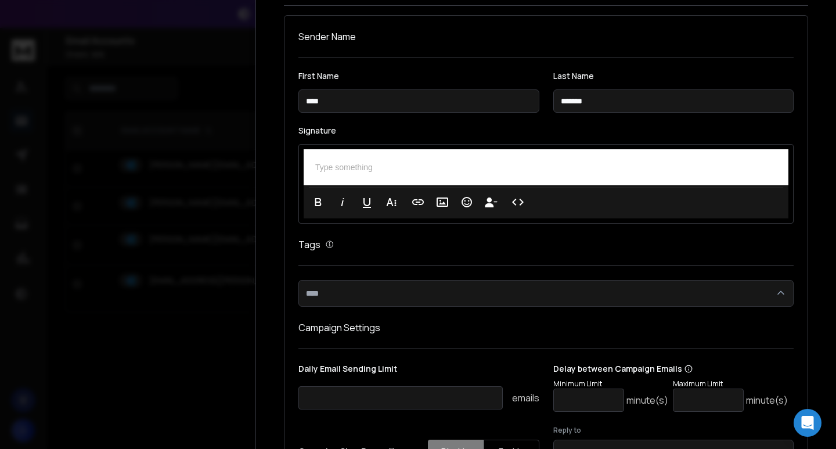
scroll to position [247, 0]
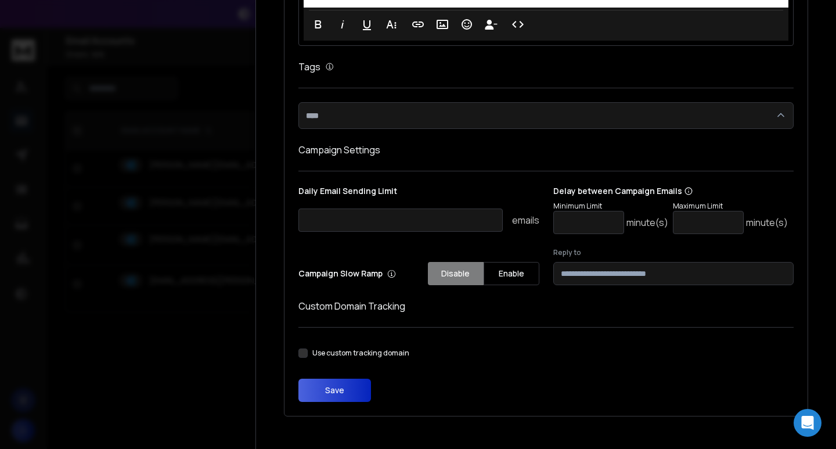
click at [305, 352] on button "Reply to" at bounding box center [302, 352] width 9 height 9
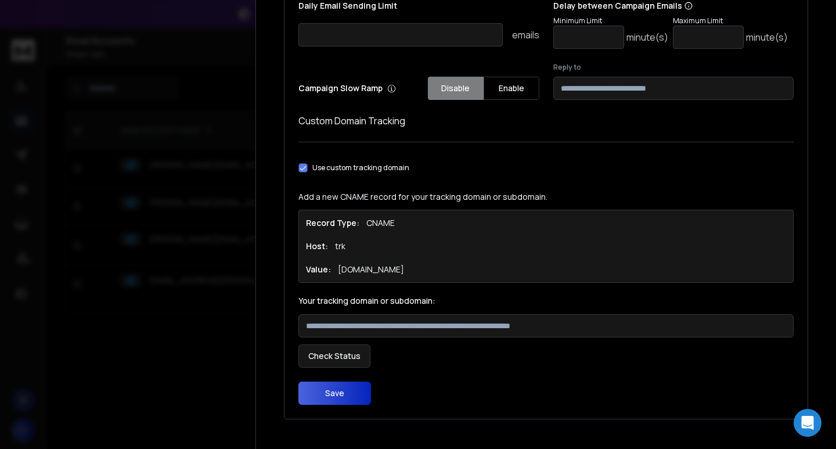
scroll to position [435, 0]
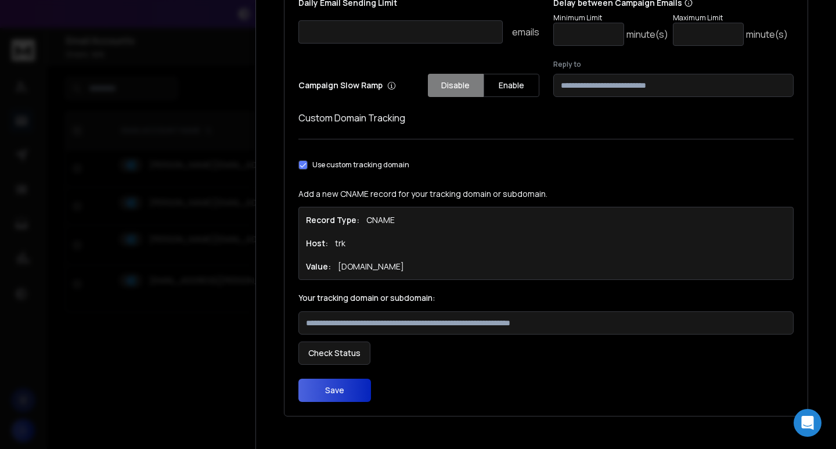
click at [370, 325] on input at bounding box center [545, 322] width 495 height 23
paste input "**********"
type input "**********"
click at [348, 353] on button "Check Status" at bounding box center [334, 352] width 72 height 23
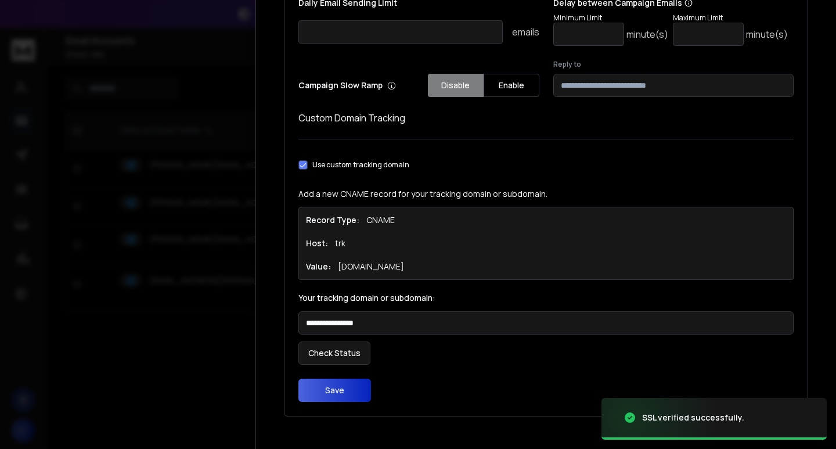
click at [353, 392] on button "Save" at bounding box center [334, 390] width 73 height 23
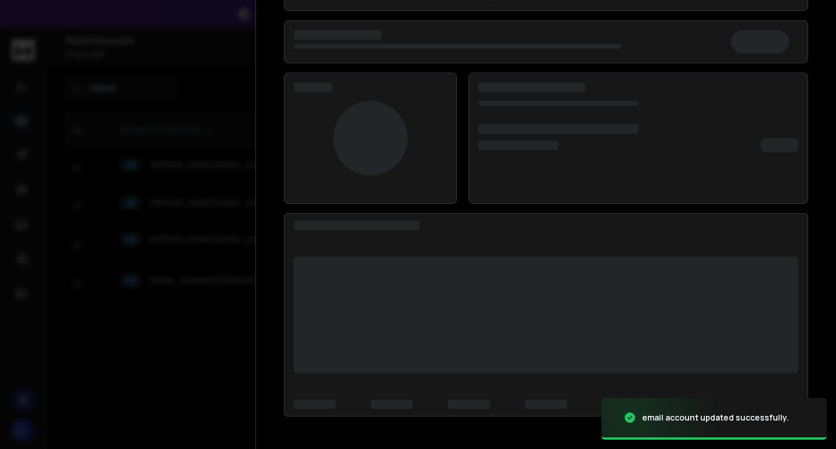
scroll to position [317, 0]
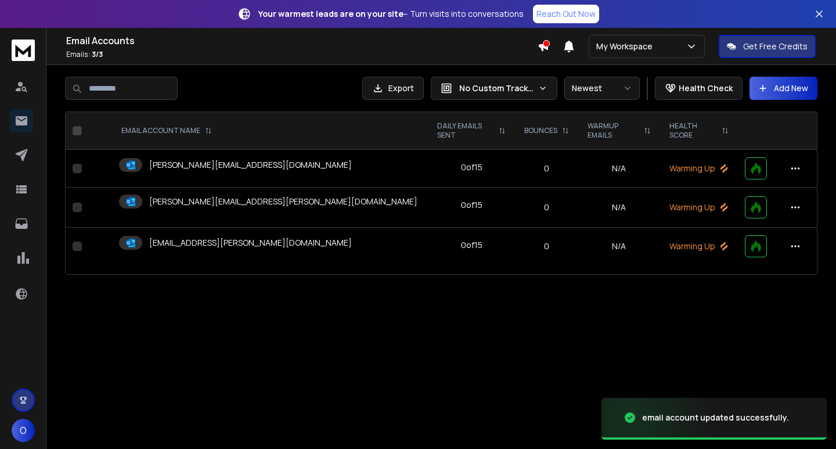
click at [197, 167] on p "[PERSON_NAME][EMAIL_ADDRESS][DOMAIN_NAME]" at bounding box center [250, 165] width 203 height 12
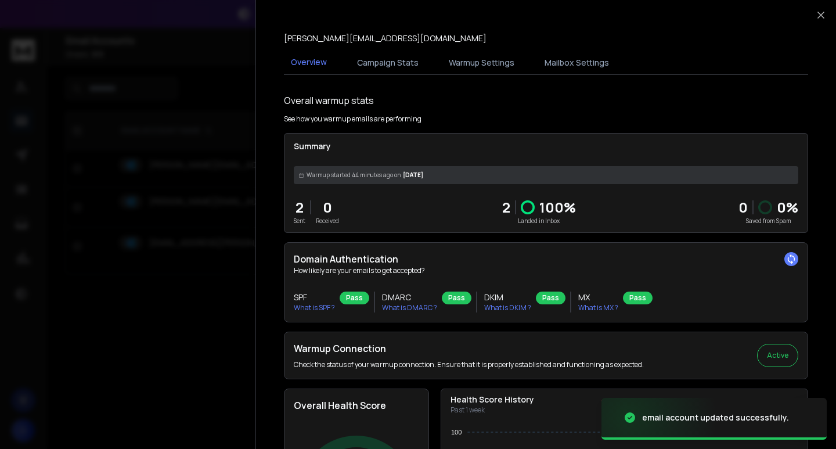
click at [555, 52] on button "Mailbox Settings" at bounding box center [577, 63] width 78 height 26
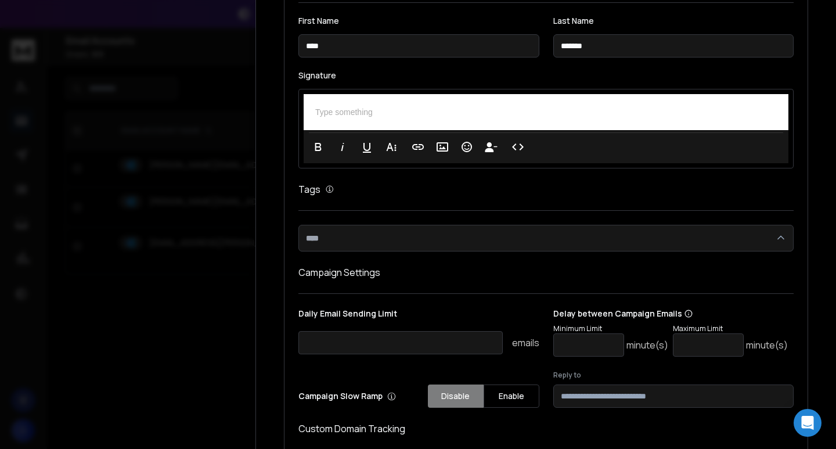
scroll to position [247, 0]
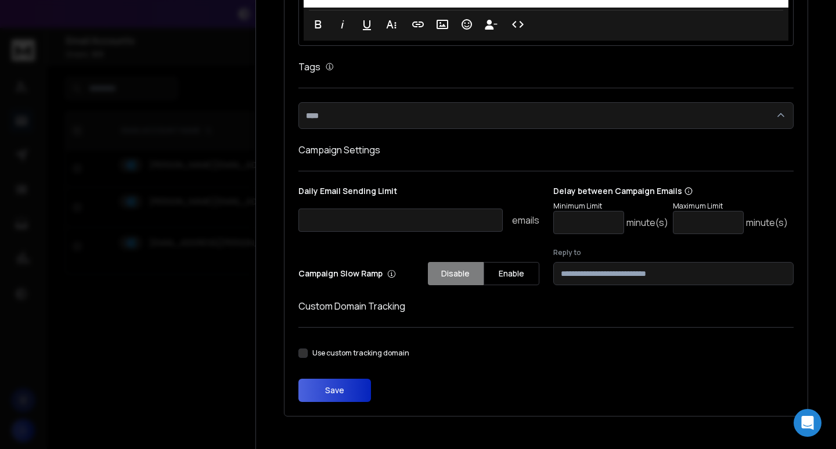
click at [306, 353] on button "Reply to" at bounding box center [302, 352] width 9 height 9
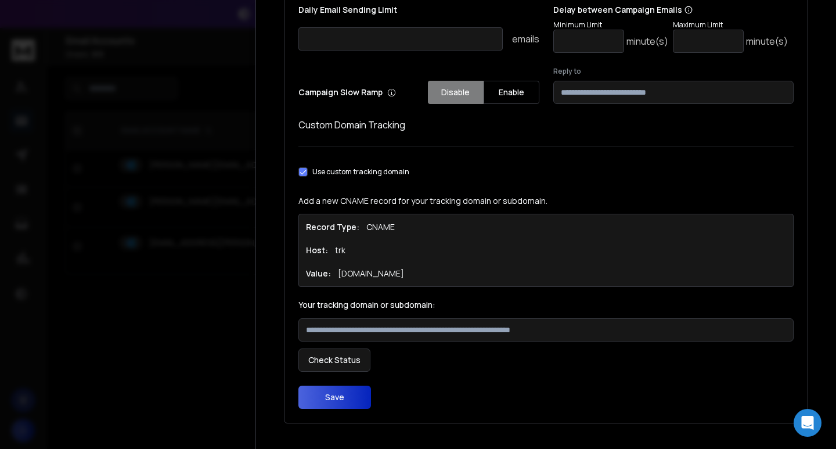
scroll to position [435, 0]
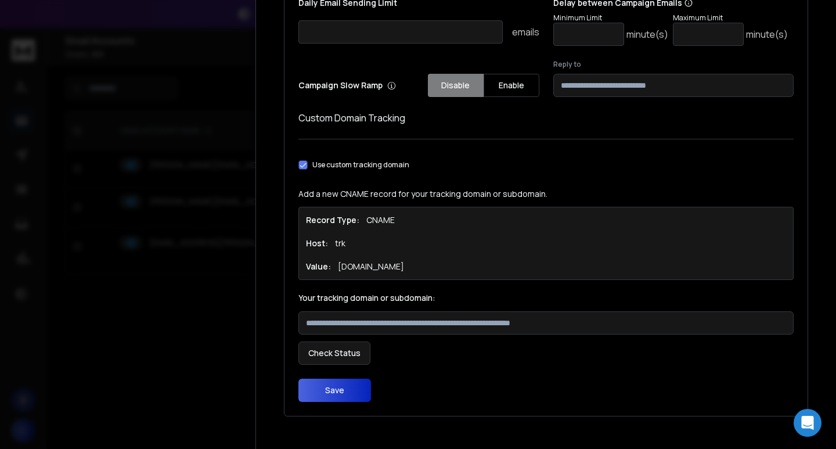
click at [343, 325] on input at bounding box center [545, 322] width 495 height 23
paste input "**********"
type input "**********"
click at [349, 354] on button "Check Status" at bounding box center [334, 352] width 72 height 23
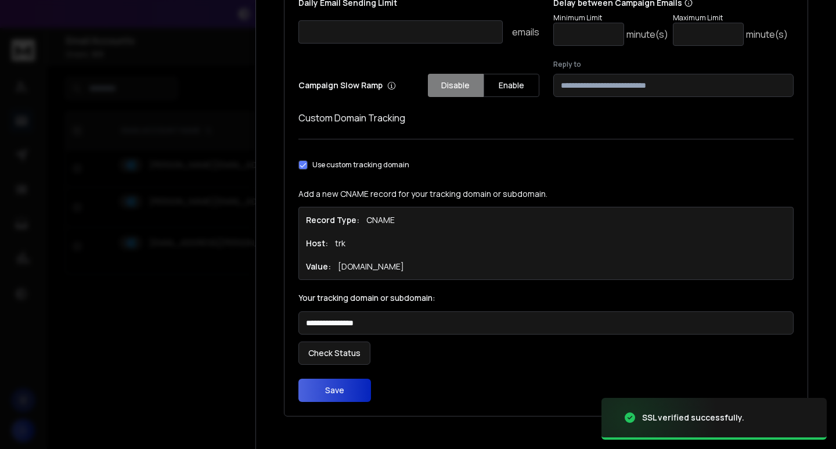
click at [356, 391] on button "Save" at bounding box center [334, 390] width 73 height 23
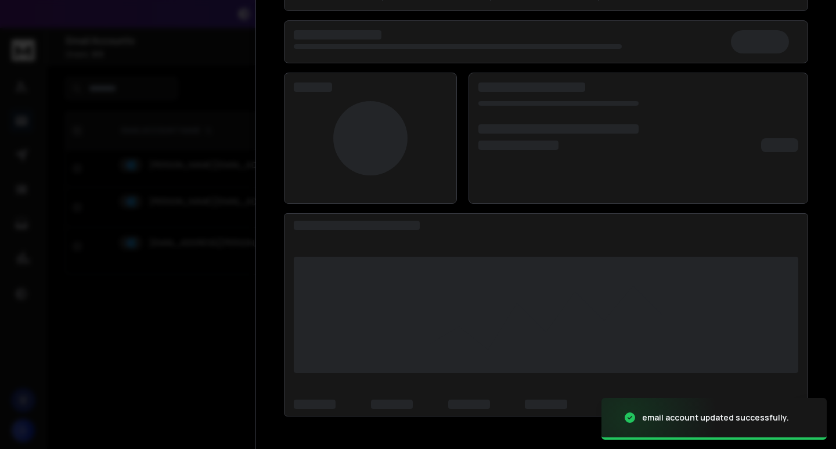
scroll to position [317, 0]
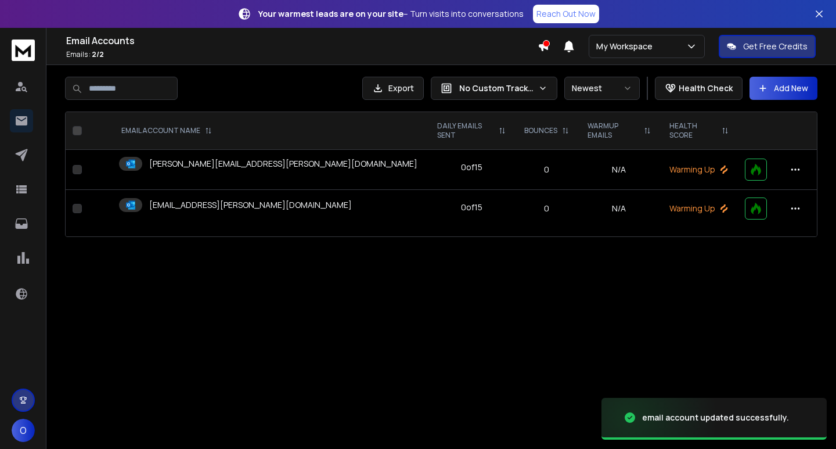
click at [247, 166] on p "[PERSON_NAME][EMAIL_ADDRESS][PERSON_NAME][DOMAIN_NAME]" at bounding box center [283, 164] width 268 height 12
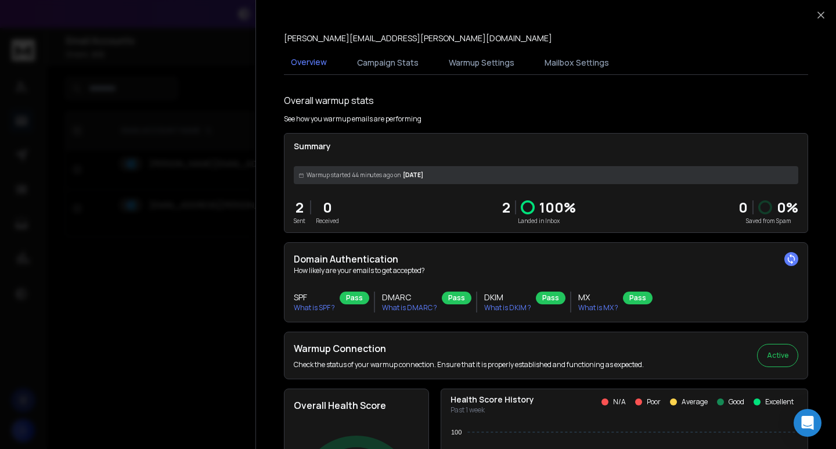
click at [570, 55] on button "Mailbox Settings" at bounding box center [577, 63] width 78 height 26
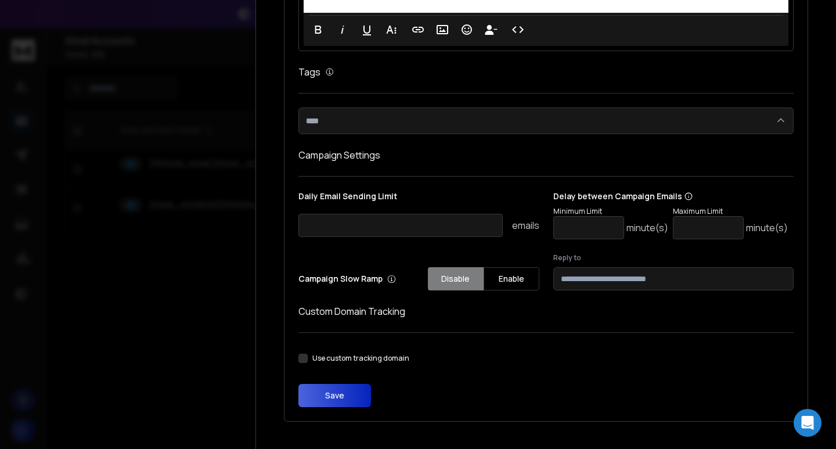
scroll to position [247, 0]
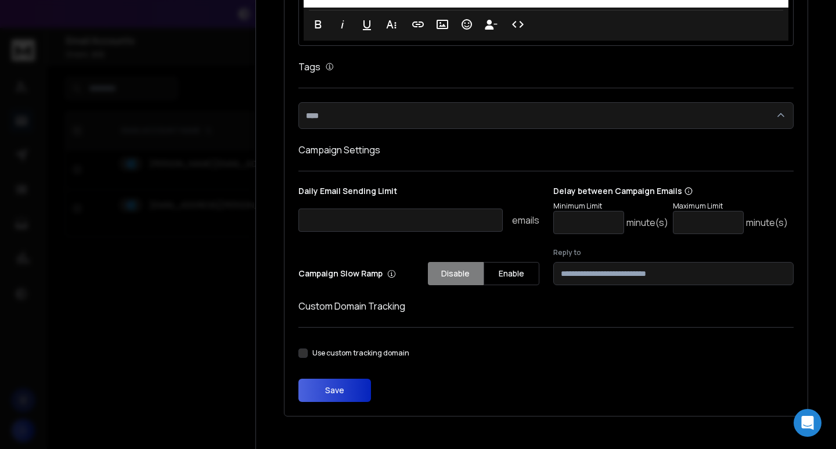
click at [305, 350] on button "Reply to" at bounding box center [302, 352] width 9 height 9
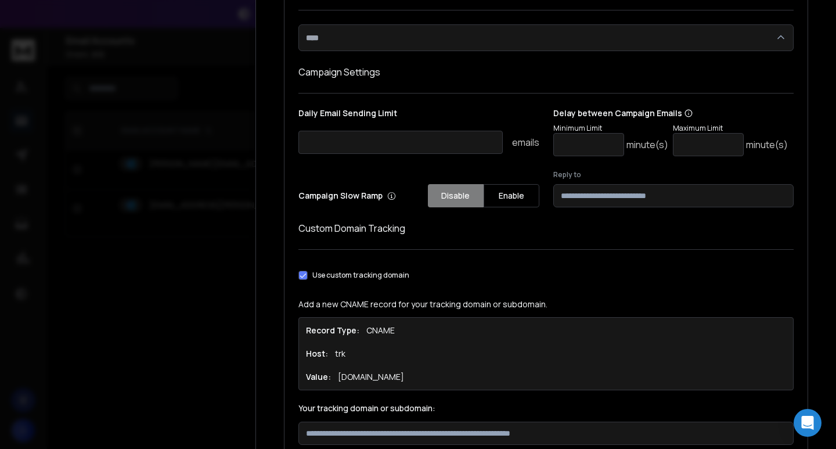
scroll to position [435, 0]
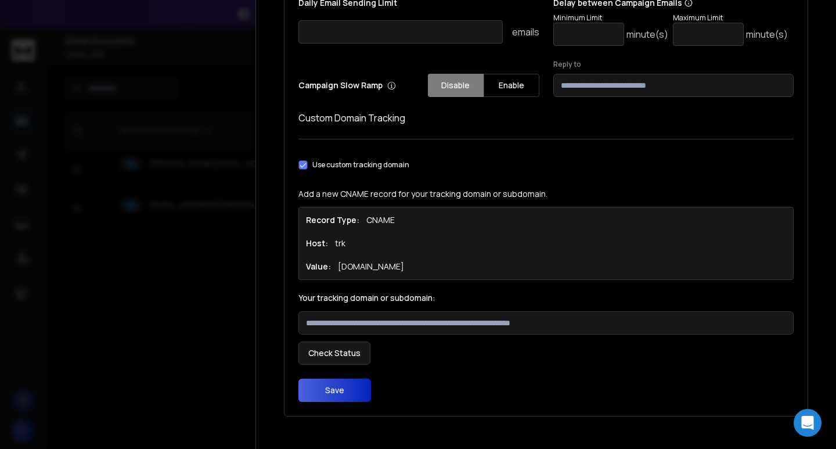
click at [378, 326] on input at bounding box center [545, 322] width 495 height 23
paste input "**********"
type input "**********"
click at [350, 351] on button "Check Status" at bounding box center [334, 352] width 72 height 23
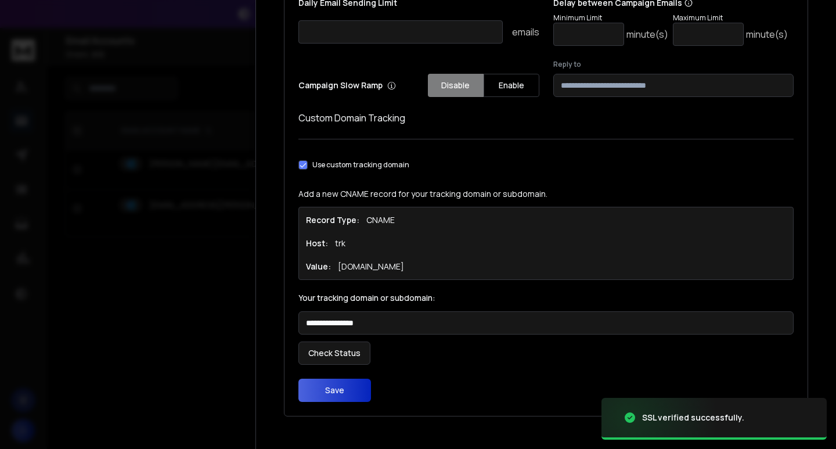
click at [350, 393] on button "Save" at bounding box center [334, 390] width 73 height 23
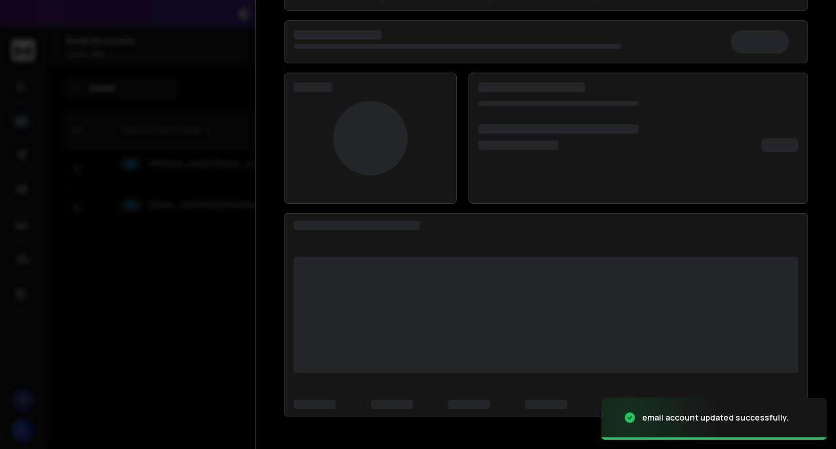
scroll to position [317, 0]
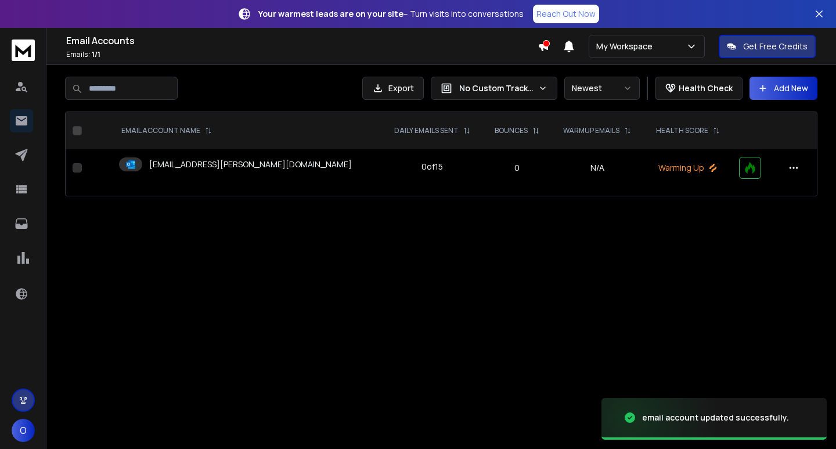
click at [224, 167] on p "[EMAIL_ADDRESS][PERSON_NAME][DOMAIN_NAME]" at bounding box center [250, 165] width 203 height 12
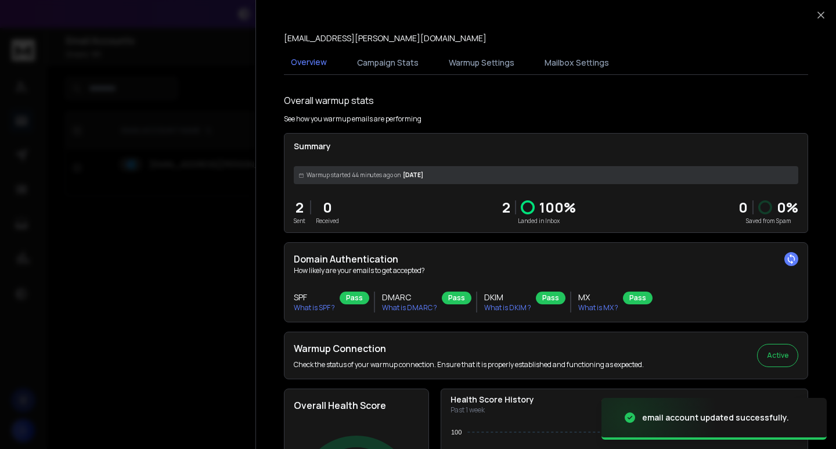
click at [547, 54] on button "Mailbox Settings" at bounding box center [577, 63] width 78 height 26
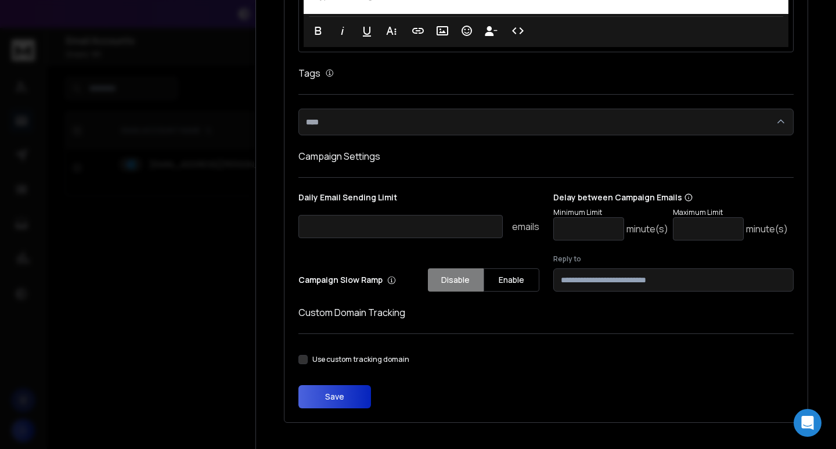
scroll to position [247, 0]
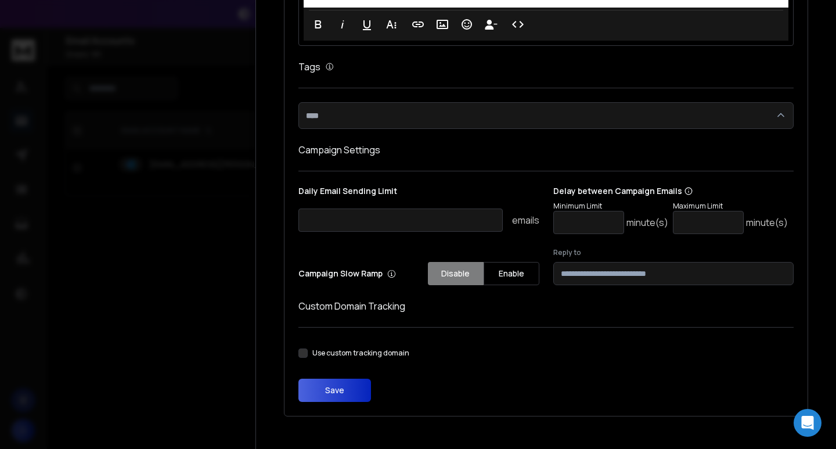
click at [299, 354] on button "Reply to" at bounding box center [302, 352] width 9 height 9
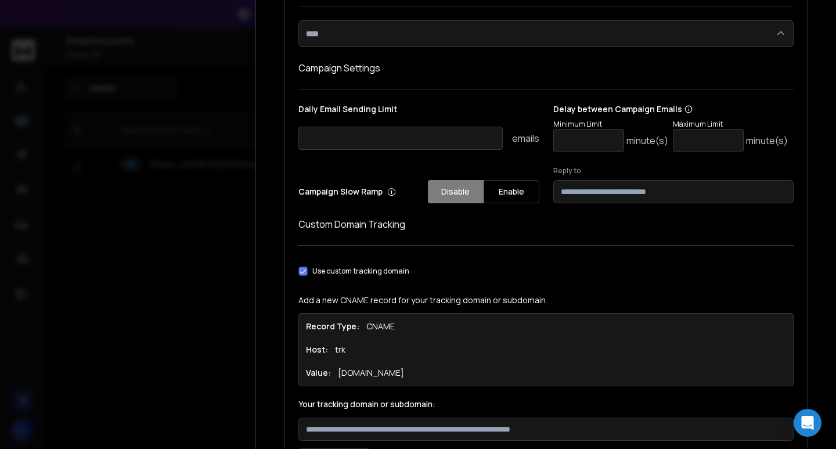
scroll to position [435, 0]
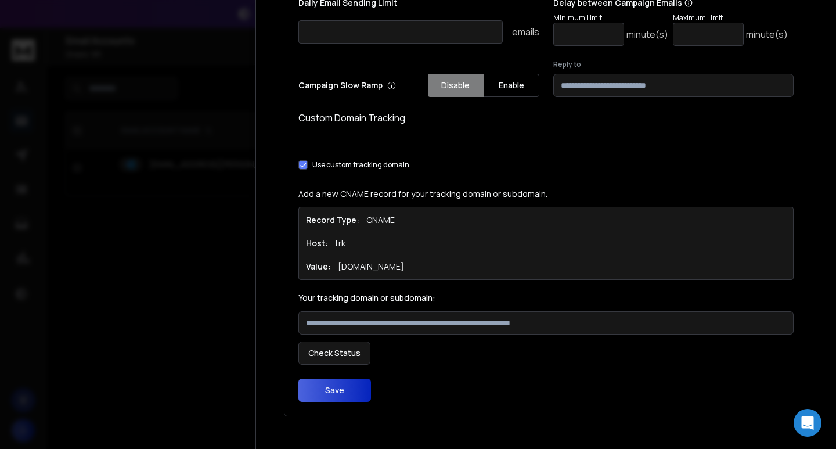
click at [358, 316] on input at bounding box center [545, 322] width 495 height 23
paste input "**********"
type input "**********"
click at [353, 358] on button "Check Status" at bounding box center [334, 352] width 72 height 23
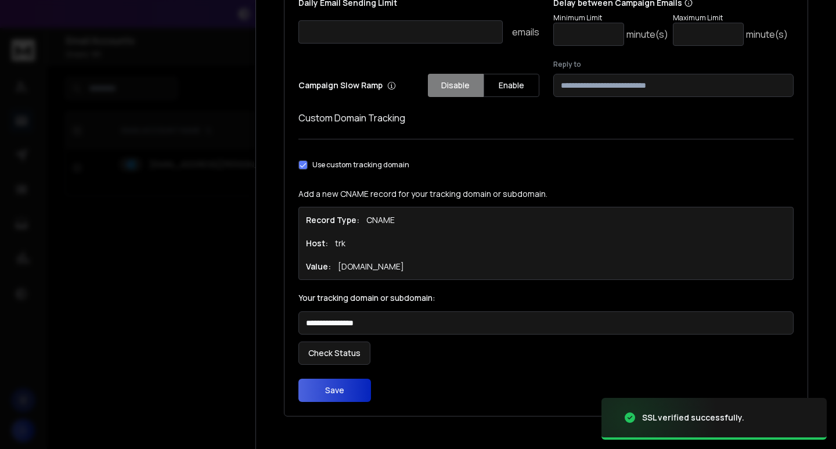
click at [359, 390] on button "Save" at bounding box center [334, 390] width 73 height 23
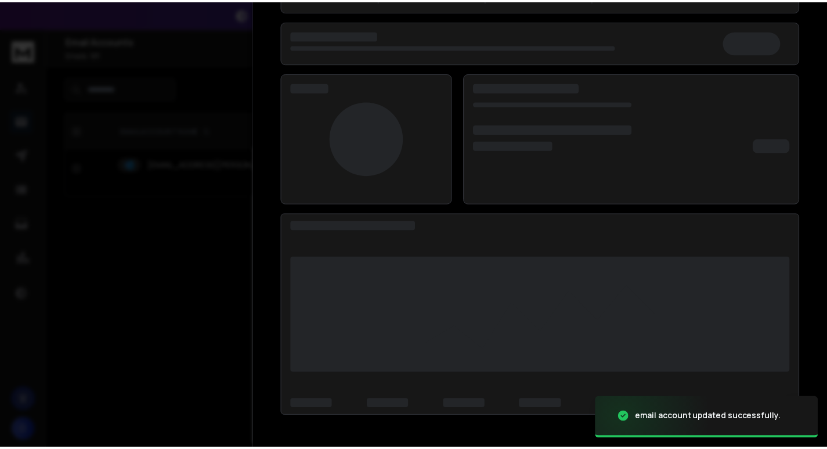
scroll to position [317, 0]
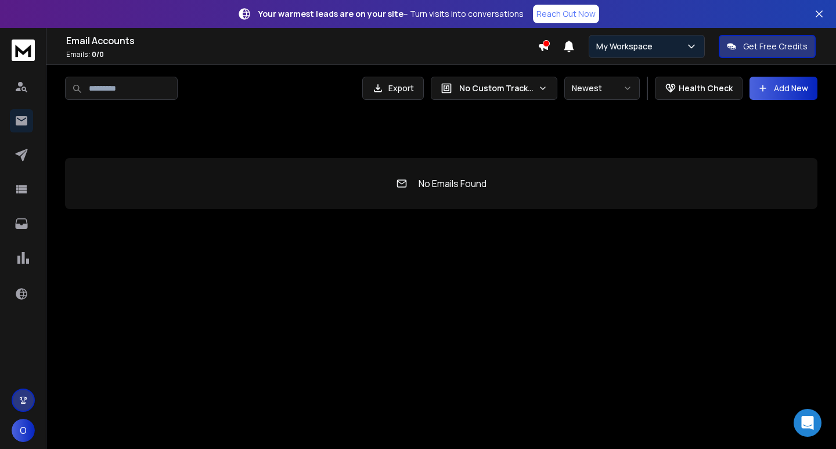
click at [664, 49] on div "My Workspace" at bounding box center [646, 47] width 101 height 12
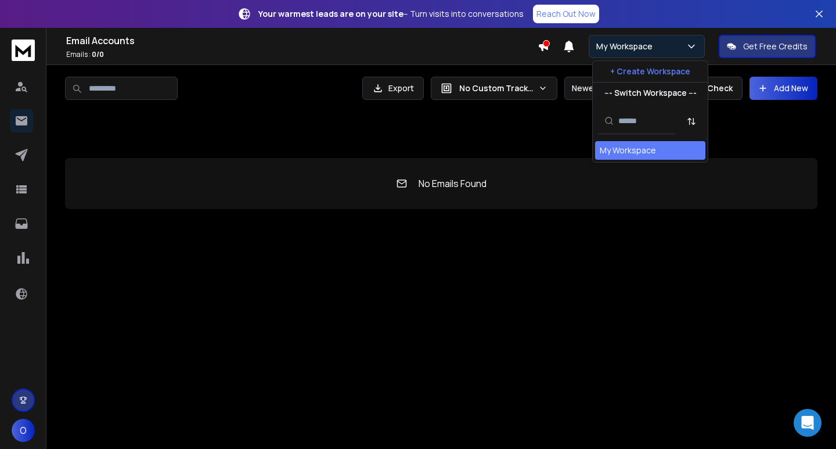
click at [664, 49] on div "My Workspace" at bounding box center [646, 47] width 101 height 12
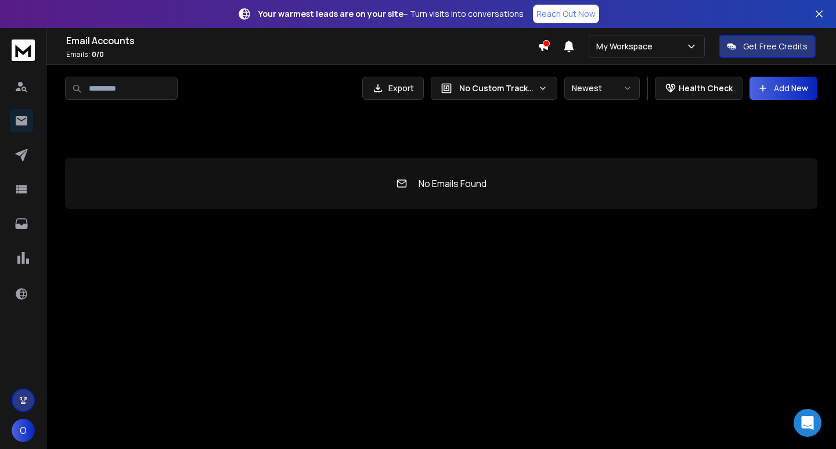
click at [527, 92] on p "No Custom Tracking Domain" at bounding box center [496, 88] width 74 height 12
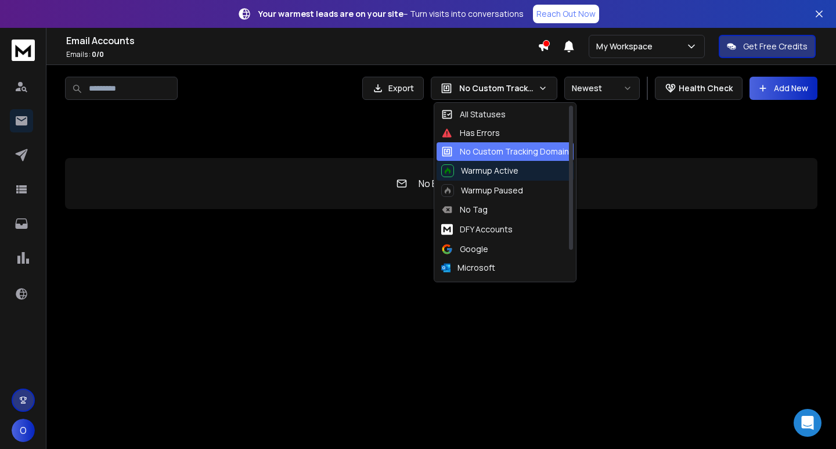
click at [525, 166] on div "Warmup Active" at bounding box center [505, 171] width 137 height 20
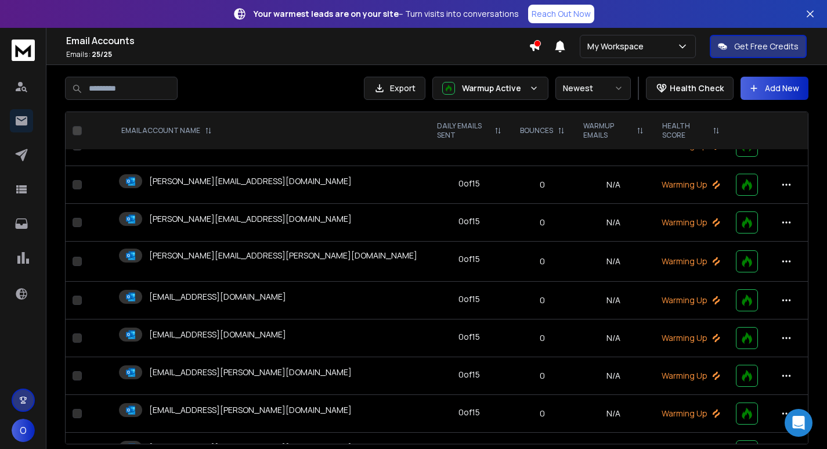
scroll to position [0, 0]
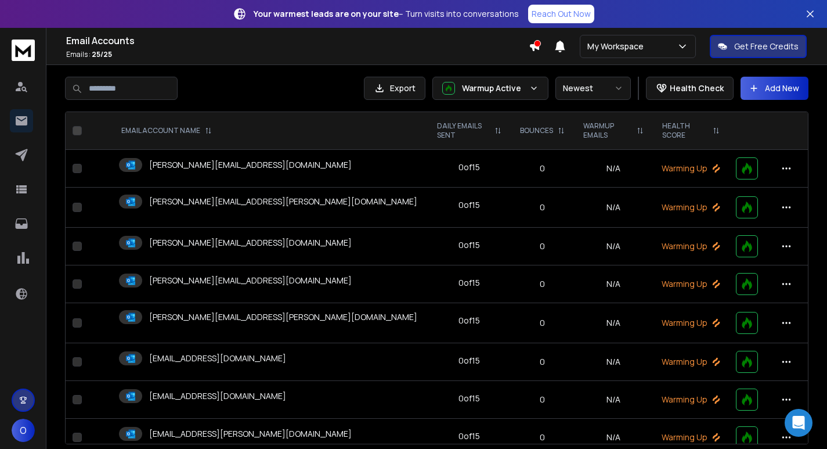
click at [517, 88] on p "Warmup Active" at bounding box center [493, 88] width 63 height 12
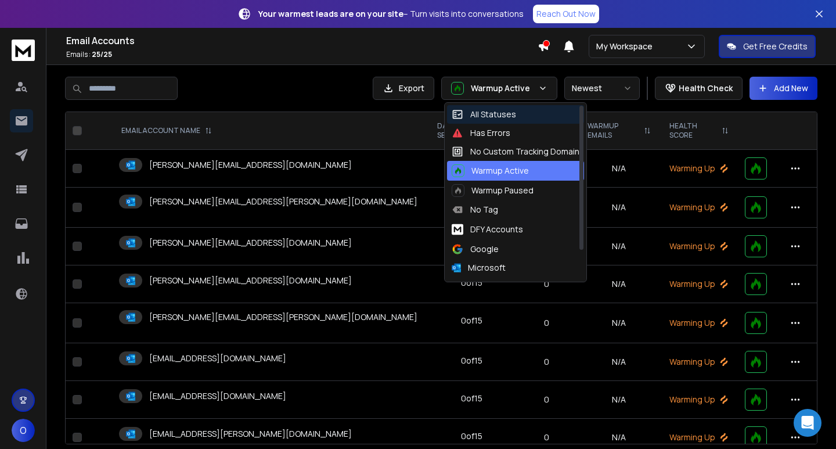
click at [528, 107] on div "All Statuses" at bounding box center [515, 114] width 137 height 19
